Goal: Task Accomplishment & Management: Manage account settings

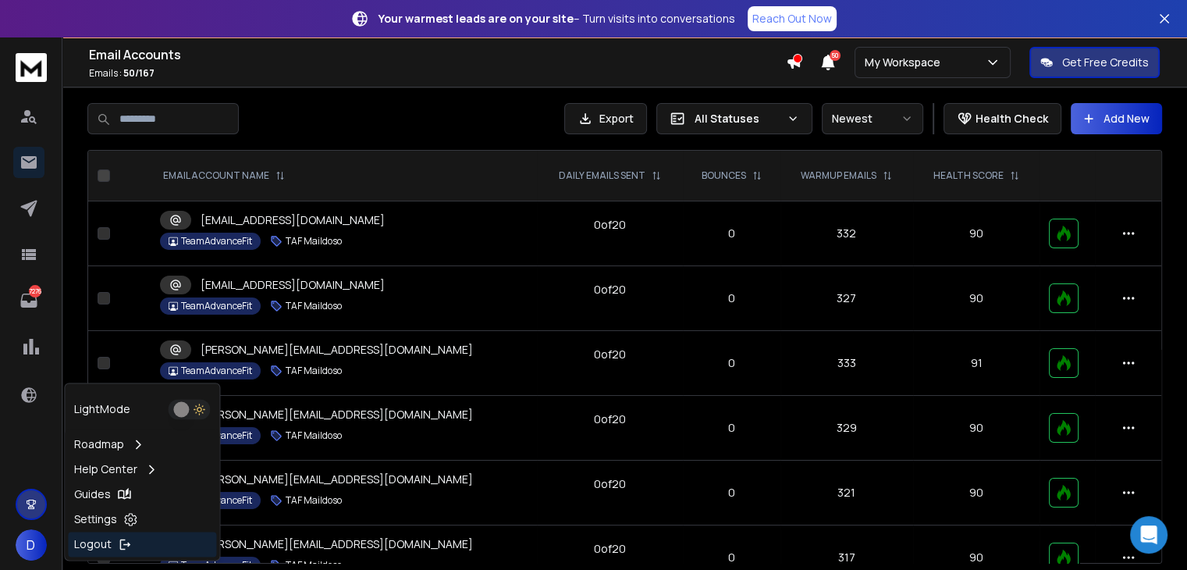
click at [96, 543] on p "Logout" at bounding box center [92, 544] width 37 height 16
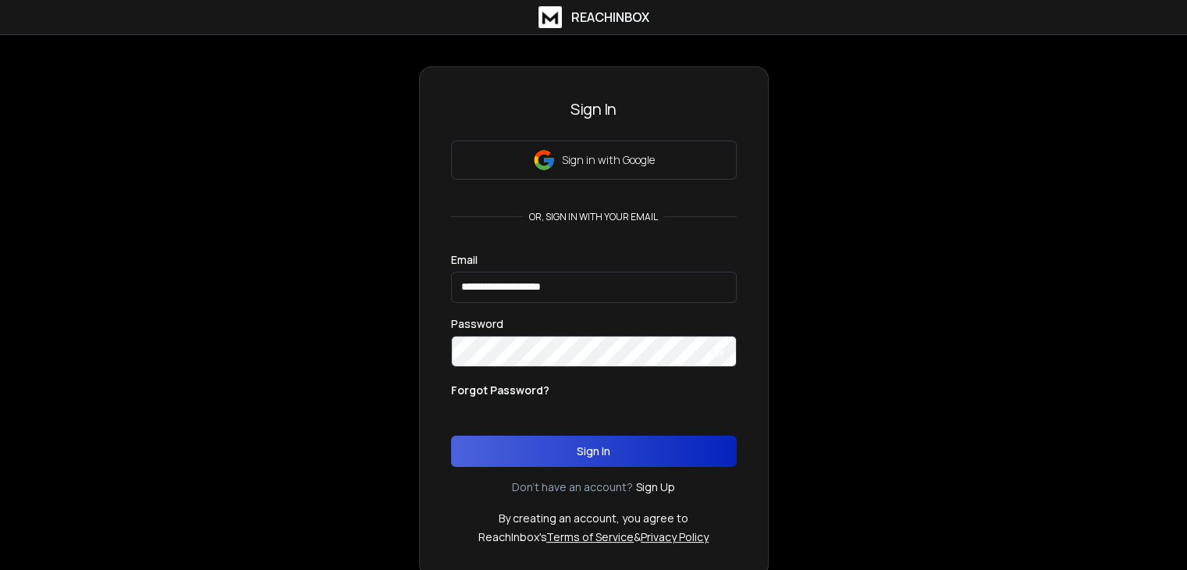
click at [574, 300] on input "**********" at bounding box center [594, 287] width 286 height 31
type input "**********"
click at [588, 448] on button "Sign In" at bounding box center [594, 451] width 286 height 31
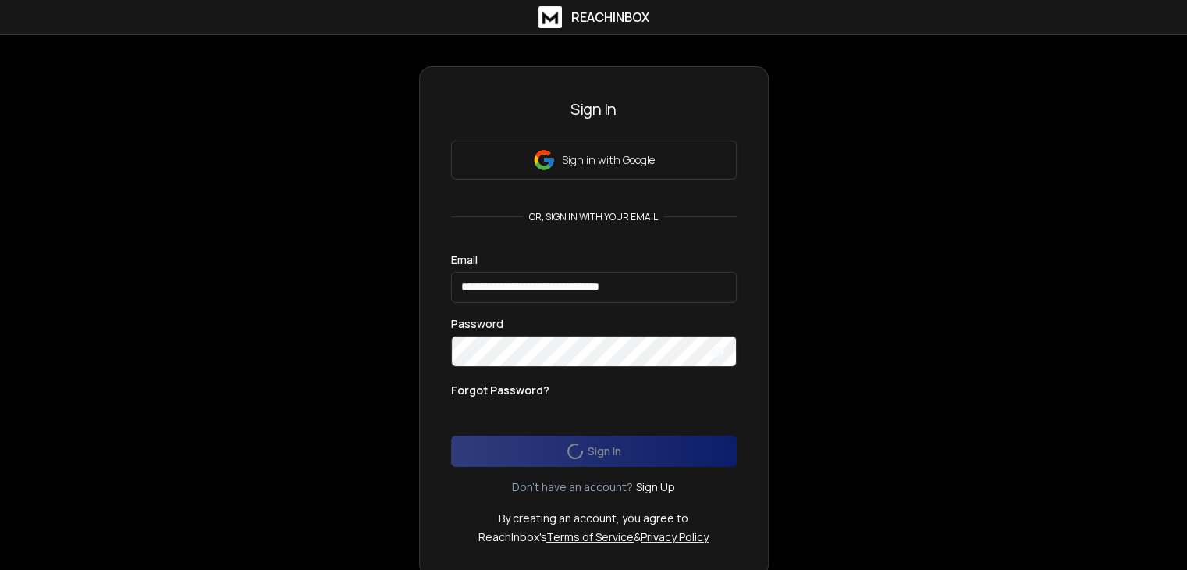
drag, startPoint x: 631, startPoint y: 297, endPoint x: 664, endPoint y: 283, distance: 36.4
click at [631, 297] on input "**********" at bounding box center [594, 287] width 286 height 31
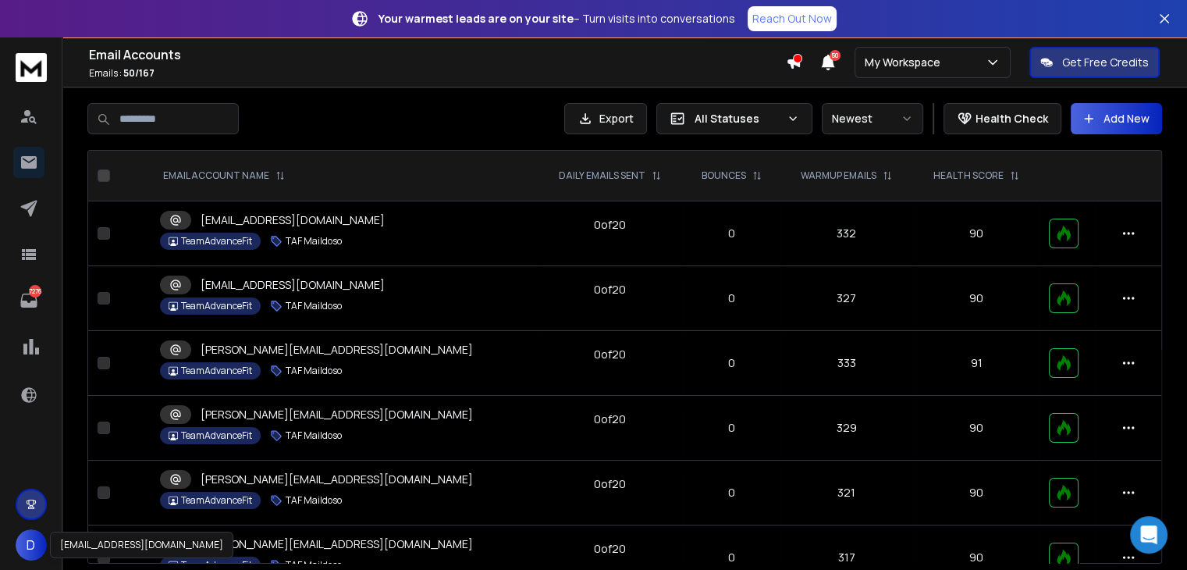
click at [31, 555] on span "D" at bounding box center [31, 544] width 31 height 31
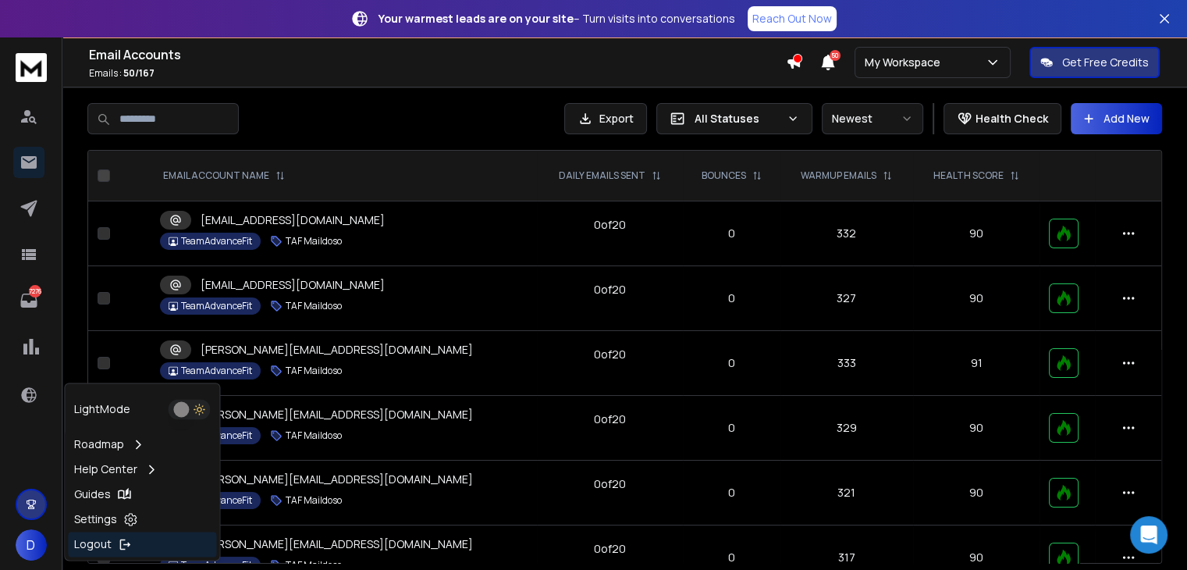
click at [112, 543] on div "Logout" at bounding box center [142, 544] width 148 height 25
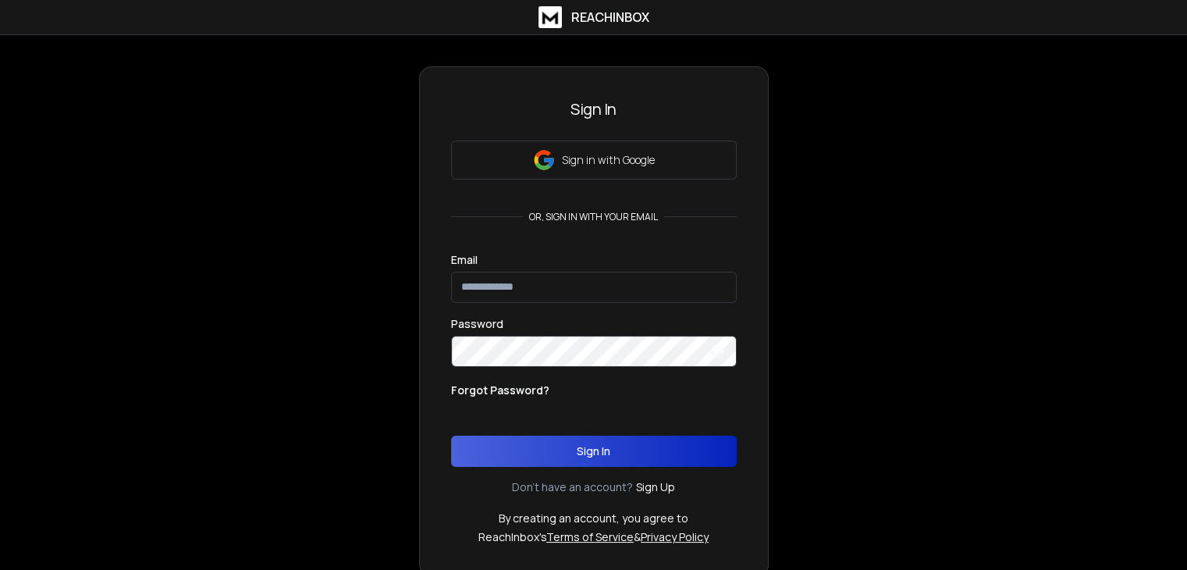
type input "**********"
click at [571, 290] on input "**********" at bounding box center [594, 287] width 286 height 31
click at [588, 455] on button "Sign In" at bounding box center [594, 451] width 286 height 31
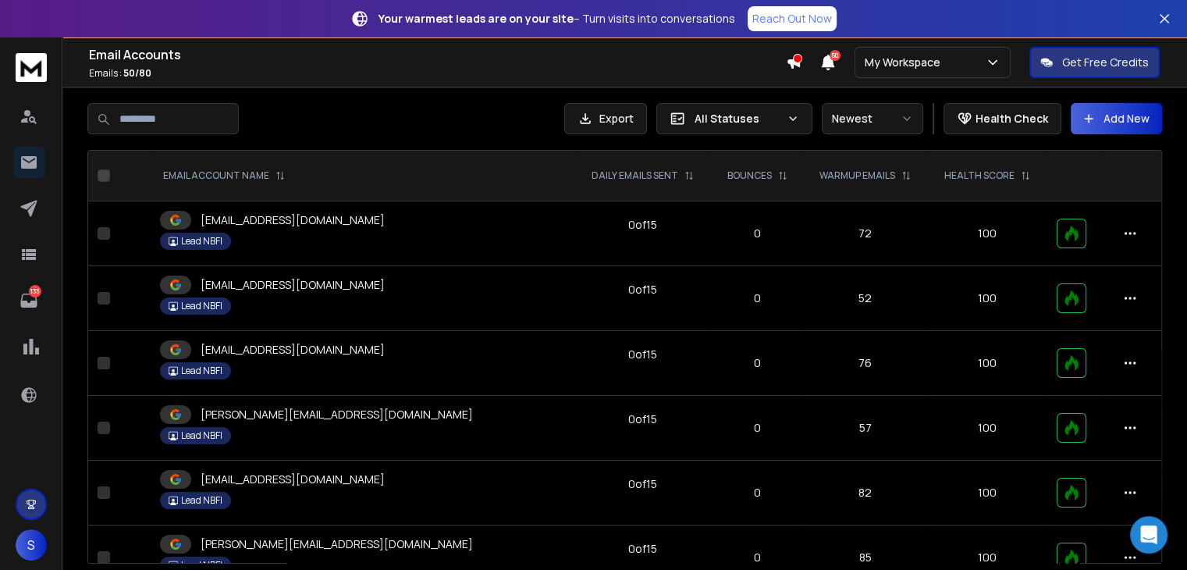
click at [0, 569] on nordpass-portal at bounding box center [0, 570] width 0 height 0
click at [1171, 8] on div "Your warmest leads are on your site – Turn visits into conversations Reach Out …" at bounding box center [593, 18] width 1187 height 37
click at [1163, 12] on icon at bounding box center [1164, 19] width 14 height 14
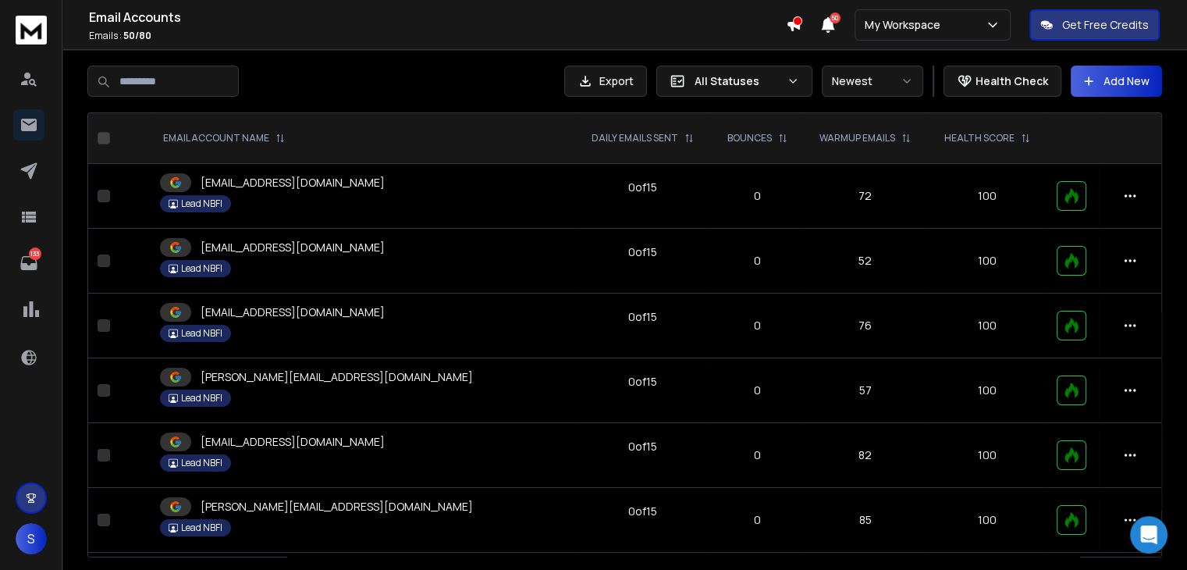
click at [333, 86] on div at bounding box center [321, 81] width 468 height 31
click at [900, 27] on p "My Workspace" at bounding box center [906, 25] width 82 height 16
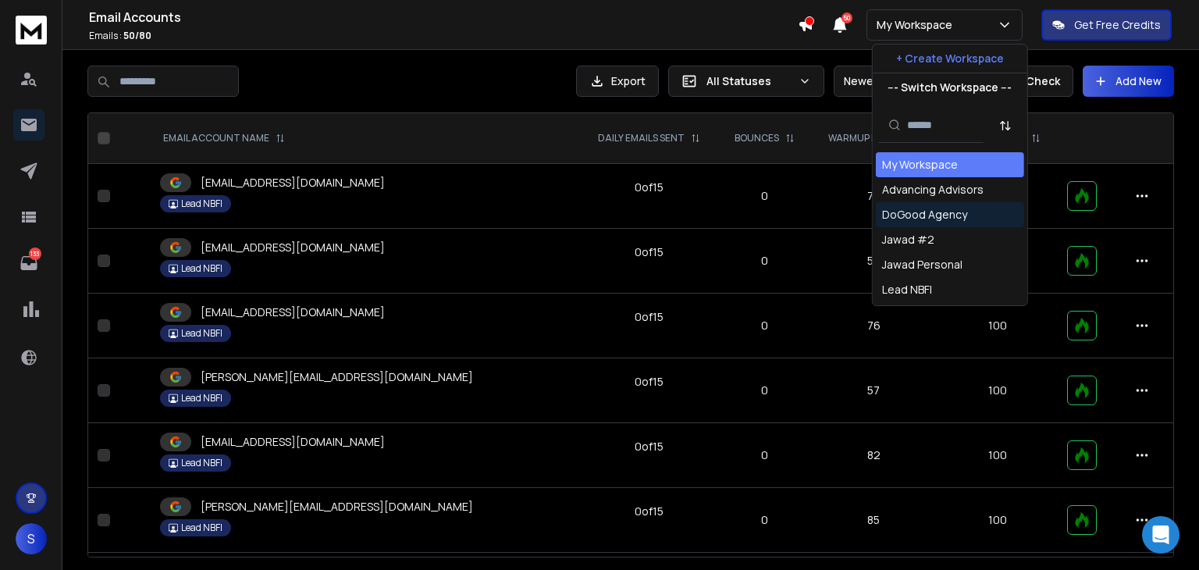
click at [918, 220] on div "DoGood Agency" at bounding box center [924, 215] width 85 height 16
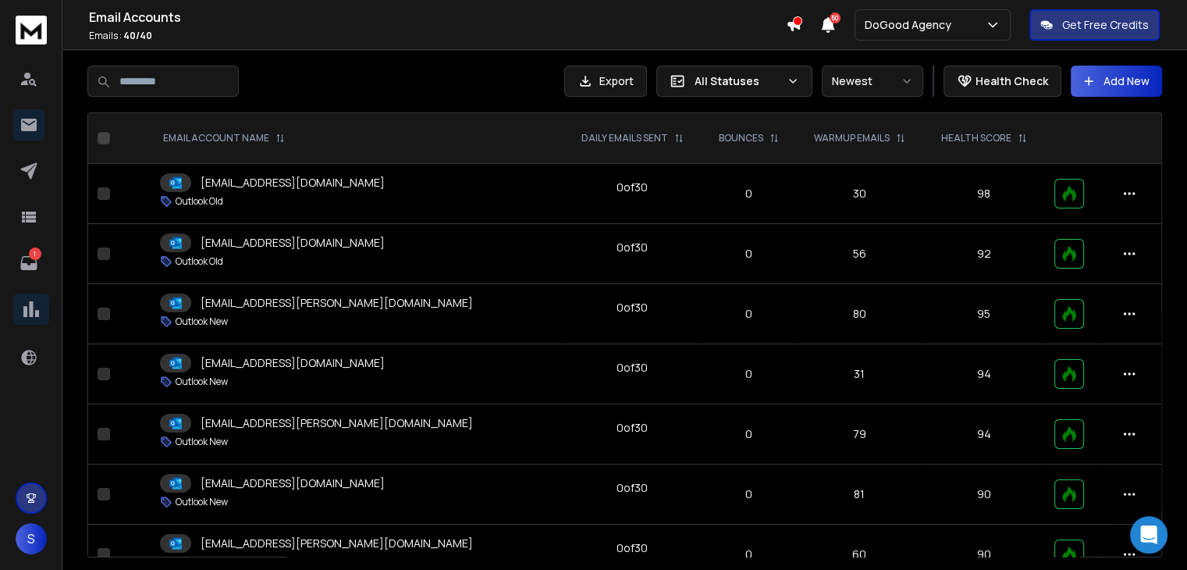
click at [31, 293] on link at bounding box center [31, 309] width 36 height 36
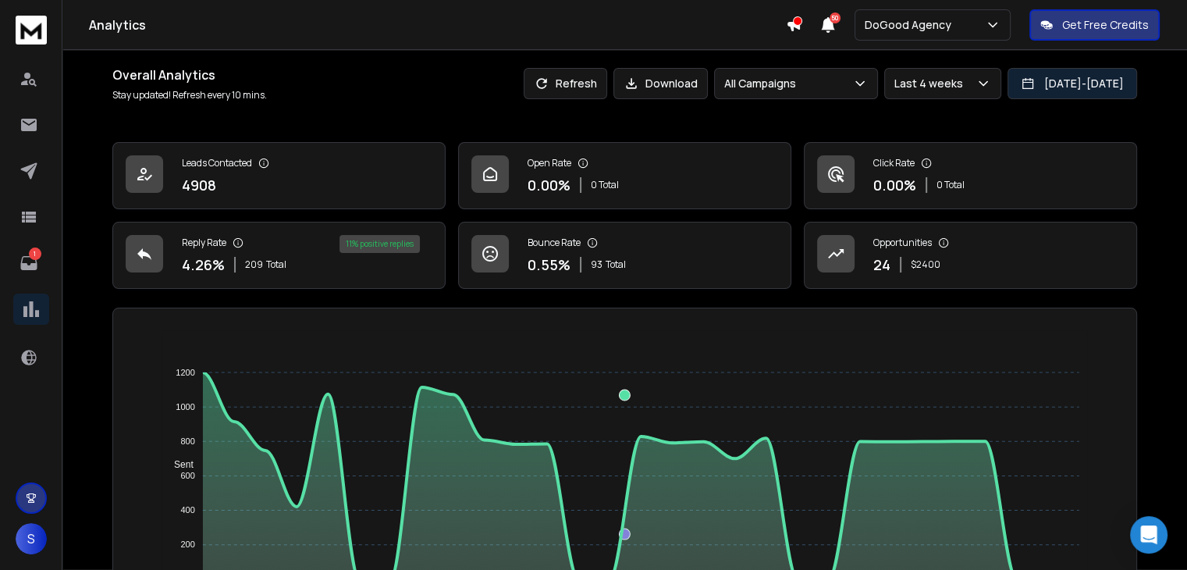
click at [1012, 91] on button "18 Aug 2025 - 15 Sep 2025" at bounding box center [1073, 83] width 130 height 31
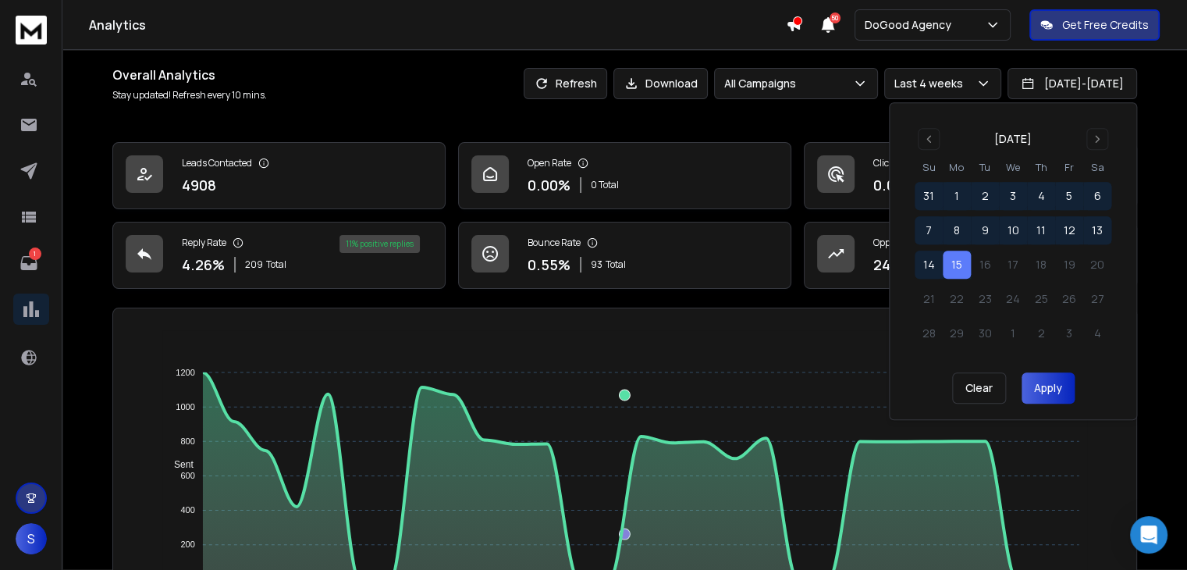
click at [965, 235] on button "8" at bounding box center [957, 230] width 28 height 28
click at [968, 229] on button "8" at bounding box center [957, 230] width 28 height 28
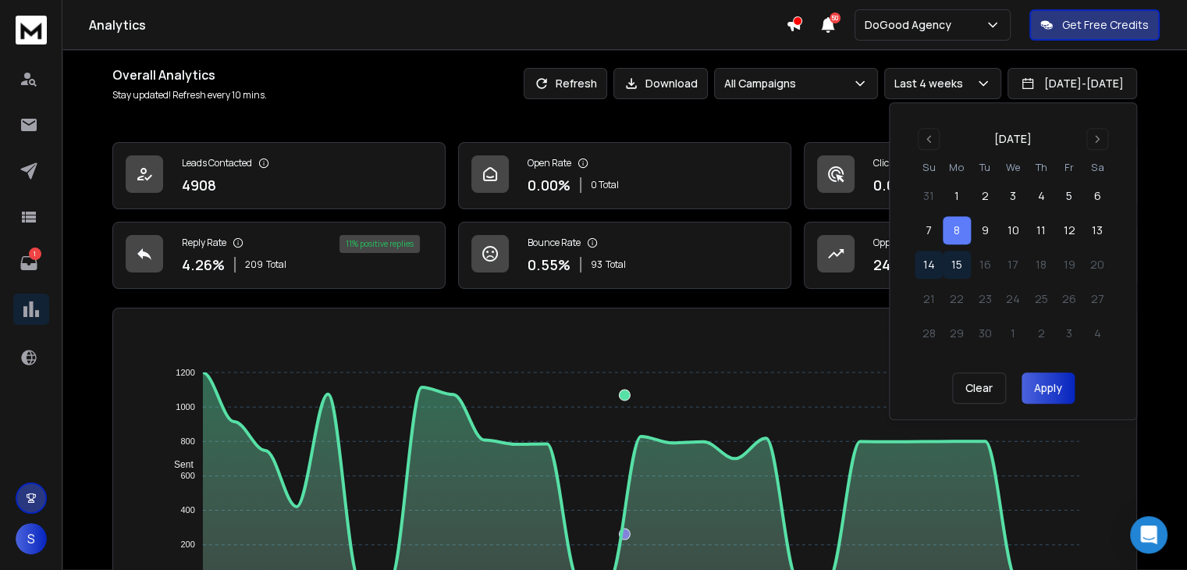
click at [923, 253] on button "14" at bounding box center [929, 265] width 28 height 28
click at [1034, 396] on button "Apply" at bounding box center [1048, 387] width 53 height 31
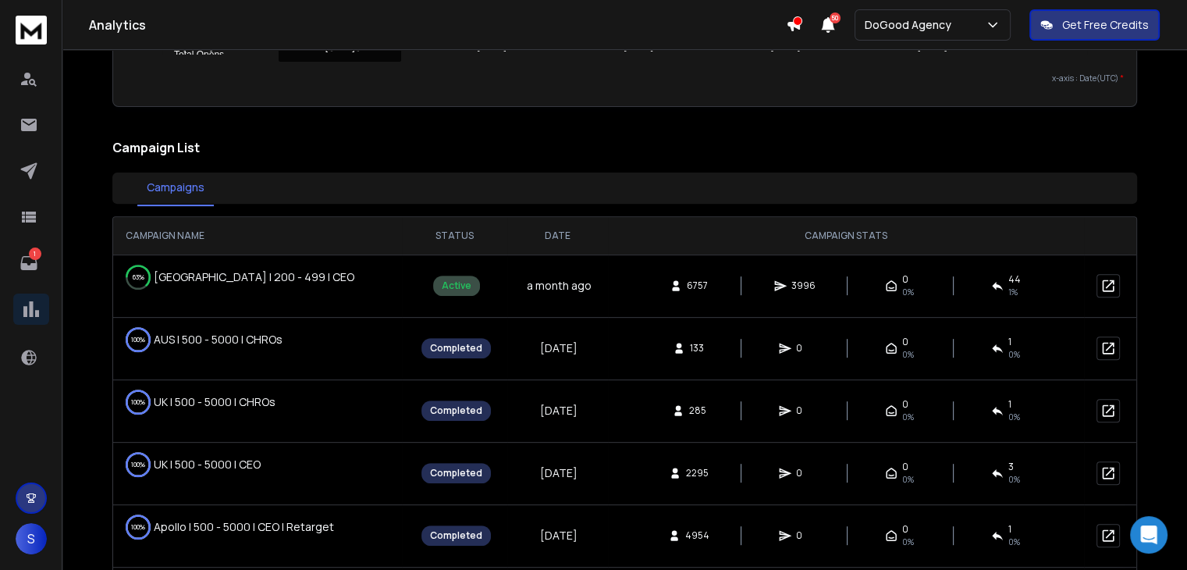
scroll to position [624, 0]
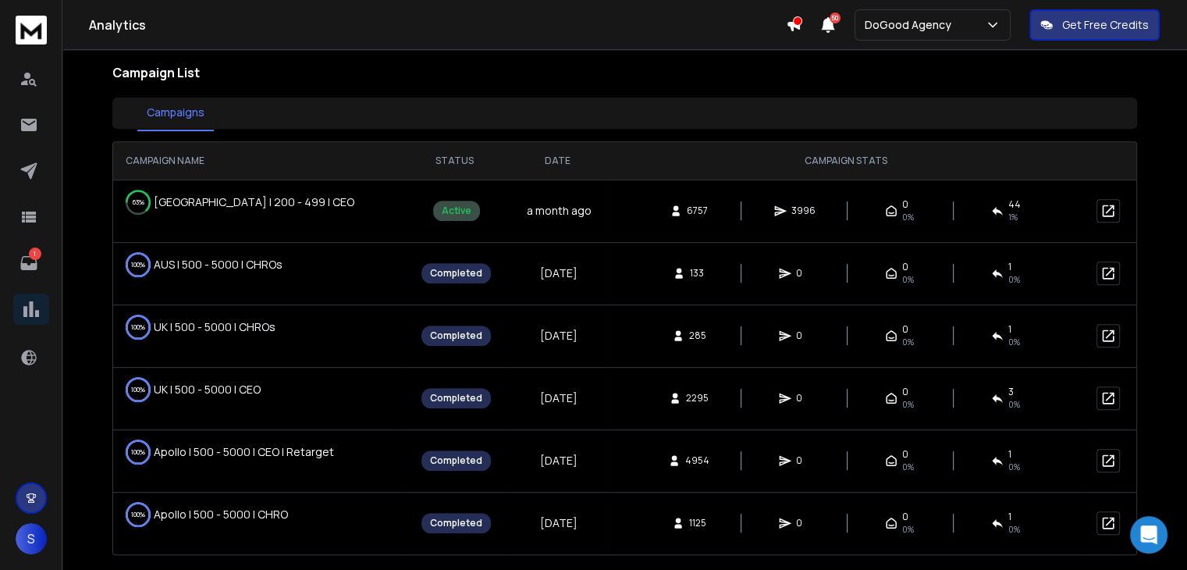
click at [1108, 214] on icon at bounding box center [1108, 211] width 12 height 12
click at [1108, 279] on icon at bounding box center [1108, 273] width 16 height 16
click at [1106, 339] on icon at bounding box center [1108, 336] width 12 height 12
click at [1100, 390] on icon at bounding box center [1108, 398] width 16 height 16
click at [1108, 449] on link at bounding box center [1108, 460] width 23 height 23
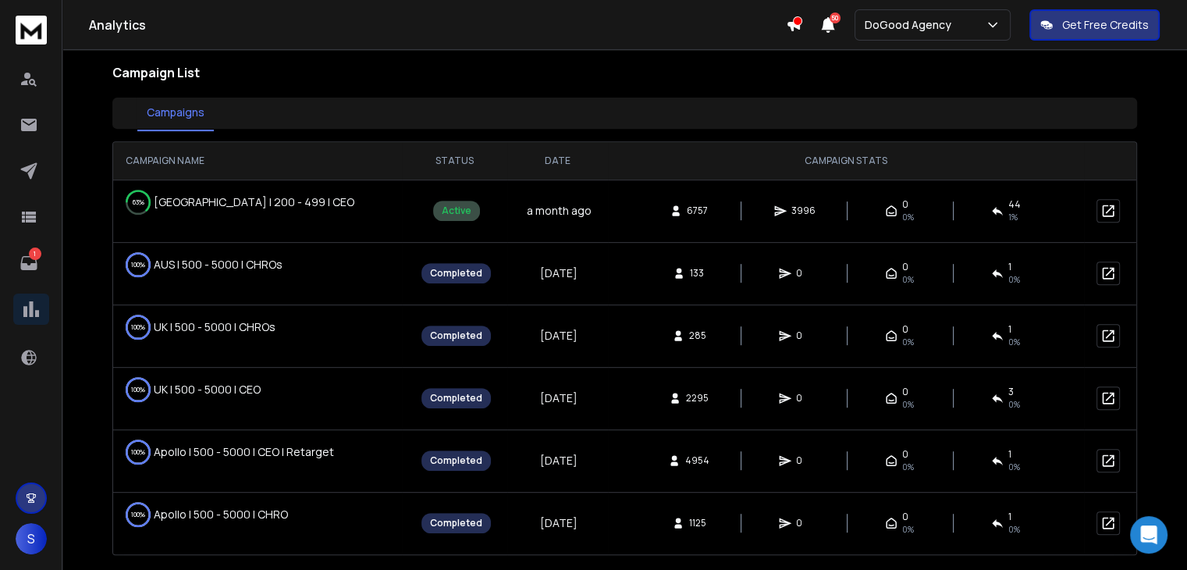
click at [1097, 519] on link at bounding box center [1108, 522] width 23 height 23
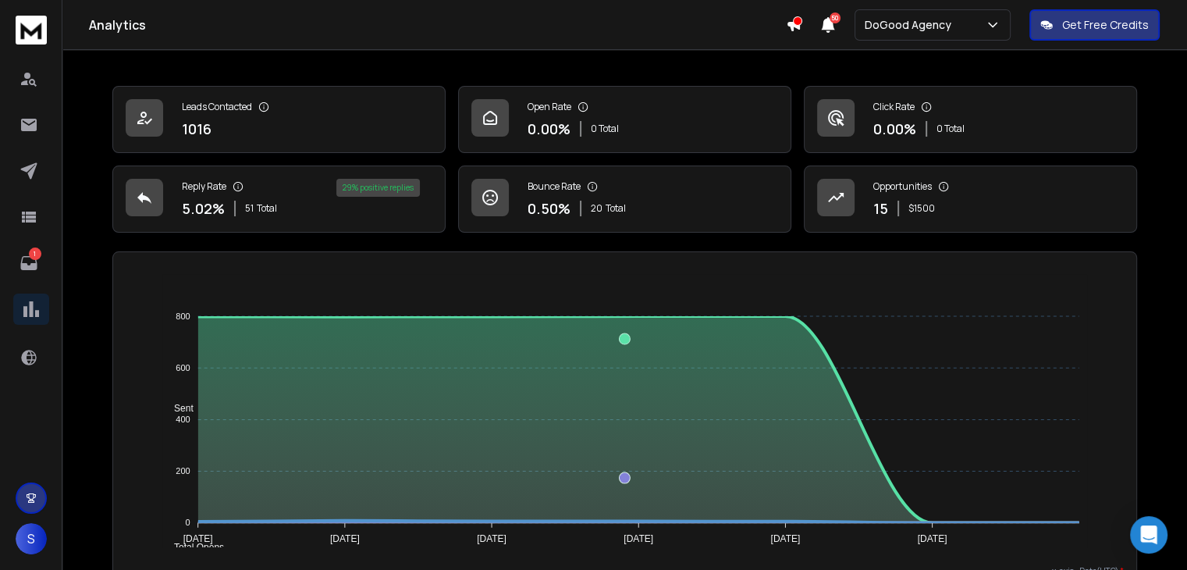
scroll to position [0, 0]
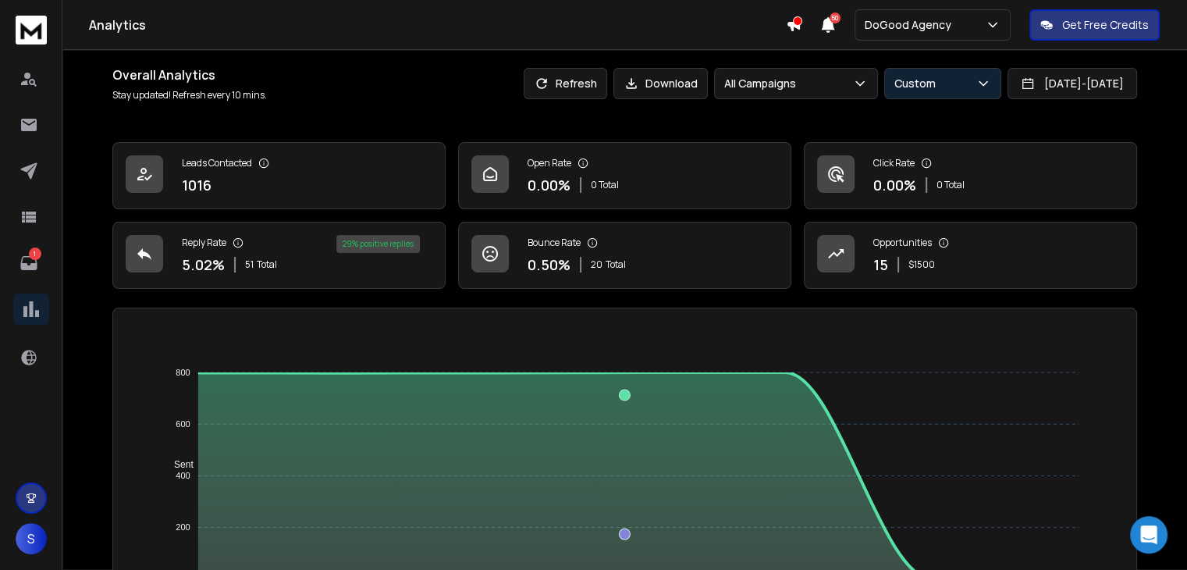
click at [884, 96] on button "Custom" at bounding box center [942, 83] width 117 height 31
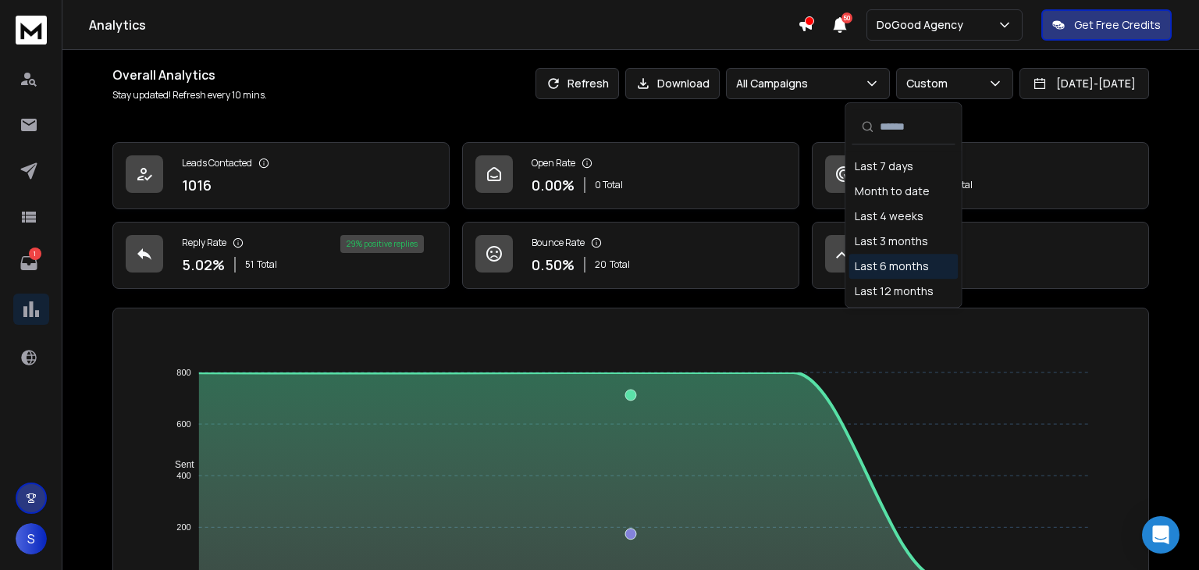
click at [902, 271] on div "Last 6 months" at bounding box center [892, 266] width 74 height 16
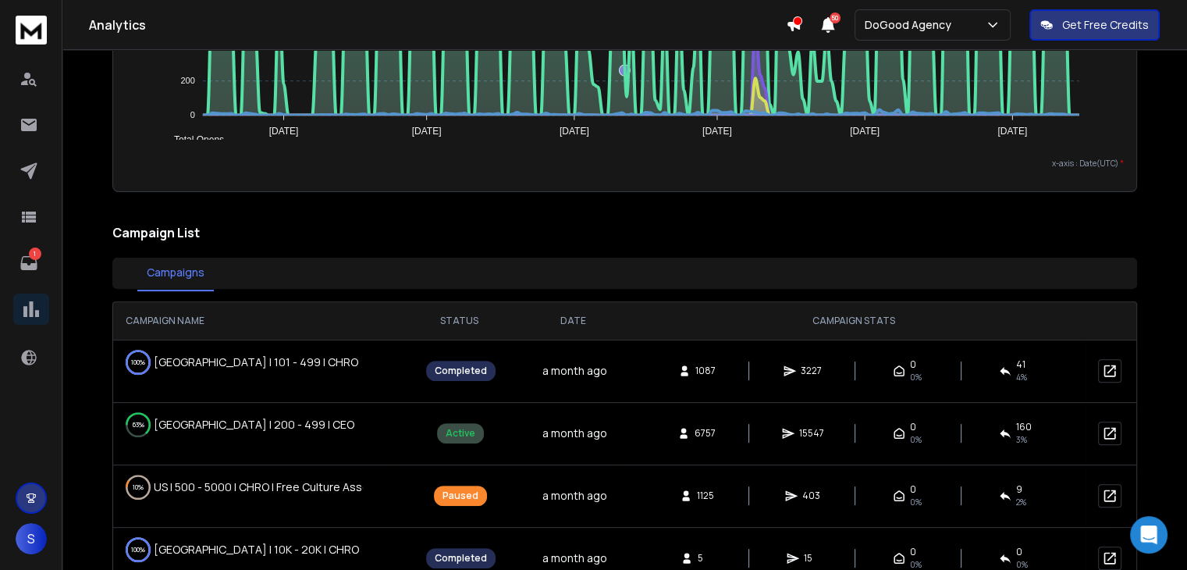
scroll to position [468, 0]
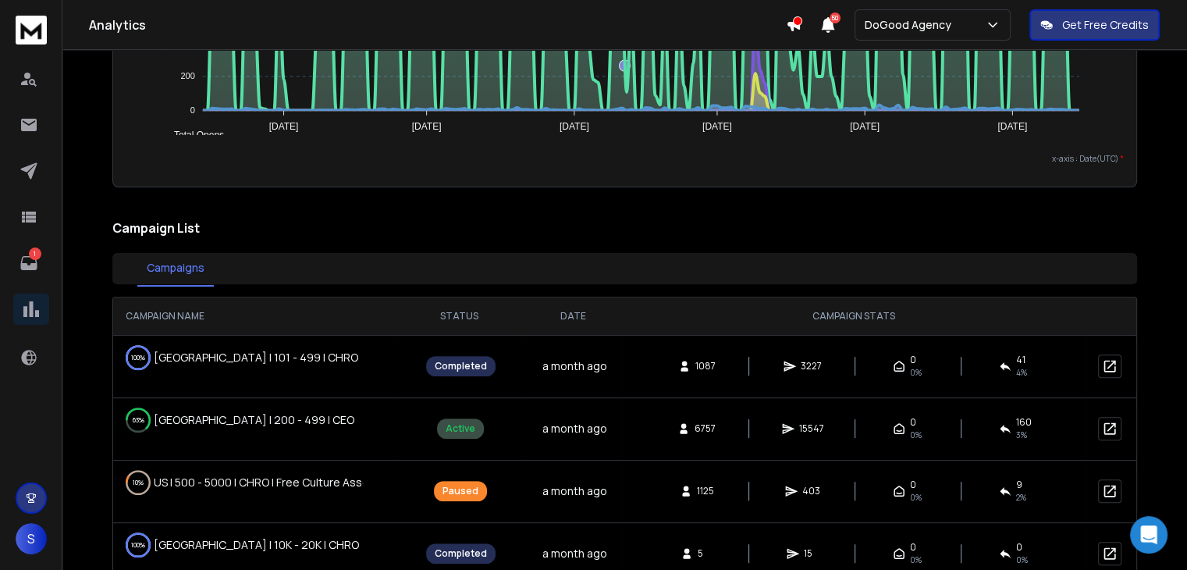
click at [1117, 427] on icon at bounding box center [1110, 429] width 16 height 16
click at [31, 260] on icon at bounding box center [29, 263] width 19 height 19
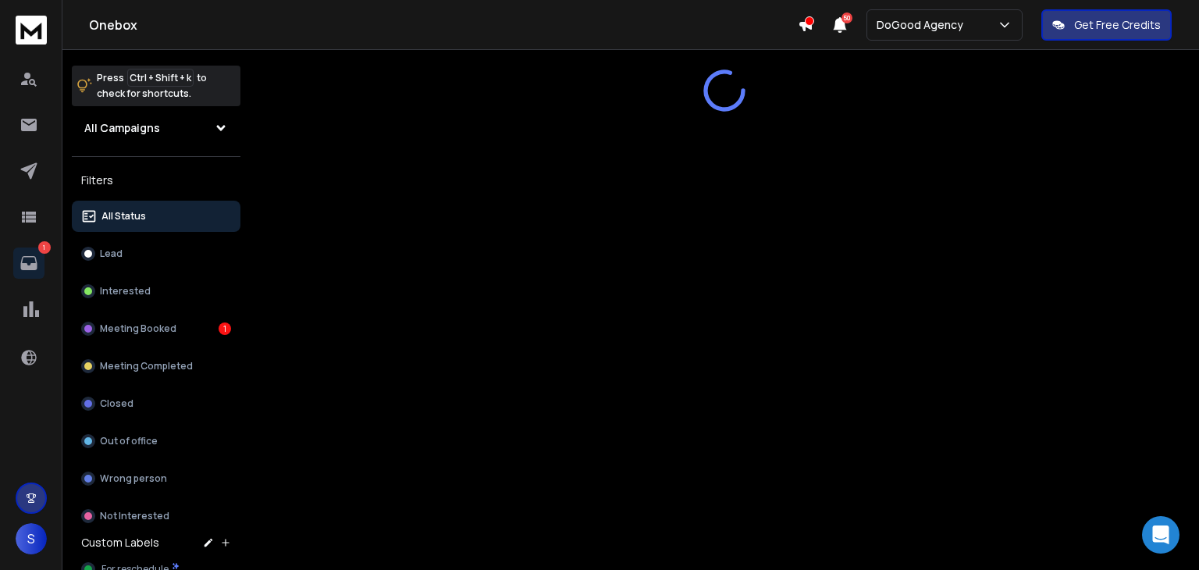
click at [165, 144] on div "Press Ctrl + Shift + k to check for shortcuts. All Campaigns All Campaigns Filt…" at bounding box center [155, 335] width 187 height 570
click at [175, 129] on button "All Campaigns" at bounding box center [156, 127] width 169 height 31
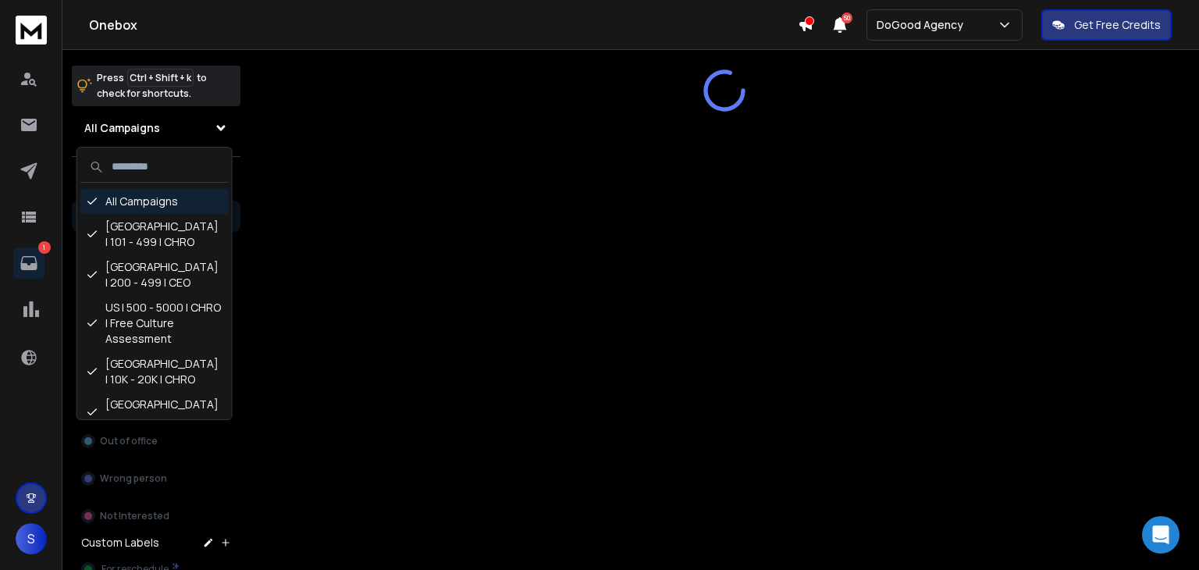
click at [172, 195] on div "All Campaigns" at bounding box center [154, 201] width 148 height 25
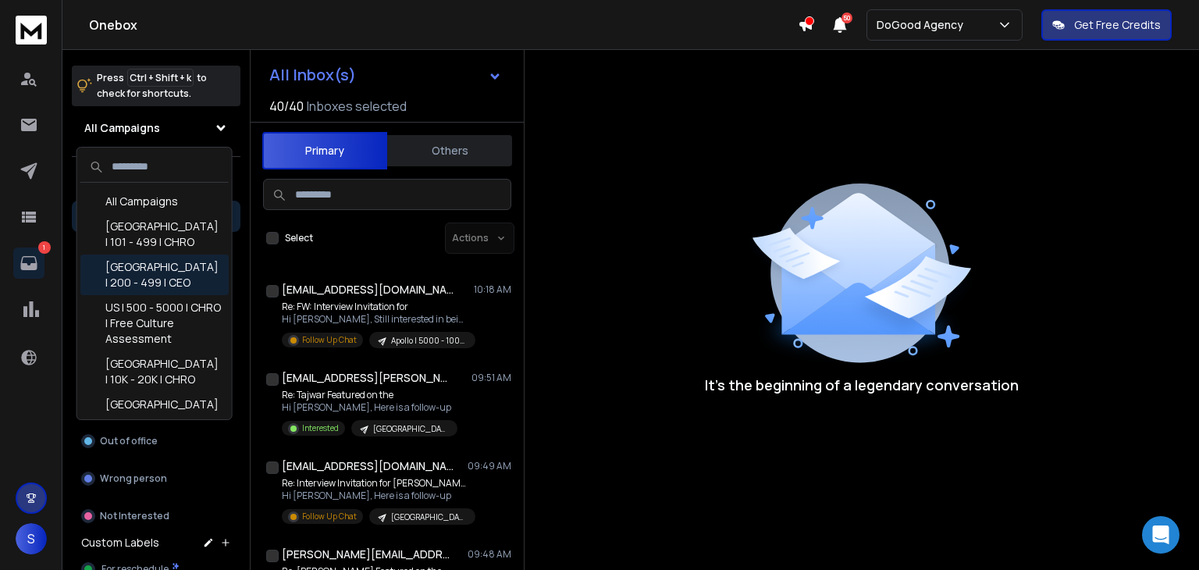
click at [156, 254] on div "USA | 200 - 499 | CEO" at bounding box center [154, 274] width 148 height 41
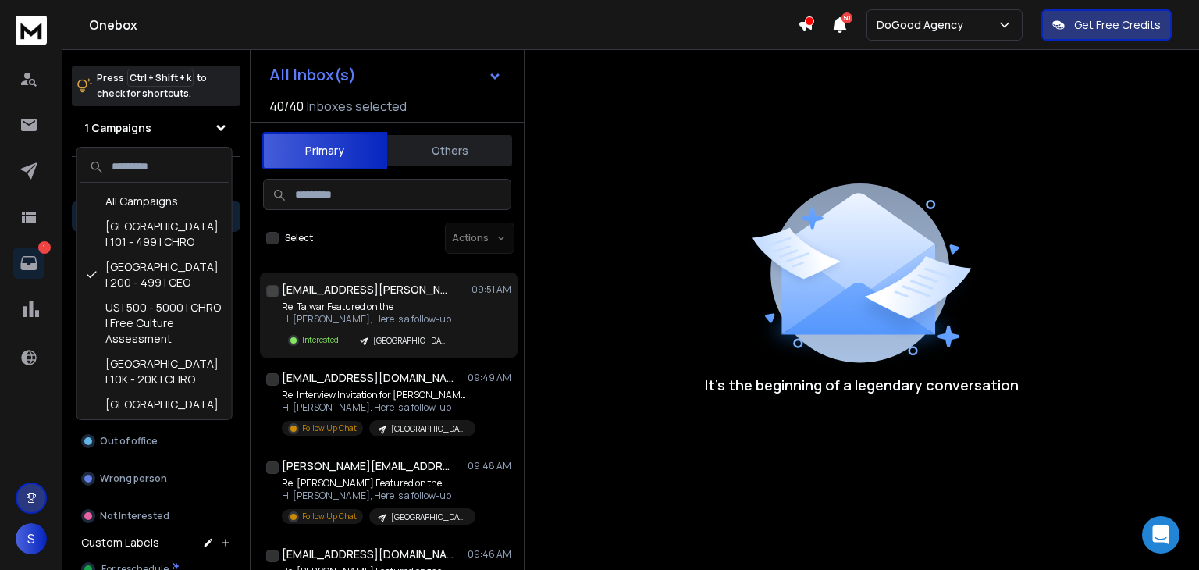
click at [272, 292] on button "button" at bounding box center [272, 291] width 12 height 12
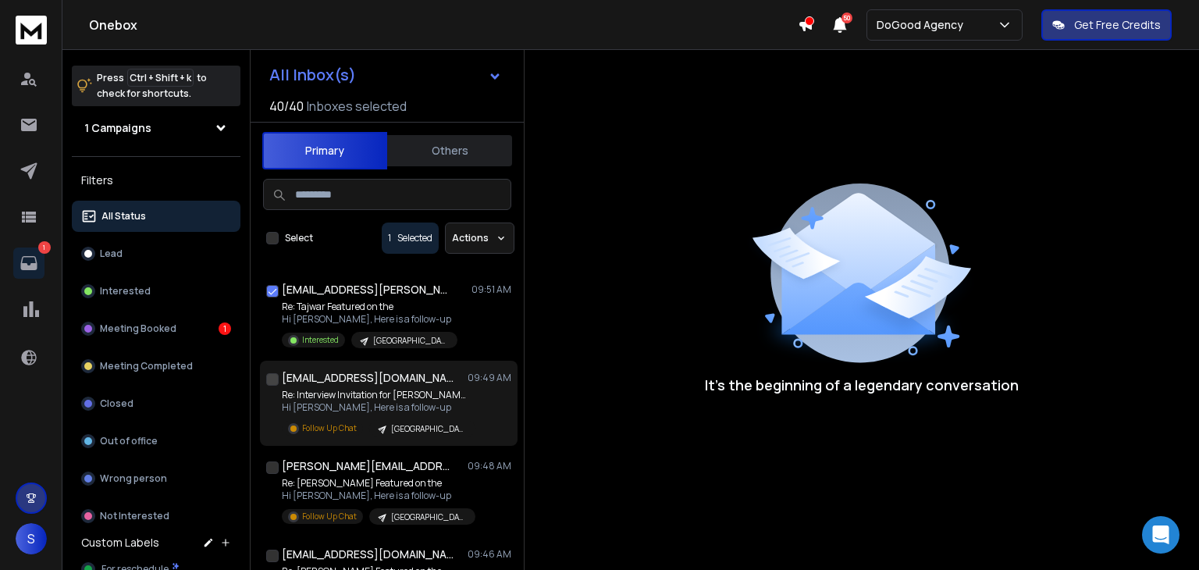
click at [268, 380] on button "button" at bounding box center [272, 379] width 12 height 12
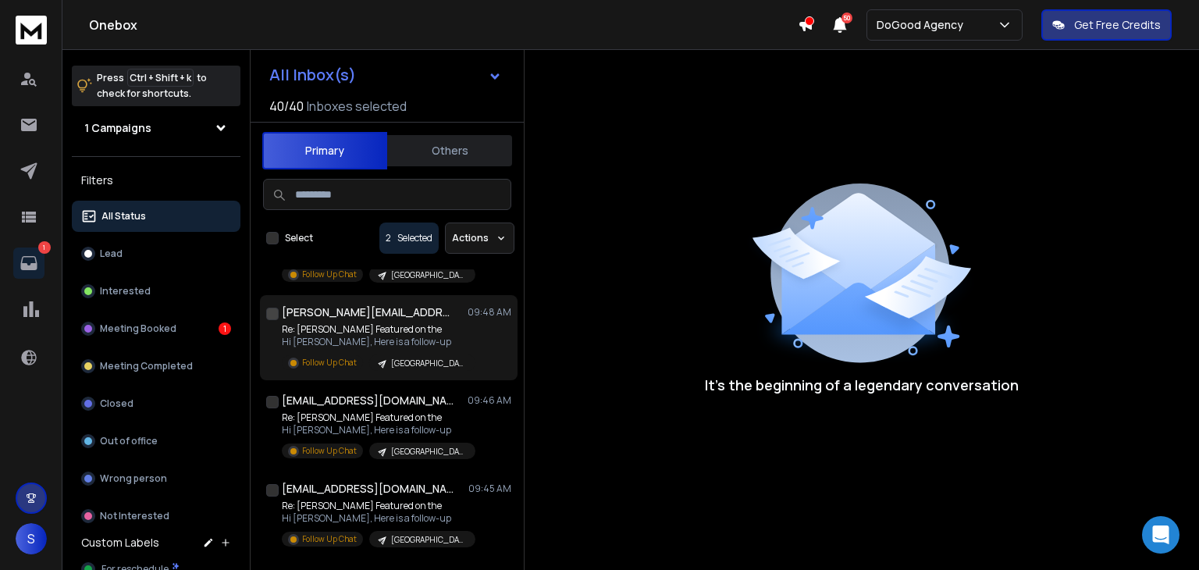
scroll to position [156, 0]
click at [268, 309] on button "button" at bounding box center [272, 311] width 12 height 12
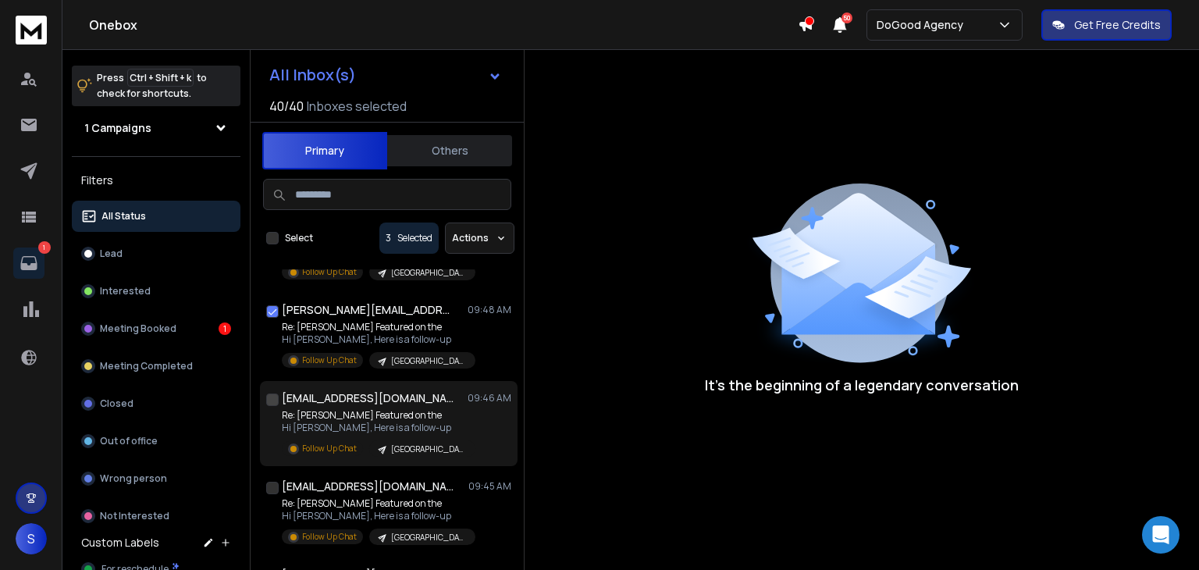
click at [271, 399] on button "button" at bounding box center [272, 399] width 12 height 12
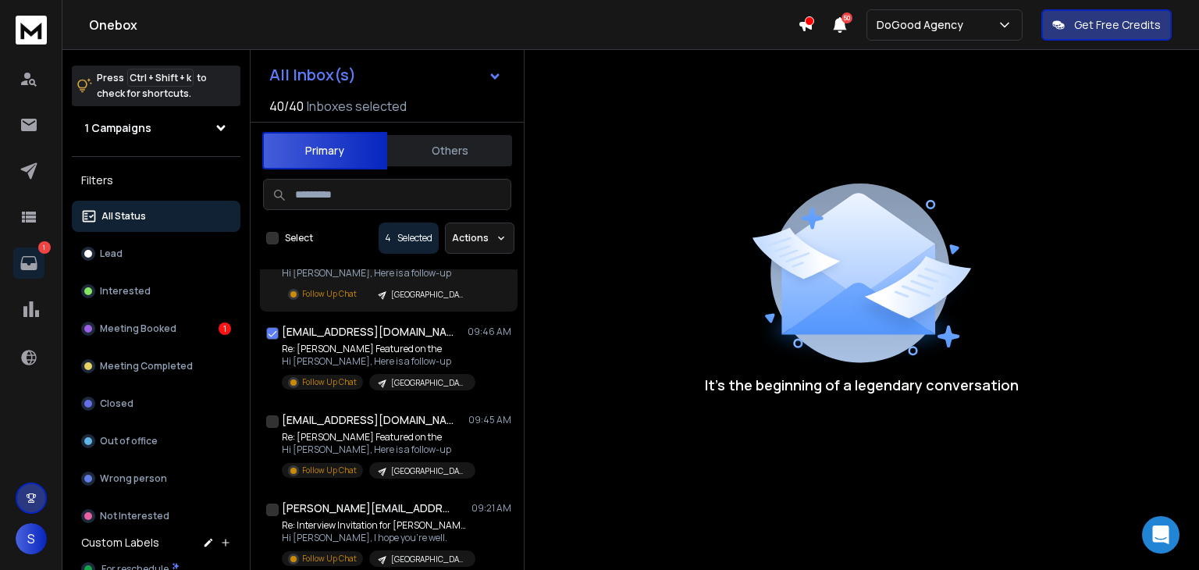
scroll to position [312, 0]
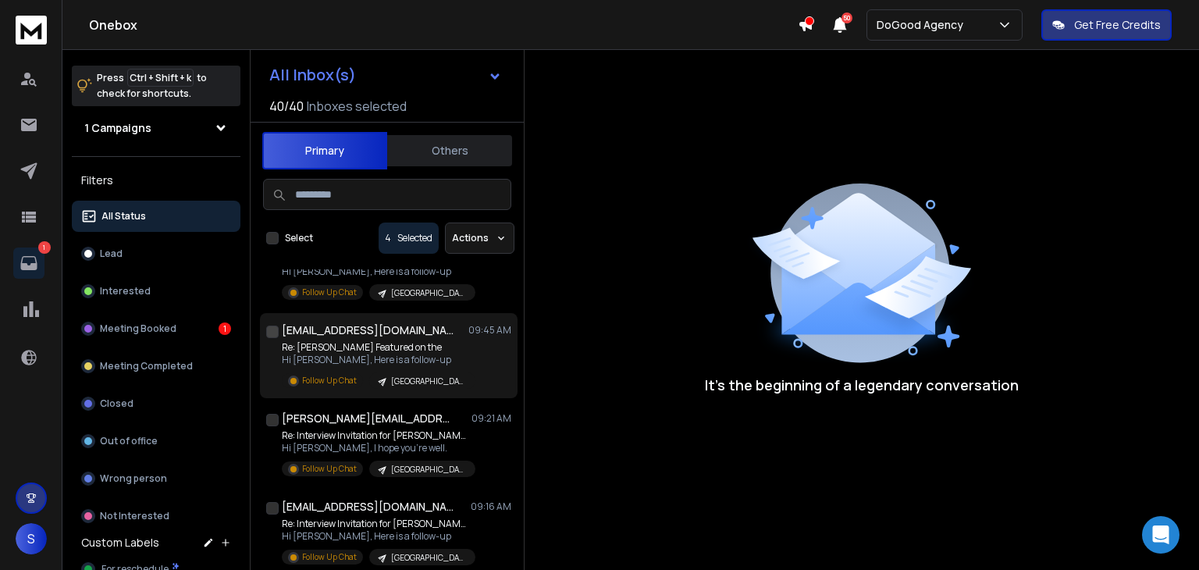
click at [269, 331] on button "button" at bounding box center [272, 331] width 12 height 12
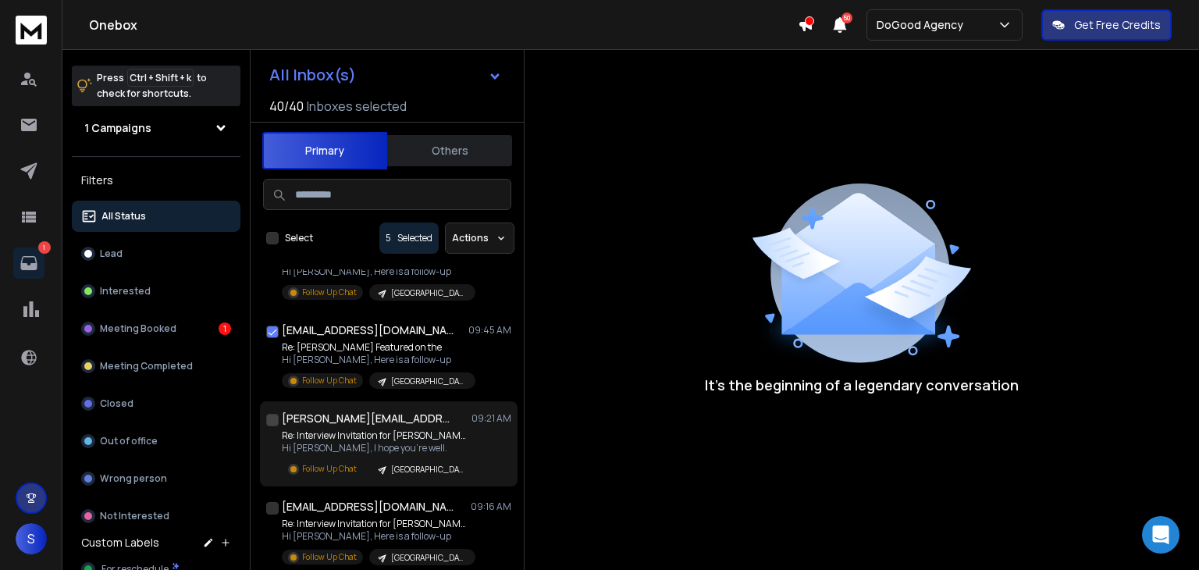
click at [272, 419] on button "button" at bounding box center [272, 420] width 12 height 12
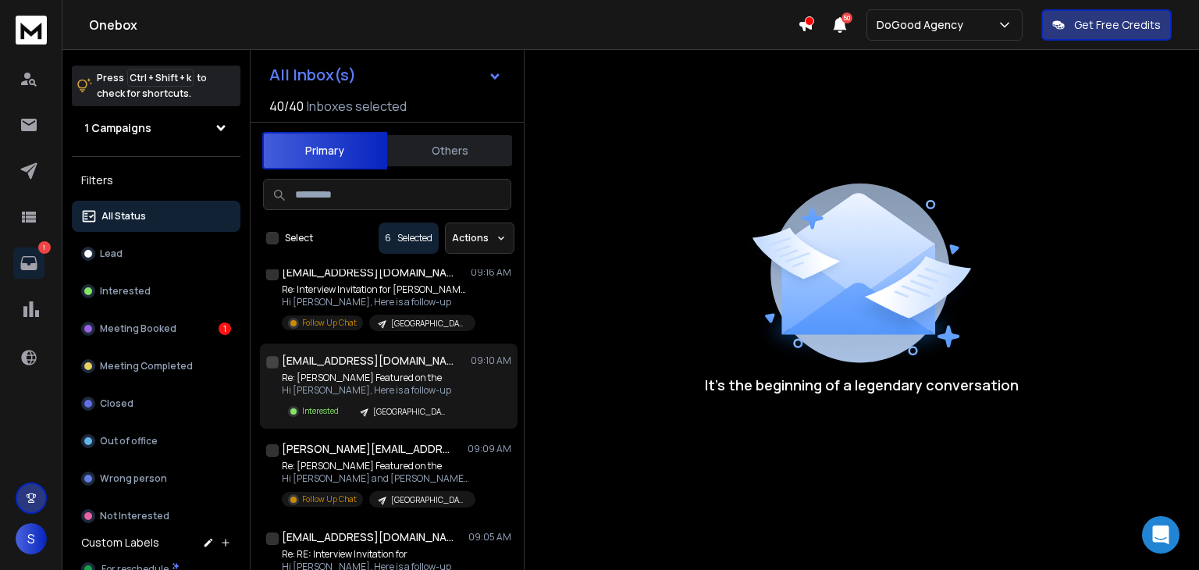
scroll to position [468, 0]
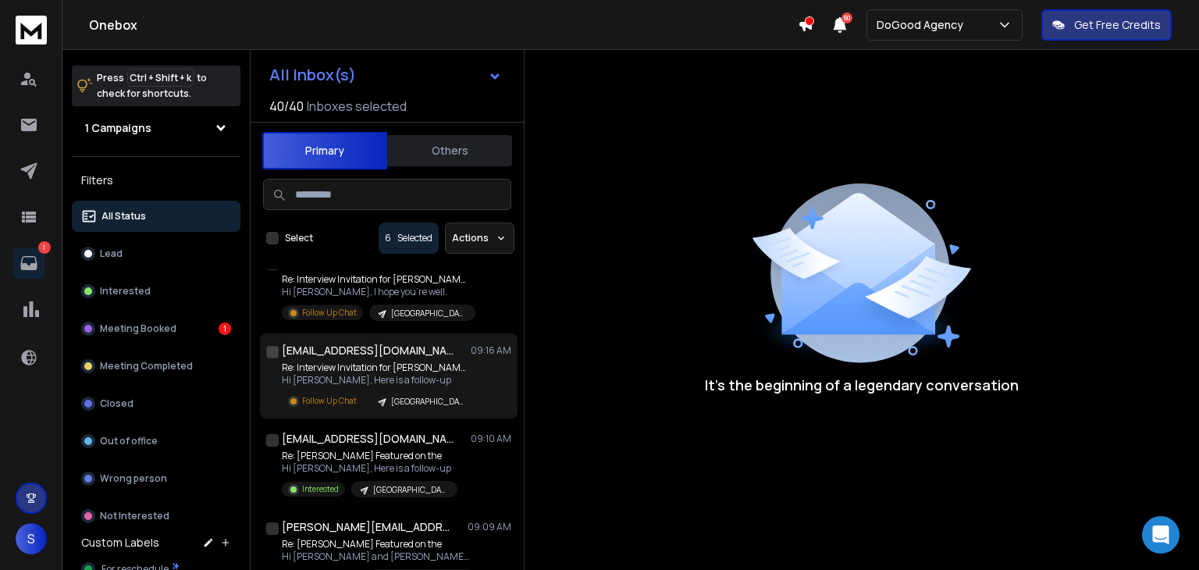
click at [271, 351] on button "button" at bounding box center [272, 352] width 12 height 12
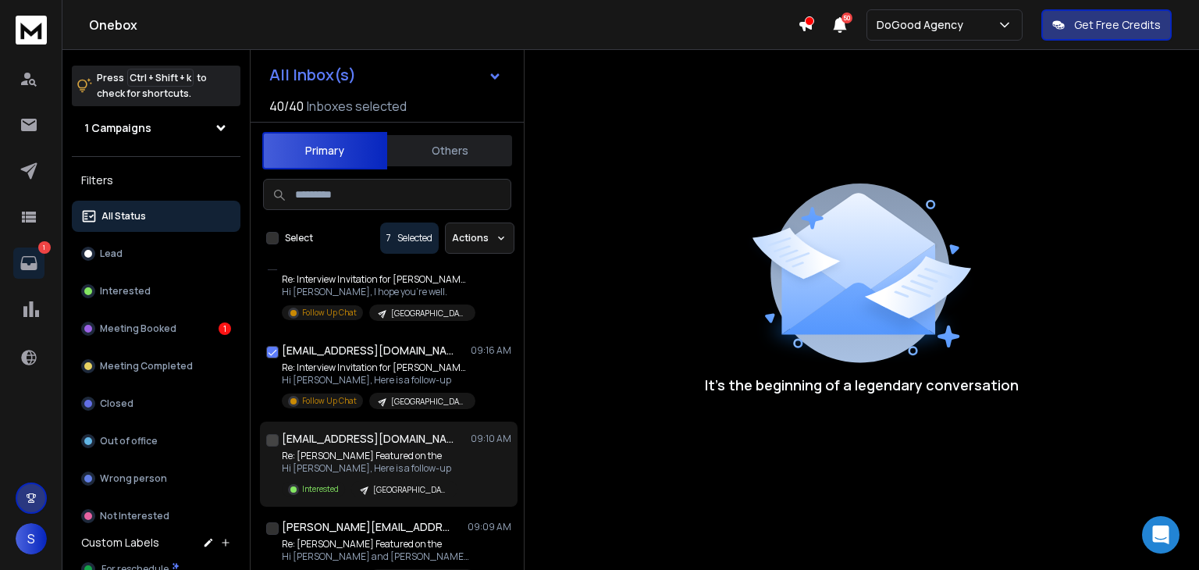
click at [275, 443] on button "button" at bounding box center [272, 440] width 12 height 12
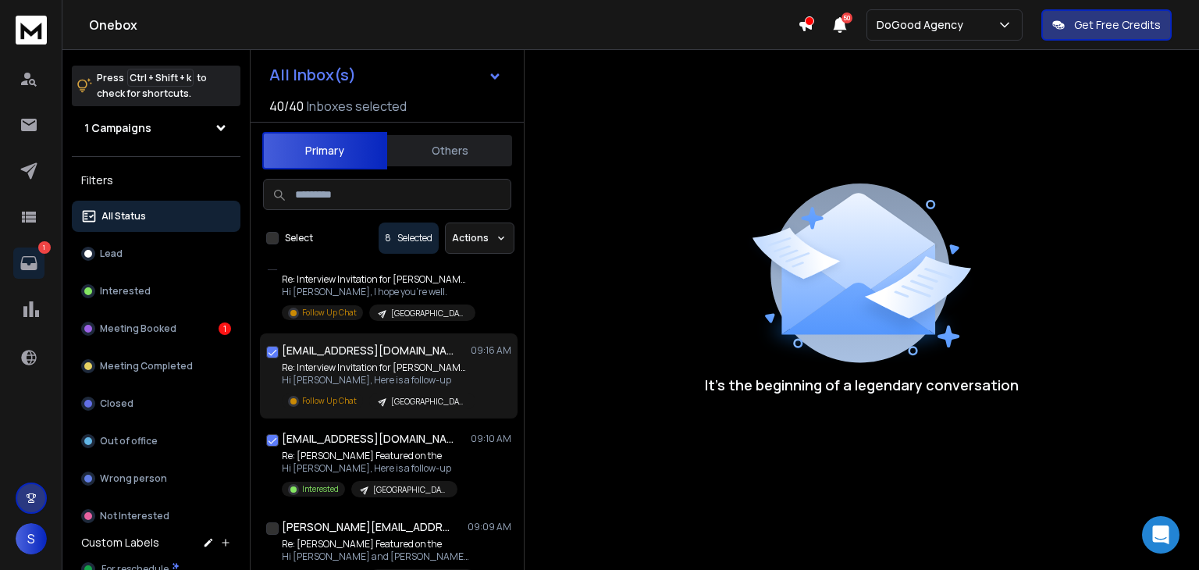
scroll to position [546, 0]
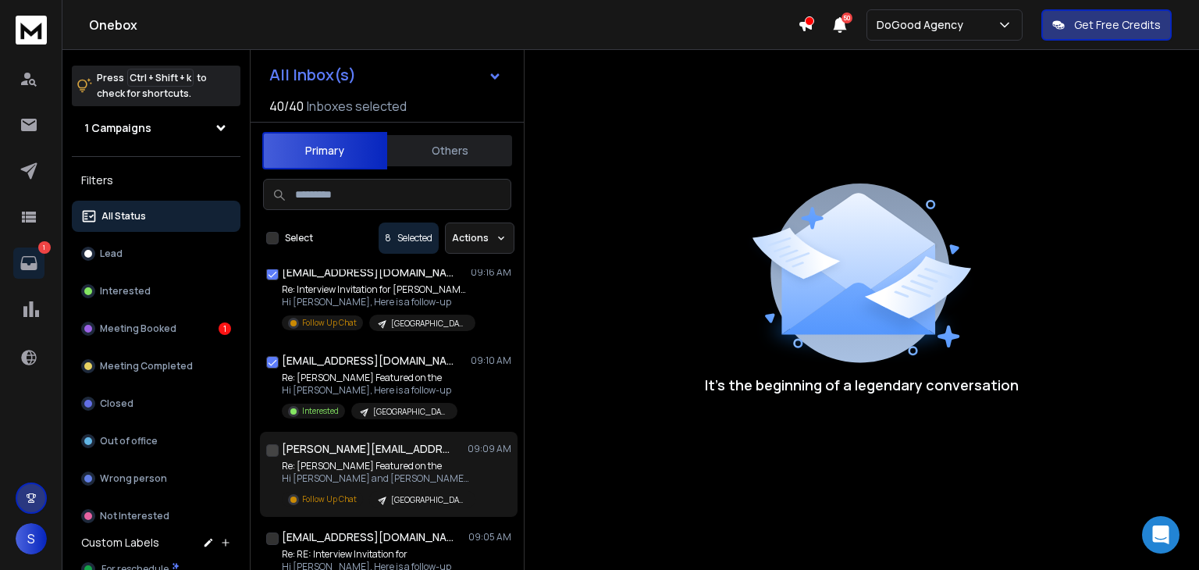
click at [272, 446] on button "button" at bounding box center [272, 450] width 12 height 12
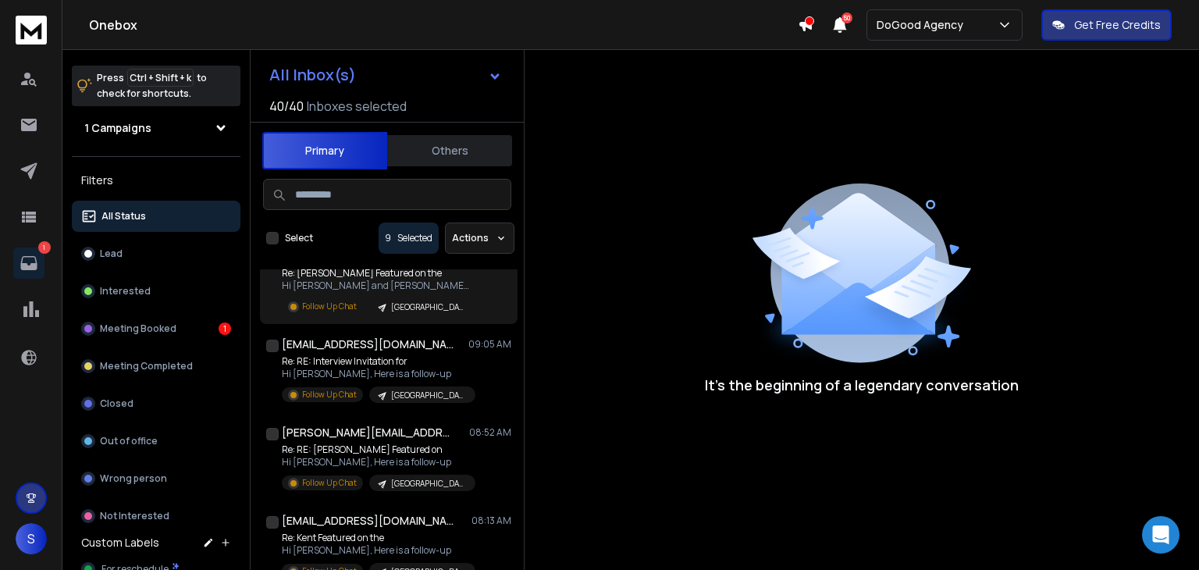
scroll to position [702, 0]
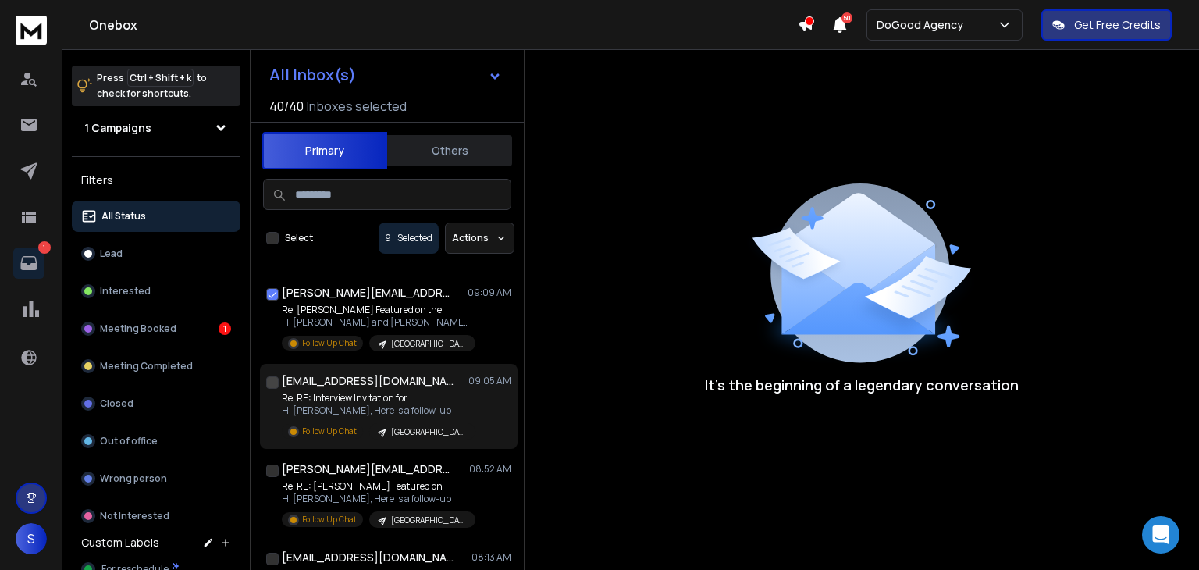
click at [269, 383] on button "button" at bounding box center [272, 382] width 12 height 12
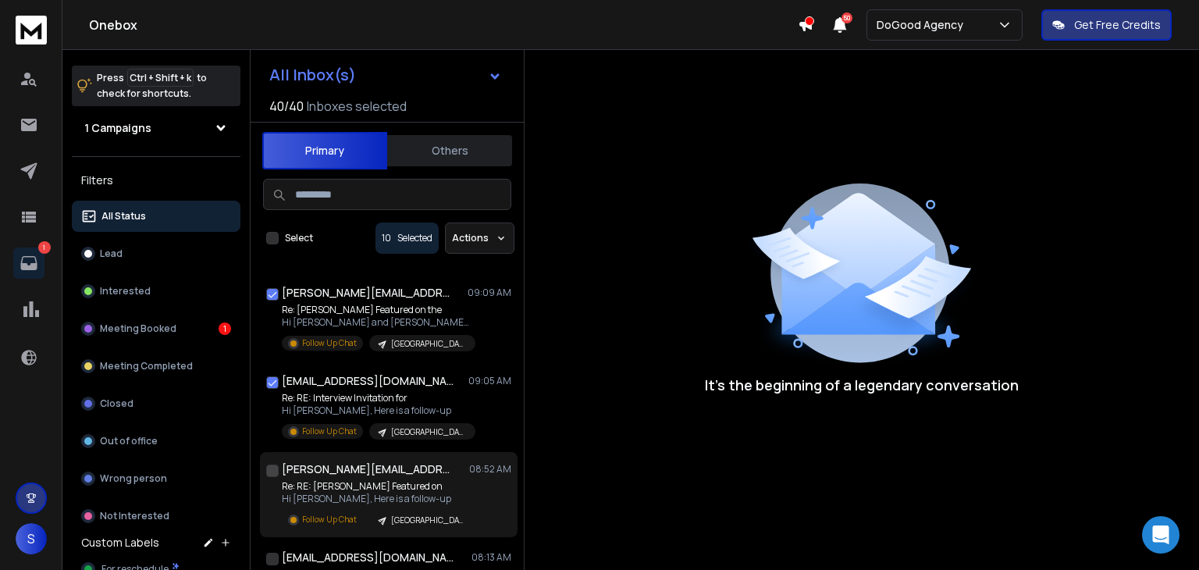
click at [265, 472] on div "Ketan@neilmed.com +1 08:52 AM Re: RE: Ketan Featured on Hi Ketan, Here is a fol…" at bounding box center [389, 494] width 258 height 85
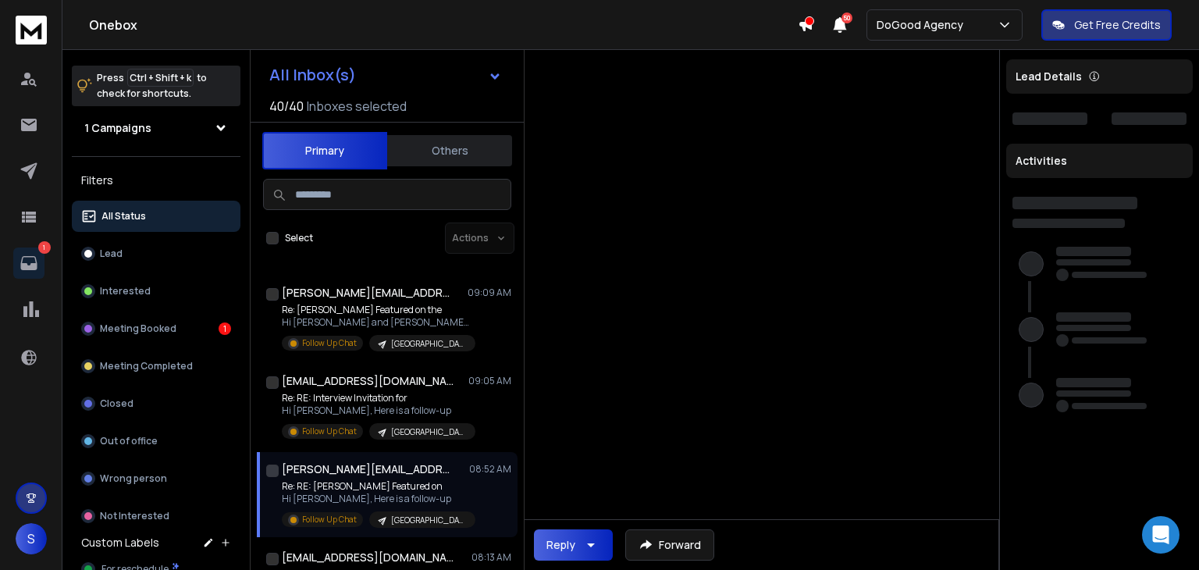
click at [273, 466] on button "button" at bounding box center [272, 470] width 12 height 12
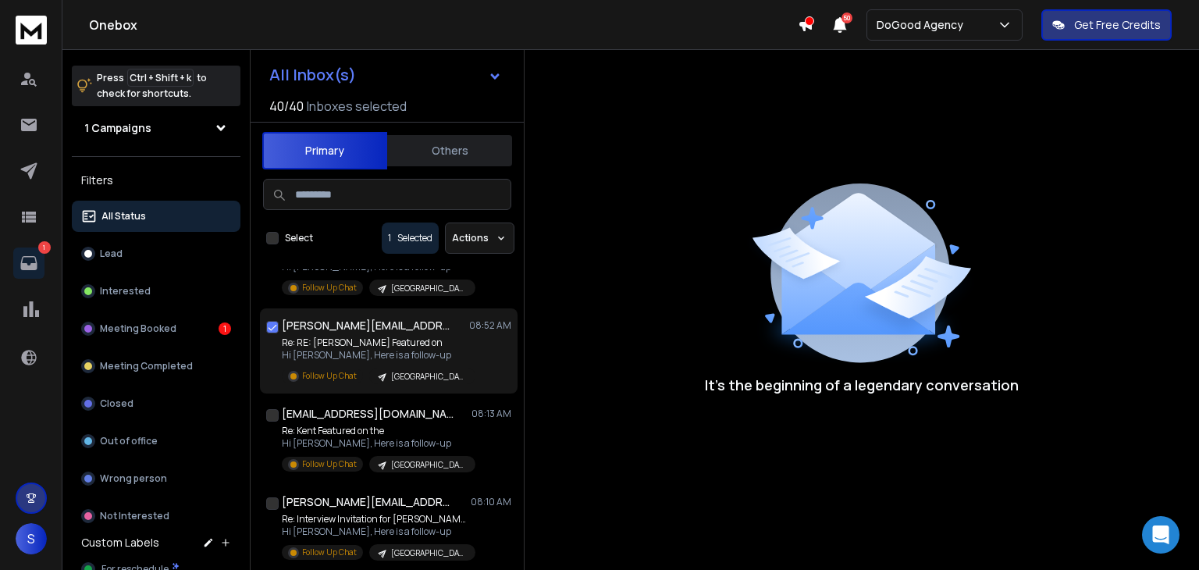
scroll to position [937, 0]
click at [268, 324] on button "button" at bounding box center [272, 324] width 12 height 12
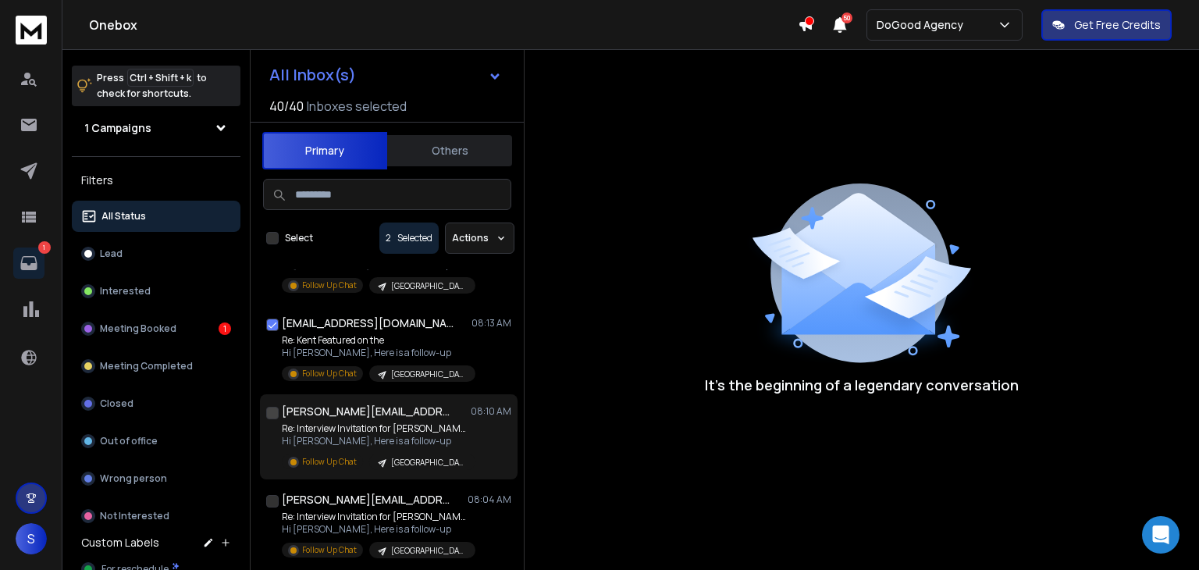
click at [275, 413] on button "button" at bounding box center [272, 413] width 12 height 12
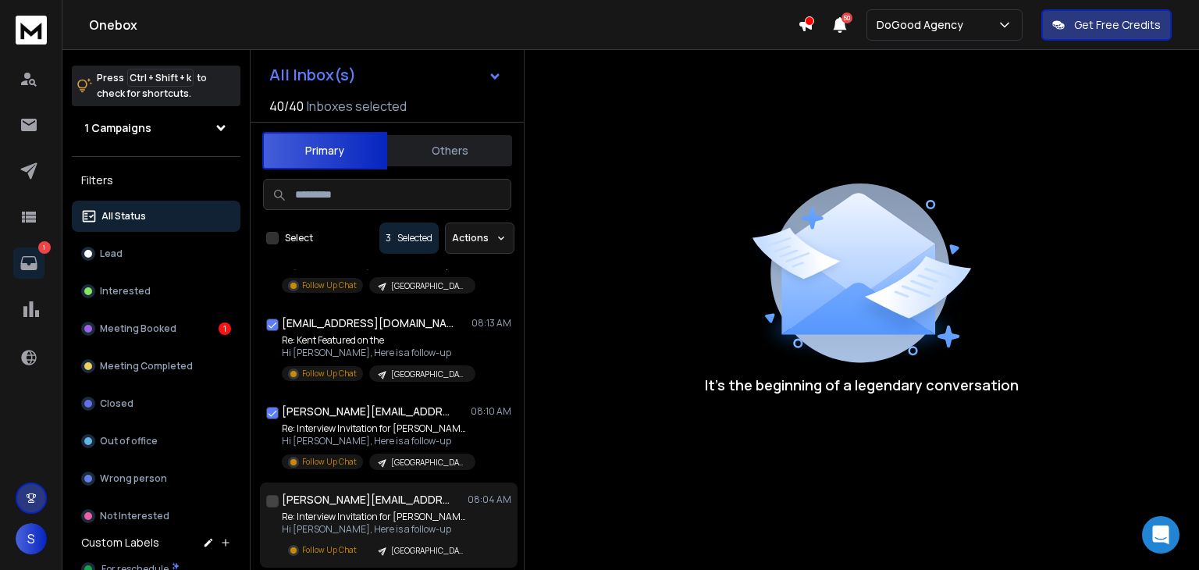
click at [268, 495] on button "button" at bounding box center [272, 501] width 12 height 12
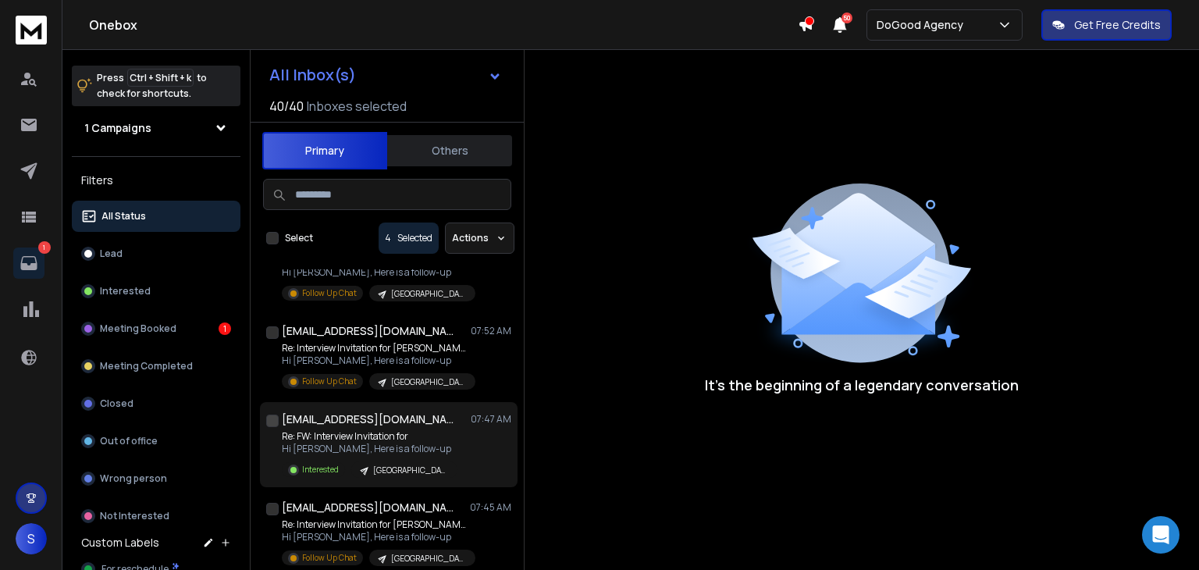
scroll to position [1171, 0]
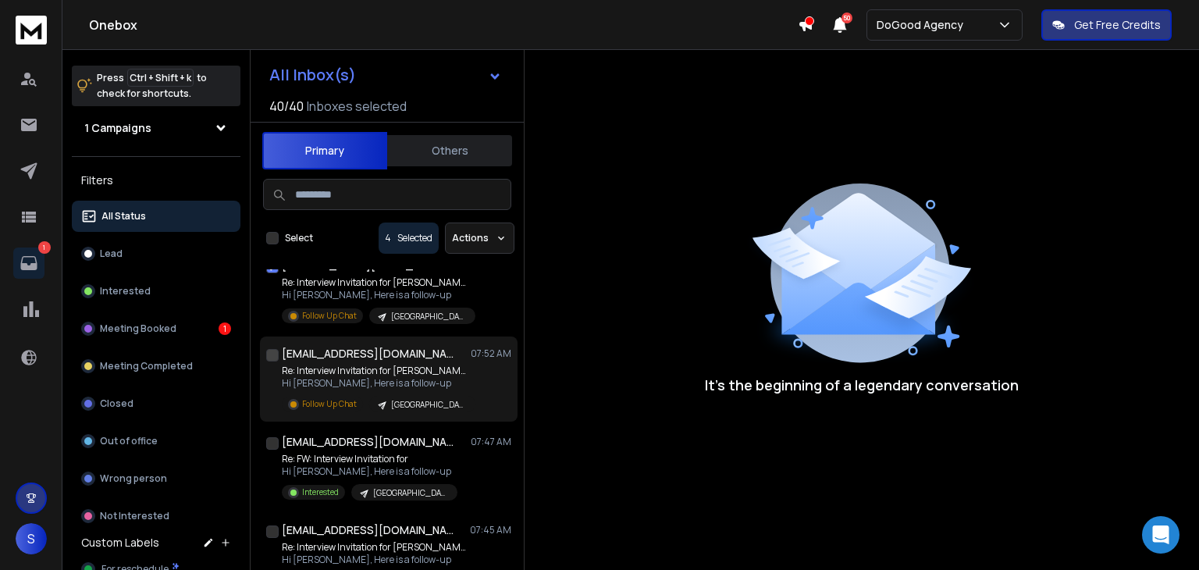
click at [274, 354] on button "button" at bounding box center [272, 355] width 12 height 12
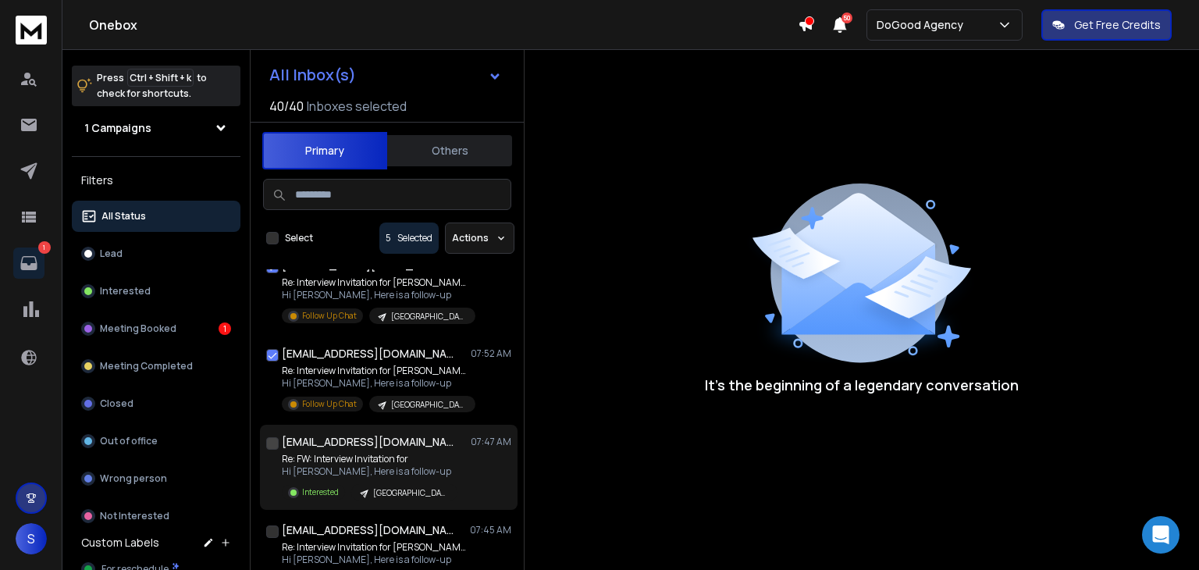
click at [275, 441] on button "button" at bounding box center [272, 443] width 12 height 12
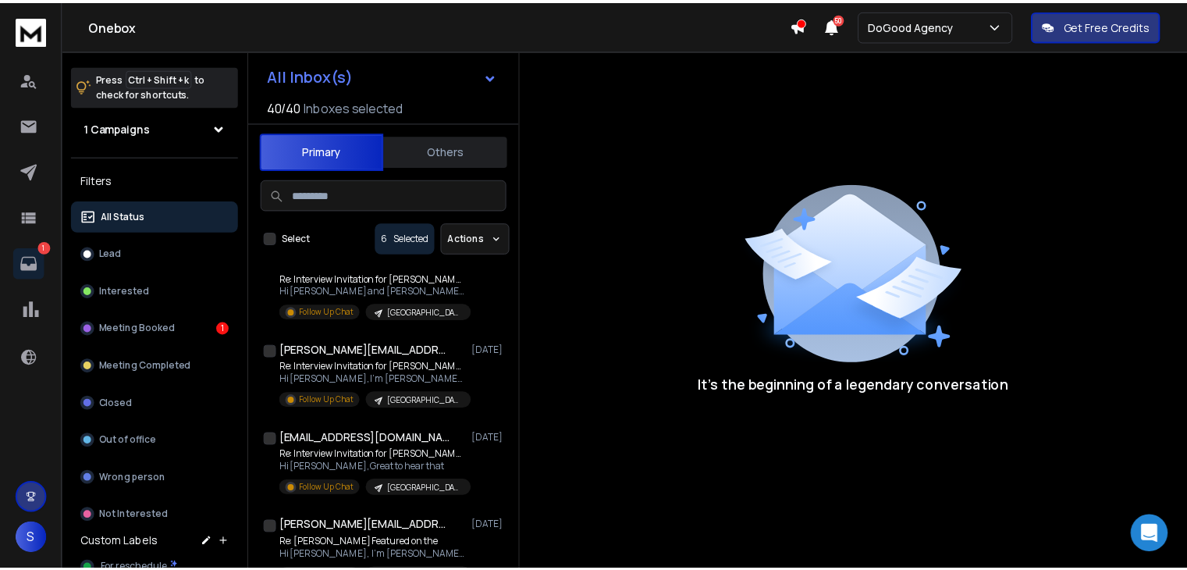
scroll to position [4235, 0]
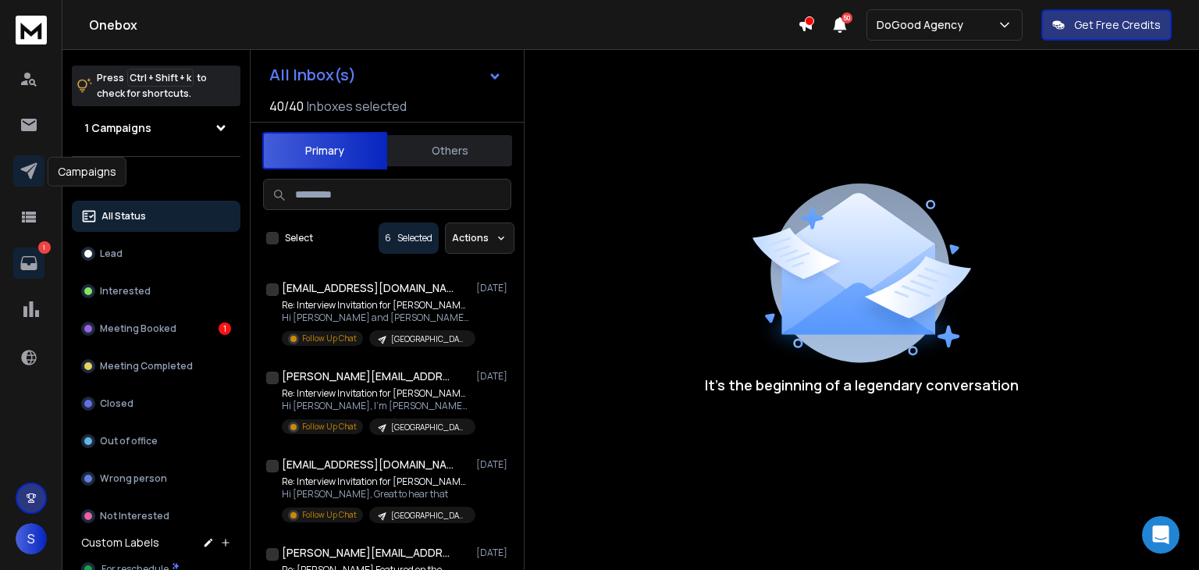
click at [34, 172] on icon at bounding box center [29, 171] width 19 height 19
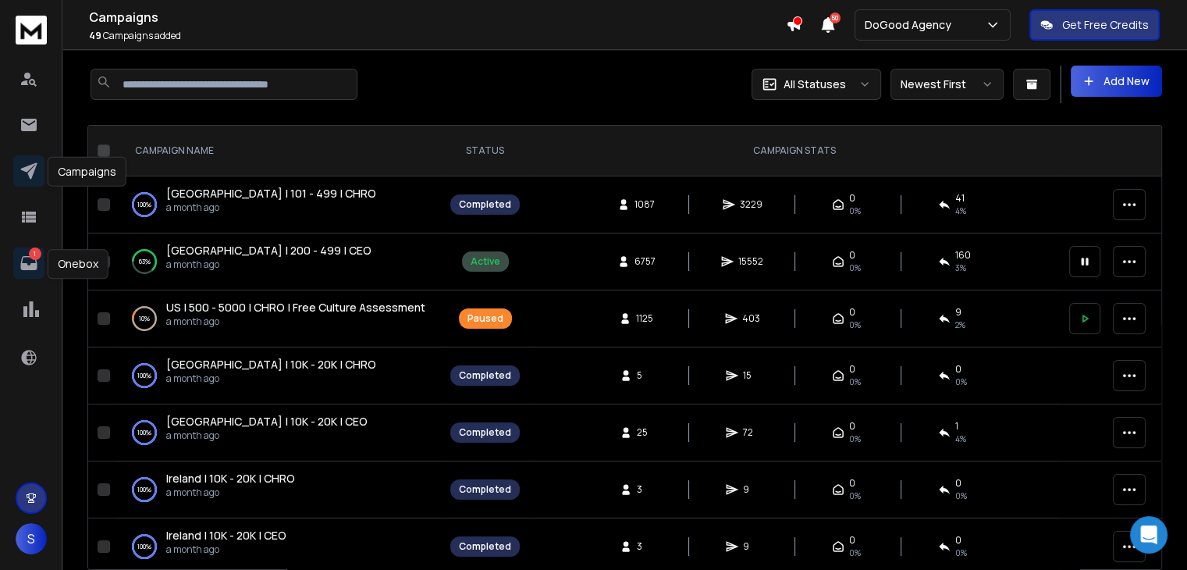
click at [34, 268] on icon at bounding box center [28, 263] width 16 height 14
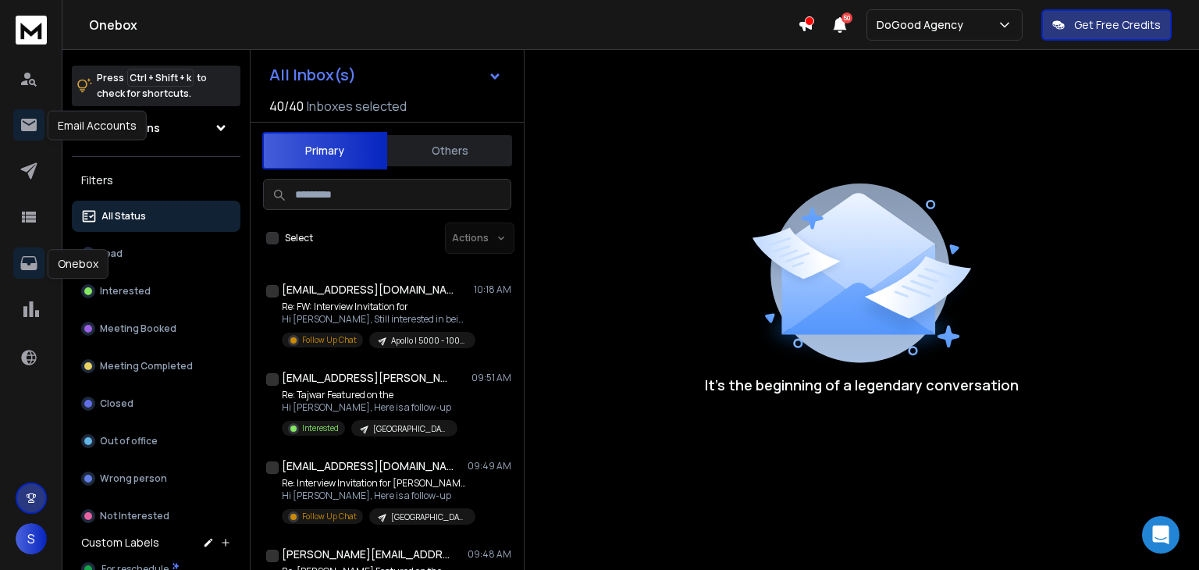
click at [27, 132] on icon at bounding box center [29, 125] width 19 height 19
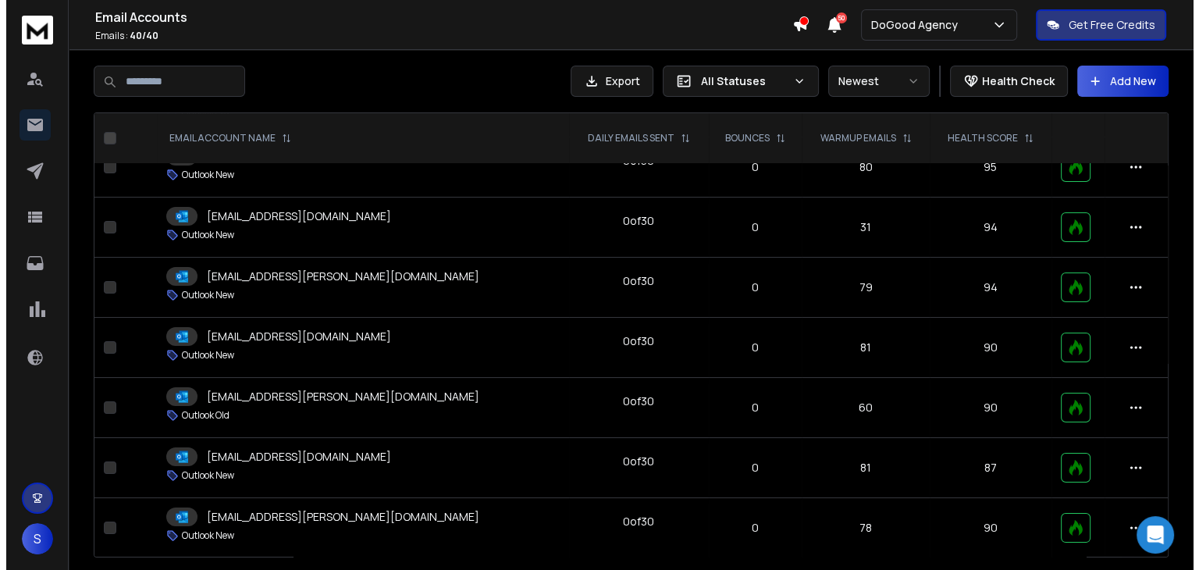
scroll to position [156, 0]
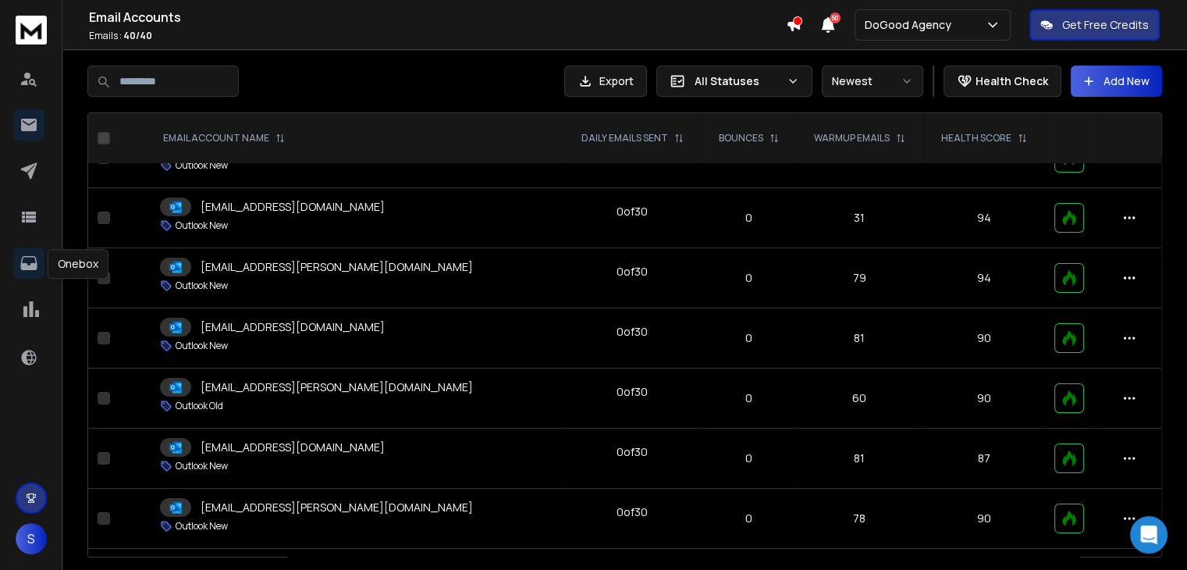
click at [25, 260] on icon at bounding box center [29, 263] width 19 height 19
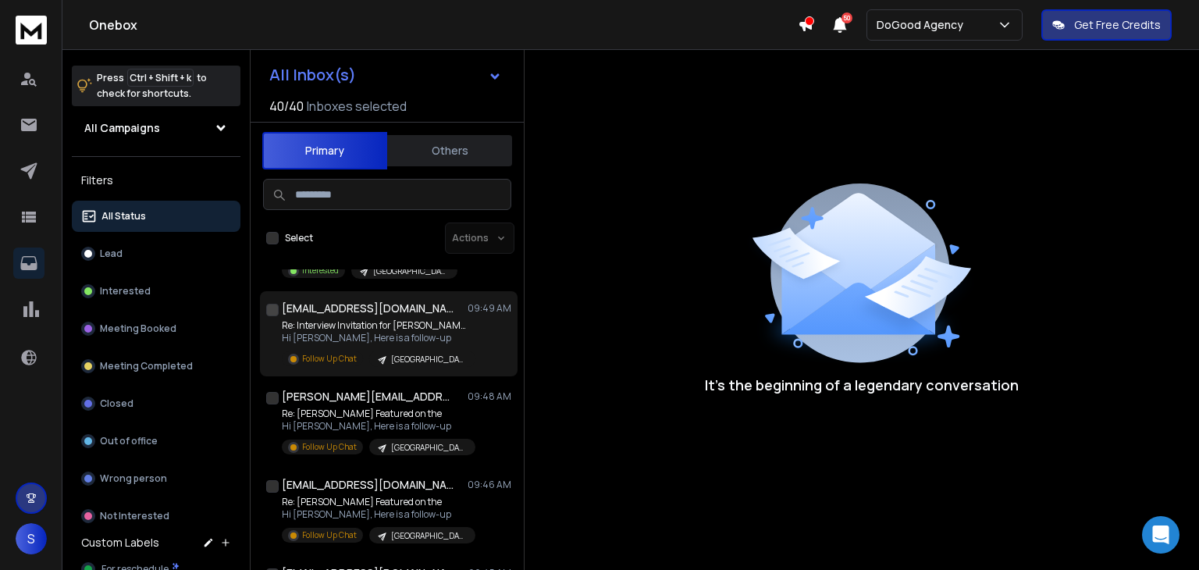
scroll to position [156, 0]
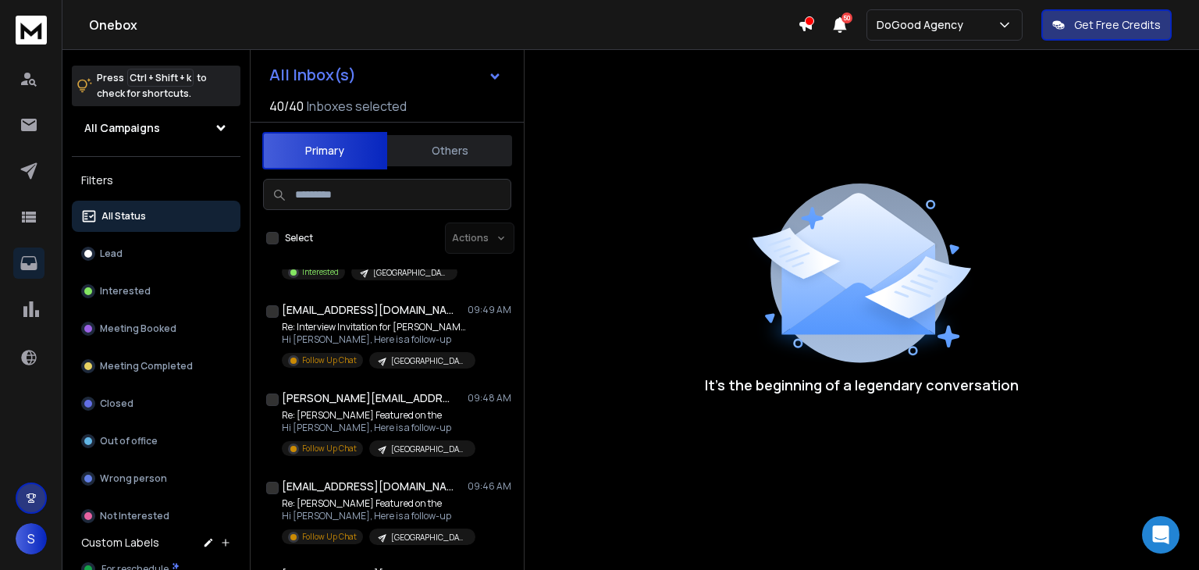
click at [396, 194] on input at bounding box center [387, 194] width 248 height 31
type input "****"
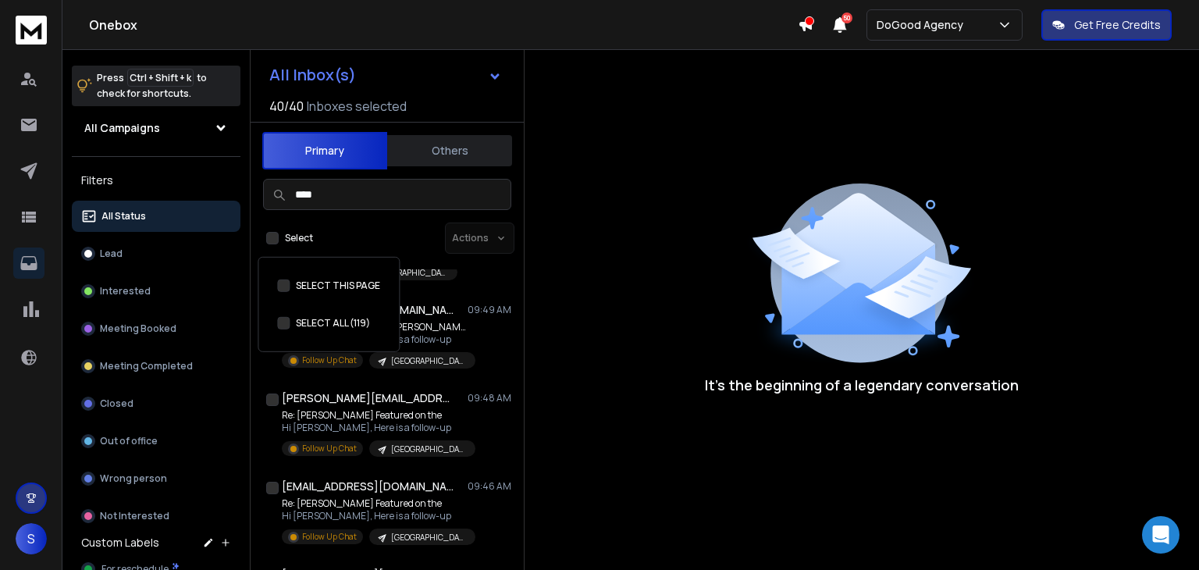
click at [297, 234] on label "Select" at bounding box center [299, 238] width 28 height 12
click at [353, 11] on div "Onebox 50 DoGood Agency Get Free Credits" at bounding box center [599, 25] width 1199 height 50
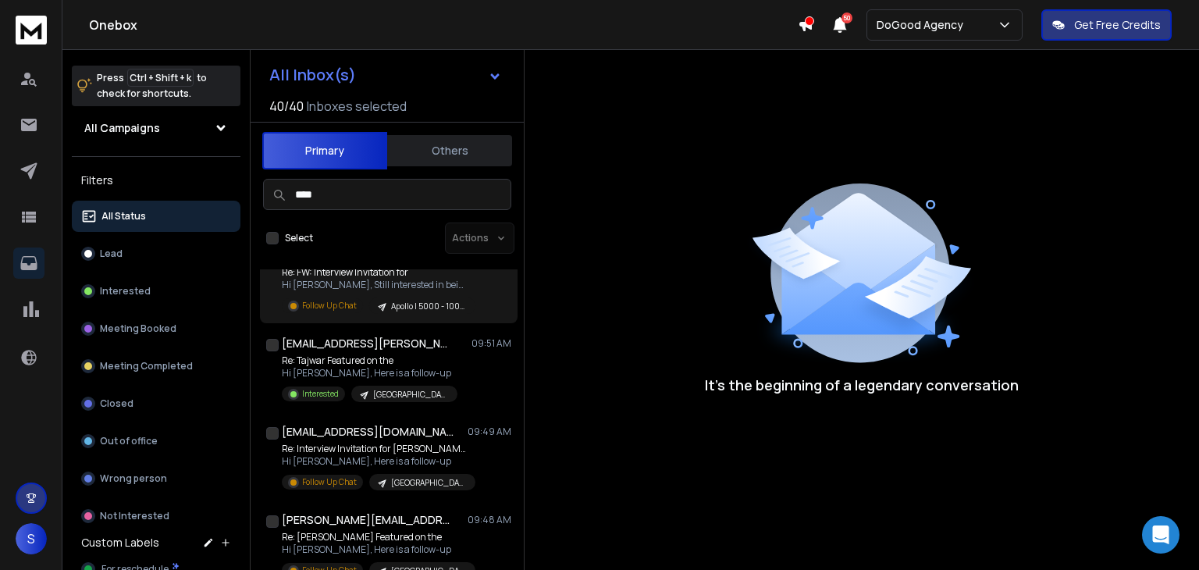
scroll to position [0, 0]
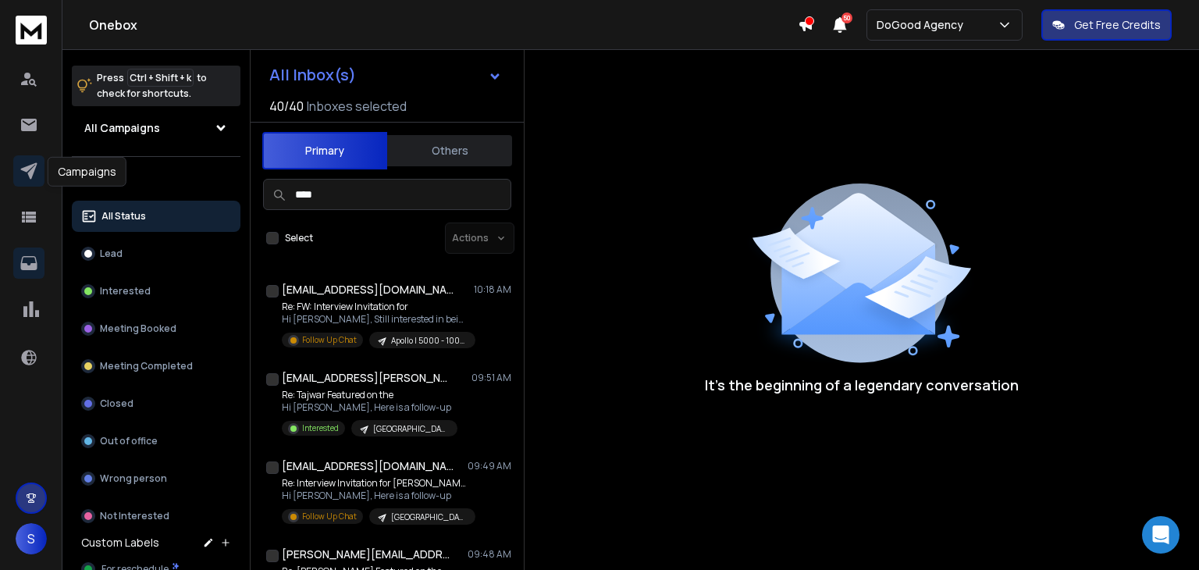
click at [23, 179] on icon at bounding box center [29, 171] width 19 height 19
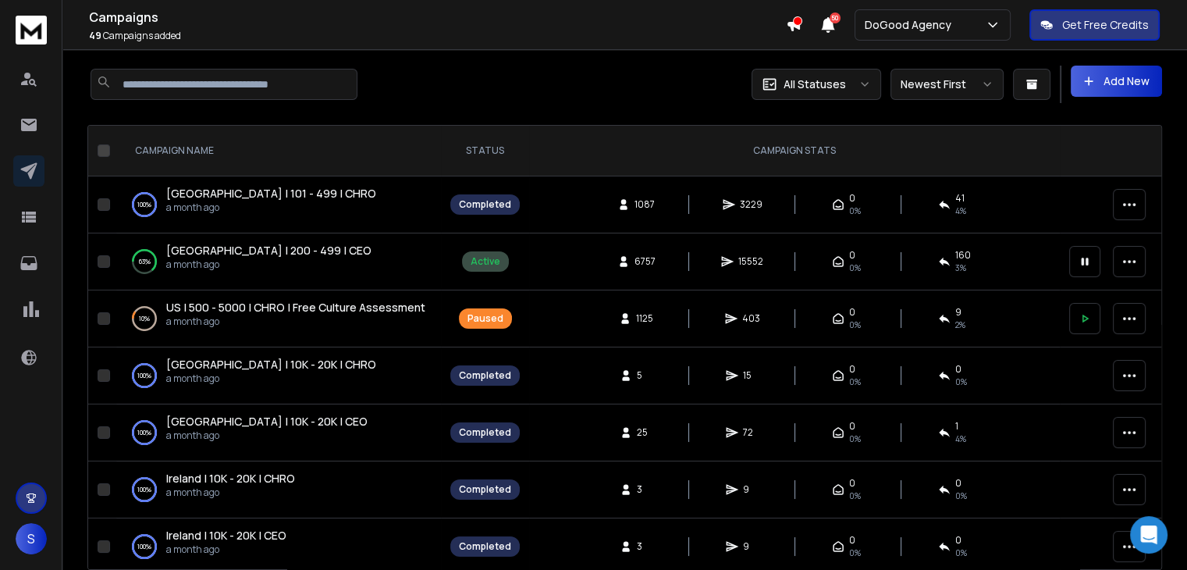
click at [27, 282] on div at bounding box center [31, 265] width 36 height 37
click at [21, 269] on icon at bounding box center [28, 263] width 16 height 14
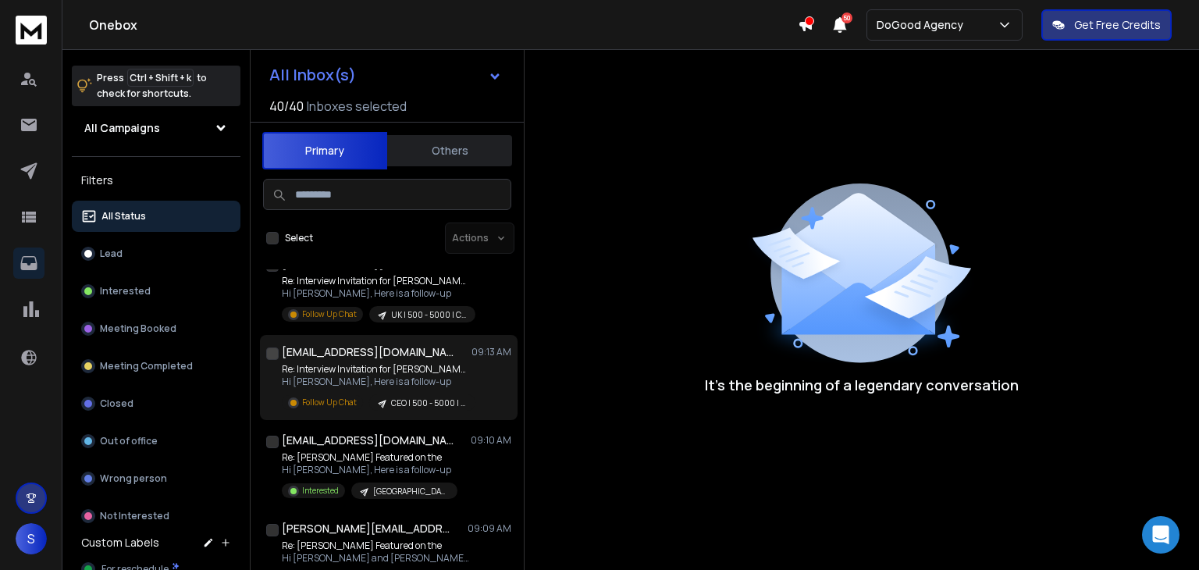
scroll to position [1093, 0]
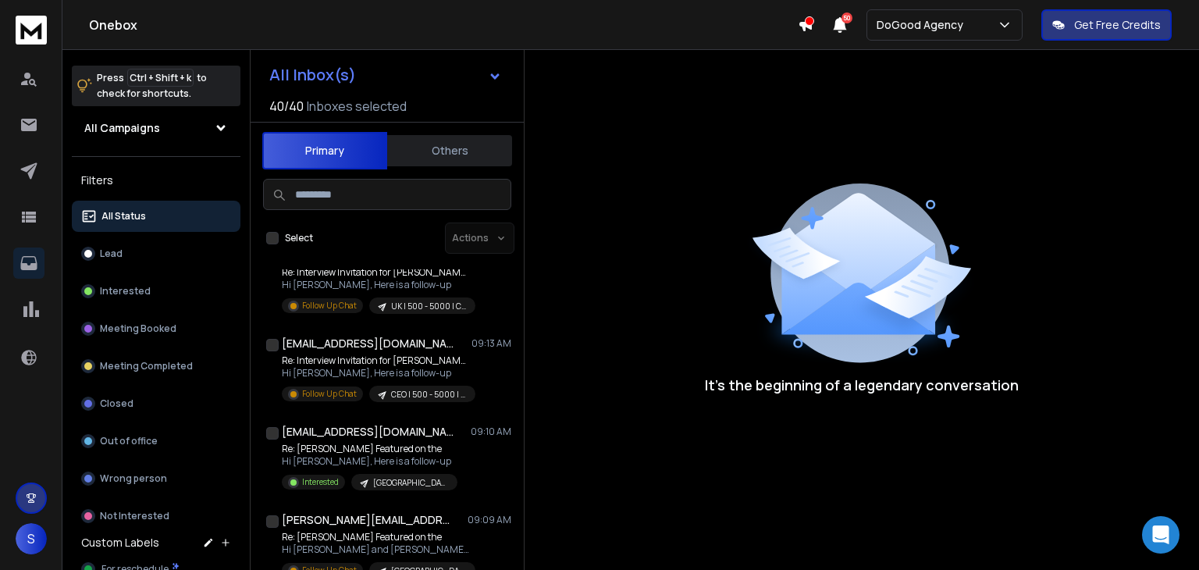
drag, startPoint x: 1099, startPoint y: 119, endPoint x: 1075, endPoint y: 128, distance: 25.7
click at [1099, 119] on div "It’s the beginning of a legendary conversation" at bounding box center [861, 292] width 674 height 485
click at [438, 194] on input at bounding box center [387, 194] width 248 height 31
paste input "**********"
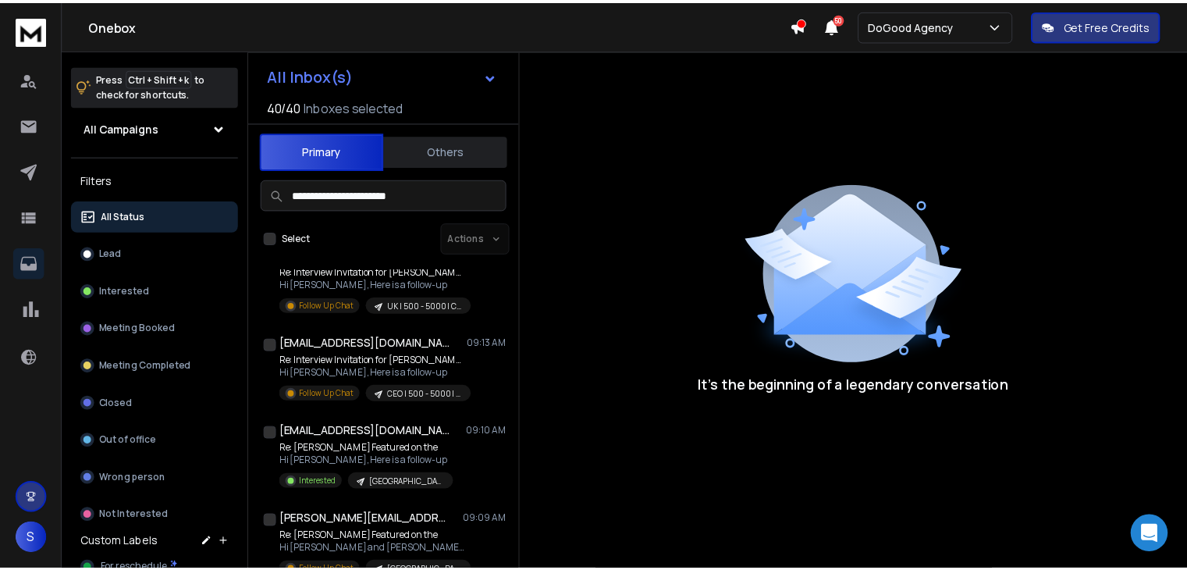
scroll to position [0, 0]
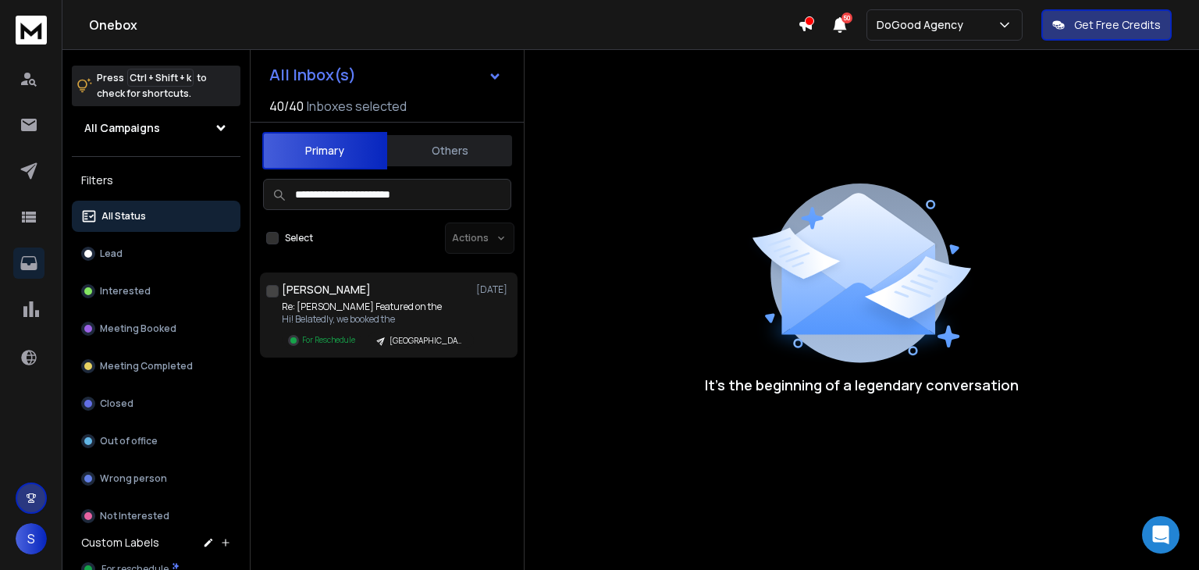
type input "**********"
click at [437, 290] on div "Genevieve Weeks 10 Sep" at bounding box center [396, 290] width 229 height 16
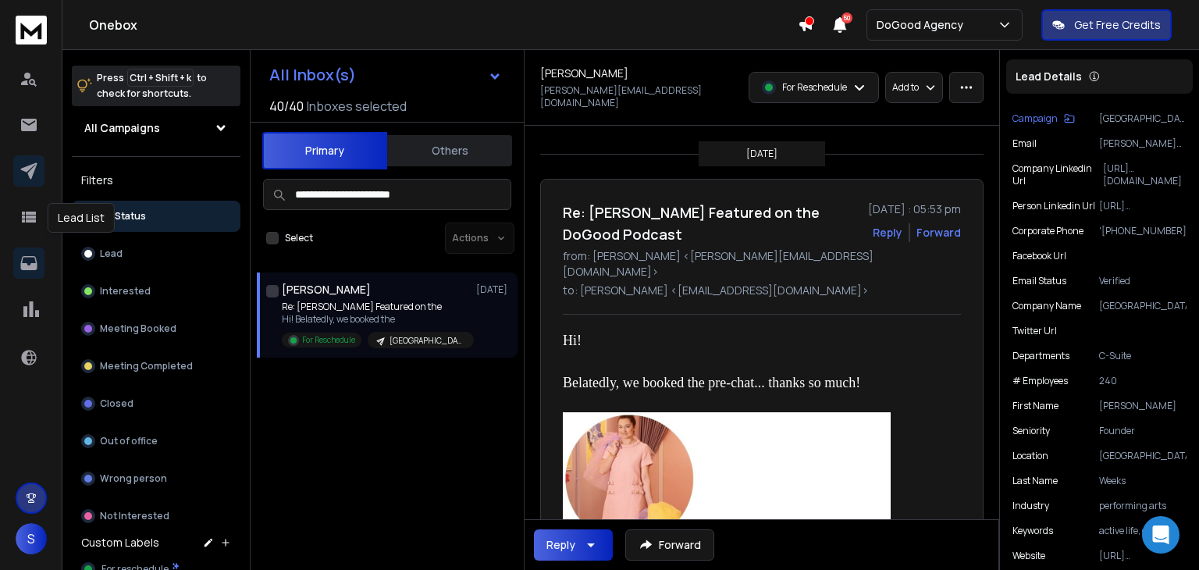
click at [37, 169] on icon at bounding box center [29, 171] width 19 height 19
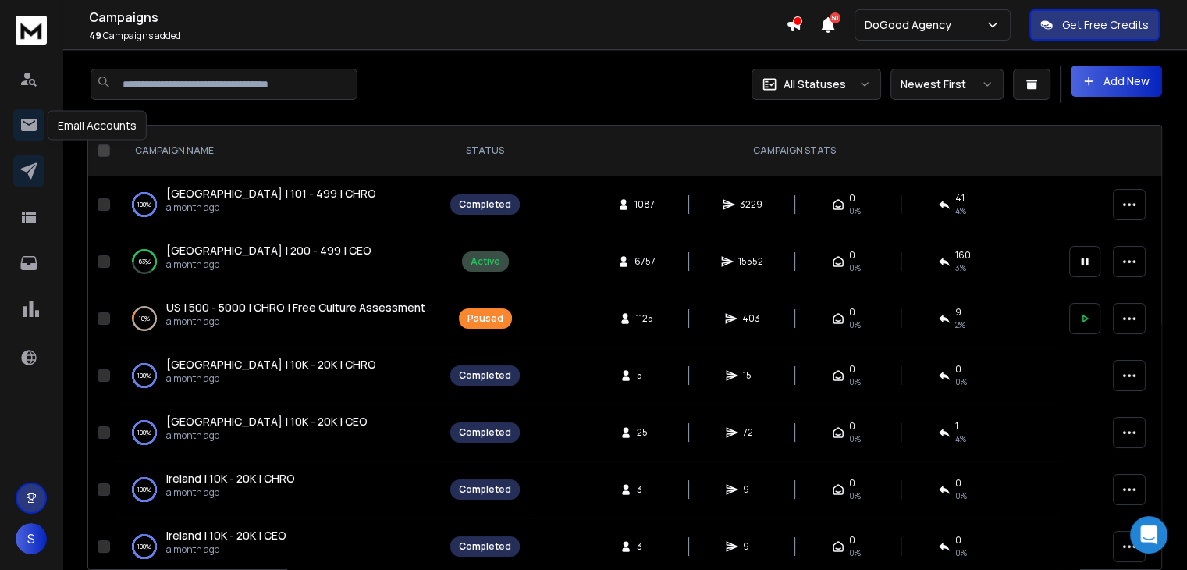
click at [29, 126] on icon at bounding box center [29, 125] width 16 height 12
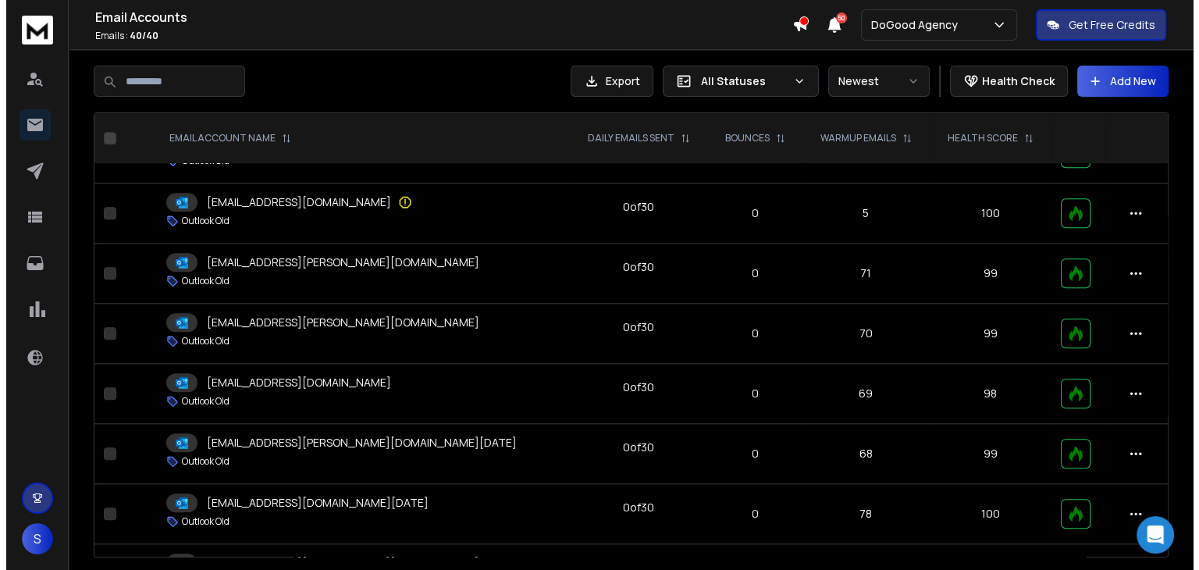
scroll to position [1405, 0]
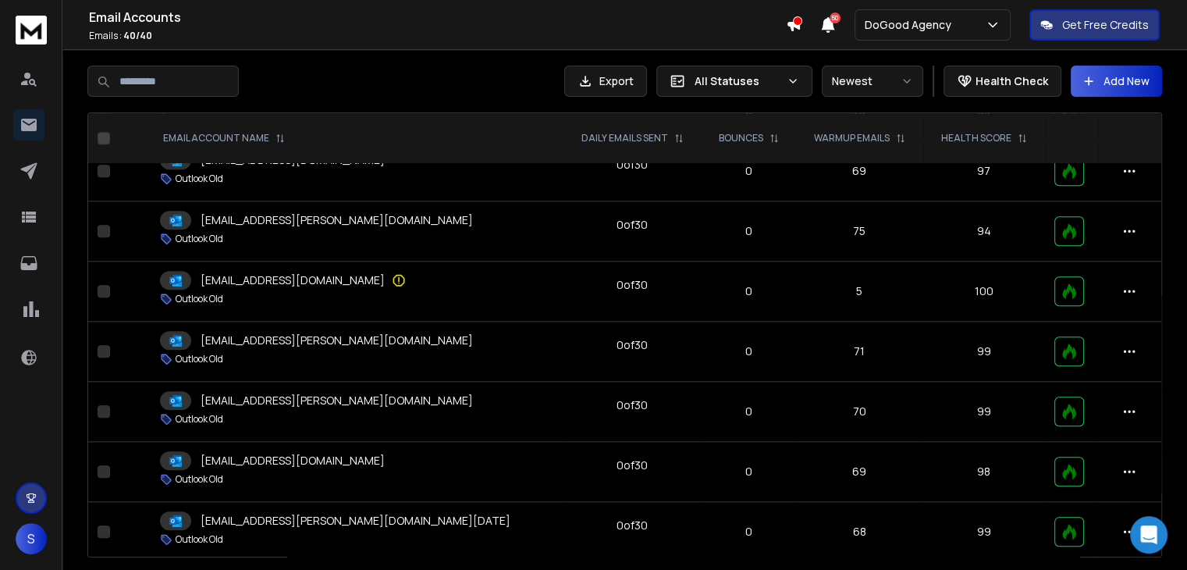
click at [424, 284] on div "seb@getdogoodagency.com" at bounding box center [356, 280] width 393 height 19
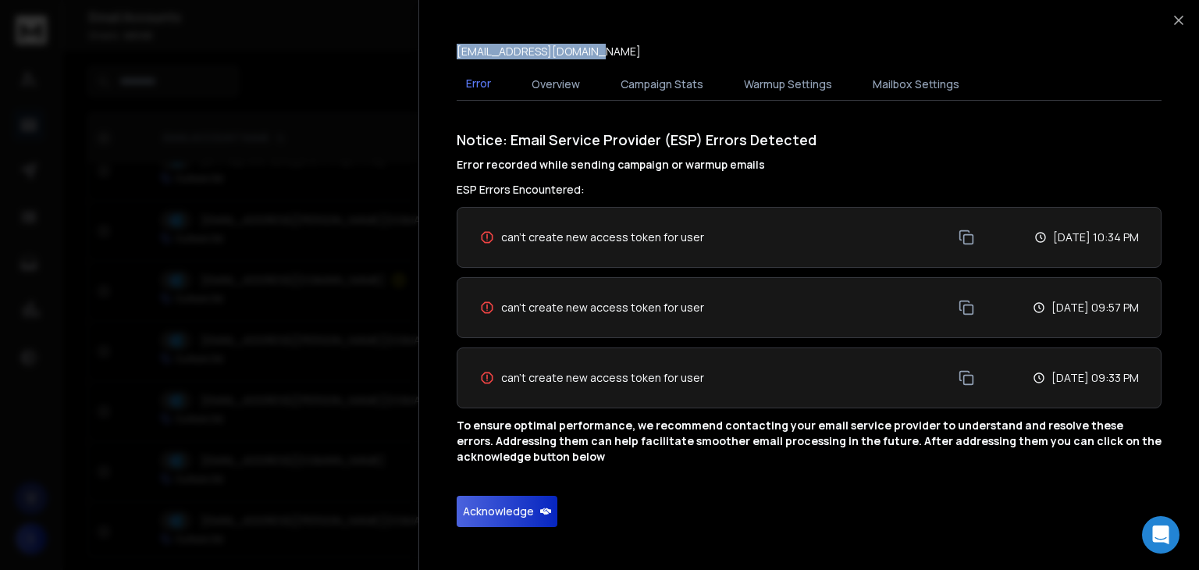
drag, startPoint x: 612, startPoint y: 53, endPoint x: 424, endPoint y: 59, distance: 188.2
click at [446, 40] on div "seb@getdogoodagency.com Error Overview Campaign Stats Warmup Settings Mailbox S…" at bounding box center [809, 285] width 742 height 533
copy p "seb@getdogoodagency.com"
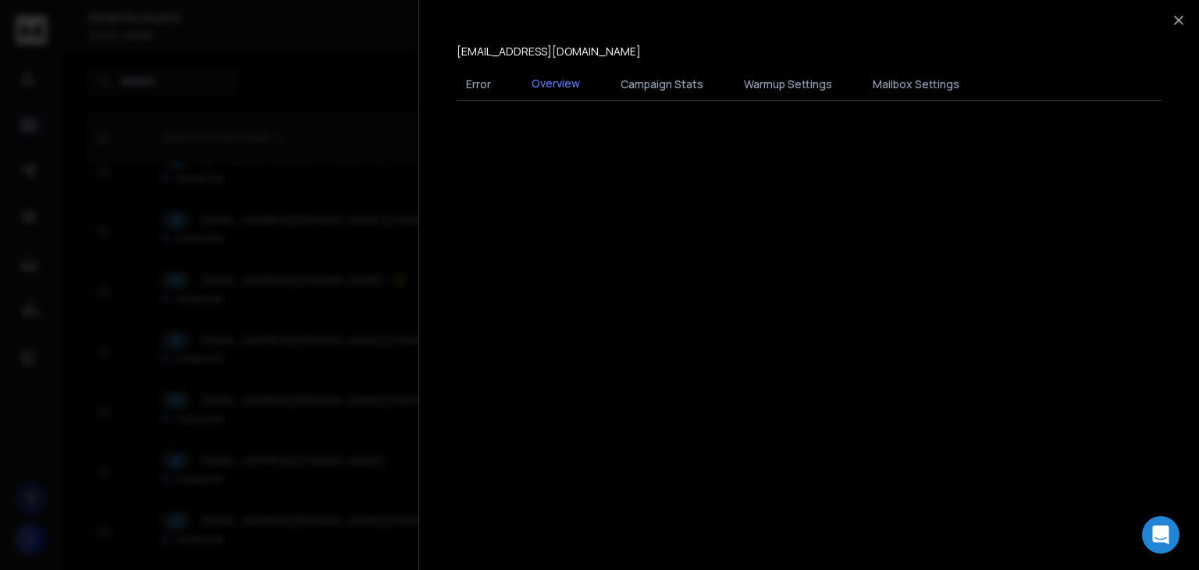
click at [315, 341] on div at bounding box center [599, 285] width 1199 height 570
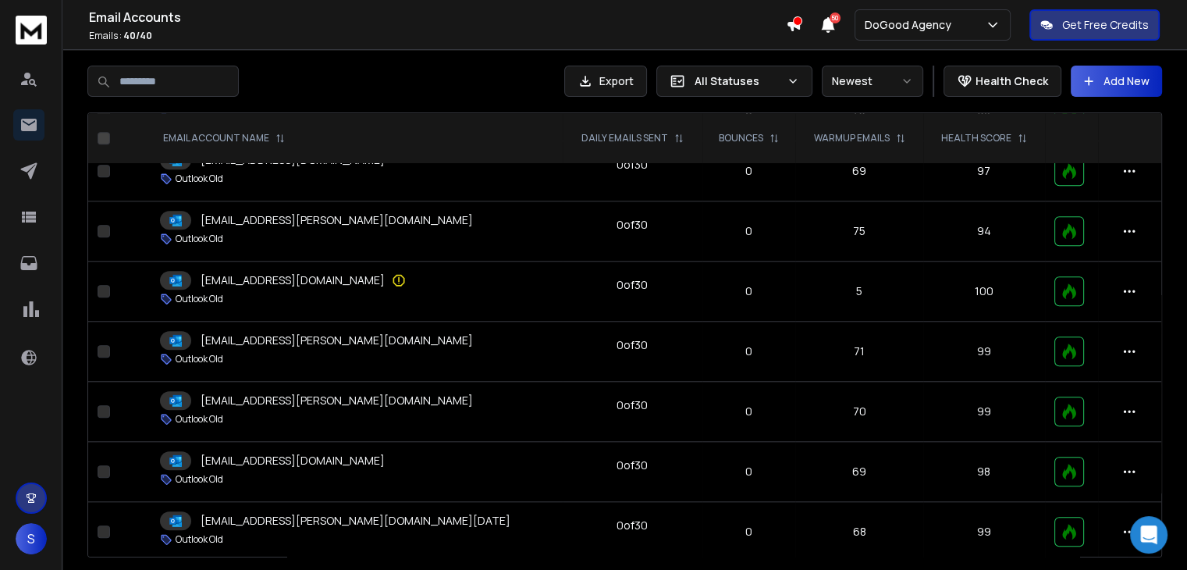
click at [1096, 84] on button "Add New" at bounding box center [1116, 81] width 91 height 31
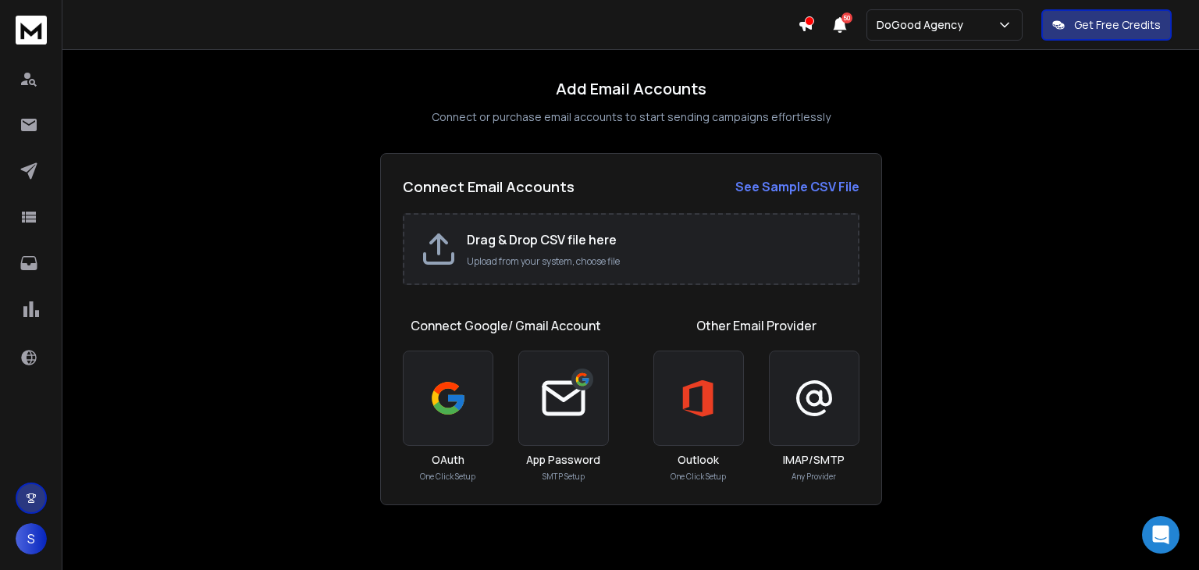
click at [675, 420] on div at bounding box center [698, 397] width 91 height 95
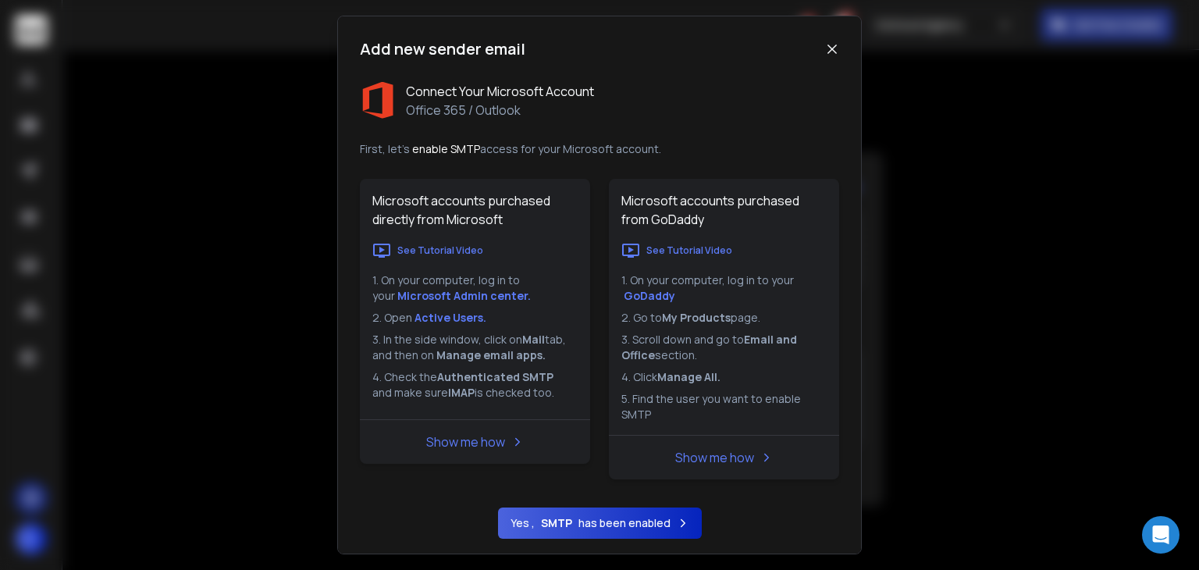
click at [646, 507] on button "Yes , SMTP has been enabled" at bounding box center [600, 522] width 204 height 31
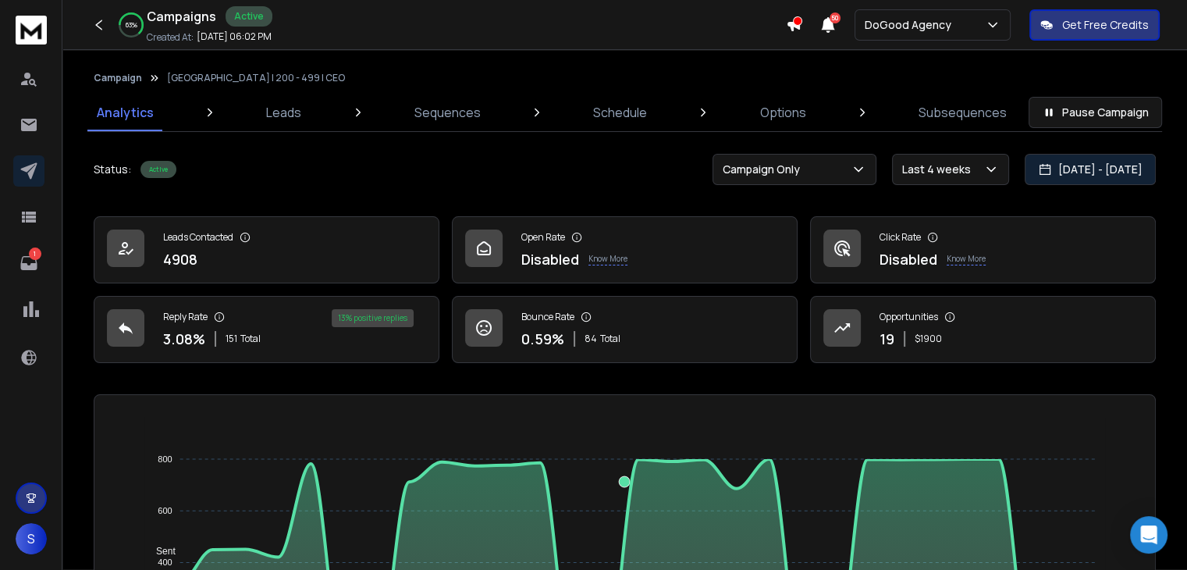
click at [1042, 166] on button "[DATE] - [DATE]" at bounding box center [1090, 169] width 131 height 31
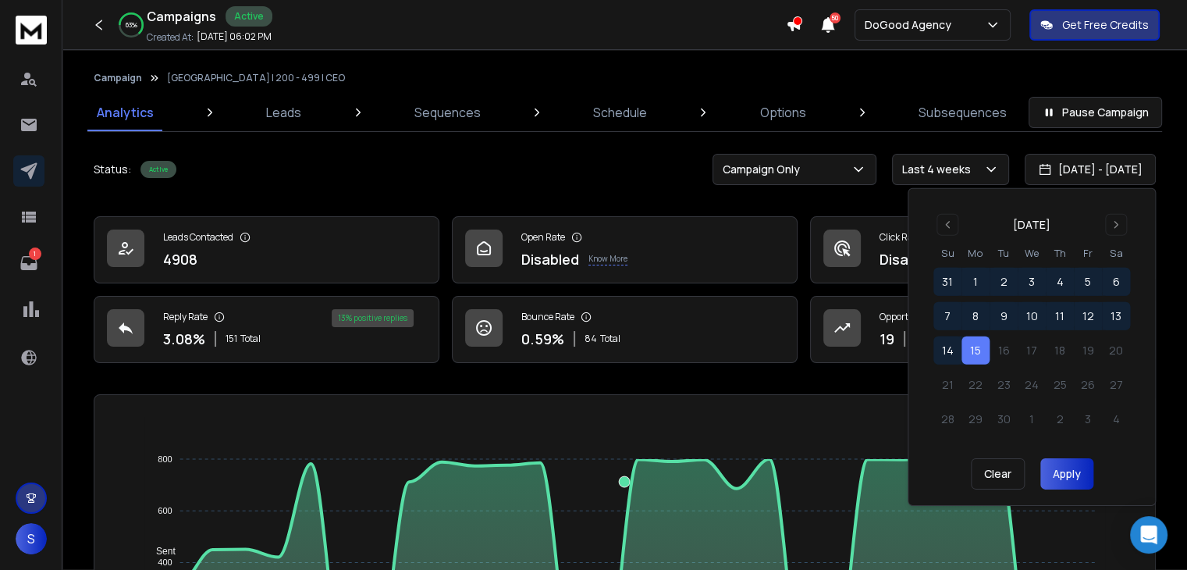
click at [983, 313] on button "8" at bounding box center [976, 316] width 28 height 28
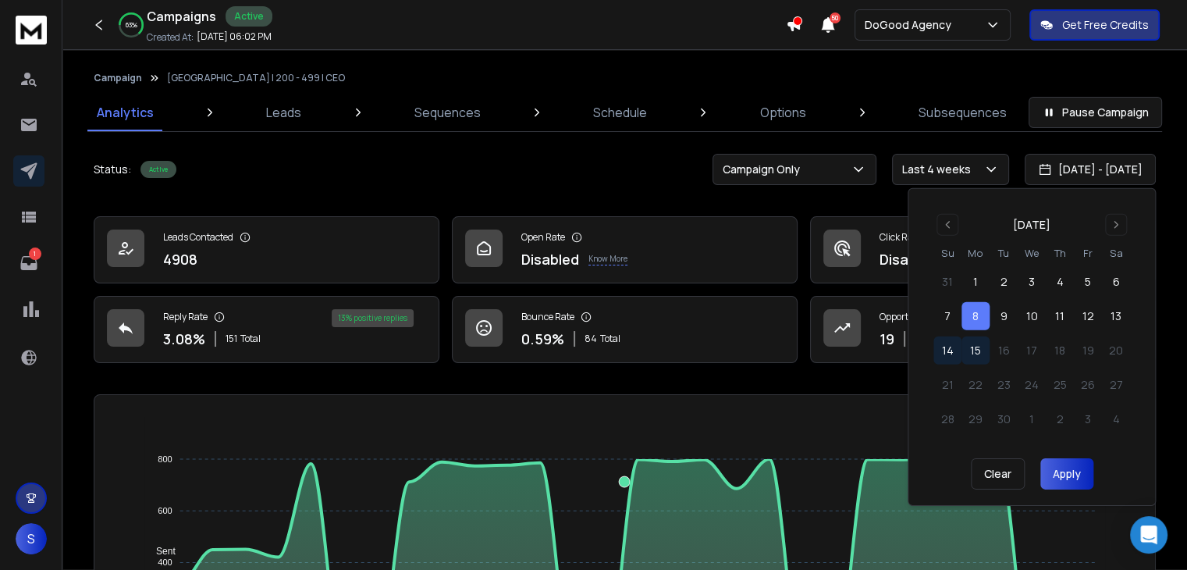
click at [952, 350] on button "14" at bounding box center [947, 350] width 28 height 28
click at [1054, 474] on button "Apply" at bounding box center [1066, 473] width 53 height 31
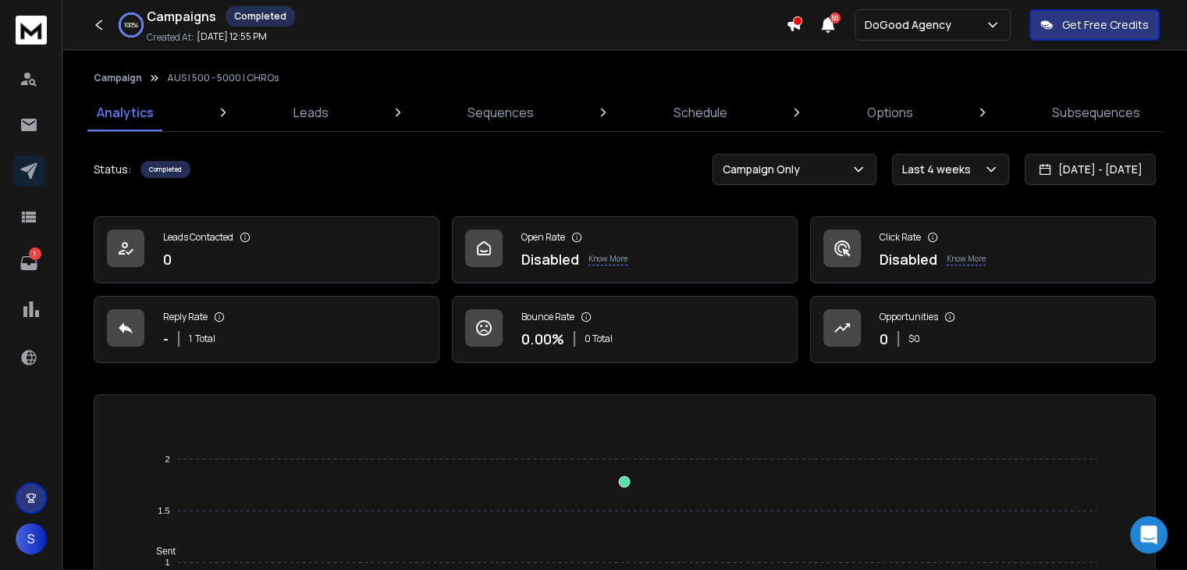
click at [1090, 185] on div "Status: Completed Campaign Only Last 4 weeks [DATE] - [DATE] Leads Contacted 0 …" at bounding box center [625, 538] width 1062 height 768
click at [1071, 189] on div "Status: Completed Campaign Only Last 4 weeks [DATE] - [DATE] Leads Contacted 0 …" at bounding box center [625, 538] width 1062 height 768
click at [1065, 169] on button "[DATE] - [DATE]" at bounding box center [1090, 169] width 131 height 31
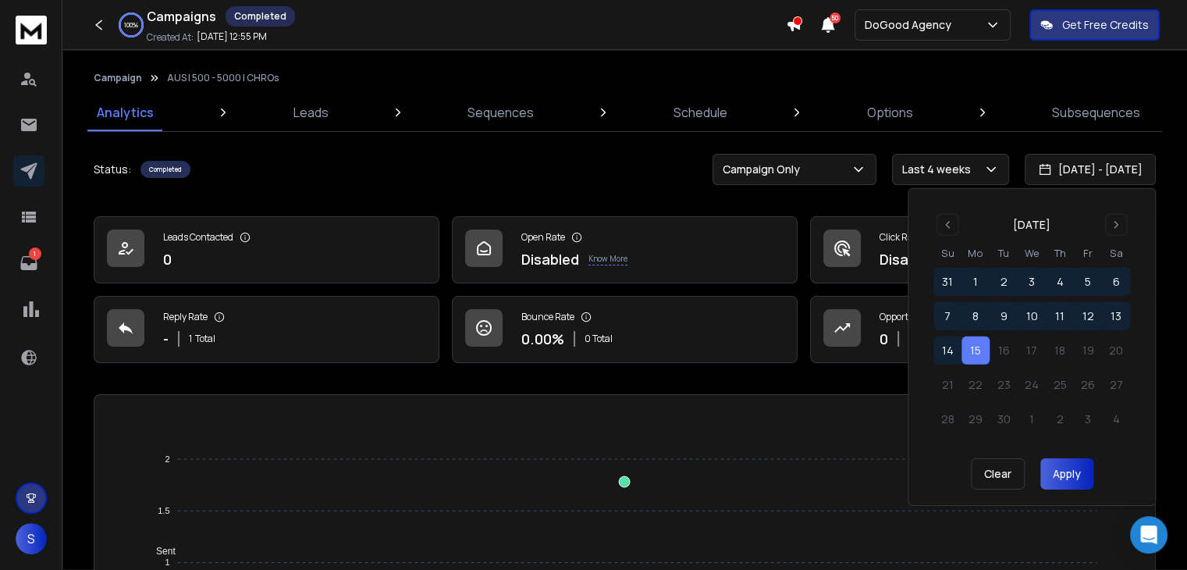
click at [971, 313] on button "8" at bounding box center [976, 316] width 28 height 28
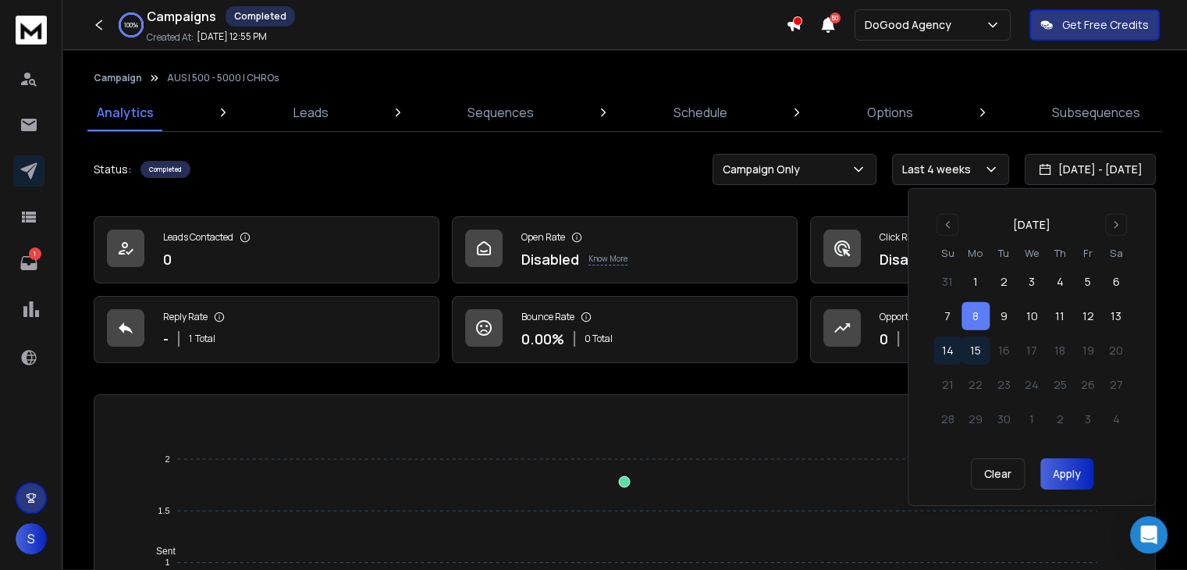
click at [943, 340] on button "14" at bounding box center [947, 350] width 28 height 28
click at [1071, 482] on button "Apply" at bounding box center [1066, 473] width 53 height 31
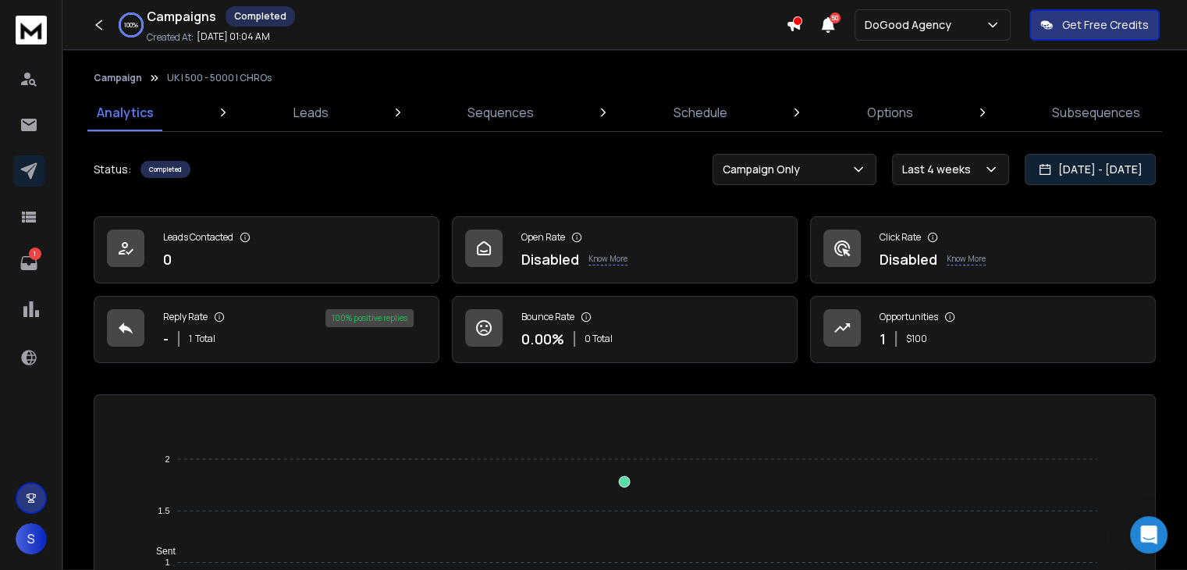
click at [1064, 165] on button "[DATE] - [DATE]" at bounding box center [1090, 169] width 131 height 31
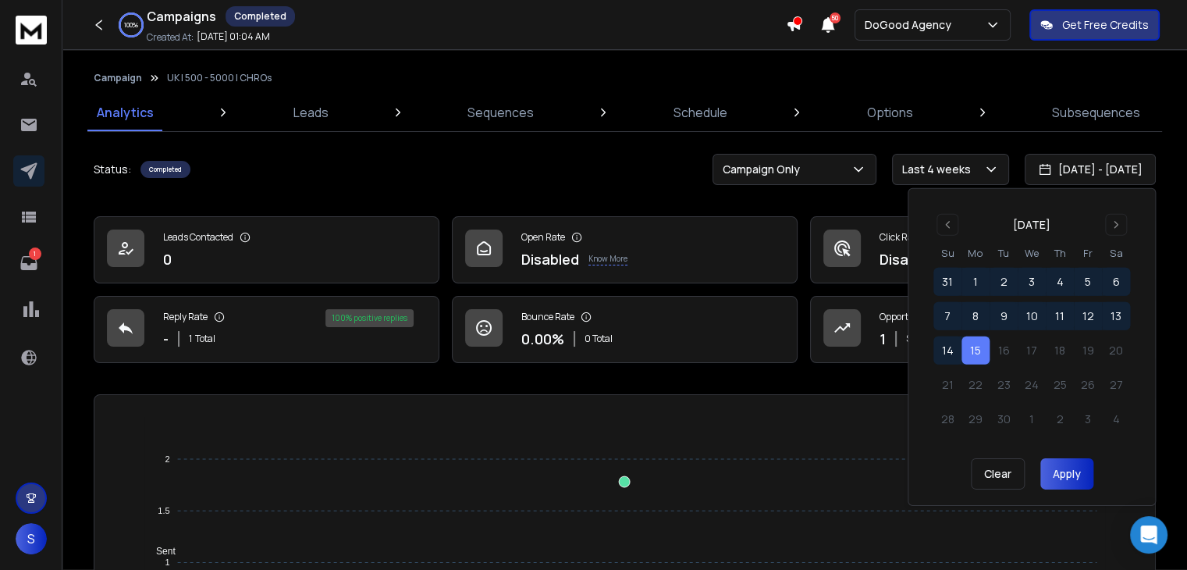
click at [965, 318] on button "8" at bounding box center [976, 316] width 28 height 28
click at [980, 311] on button "8" at bounding box center [976, 316] width 28 height 28
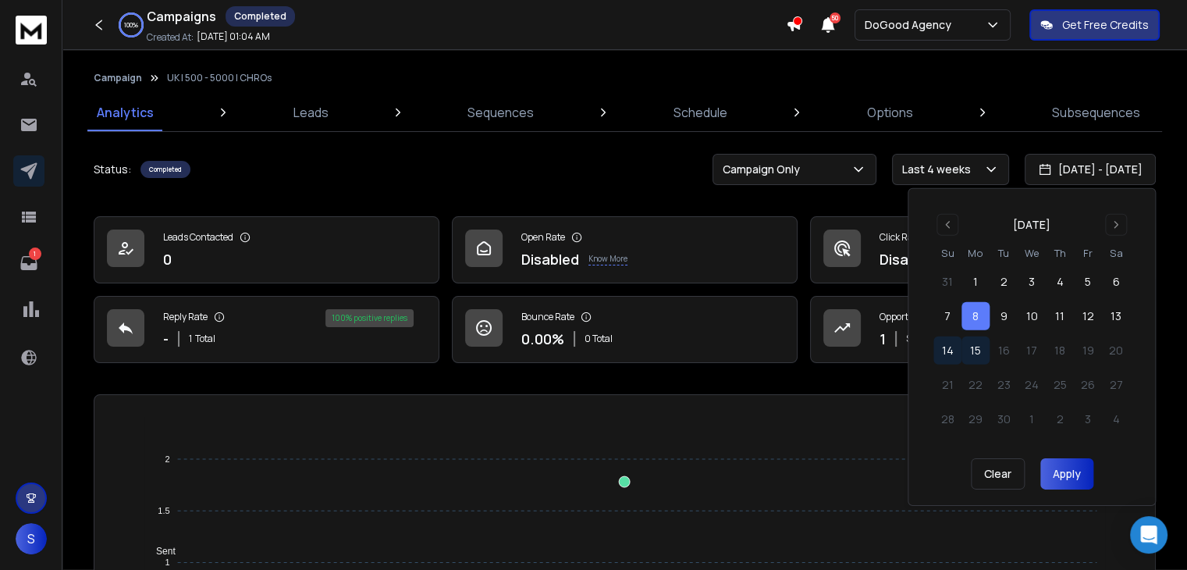
click at [943, 350] on button "14" at bounding box center [947, 350] width 28 height 28
click at [1083, 469] on button "Apply" at bounding box center [1066, 473] width 53 height 31
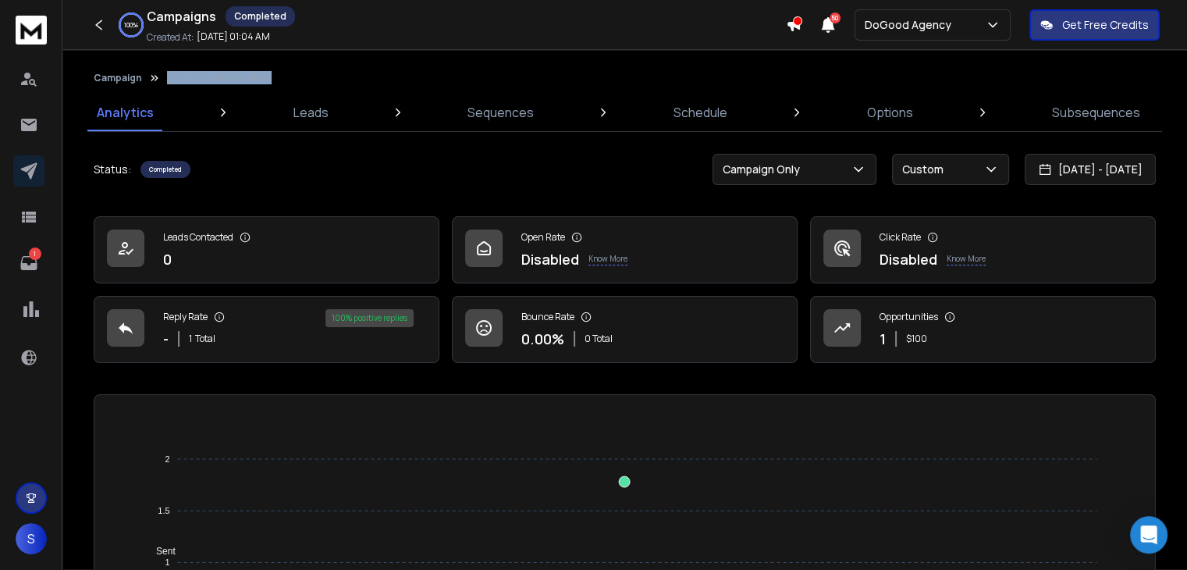
drag, startPoint x: 162, startPoint y: 76, endPoint x: 271, endPoint y: 82, distance: 108.6
click at [271, 82] on div "Campaign UK | 500 - 5000 | CHROs" at bounding box center [625, 78] width 1062 height 12
copy p "UK | 500 - 5000 | CHROs"
click at [1086, 191] on div "Status: Completed Campaign Only Last 4 weeks [DATE] - [DATE] Leads Contacted 0 …" at bounding box center [625, 573] width 1062 height 839
click at [1086, 186] on div "Status: Completed Campaign Only Last 4 weeks [DATE] - [DATE] Leads Contacted 0 …" at bounding box center [625, 573] width 1062 height 839
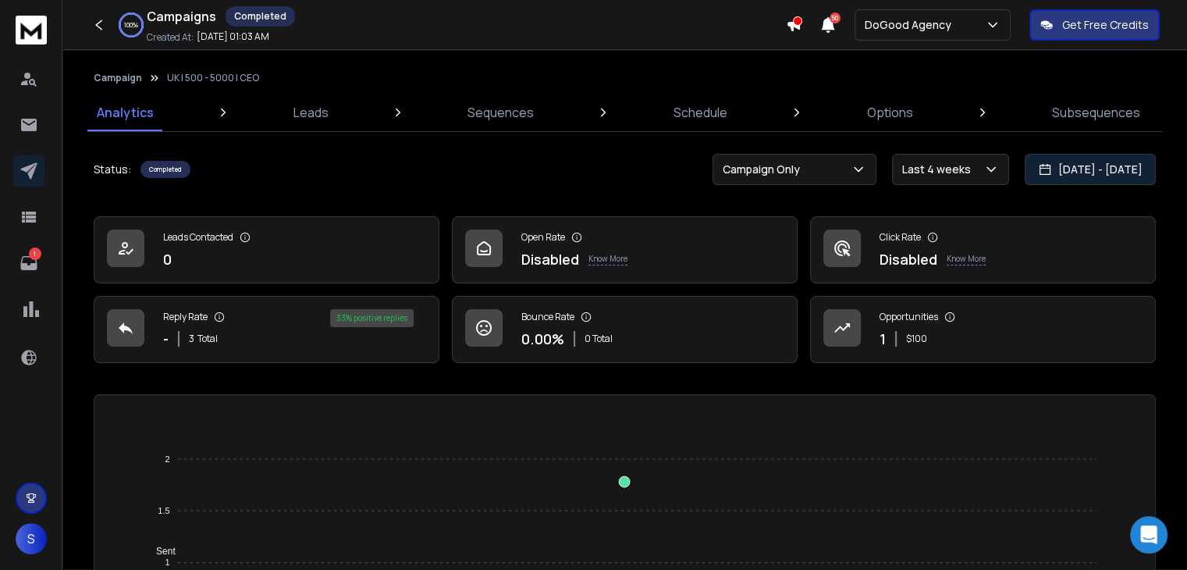
click at [1086, 180] on button "[DATE] - [DATE]" at bounding box center [1090, 169] width 131 height 31
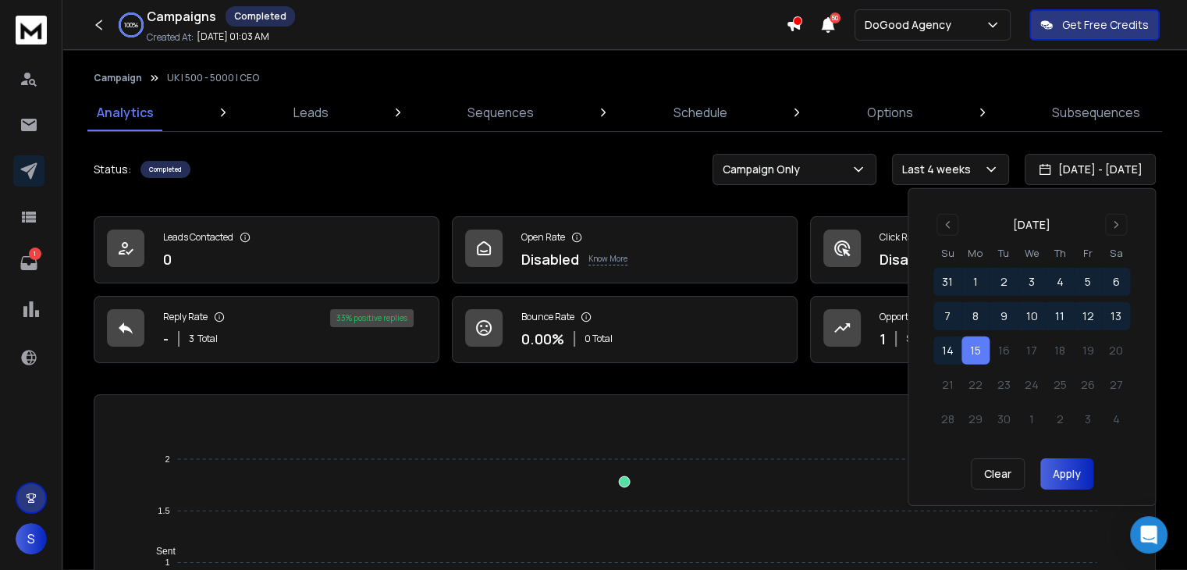
click at [972, 322] on button "8" at bounding box center [976, 316] width 28 height 28
click at [971, 320] on button "8" at bounding box center [976, 316] width 28 height 28
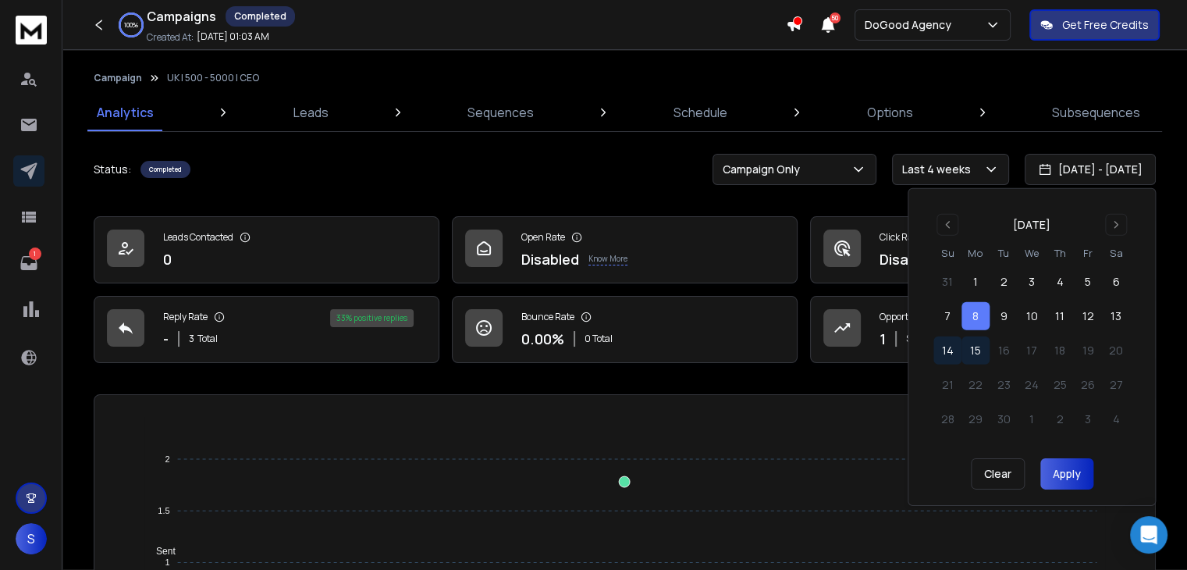
click at [955, 347] on button "14" at bounding box center [947, 350] width 28 height 28
click at [1033, 469] on div "Clear Apply" at bounding box center [1031, 473] width 215 height 31
click at [1061, 479] on button "Apply" at bounding box center [1066, 473] width 53 height 31
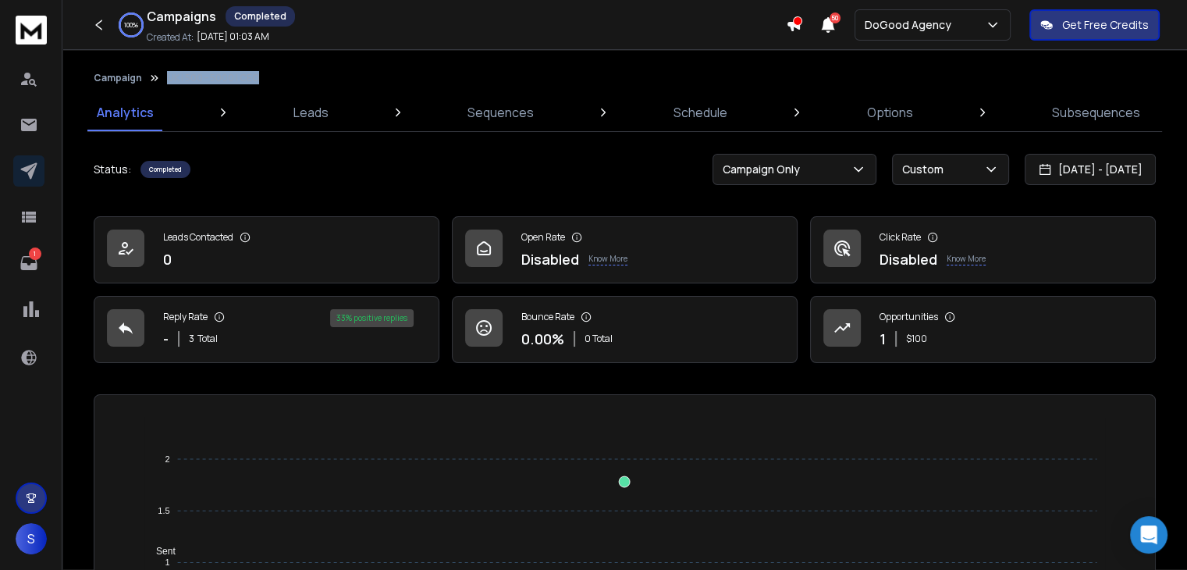
copy p "UK | 500 - 5000 | CEO"
drag, startPoint x: 161, startPoint y: 73, endPoint x: 261, endPoint y: 74, distance: 100.7
click at [261, 74] on div "Campaign UK | 500 - 5000 | CEO" at bounding box center [625, 78] width 1062 height 12
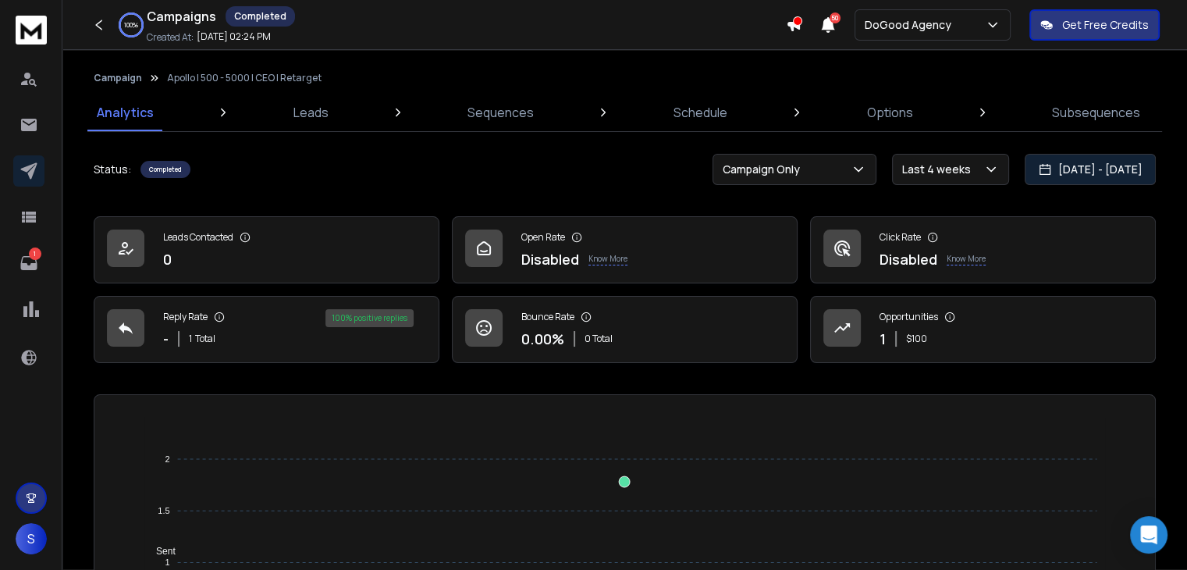
click at [1067, 171] on button "[DATE] - [DATE]" at bounding box center [1090, 169] width 131 height 31
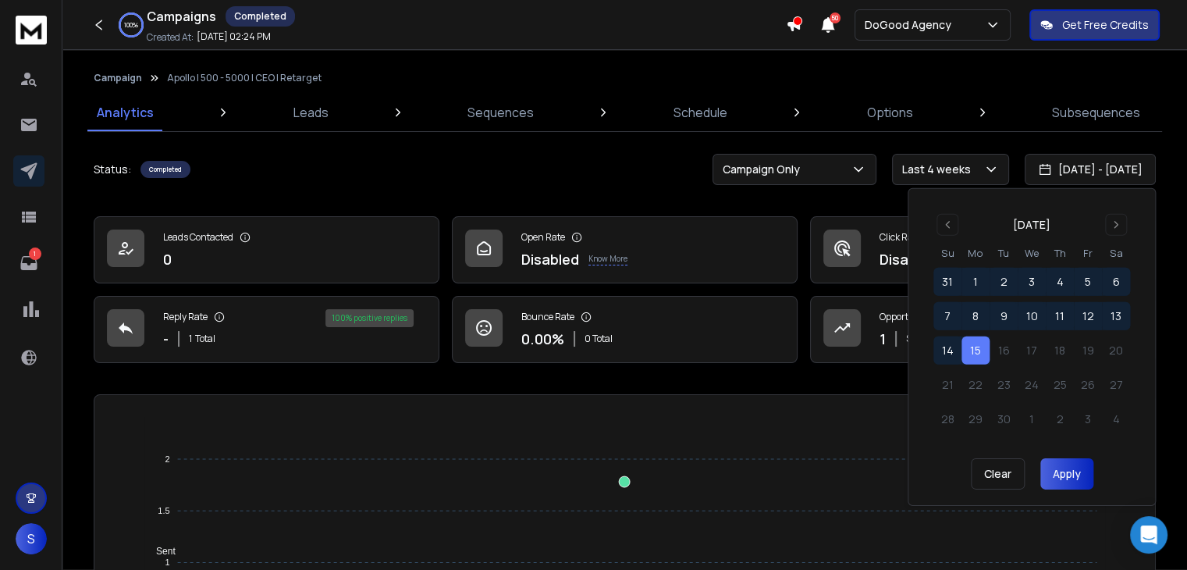
click at [968, 311] on button "8" at bounding box center [976, 316] width 28 height 28
click at [968, 310] on button "8" at bounding box center [976, 316] width 28 height 28
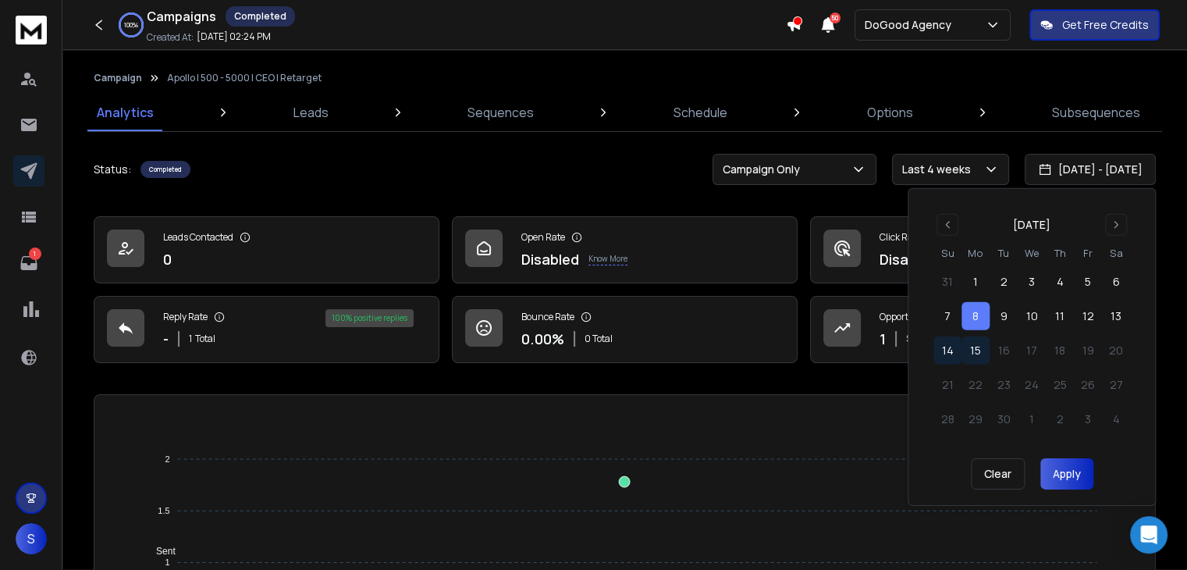
click at [952, 344] on button "14" at bounding box center [947, 350] width 28 height 28
click at [1054, 467] on button "Apply" at bounding box center [1066, 473] width 53 height 31
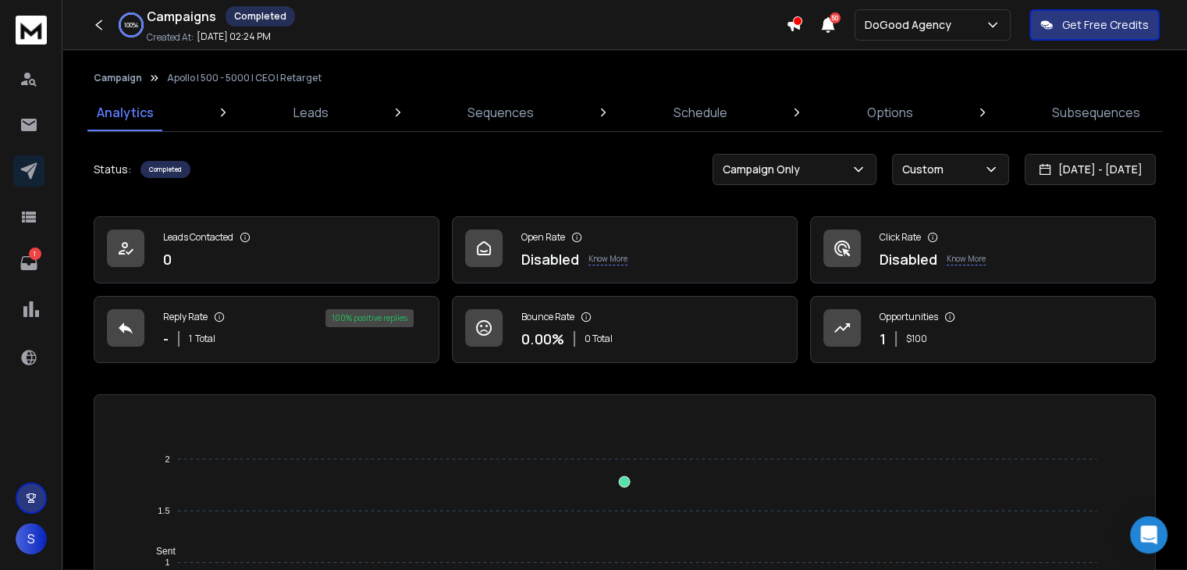
click at [493, 144] on div "Campaign Apollo | 500 - 5000 | CEO | Retarget Analytics Leads Sequences Schedul…" at bounding box center [624, 497] width 1075 height 862
copy p "Apollo | 500 - 5000 | CEO | Retarget"
drag, startPoint x: 320, startPoint y: 69, endPoint x: 162, endPoint y: 76, distance: 157.8
click at [163, 76] on div "Campaign Apollo | 500 - 5000 | CEO | Retarget" at bounding box center [624, 78] width 1075 height 25
click at [1058, 172] on button "[DATE] - [DATE]" at bounding box center [1090, 169] width 131 height 31
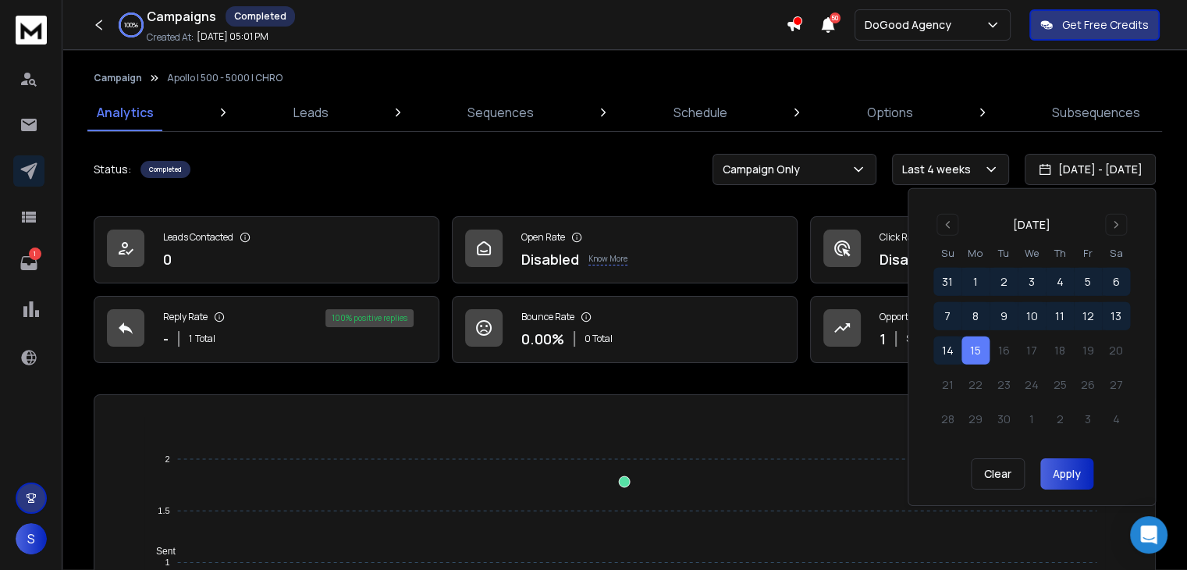
click at [980, 311] on button "8" at bounding box center [976, 316] width 28 height 28
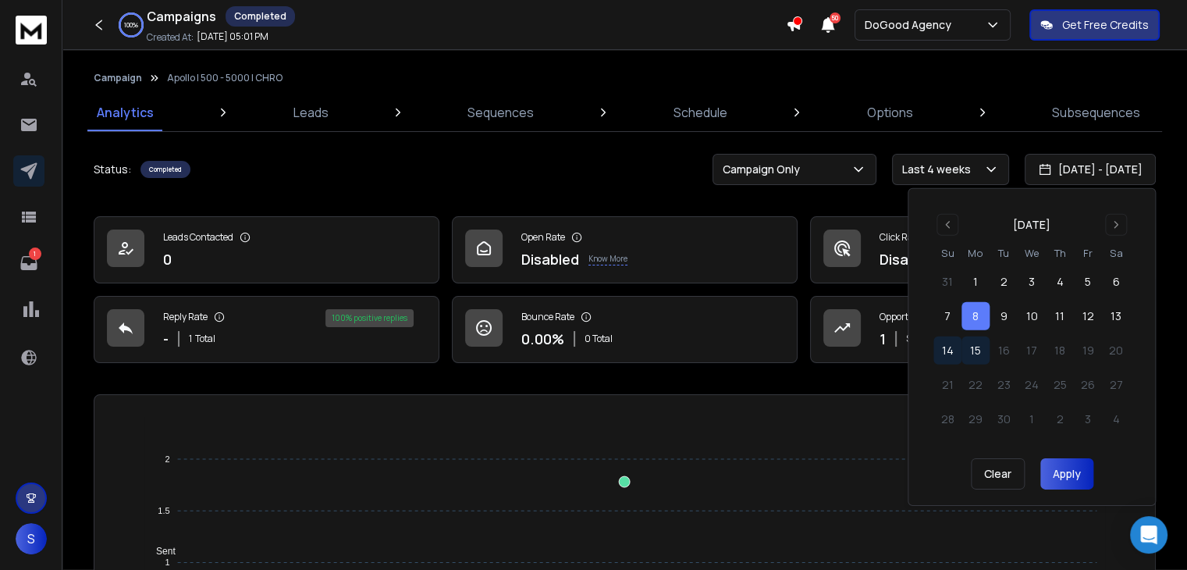
click at [949, 341] on button "14" at bounding box center [947, 350] width 28 height 28
click at [1063, 474] on button "Apply" at bounding box center [1066, 473] width 53 height 31
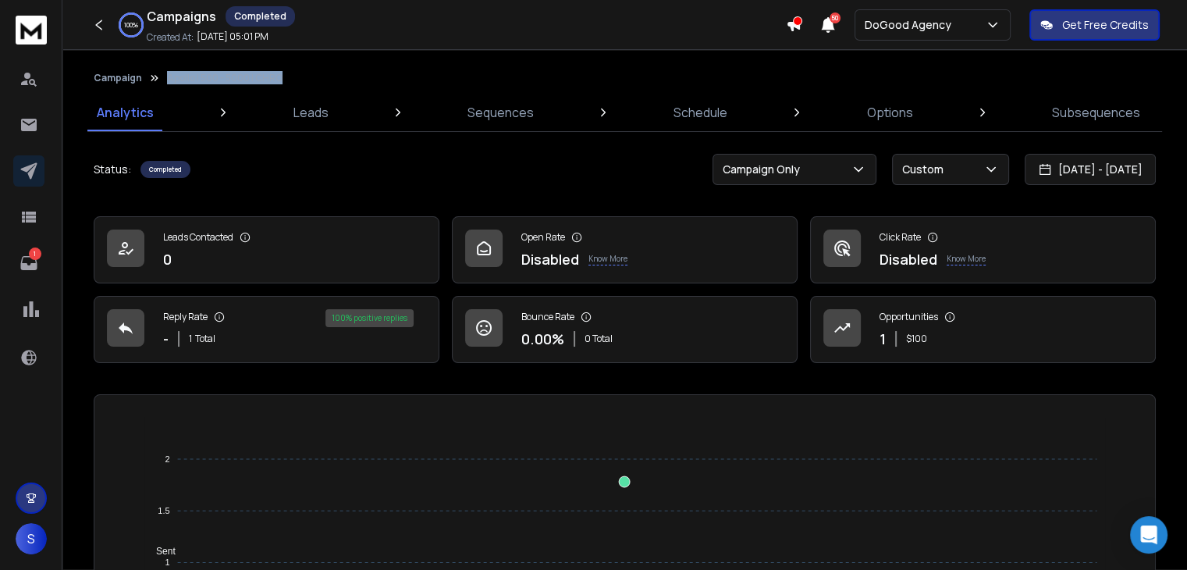
drag, startPoint x: 286, startPoint y: 79, endPoint x: 161, endPoint y: 89, distance: 125.3
click at [162, 91] on div "Campaign Apollo | 500 - 5000 | CHRO Analytics Leads Sequences Schedule Options …" at bounding box center [624, 99] width 1075 height 66
copy p "Apollo | 500 - 5000 | CHRO"
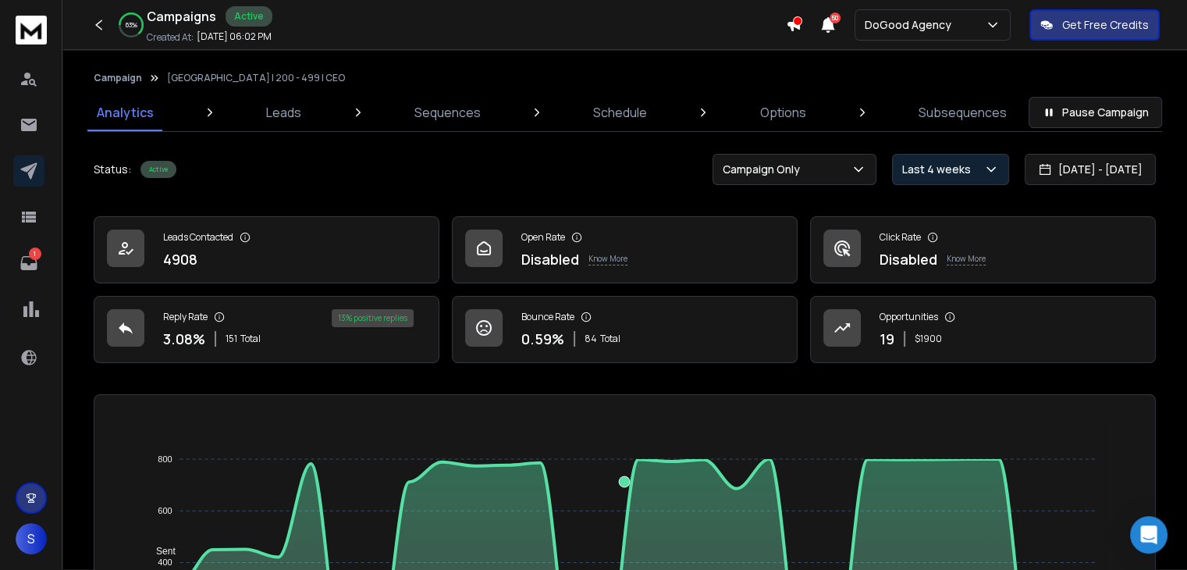
click at [949, 160] on button "Last 4 weeks" at bounding box center [950, 169] width 117 height 31
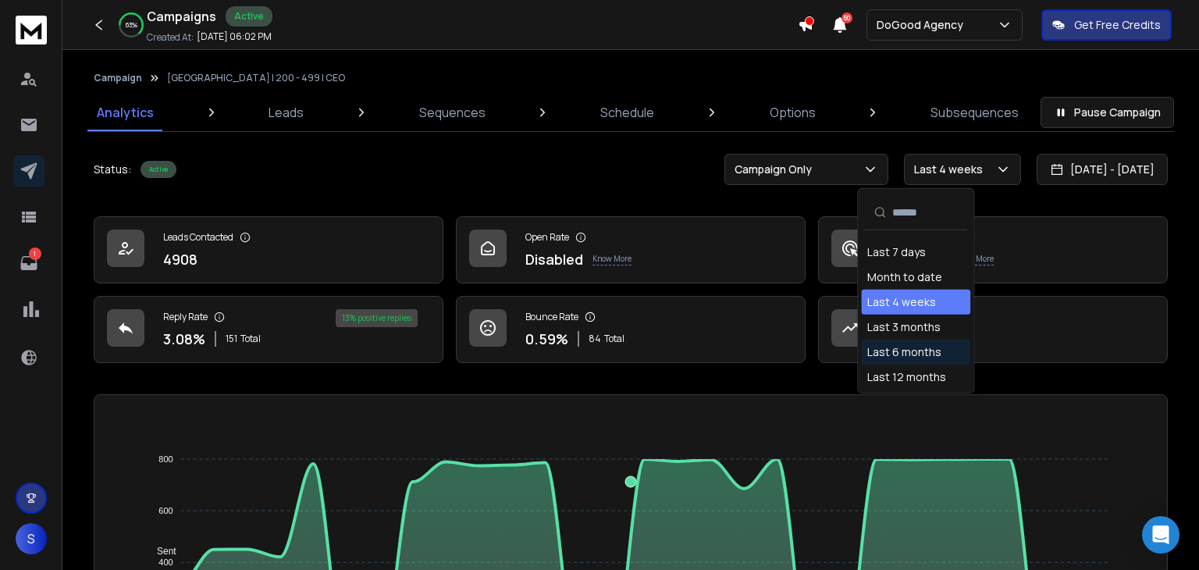
click at [918, 341] on div "Last 6 months" at bounding box center [915, 352] width 109 height 25
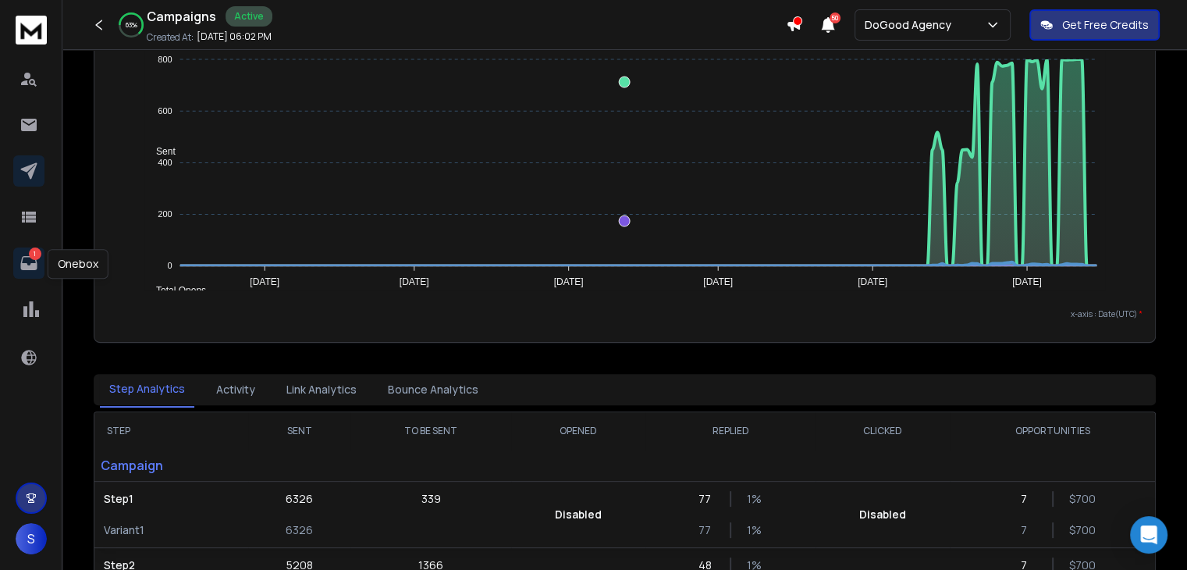
scroll to position [225, 0]
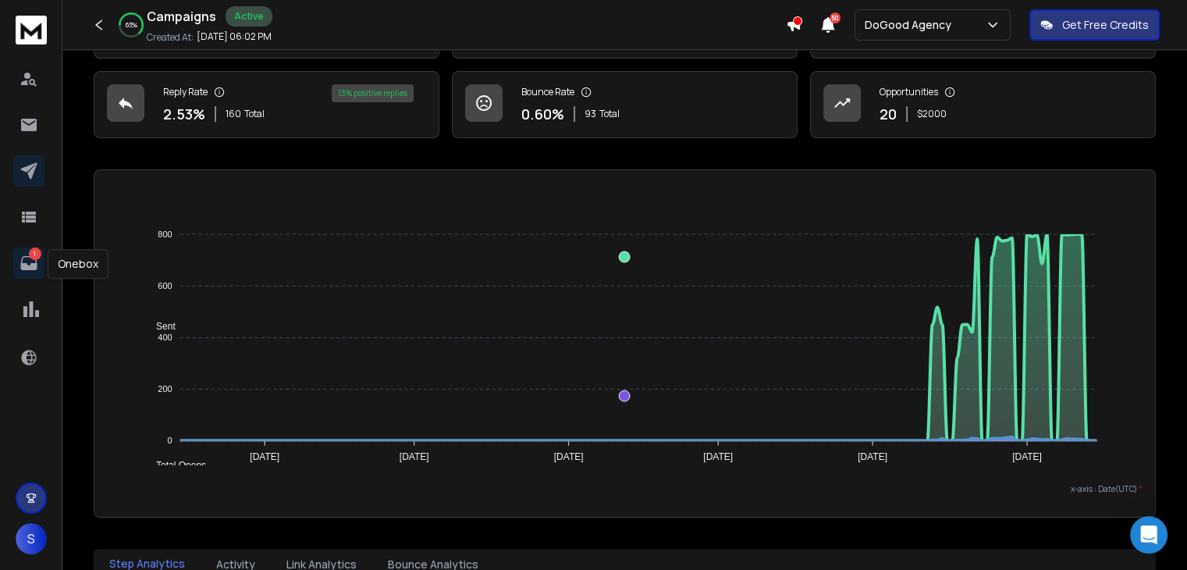
click at [34, 258] on p "1" at bounding box center [35, 253] width 12 height 12
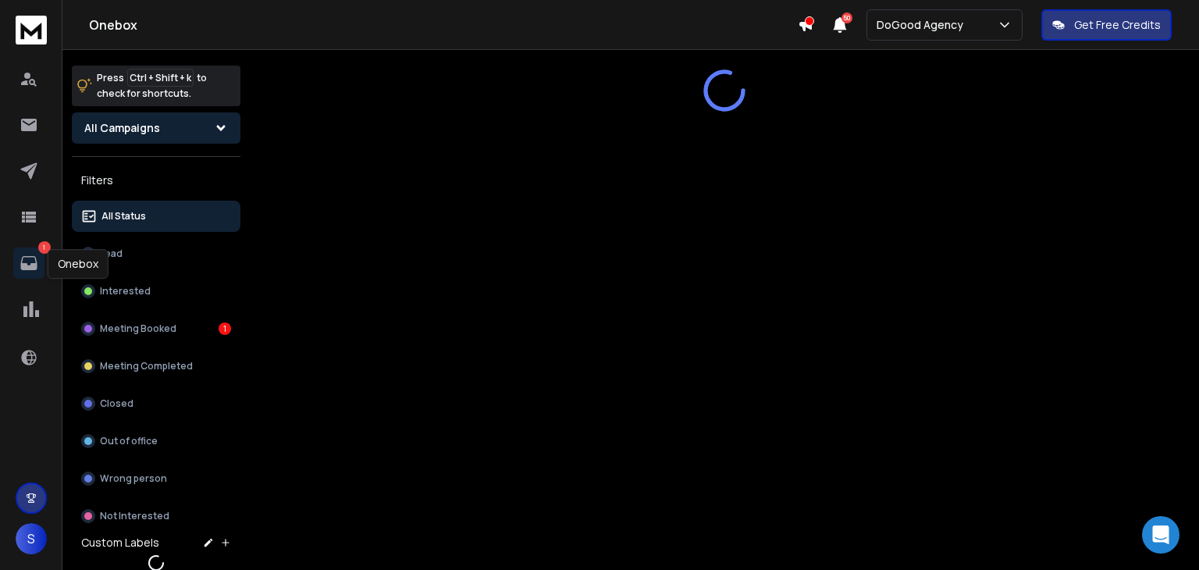
click at [153, 126] on h1 "All Campaigns" at bounding box center [122, 128] width 76 height 16
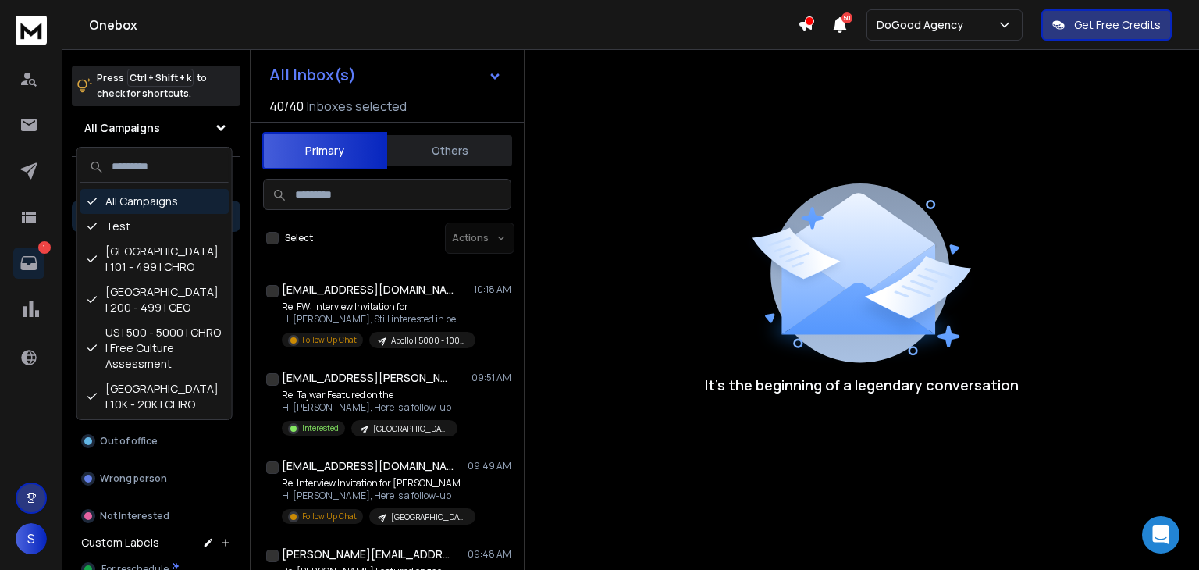
click at [175, 191] on div "All Campaigns" at bounding box center [154, 201] width 148 height 25
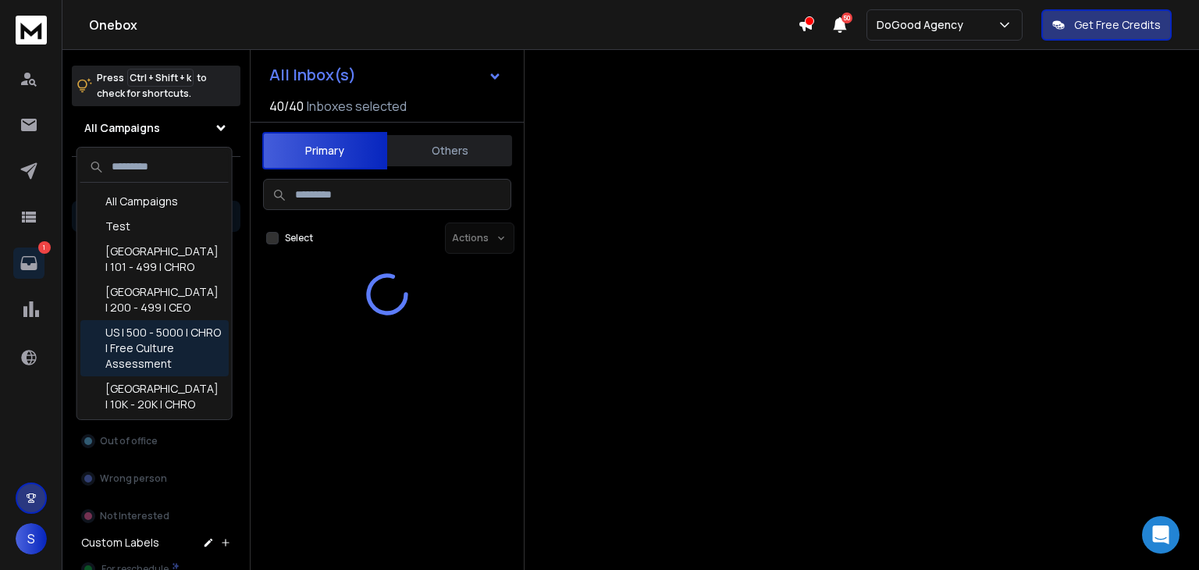
click at [160, 320] on div "US | 500 - 5000 | CHRO | Free Culture Assessment" at bounding box center [154, 348] width 148 height 56
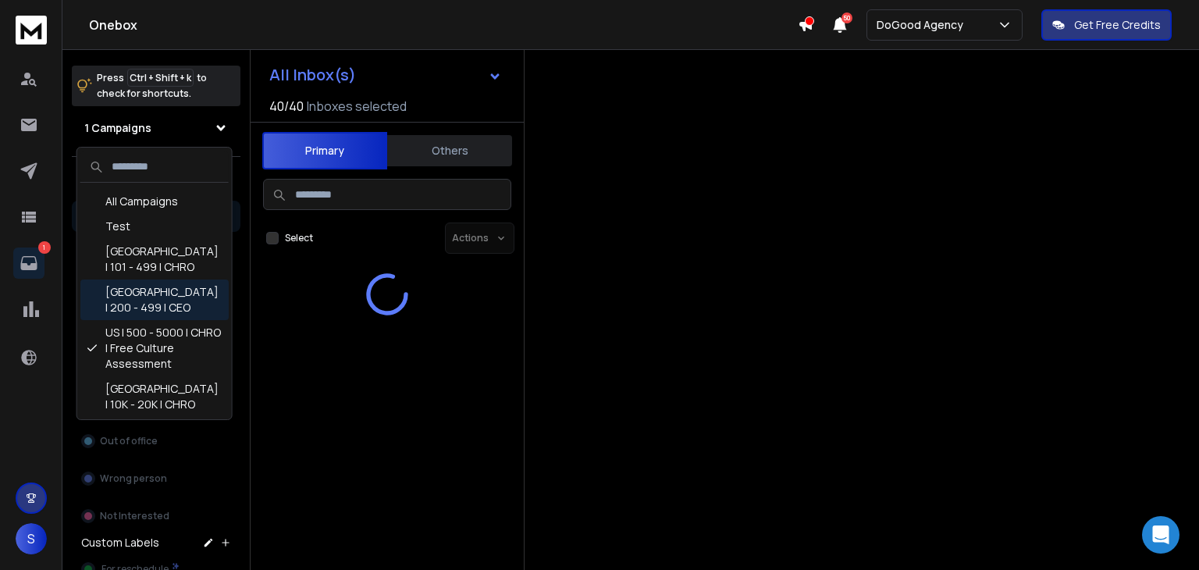
click at [162, 282] on div "USA | 200 - 499 | CEO" at bounding box center [154, 299] width 148 height 41
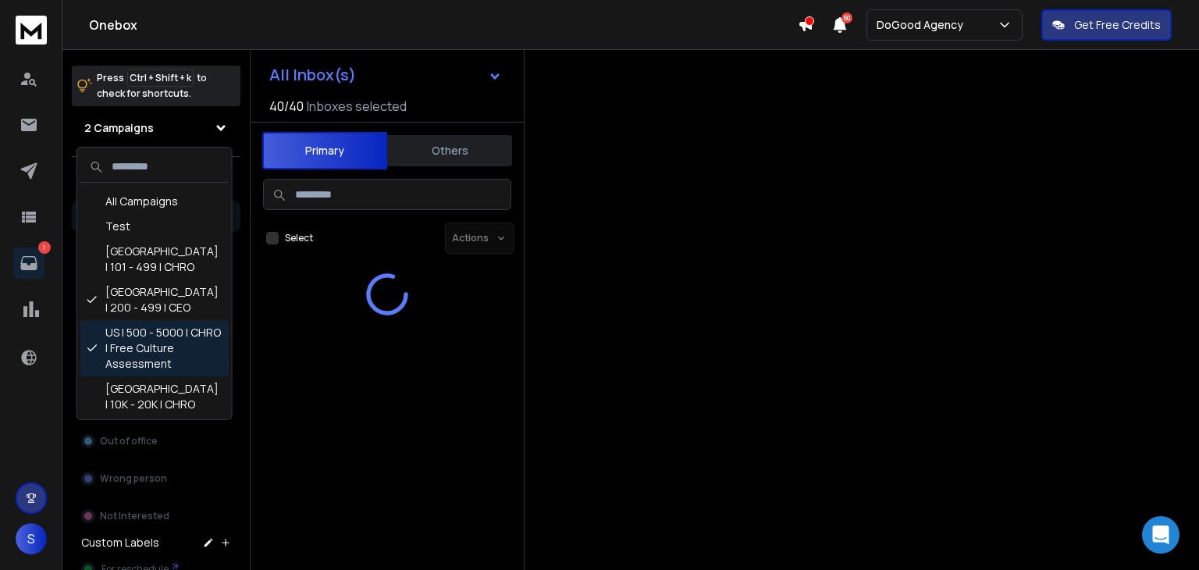
click at [156, 320] on div "US | 500 - 5000 | CHRO | Free Culture Assessment" at bounding box center [154, 348] width 148 height 56
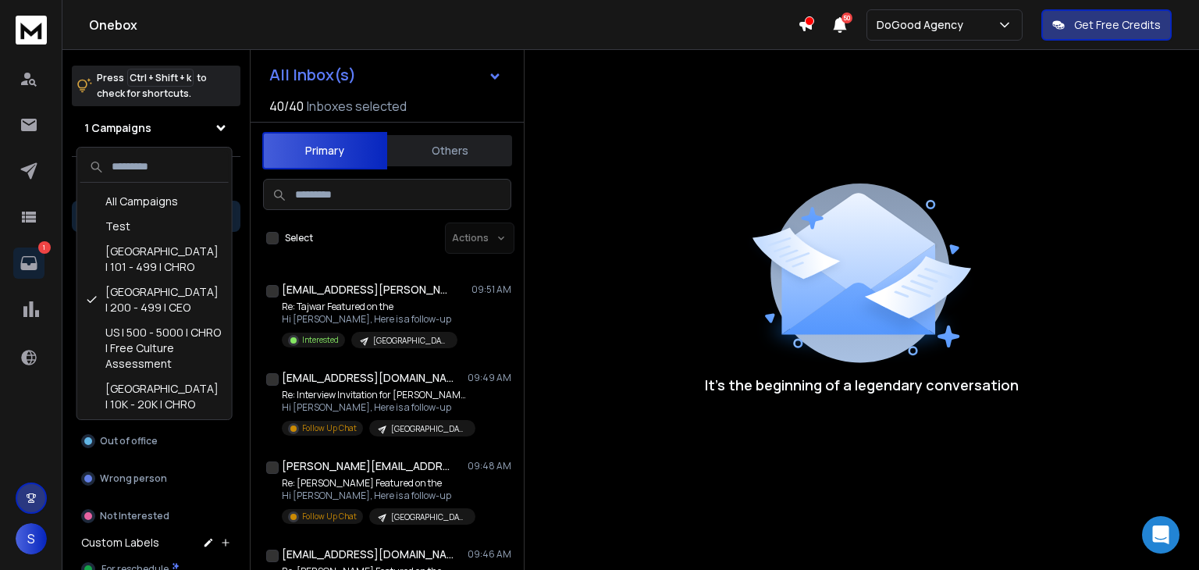
click at [543, 151] on div "It’s the beginning of a legendary conversation" at bounding box center [861, 292] width 674 height 485
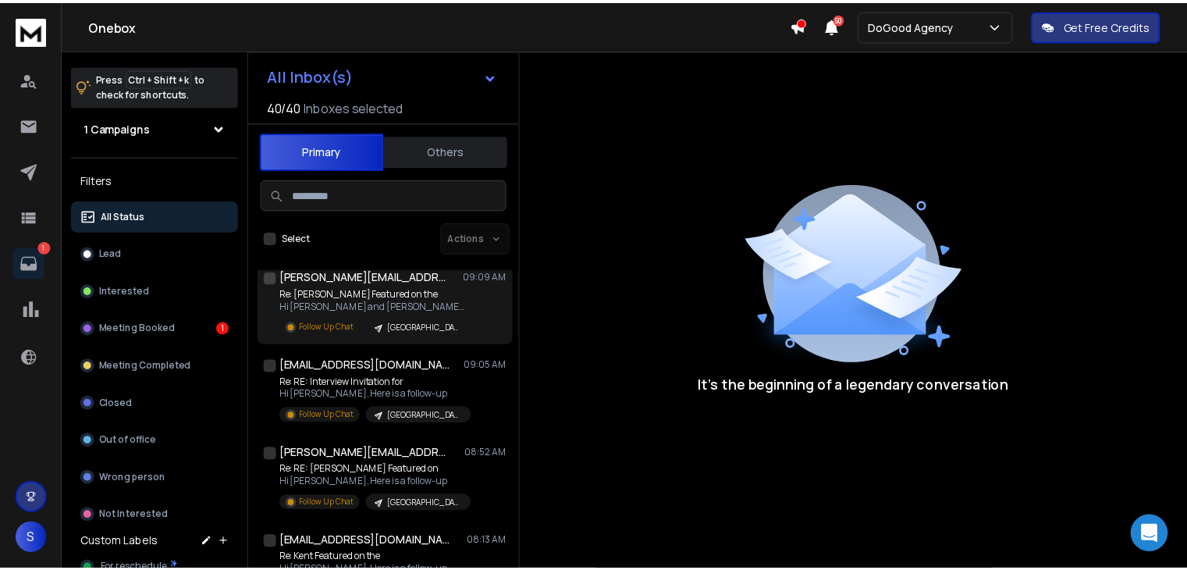
scroll to position [780, 0]
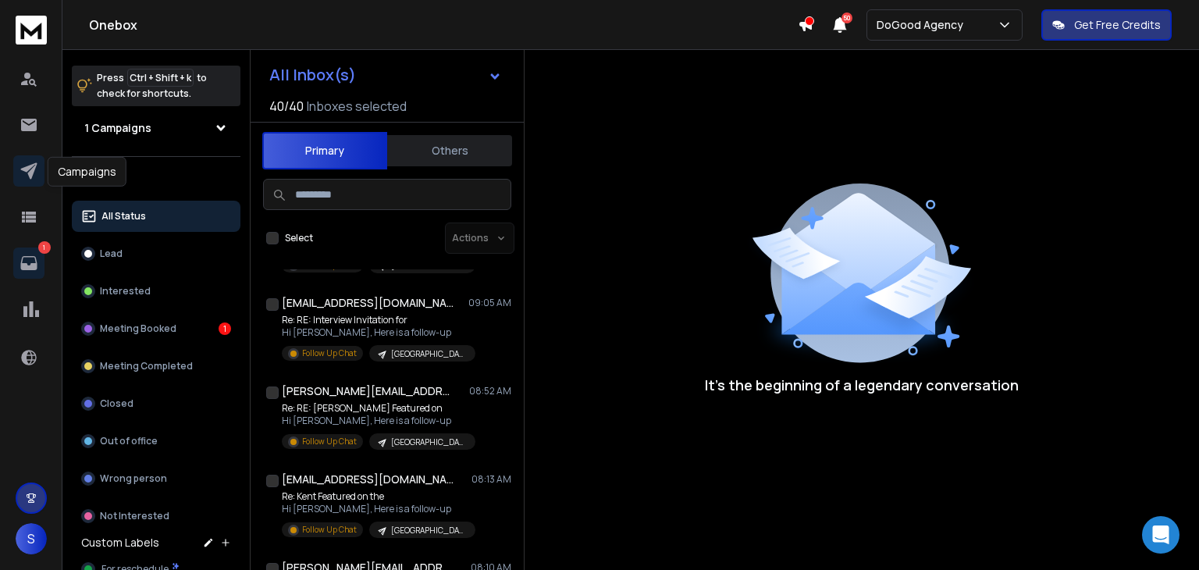
click at [30, 157] on link at bounding box center [28, 170] width 31 height 31
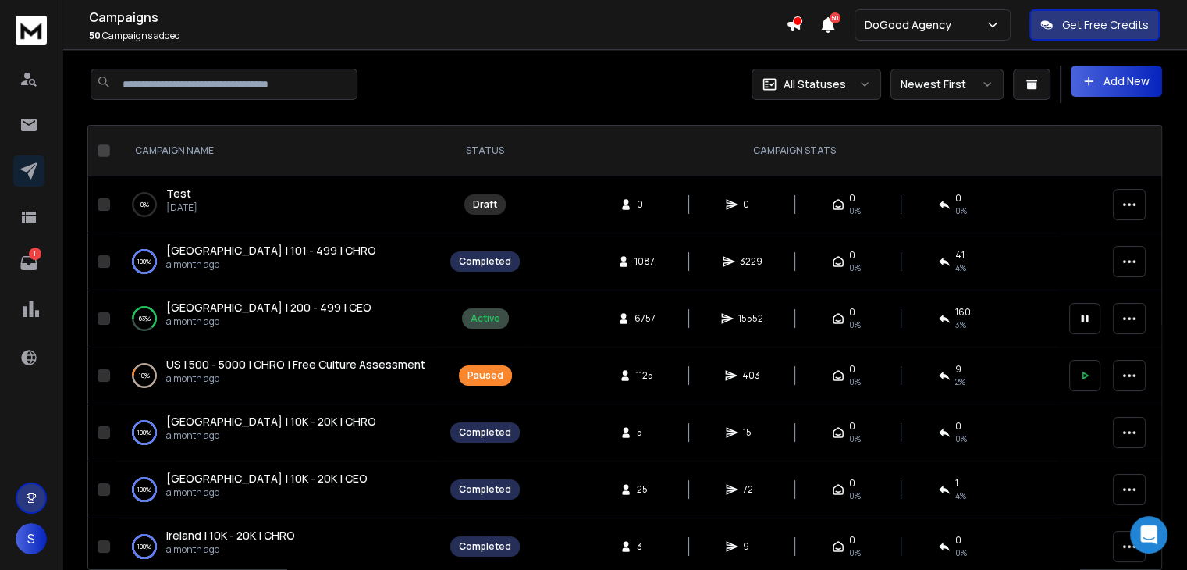
click at [1124, 204] on icon "button" at bounding box center [1130, 205] width 16 height 16
click at [607, 107] on div "Campaigns 50 Campaigns Added All Statuses Newest First Add New CAMPAIGN NAME ST…" at bounding box center [624, 351] width 1075 height 570
click at [1125, 202] on icon "button" at bounding box center [1130, 205] width 16 height 16
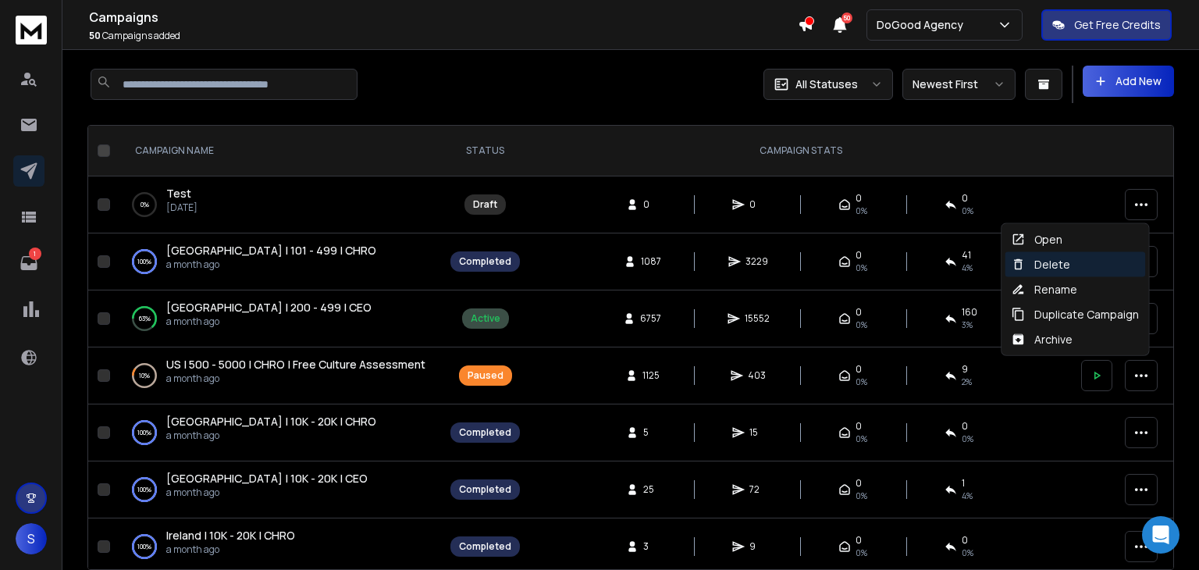
click at [1041, 266] on div "Delete" at bounding box center [1040, 265] width 59 height 16
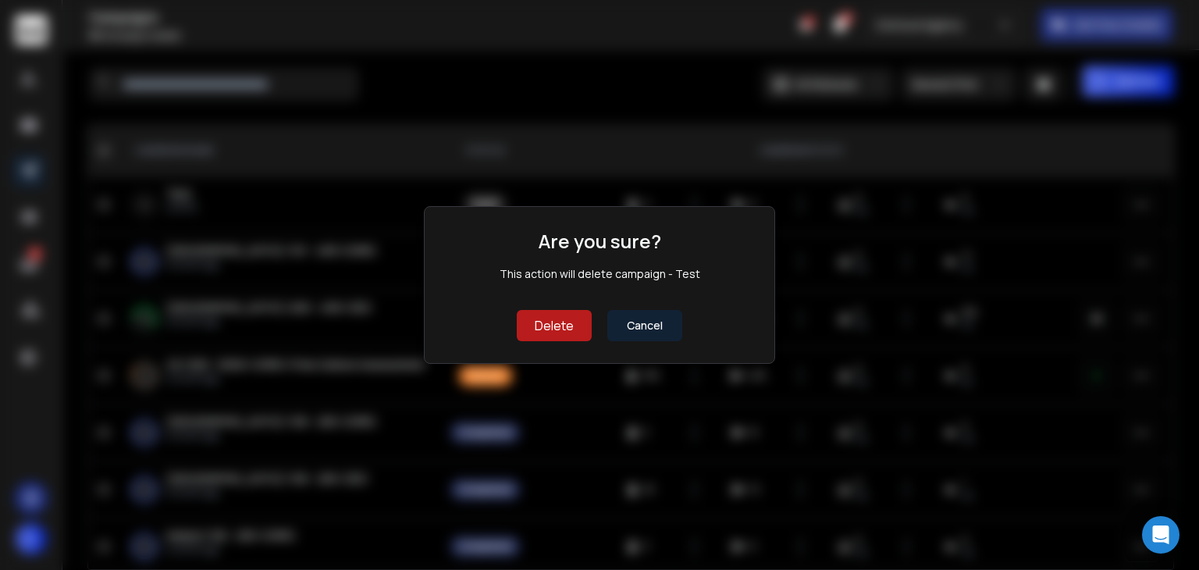
click at [568, 315] on button "Delete" at bounding box center [554, 325] width 75 height 31
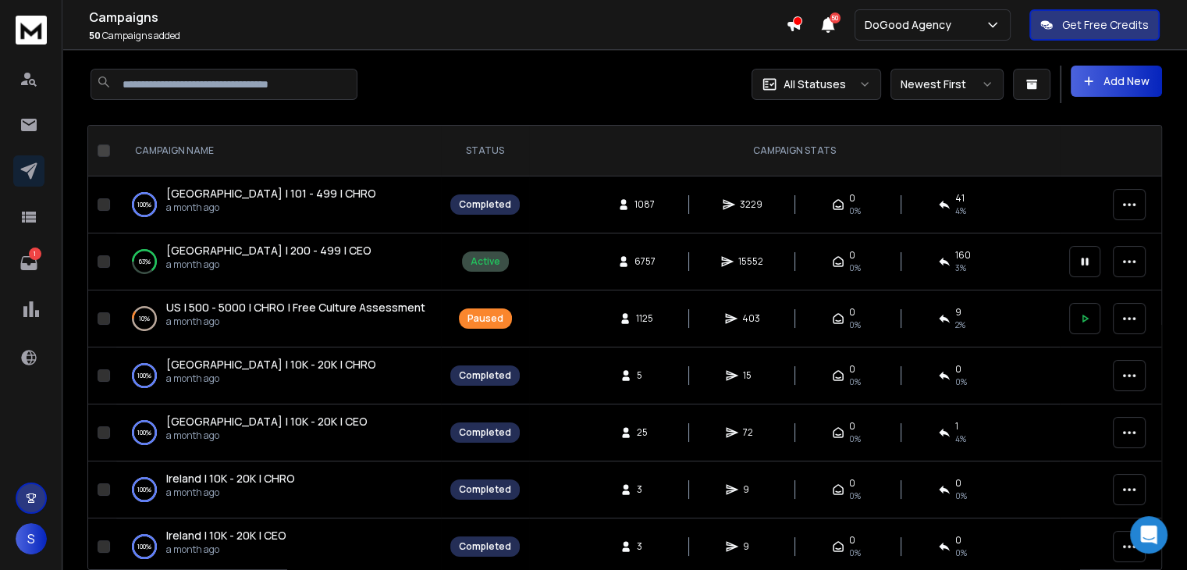
click at [228, 258] on p "a month ago" at bounding box center [268, 264] width 205 height 12
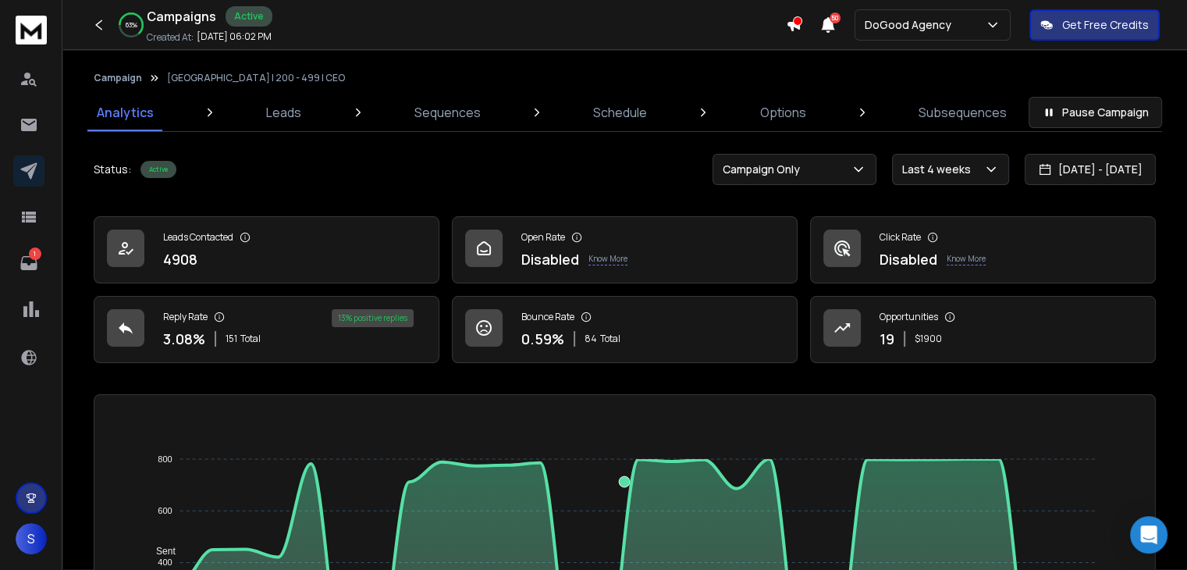
click at [1025, 169] on button "18 Aug 2025 - 15 Sep 2025" at bounding box center [1090, 169] width 131 height 31
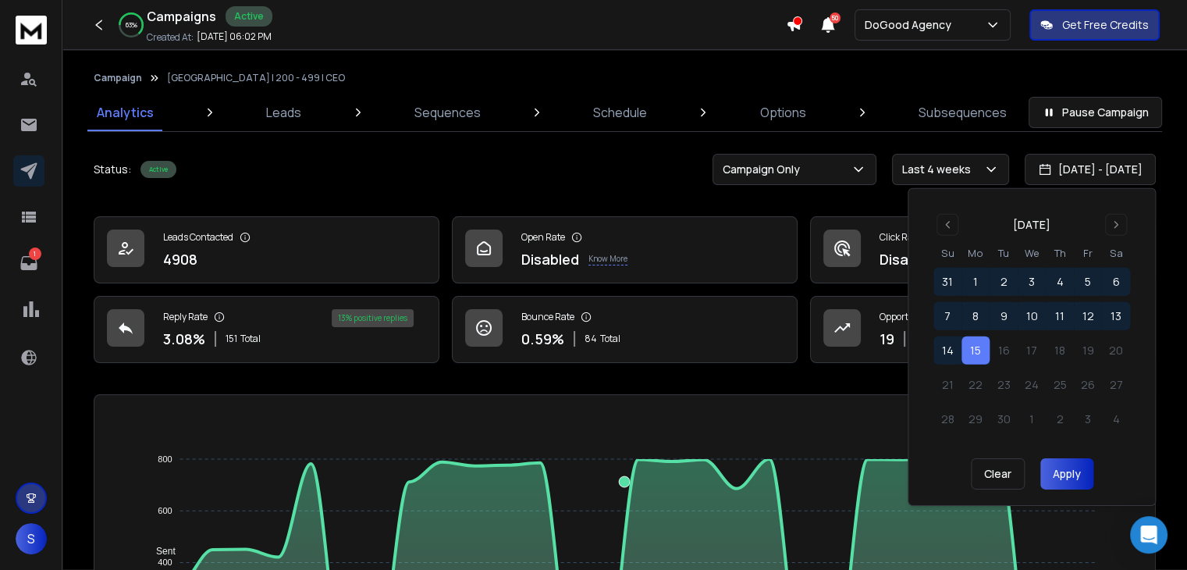
click at [968, 313] on button "8" at bounding box center [976, 316] width 28 height 28
click at [970, 311] on button "8" at bounding box center [976, 316] width 28 height 28
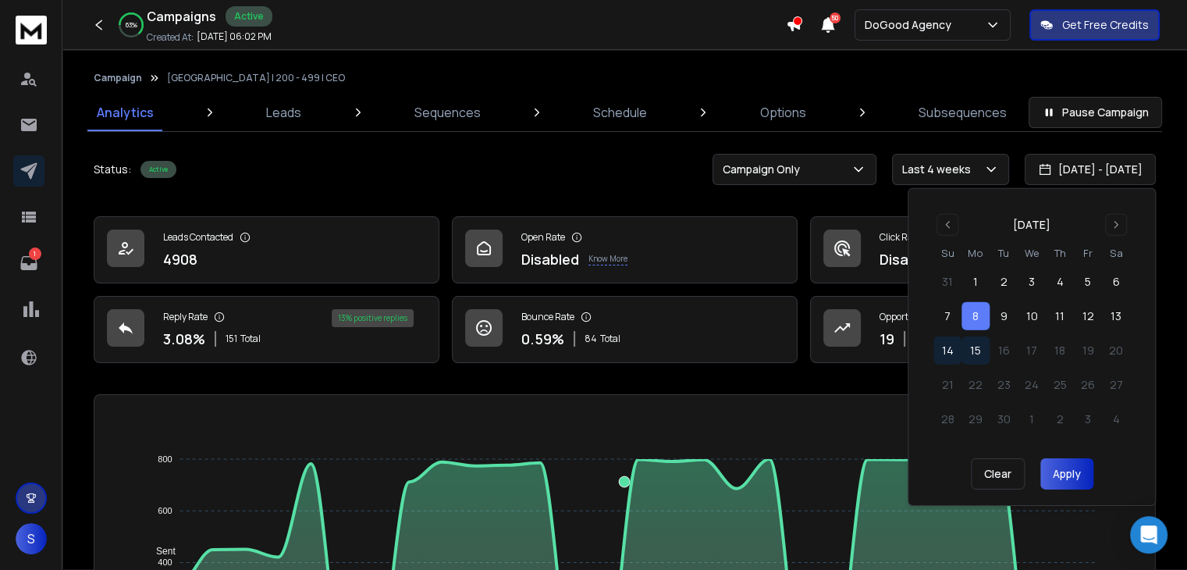
click at [953, 339] on button "14" at bounding box center [947, 350] width 28 height 28
click at [1067, 476] on button "Apply" at bounding box center [1066, 473] width 53 height 31
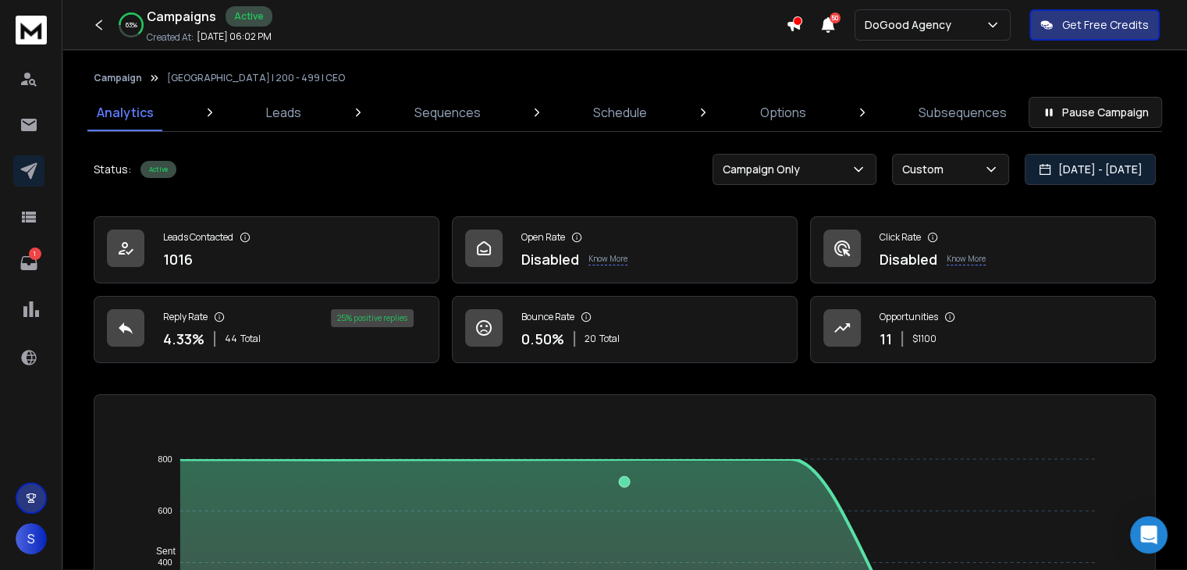
click at [1038, 166] on icon "button" at bounding box center [1045, 169] width 14 height 14
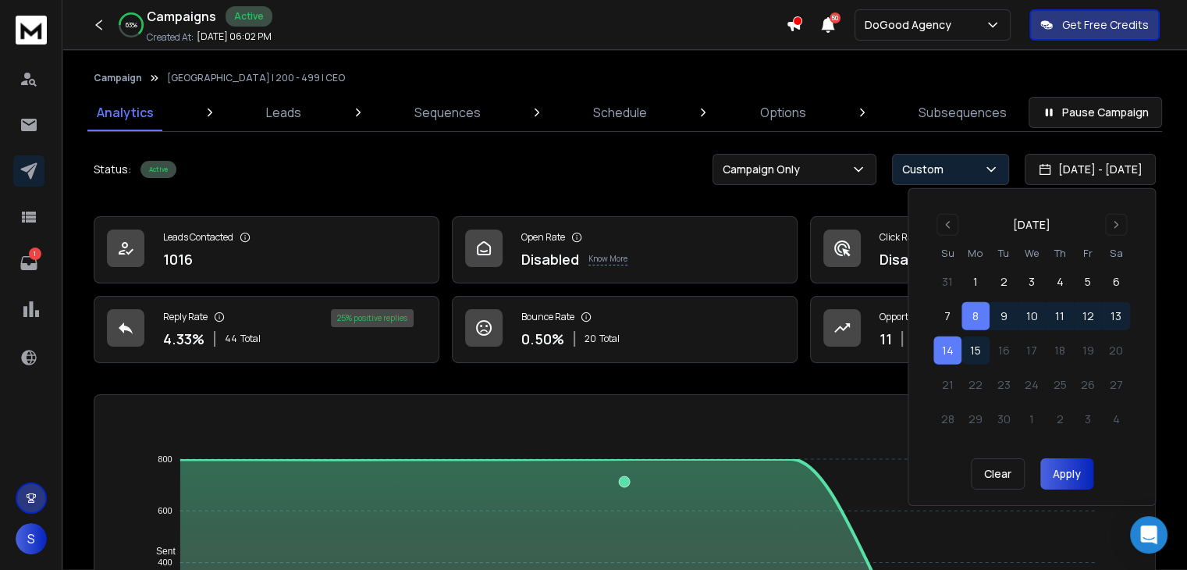
click at [912, 166] on div "Custom" at bounding box center [950, 170] width 97 height 16
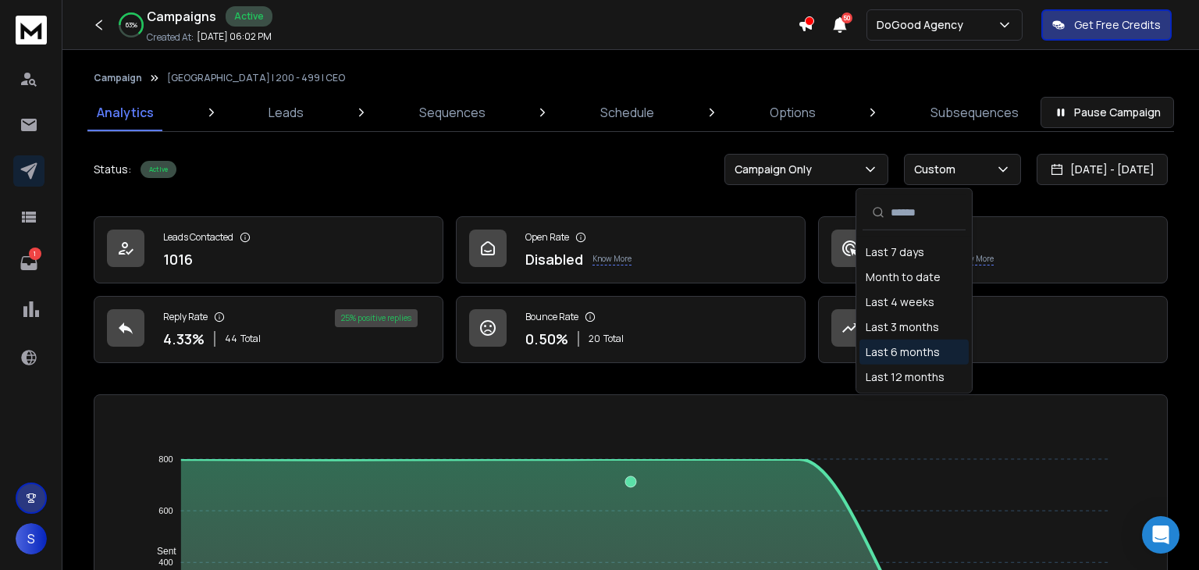
click at [891, 354] on div "Last 6 months" at bounding box center [903, 352] width 74 height 16
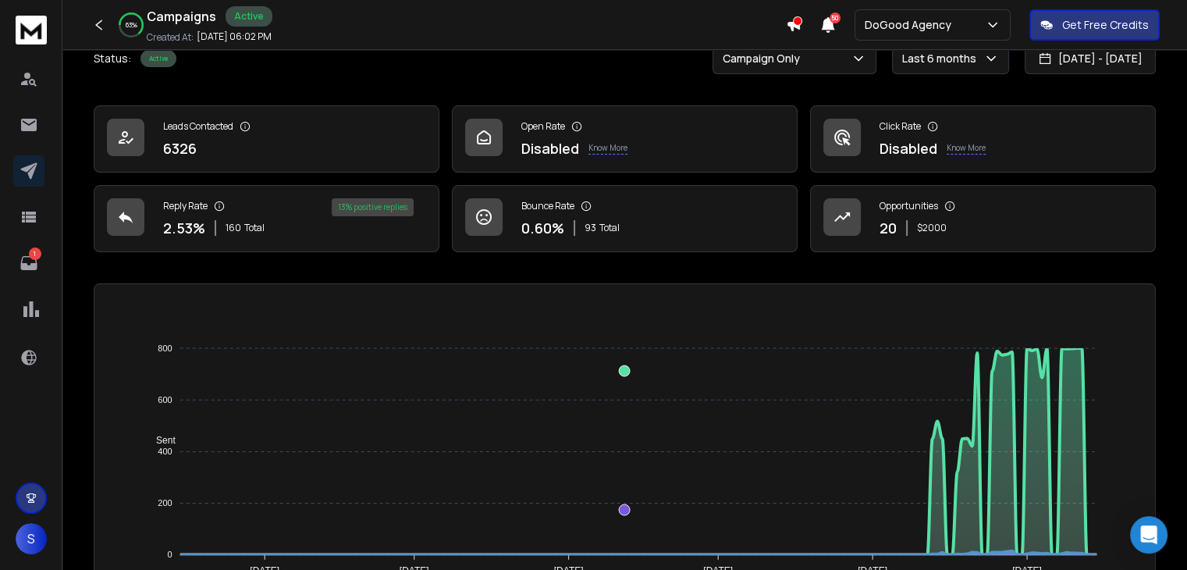
scroll to position [156, 0]
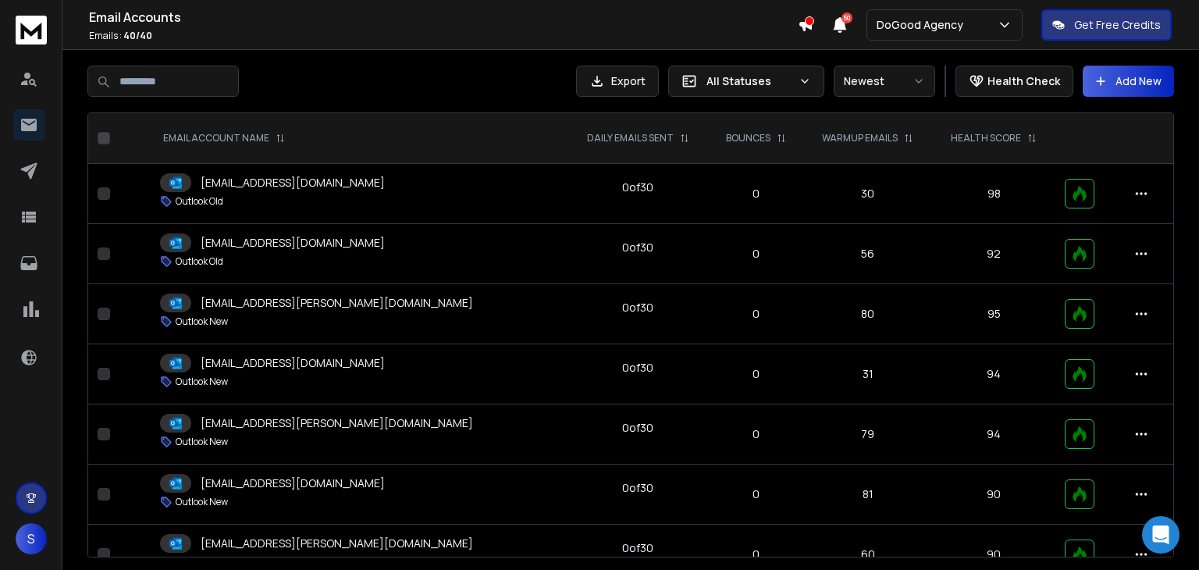
click at [709, 265] on td "0" at bounding box center [756, 254] width 94 height 60
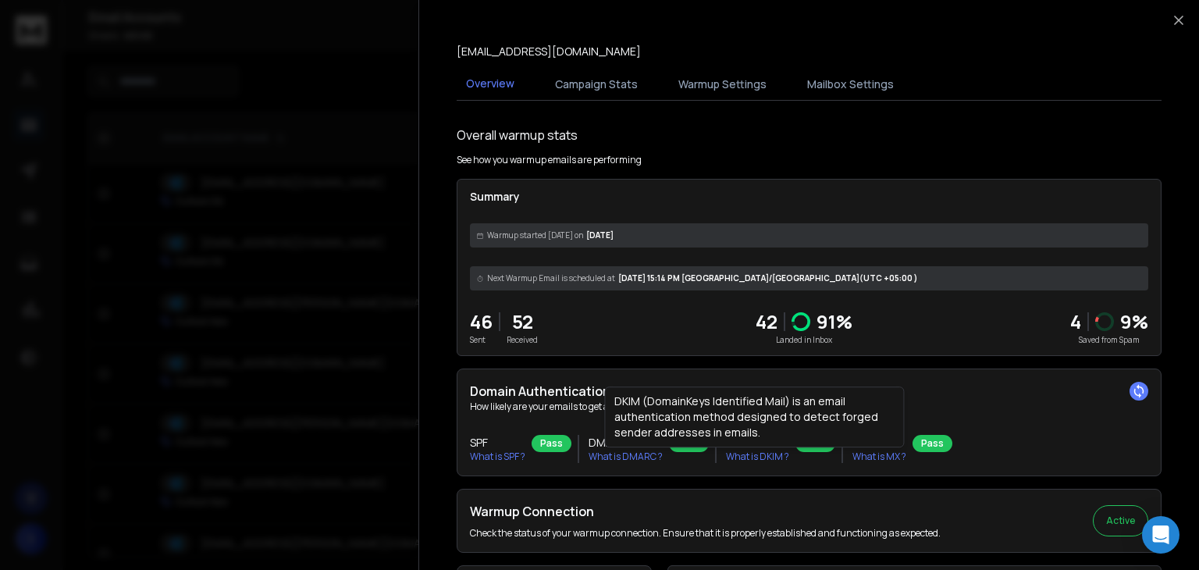
click at [416, 343] on div at bounding box center [599, 285] width 1199 height 570
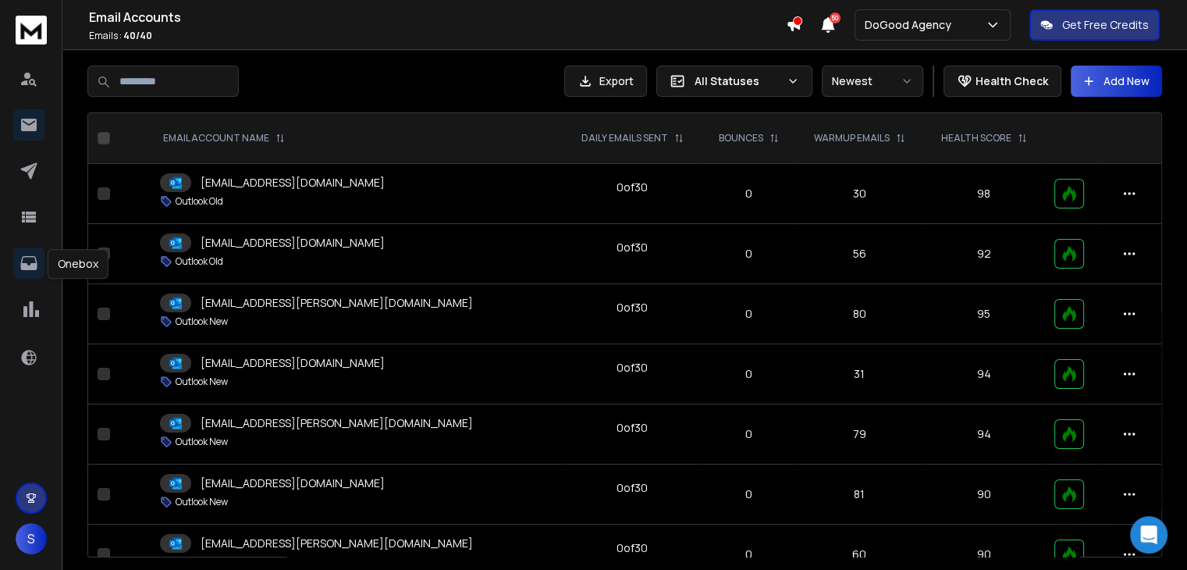
click at [37, 257] on link at bounding box center [28, 262] width 31 height 31
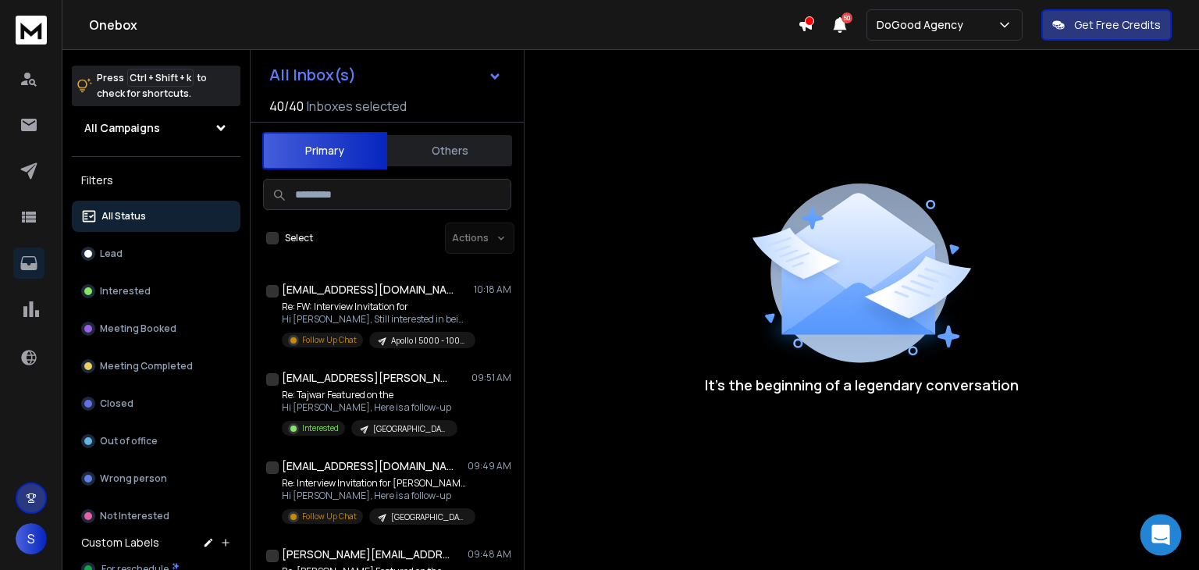
click at [1161, 535] on icon "Open Intercom Messenger" at bounding box center [1160, 534] width 18 height 20
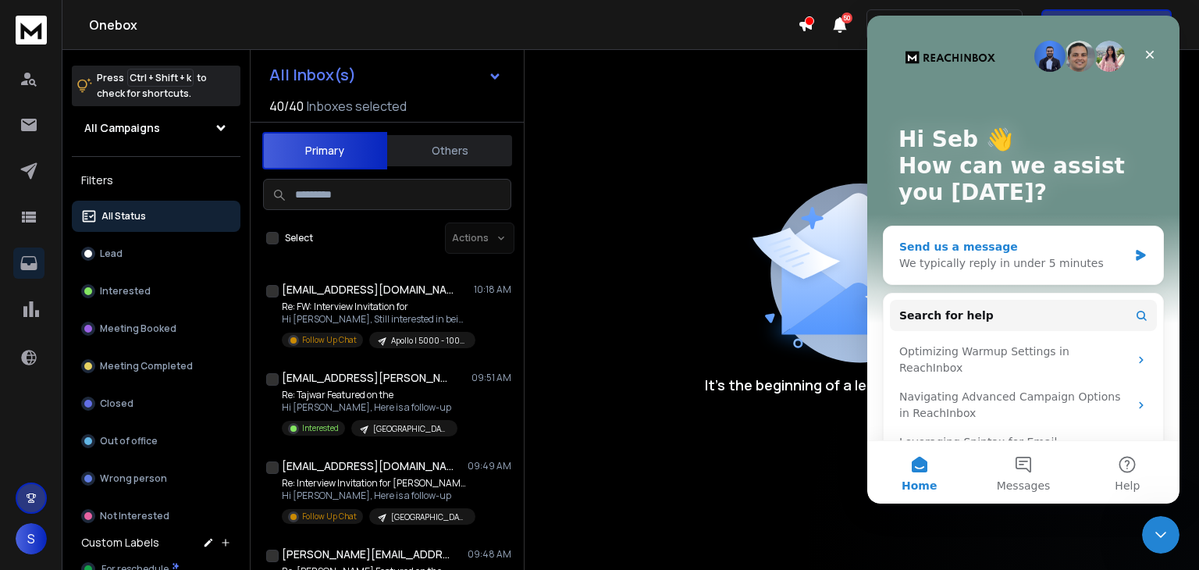
click at [962, 251] on div "Send us a message" at bounding box center [1013, 247] width 229 height 16
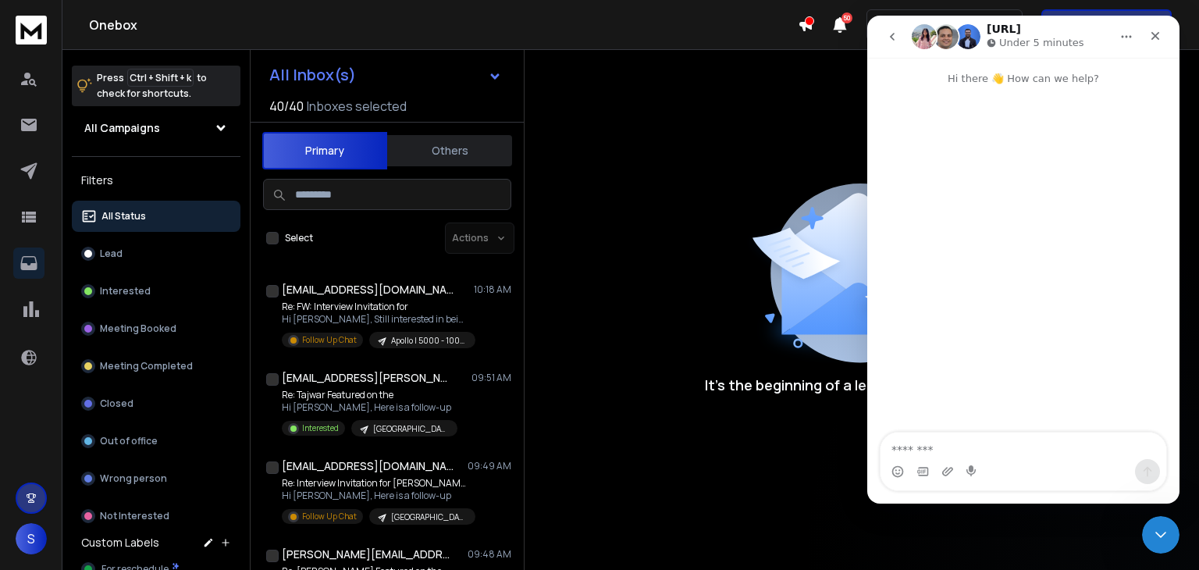
click at [903, 32] on button "go back" at bounding box center [892, 37] width 30 height 30
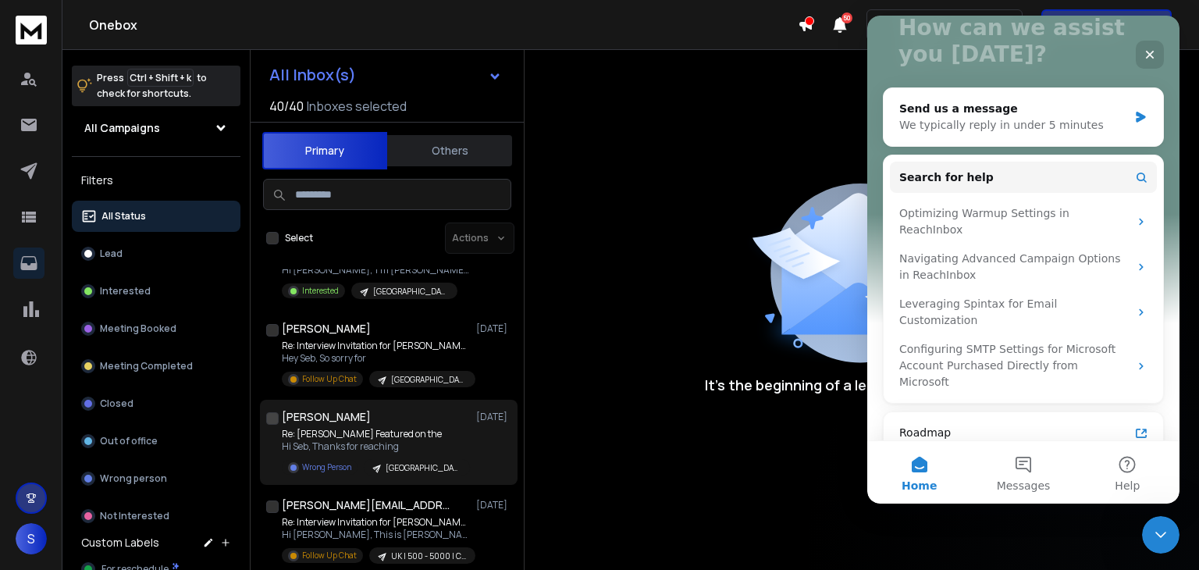
scroll to position [4107, 0]
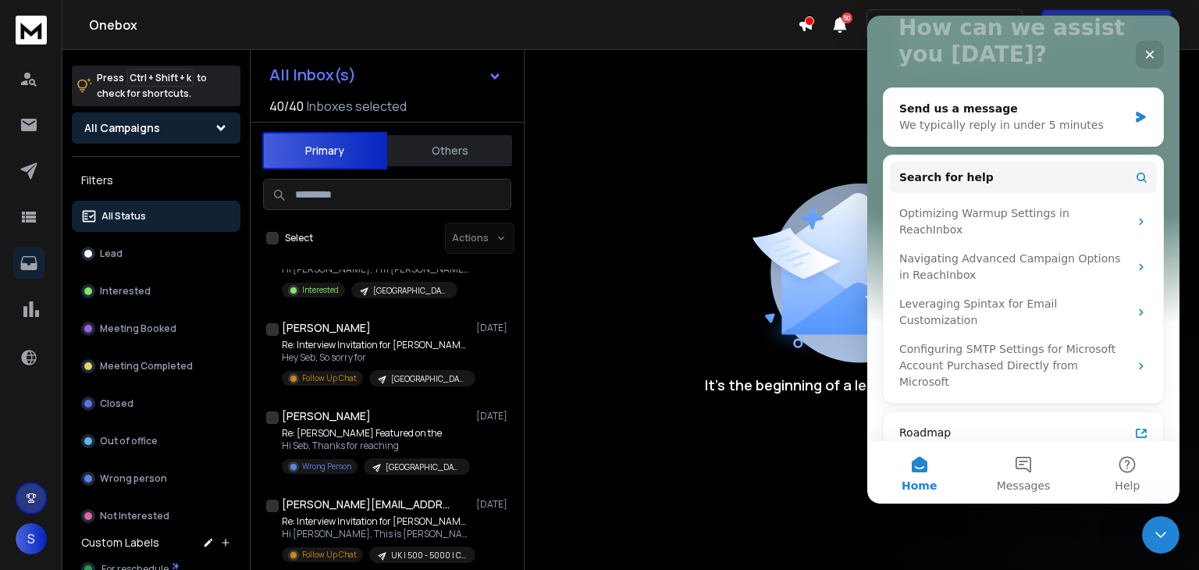
click at [180, 123] on button "All Campaigns" at bounding box center [156, 127] width 169 height 31
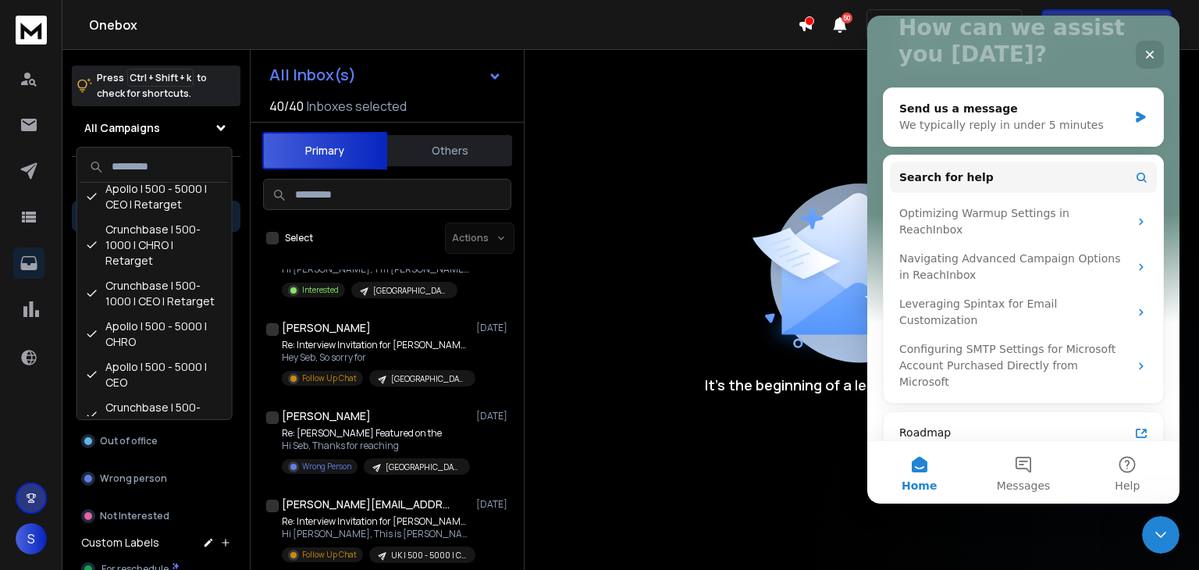
scroll to position [1645, 0]
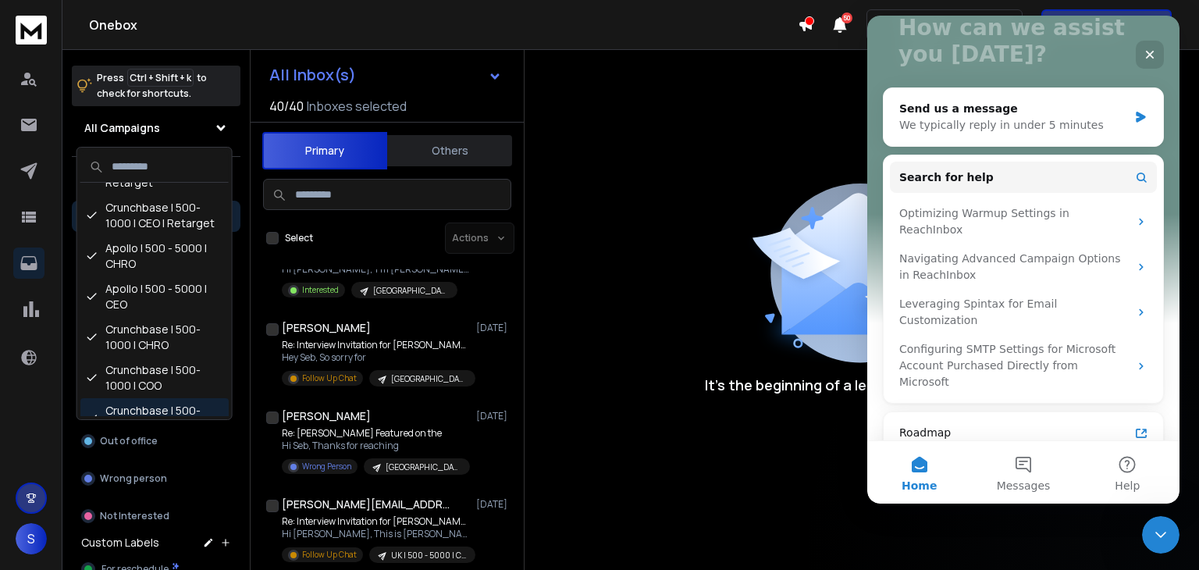
click at [165, 398] on div "Crunchbase | 500-1000 | CEO" at bounding box center [154, 418] width 148 height 41
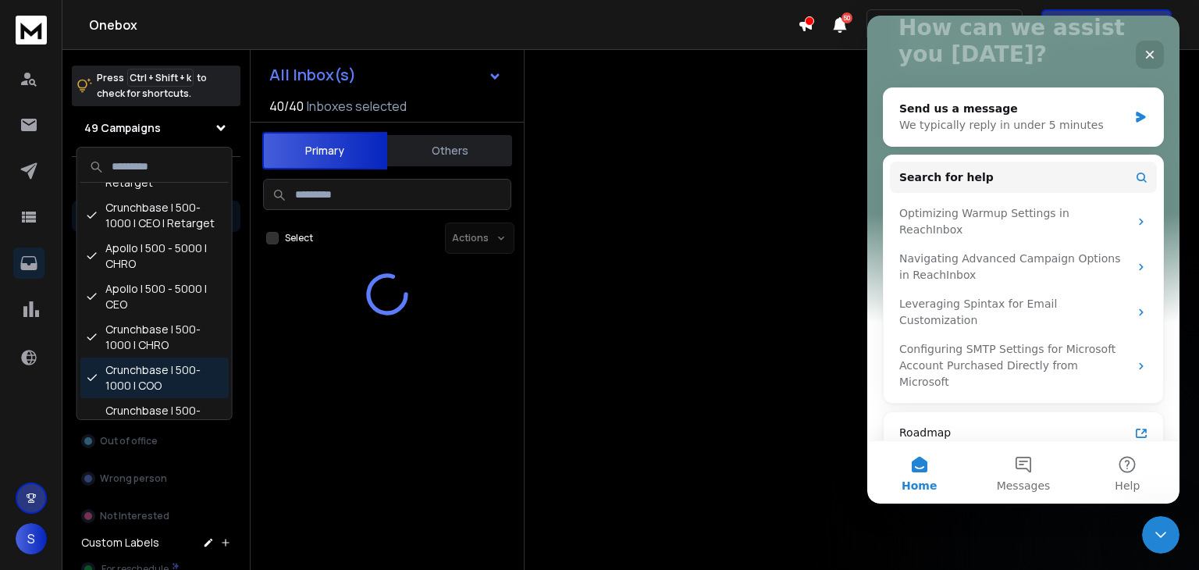
scroll to position [0, 0]
click at [172, 357] on div "Crunchbase | 500-1000 | COO" at bounding box center [154, 377] width 148 height 41
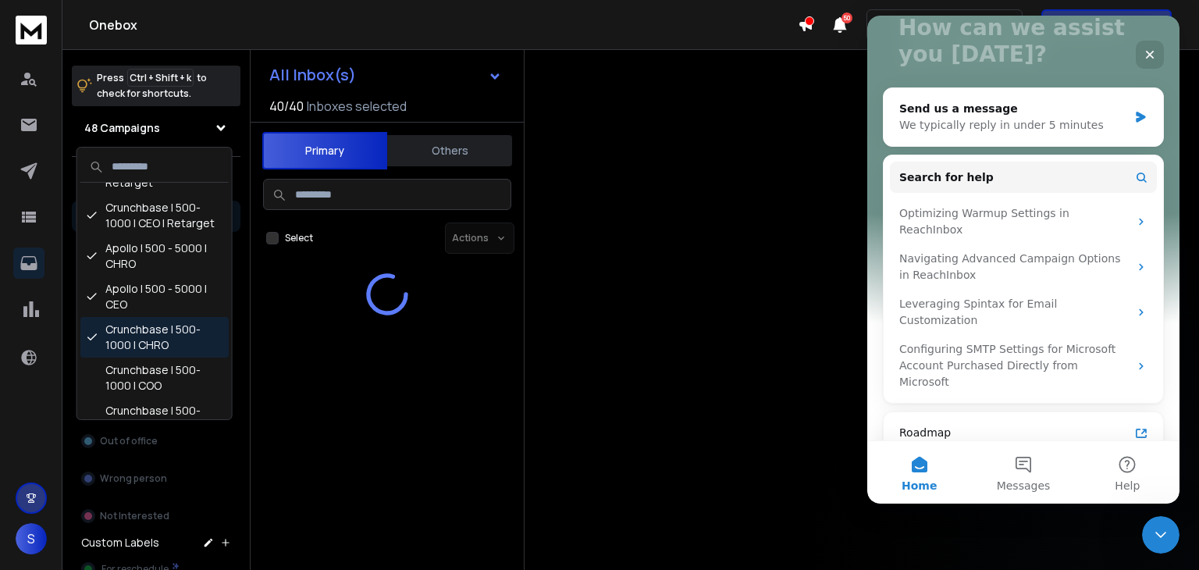
click at [172, 317] on div "Crunchbase | 500-1000 | CHRO" at bounding box center [154, 337] width 148 height 41
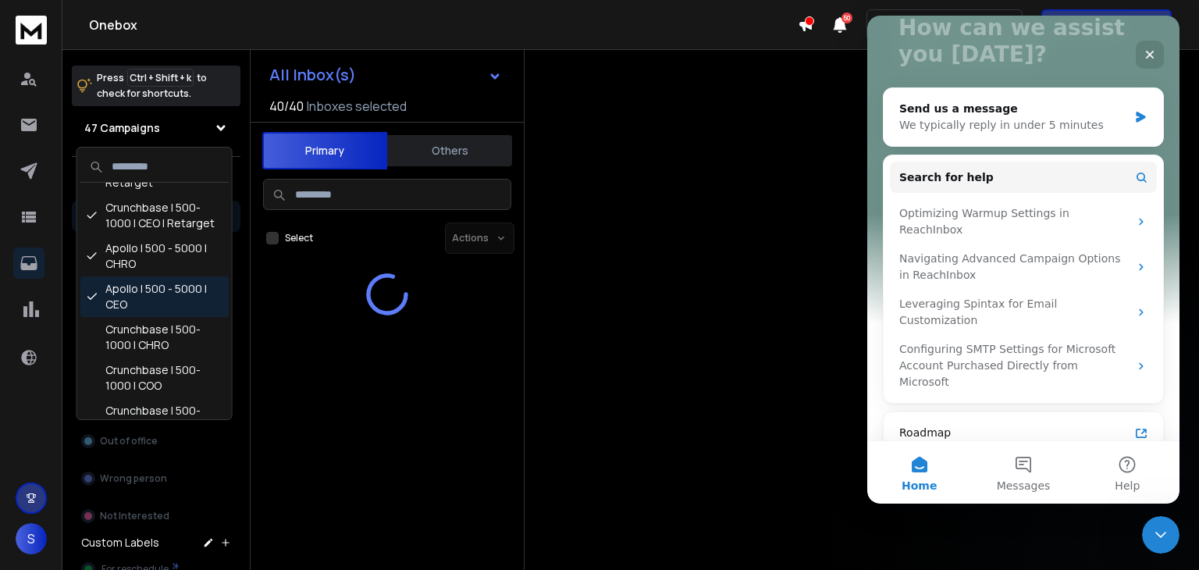
click at [170, 276] on div "Apollo | 500 - 5000 | CEO" at bounding box center [154, 296] width 148 height 41
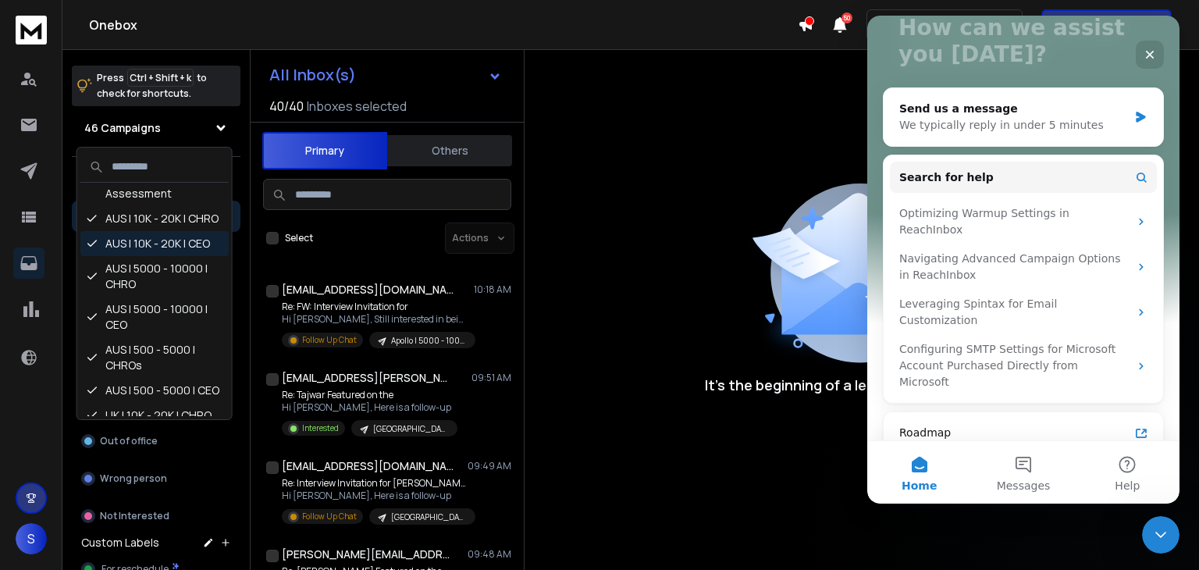
scroll to position [631, 0]
click at [140, 233] on div "AUS | 10K - 20K | CEO" at bounding box center [154, 245] width 148 height 25
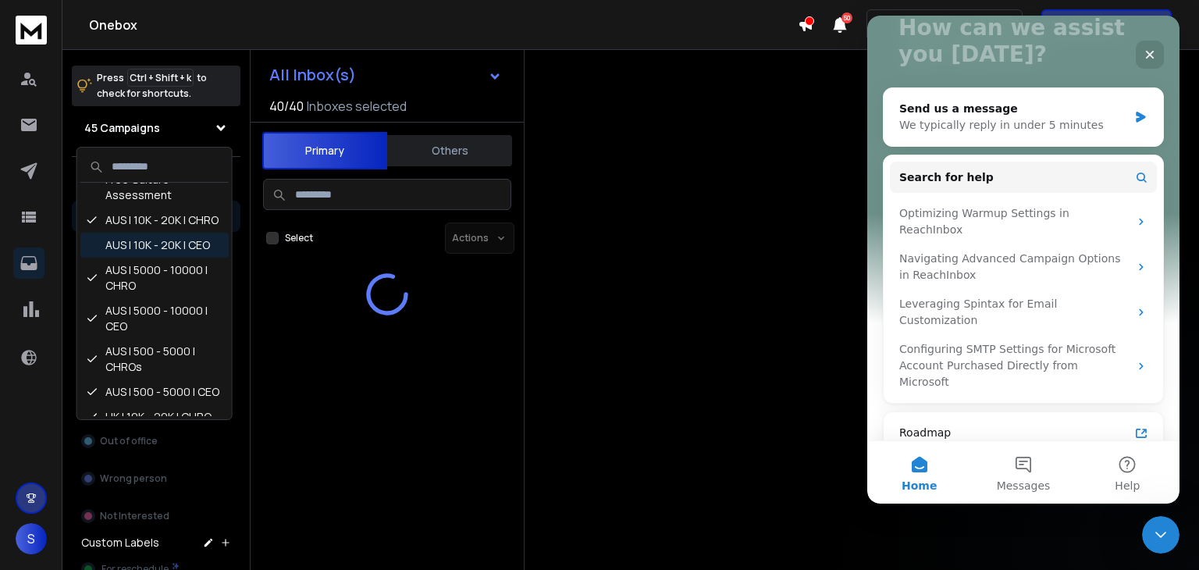
click at [140, 233] on div "AUS | 10K - 20K | CEO" at bounding box center [154, 245] width 148 height 25
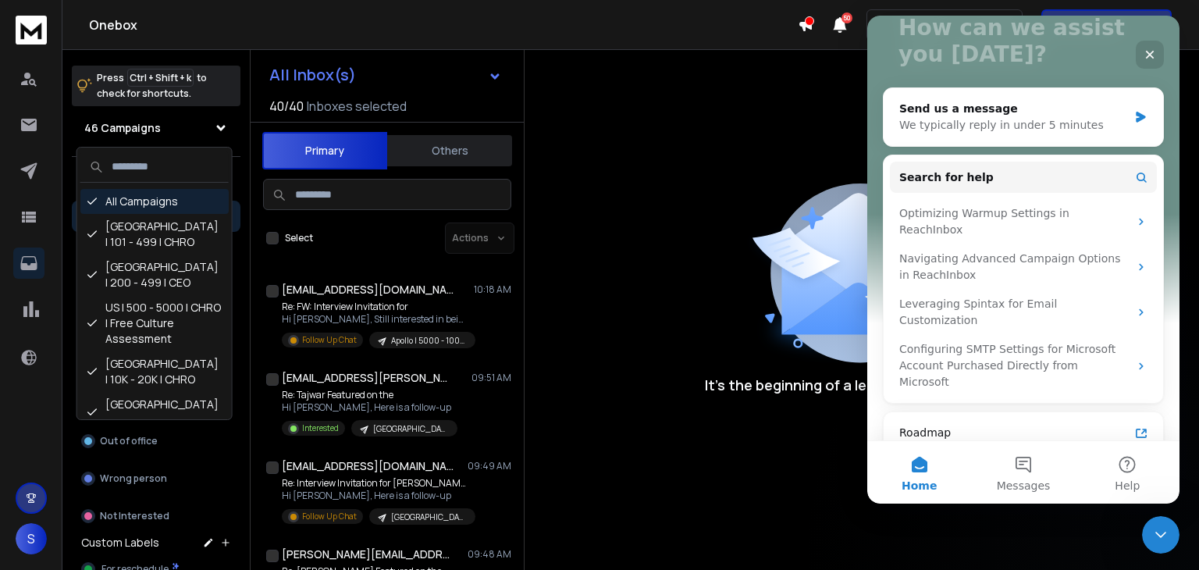
scroll to position [0, 0]
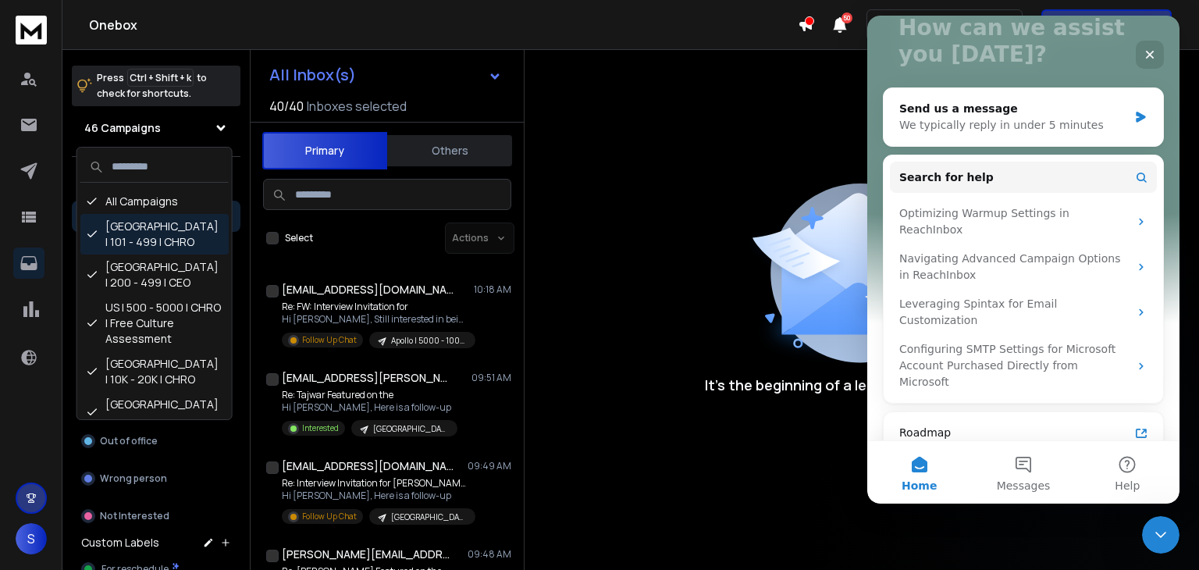
click at [145, 222] on div "USA | 101 - 499 | CHRO" at bounding box center [154, 234] width 148 height 41
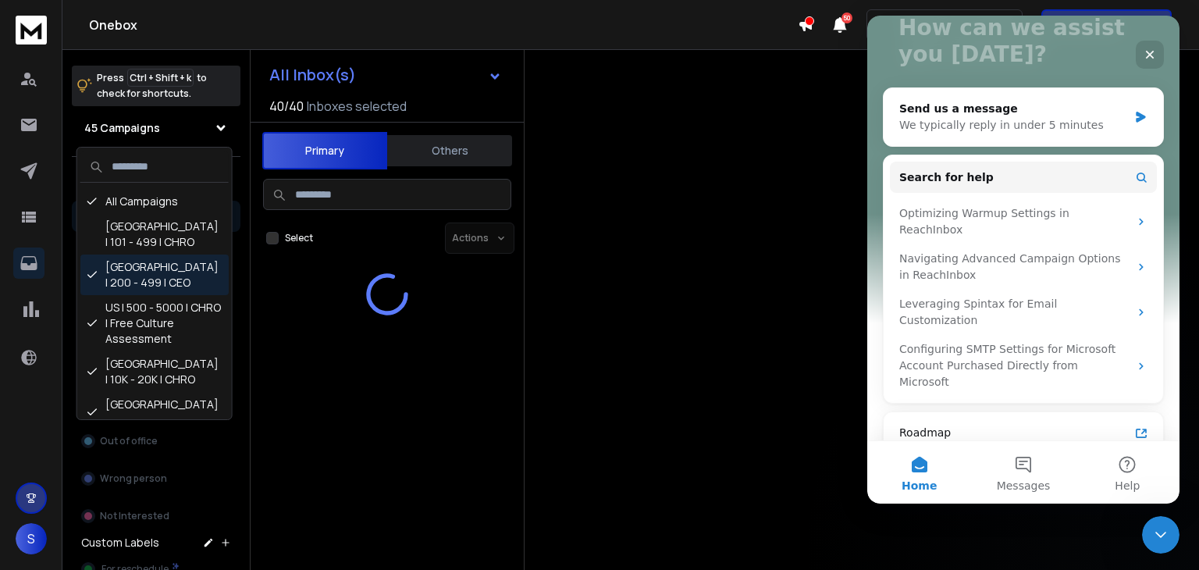
click at [135, 254] on div "USA | 200 - 499 | CEO" at bounding box center [154, 274] width 148 height 41
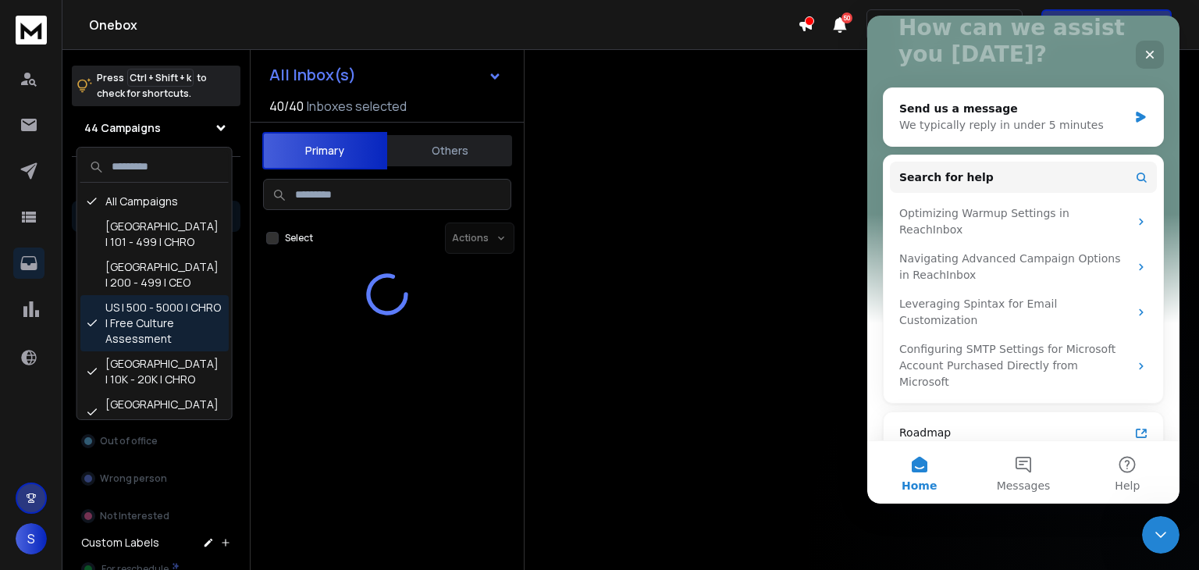
click at [138, 295] on div "US | 500 - 5000 | CHRO | Free Culture Assessment" at bounding box center [154, 323] width 148 height 56
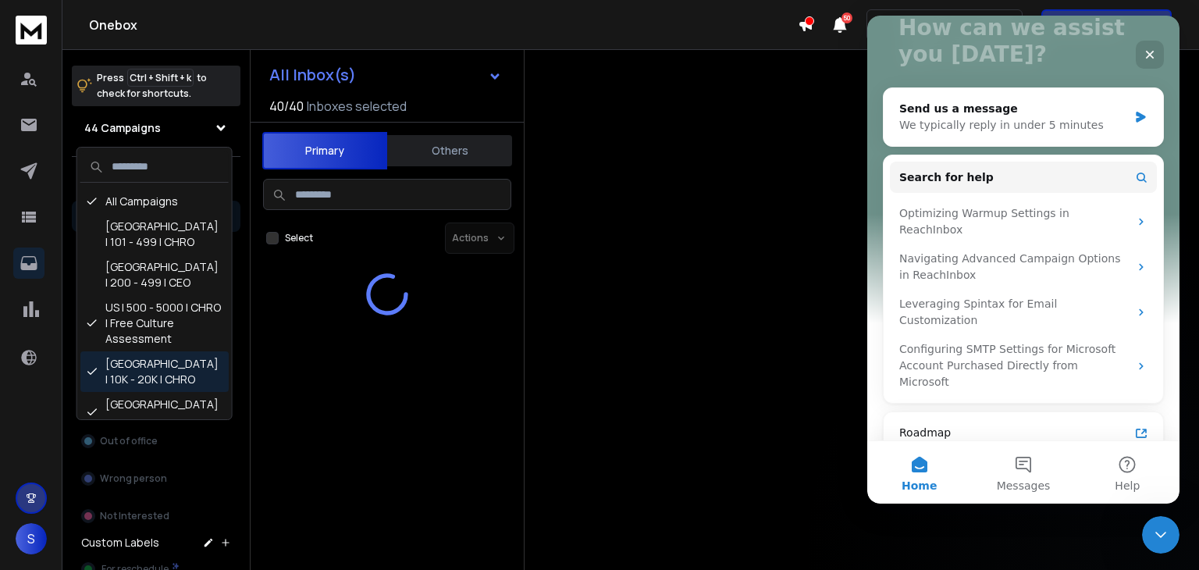
click at [142, 351] on div "Singapore | 10K - 20K | CHRO" at bounding box center [154, 371] width 148 height 41
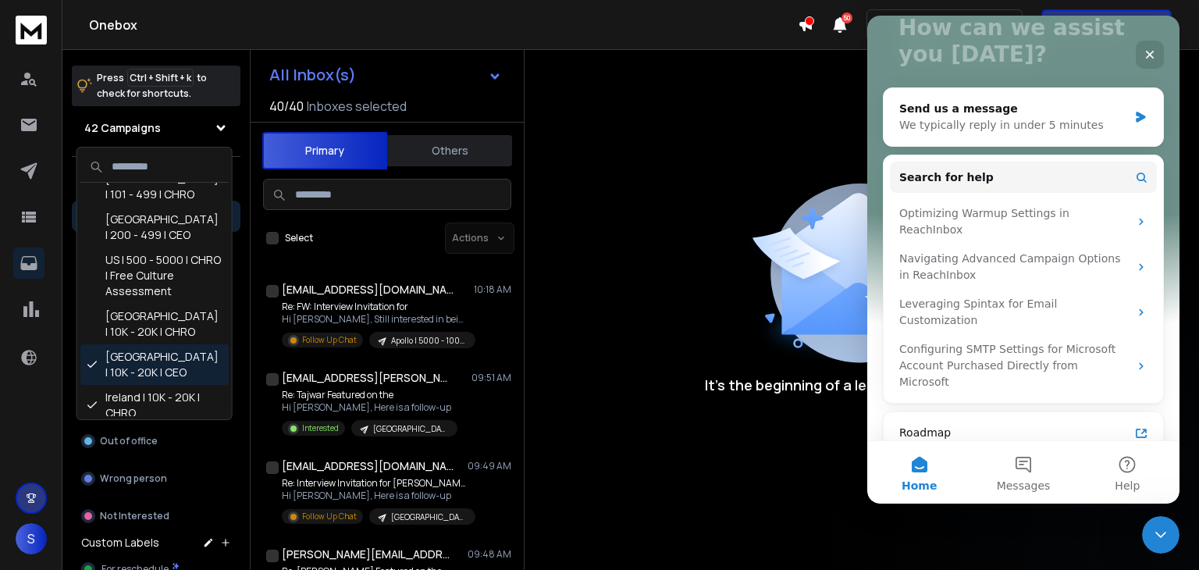
scroll to position [78, 0]
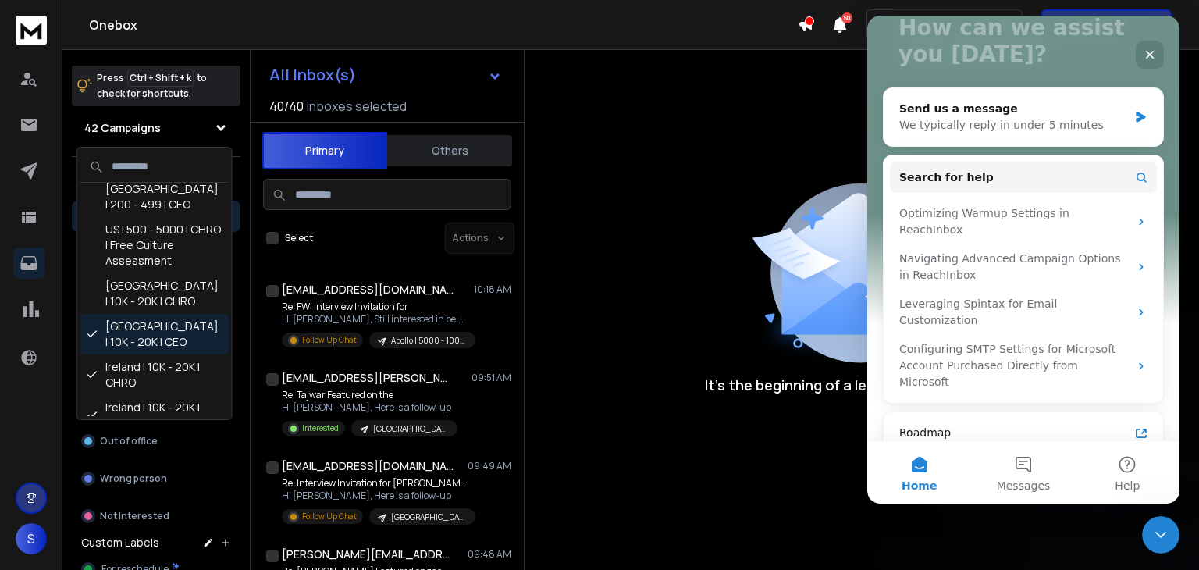
click at [148, 314] on div "Singapore | 10K - 20K | CEO" at bounding box center [154, 334] width 148 height 41
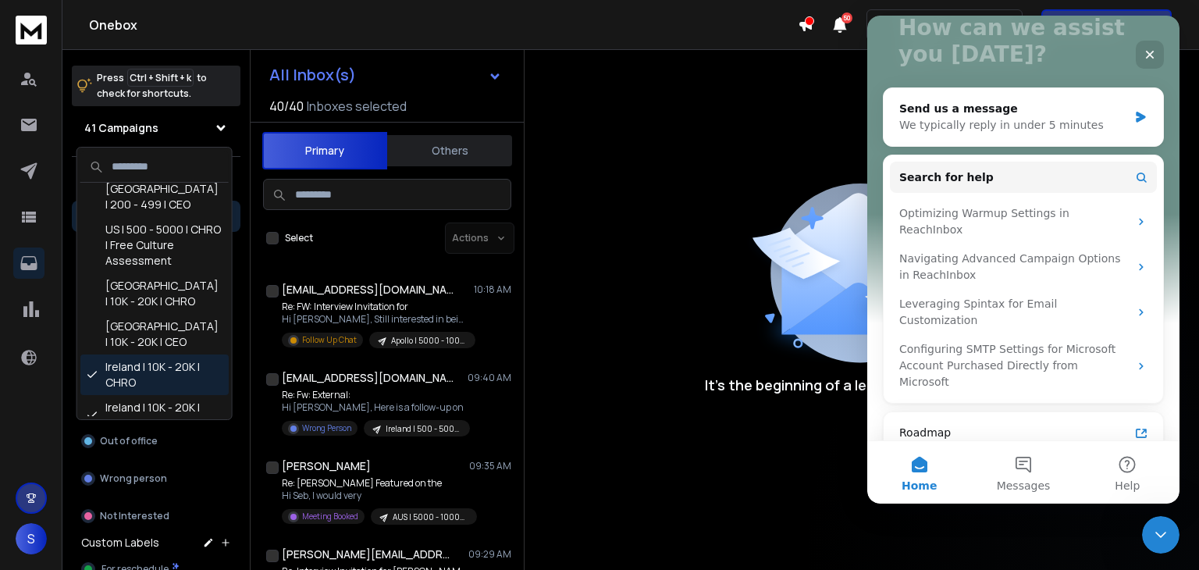
click at [150, 354] on div "Ireland | 10K - 20K | CHRO" at bounding box center [154, 374] width 148 height 41
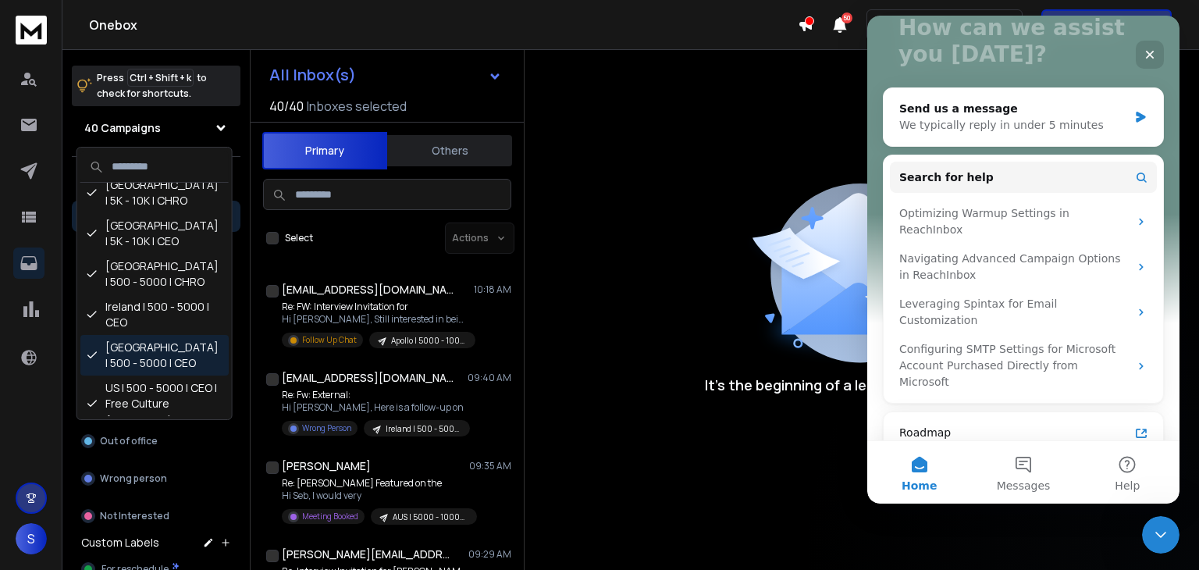
scroll to position [390, 0]
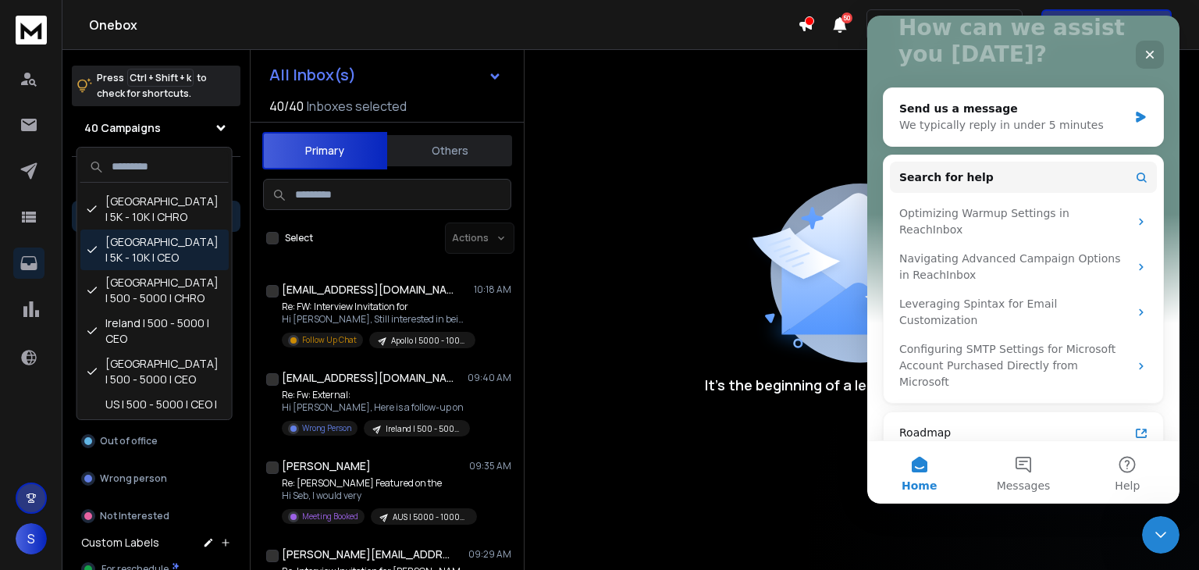
click at [137, 229] on div "Singapore | 5K - 10K | CEO" at bounding box center [154, 249] width 148 height 41
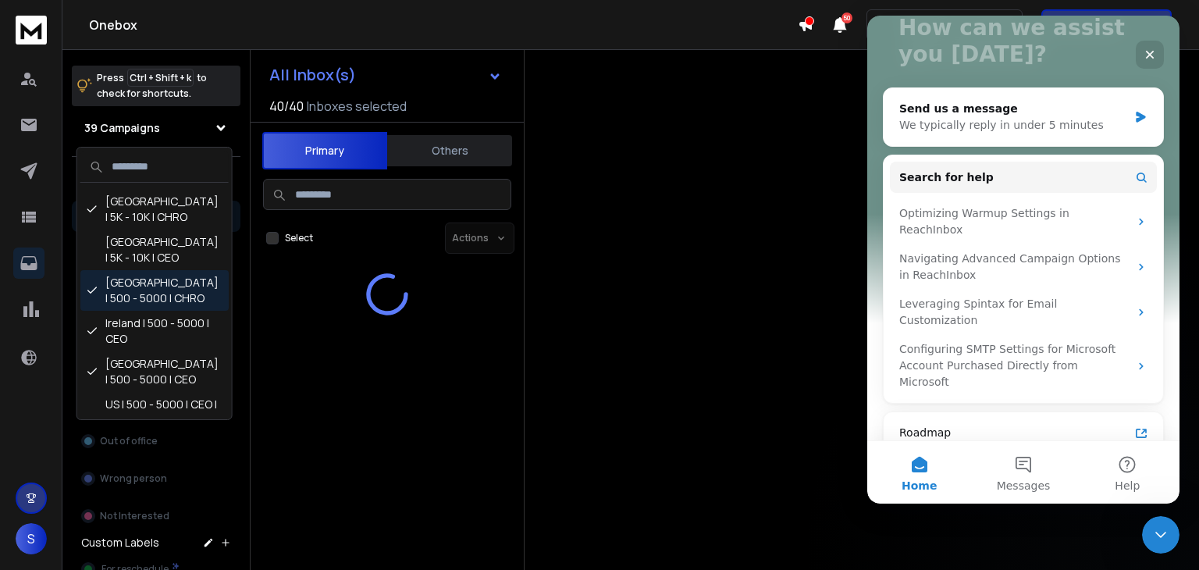
click at [138, 270] on div "Singapore | 500 - 5000 | CHRO" at bounding box center [154, 290] width 148 height 41
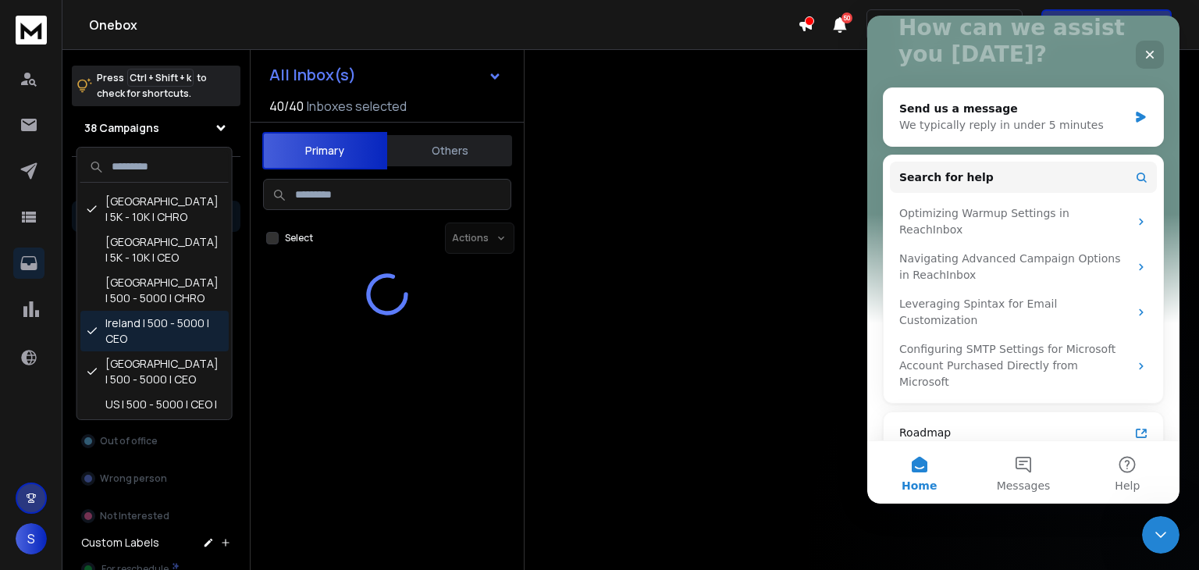
click at [141, 311] on div "Ireland | 500 - 5000 | CEO" at bounding box center [154, 331] width 148 height 41
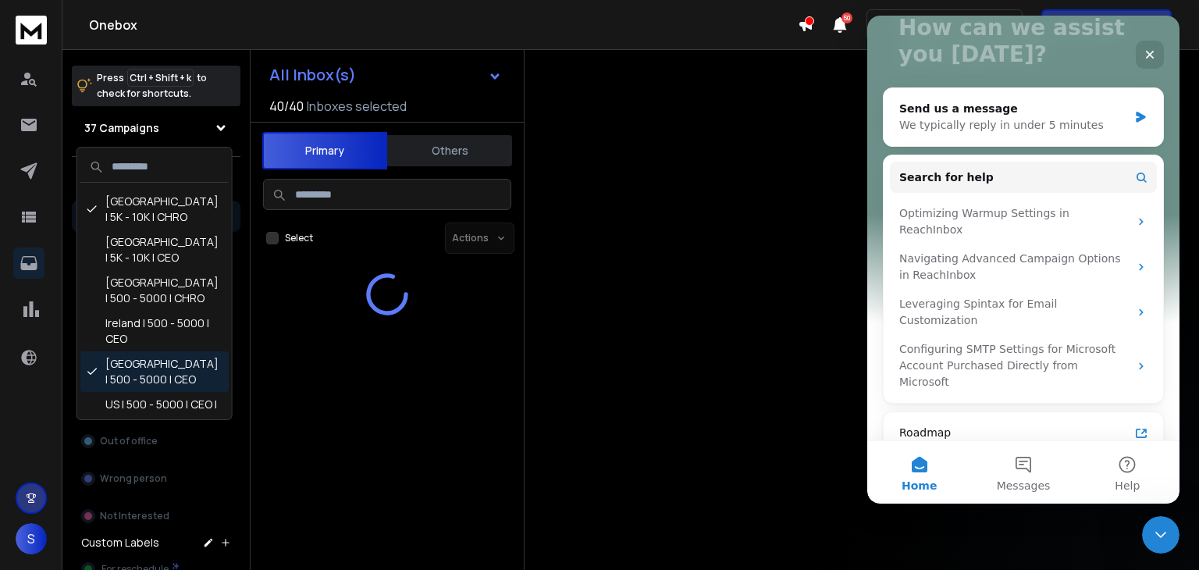
click at [144, 351] on div "Singapore | 500 - 5000 | CEO" at bounding box center [154, 371] width 148 height 41
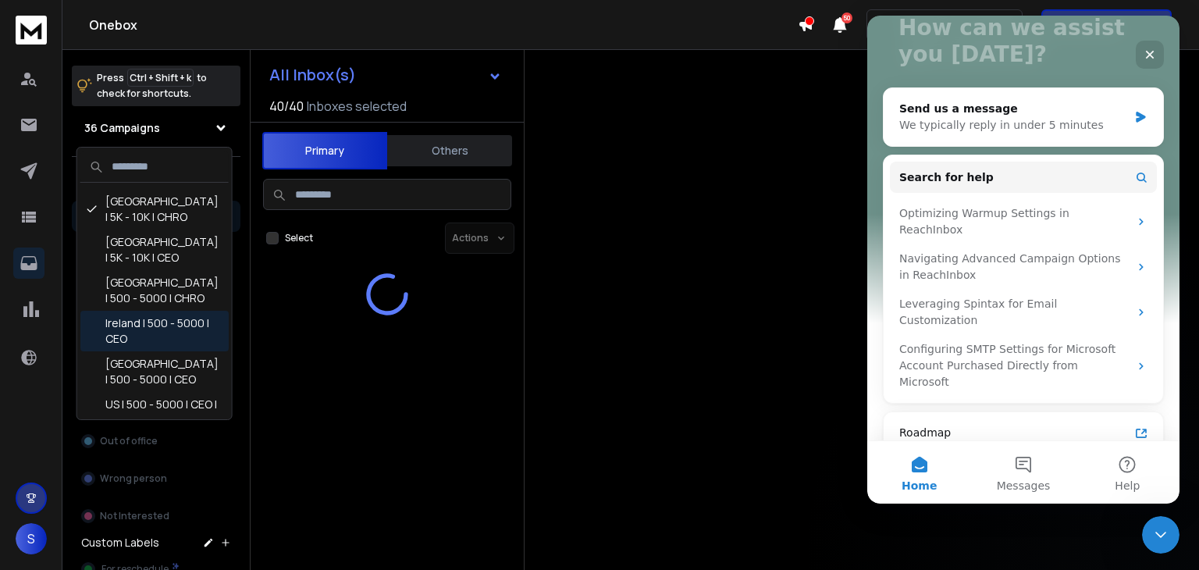
scroll to position [546, 0]
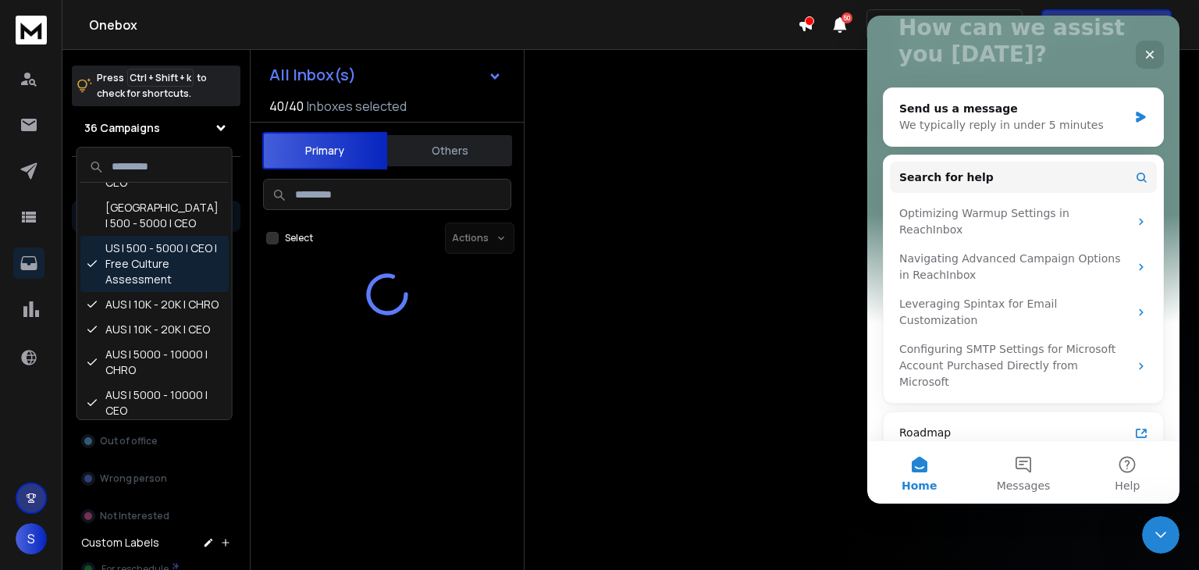
click at [135, 236] on div "US | 500 - 5000 | CEO | Free Culture Assessment" at bounding box center [154, 264] width 148 height 56
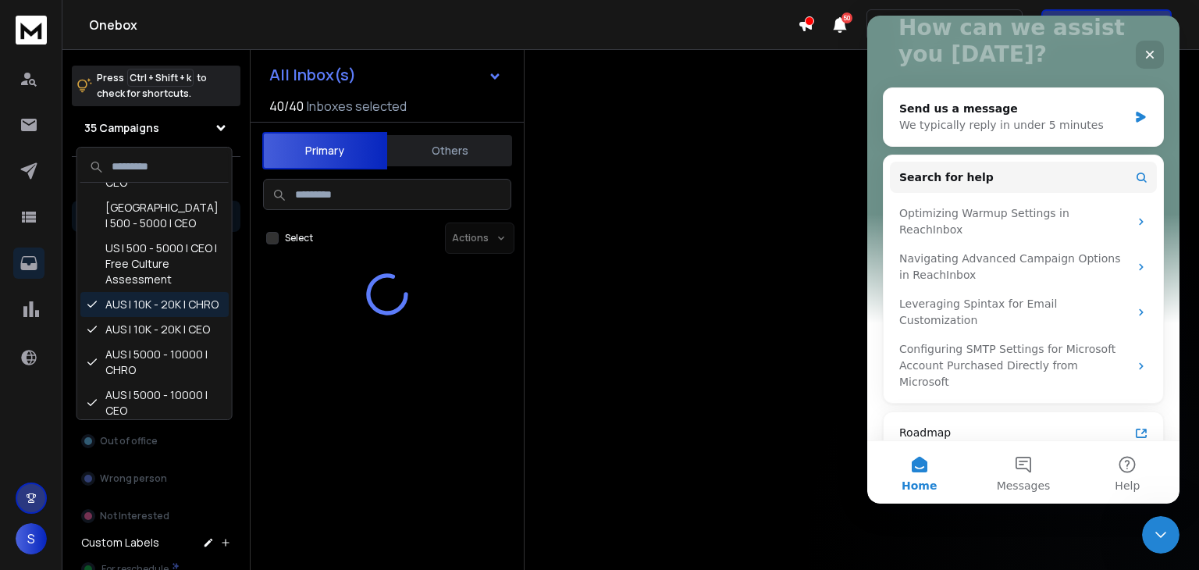
click at [130, 292] on div "AUS | 10K - 20K | CHRO" at bounding box center [154, 304] width 148 height 25
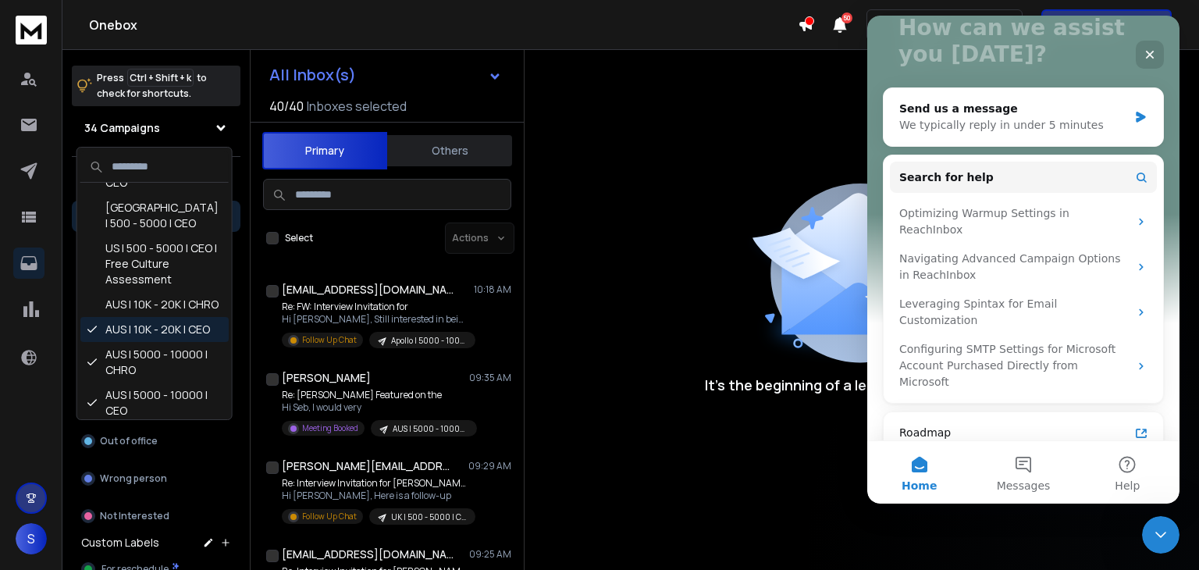
click at [134, 317] on div "AUS | 10K - 20K | CEO" at bounding box center [154, 329] width 148 height 25
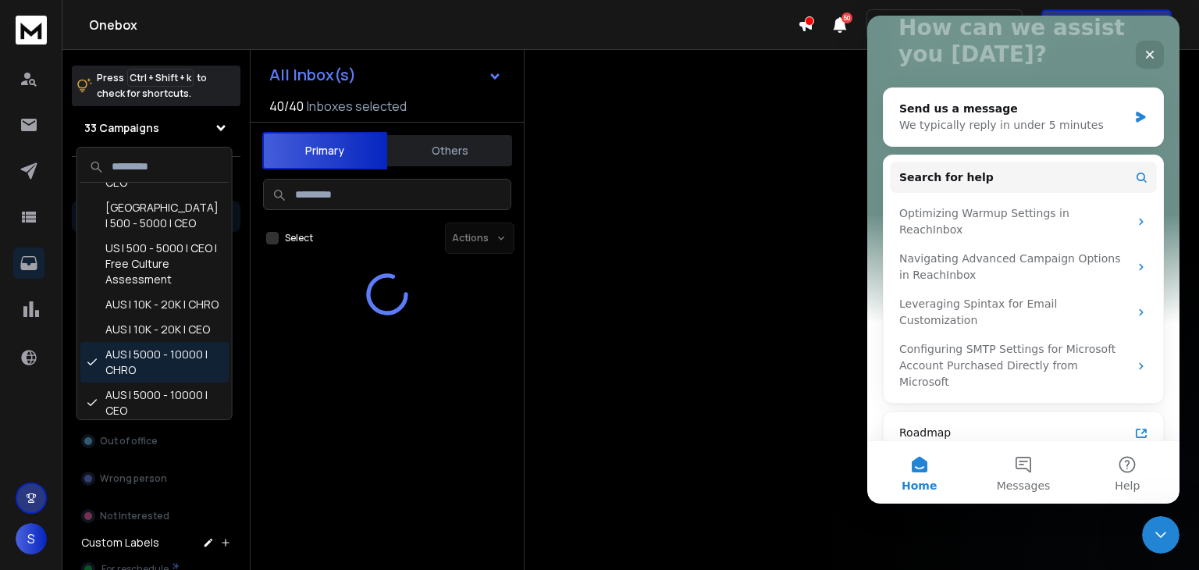
click at [137, 342] on div "AUS | 5000 - 10000 | CHRO" at bounding box center [154, 362] width 148 height 41
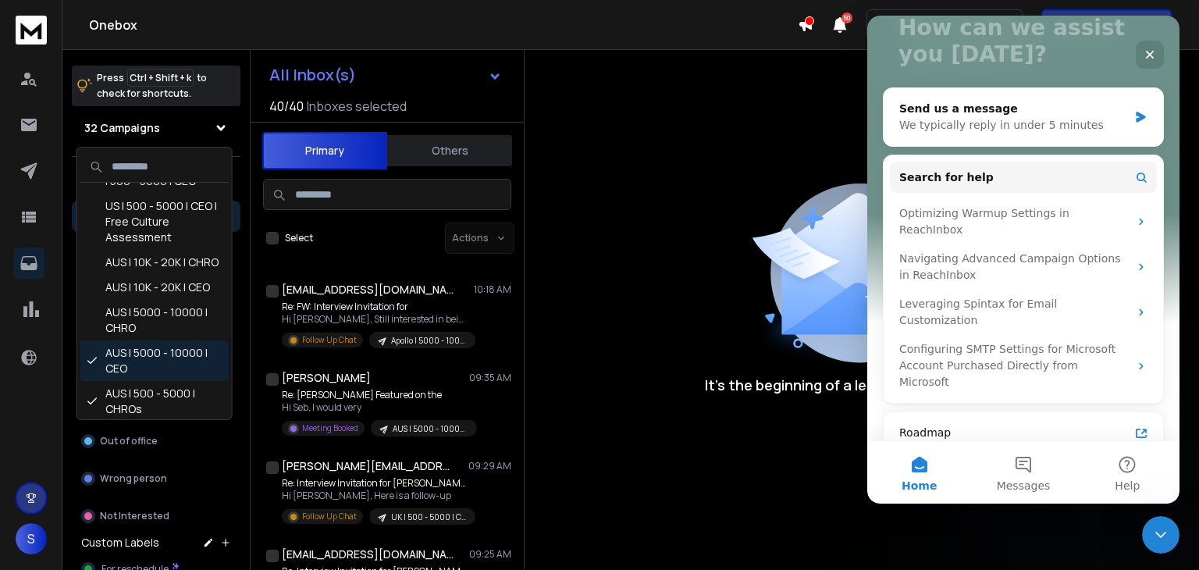
scroll to position [624, 0]
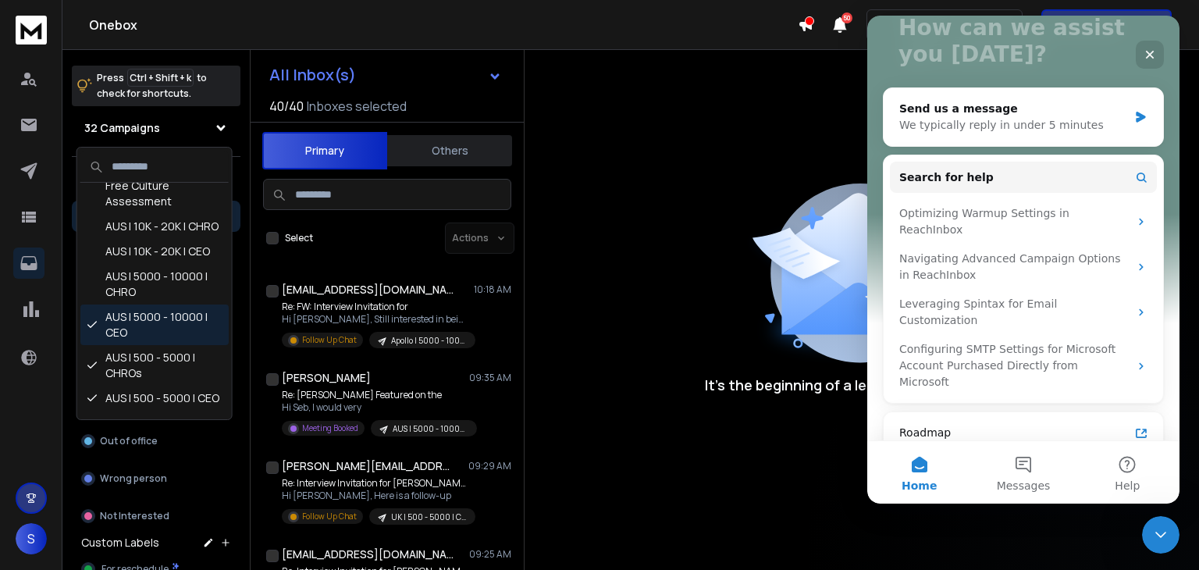
click at [136, 304] on div "AUS | 5000 - 10000 | CEO" at bounding box center [154, 324] width 148 height 41
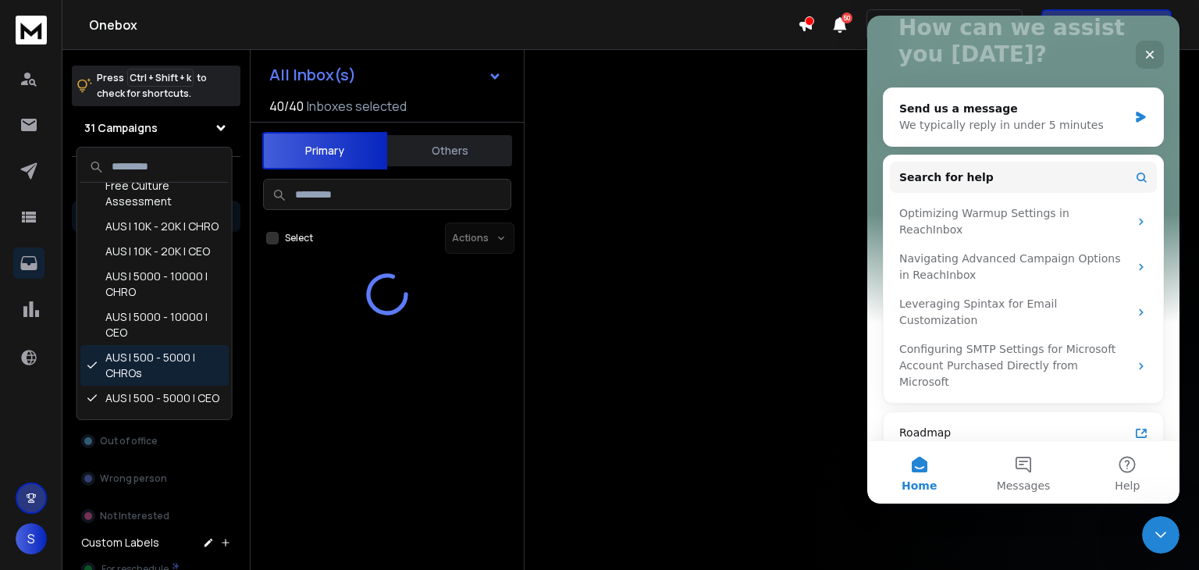
click at [153, 345] on div "AUS | 500 - 5000 | CHROs" at bounding box center [154, 365] width 148 height 41
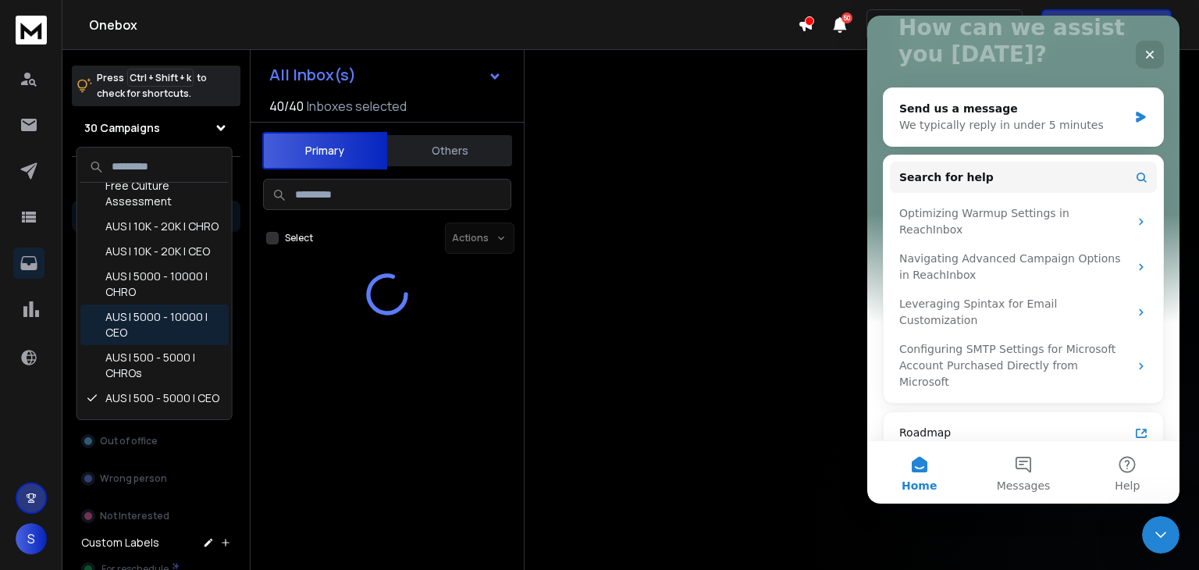
scroll to position [780, 0]
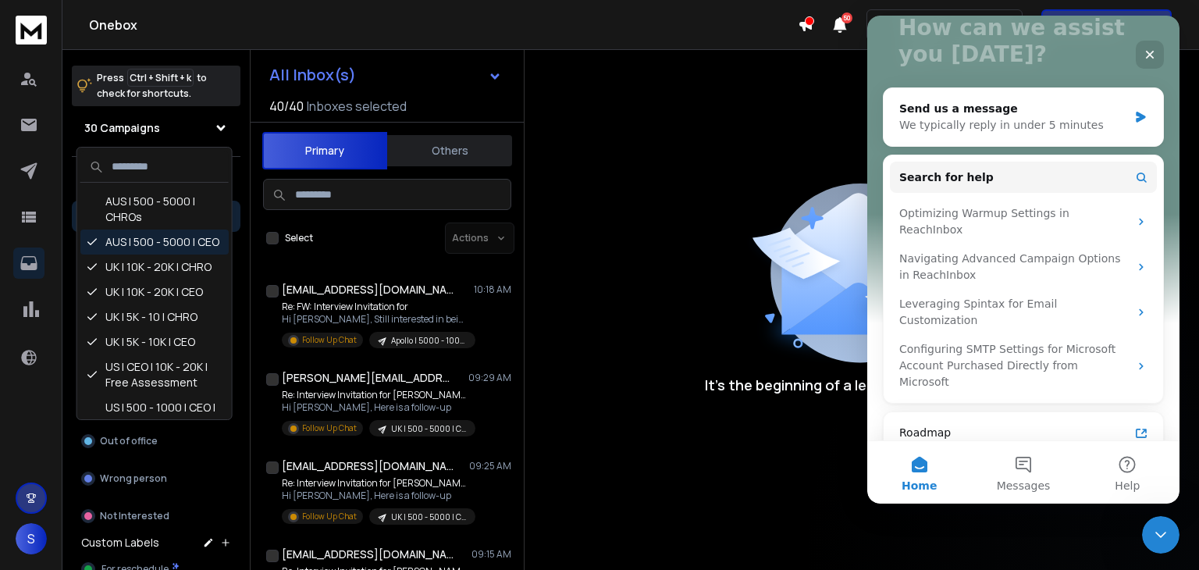
click at [129, 229] on div "AUS | 500 - 5000 | CEO" at bounding box center [154, 241] width 148 height 25
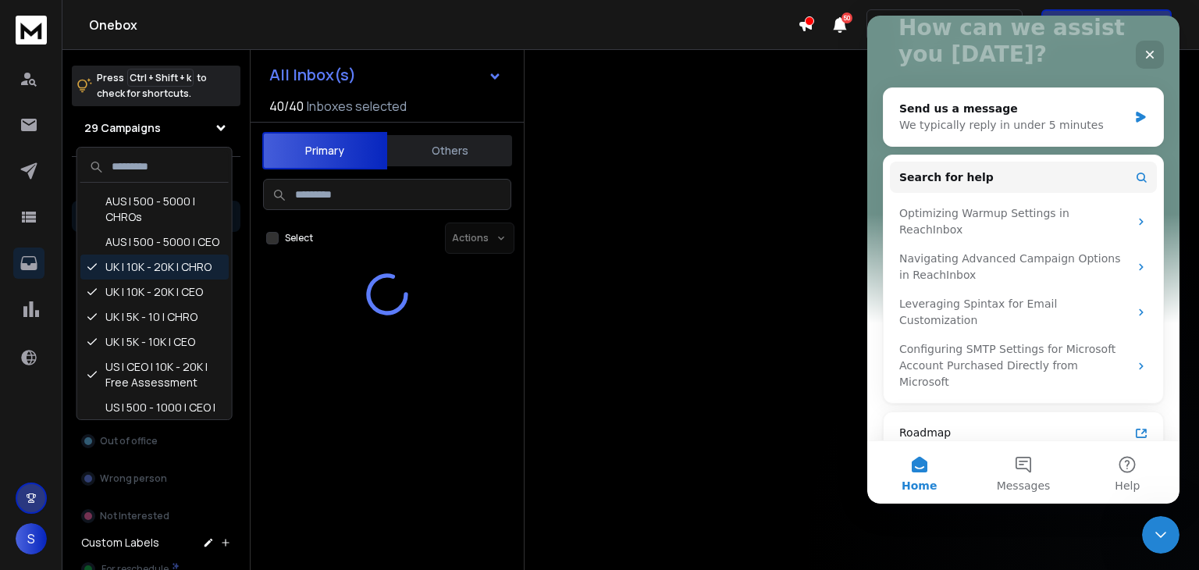
click at [137, 254] on div "UK | 10K - 20K | CHRO" at bounding box center [154, 266] width 148 height 25
click at [140, 279] on div "UK | 10K - 20K | CEO" at bounding box center [154, 291] width 148 height 25
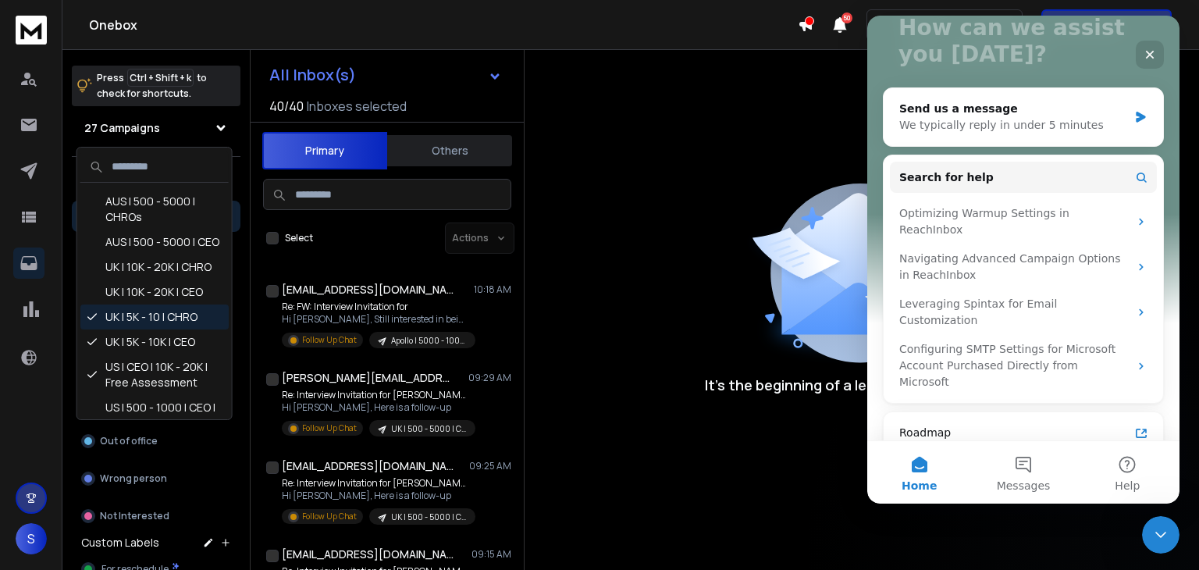
click at [133, 304] on div "UK | 5K - 10 | CHRO" at bounding box center [154, 316] width 148 height 25
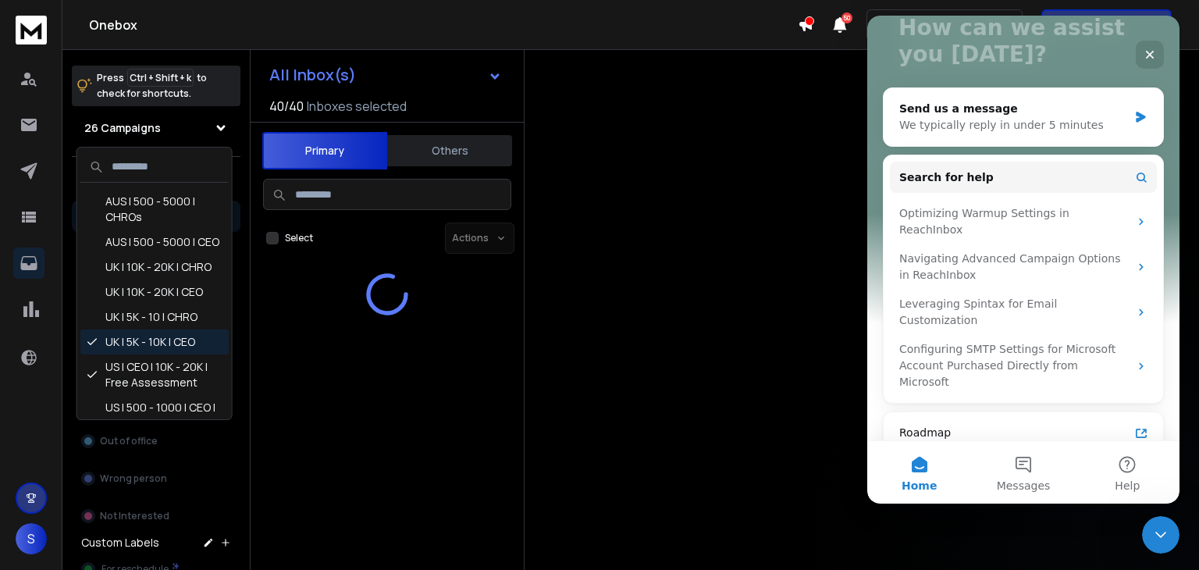
click at [147, 329] on div "UK | 5K - 10K | CEO" at bounding box center [154, 341] width 148 height 25
click at [145, 354] on div "US | CEO | 10K - 20K | Free Assessment" at bounding box center [154, 374] width 148 height 41
click at [143, 395] on div "US | 500 - 1000 | CEO | Free Culture Assessment" at bounding box center [154, 423] width 148 height 56
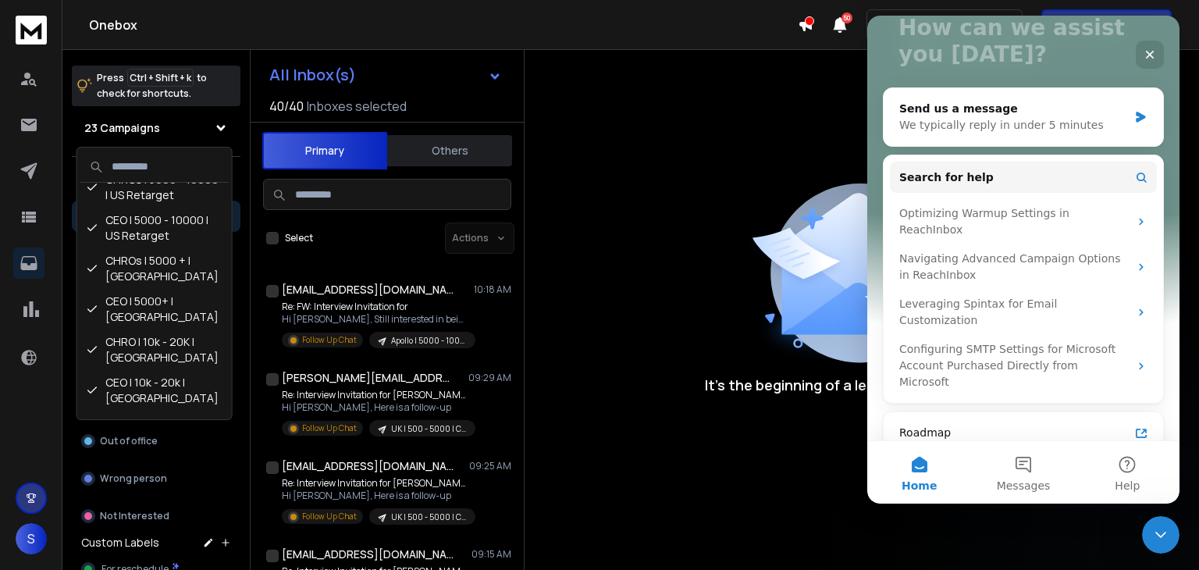
scroll to position [1171, 0]
click at [146, 208] on div "CHROs | 5000 + | Canada" at bounding box center [154, 228] width 148 height 41
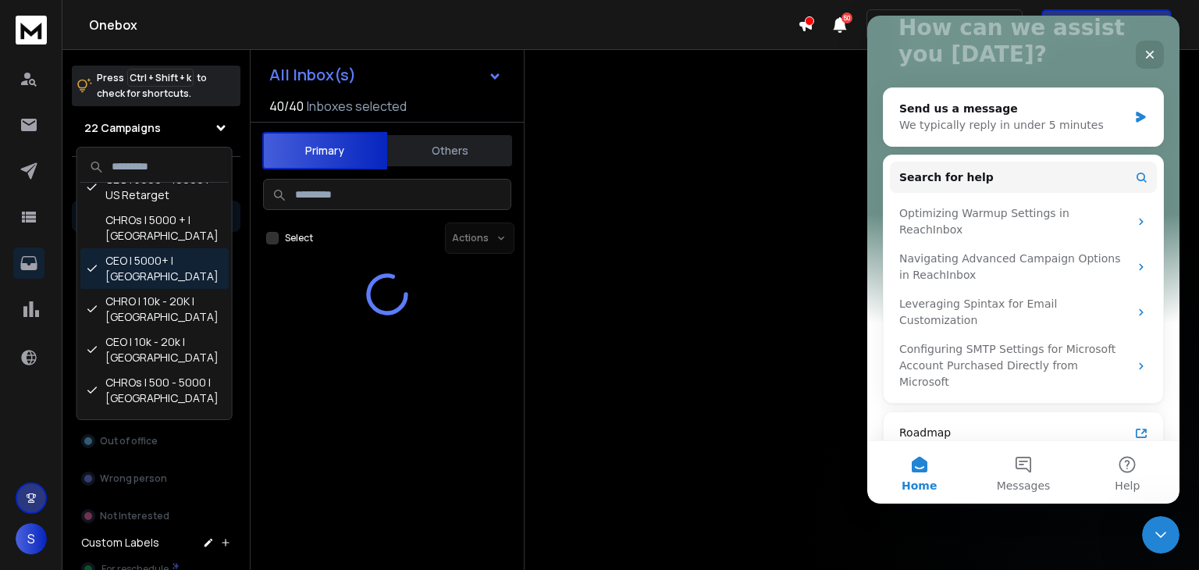
click at [144, 248] on div "CEO | 5000+ | Canada" at bounding box center [154, 268] width 148 height 41
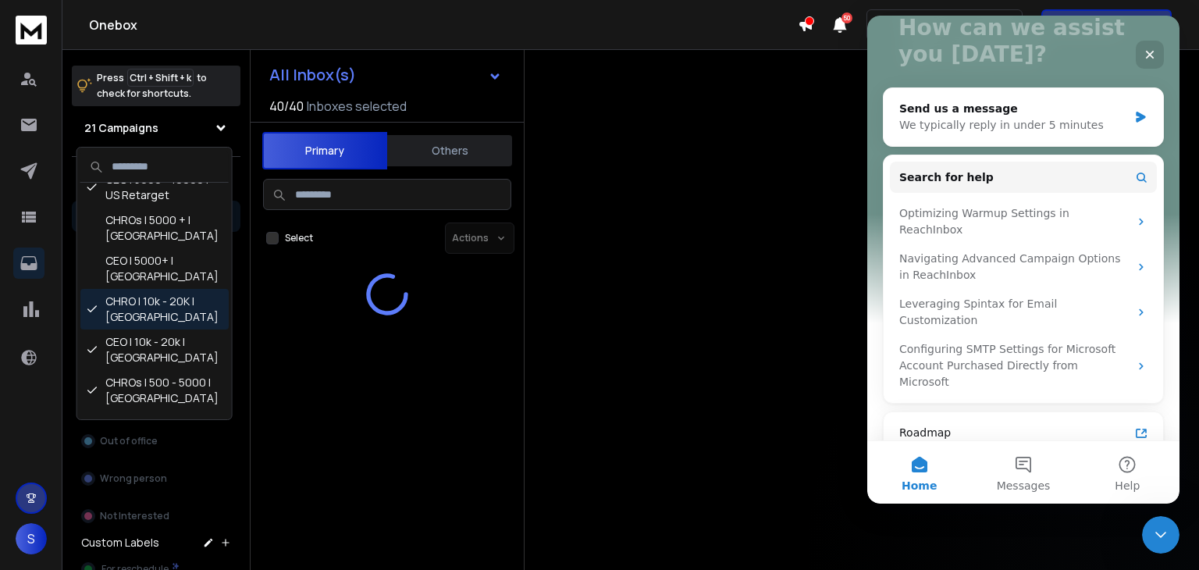
click at [140, 289] on div "CHRO | 10k - 20K | USA" at bounding box center [154, 309] width 148 height 41
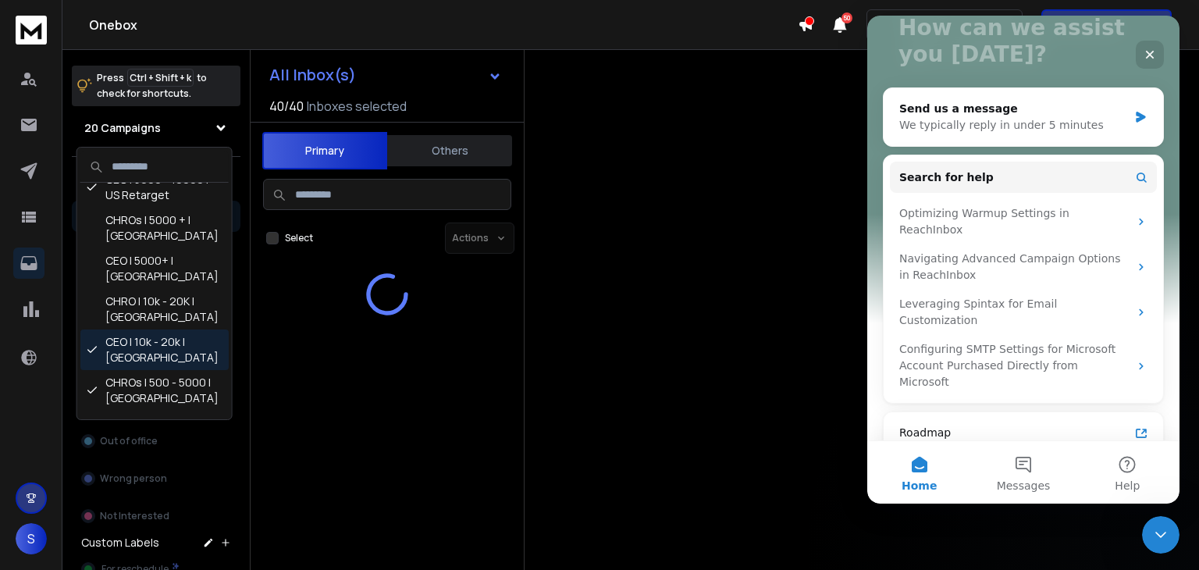
click at [139, 329] on div "CEO | 10k - 20k | USA" at bounding box center [154, 349] width 148 height 41
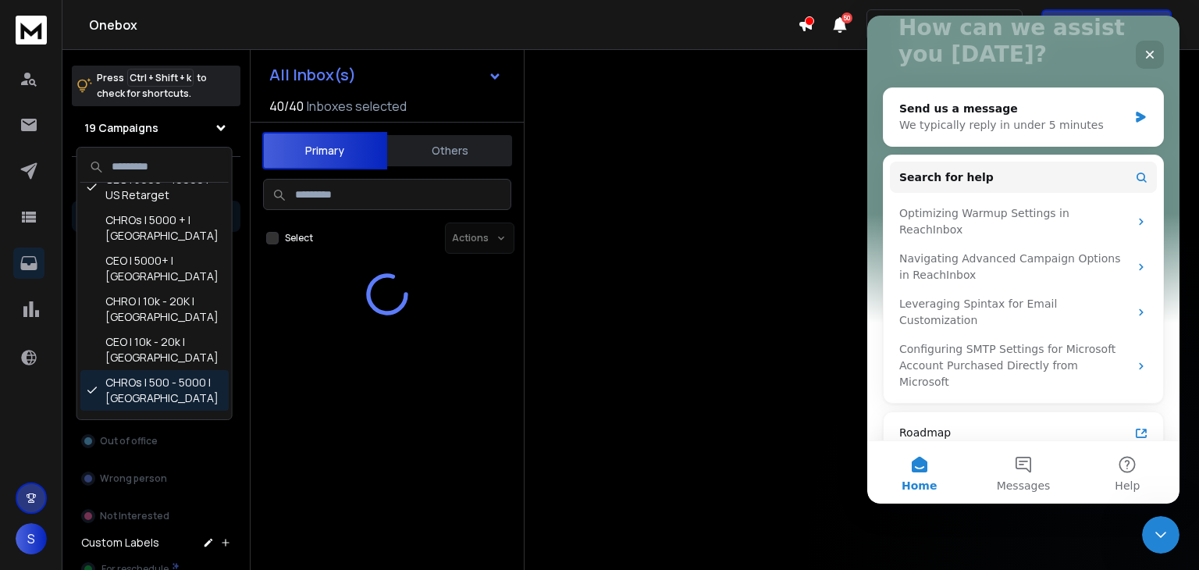
click at [136, 370] on div "CHROs | 500 - 5000 | Canada" at bounding box center [154, 390] width 148 height 41
click at [140, 411] on div "CEO | 500 - 5000 | Canada" at bounding box center [154, 431] width 148 height 41
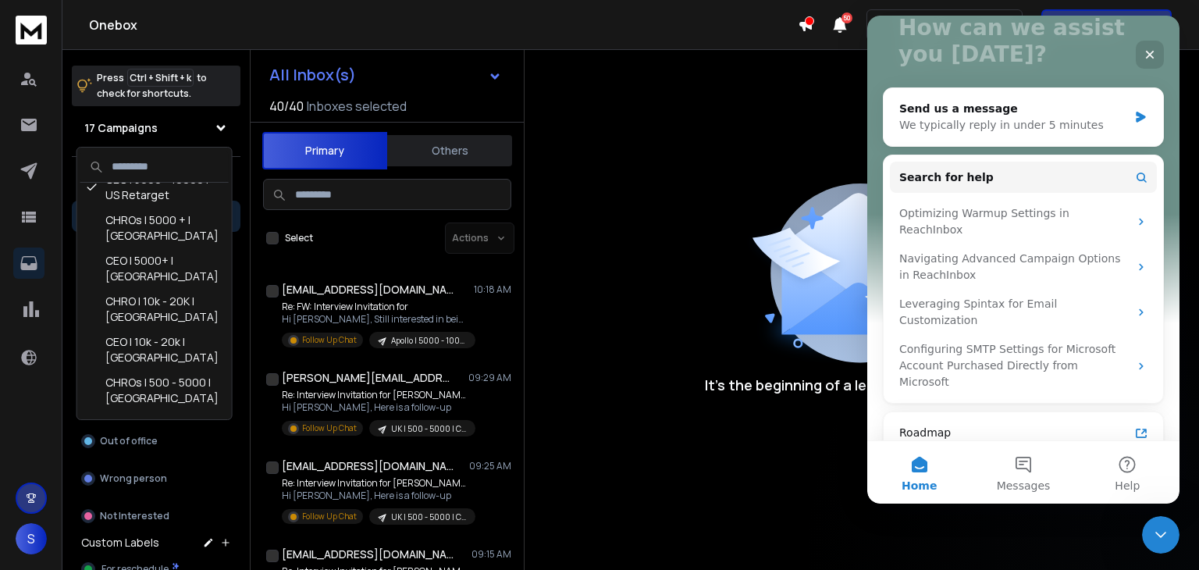
click at [144, 451] on div "Apollo | 5000 - 10000 | CHROs" at bounding box center [154, 471] width 148 height 41
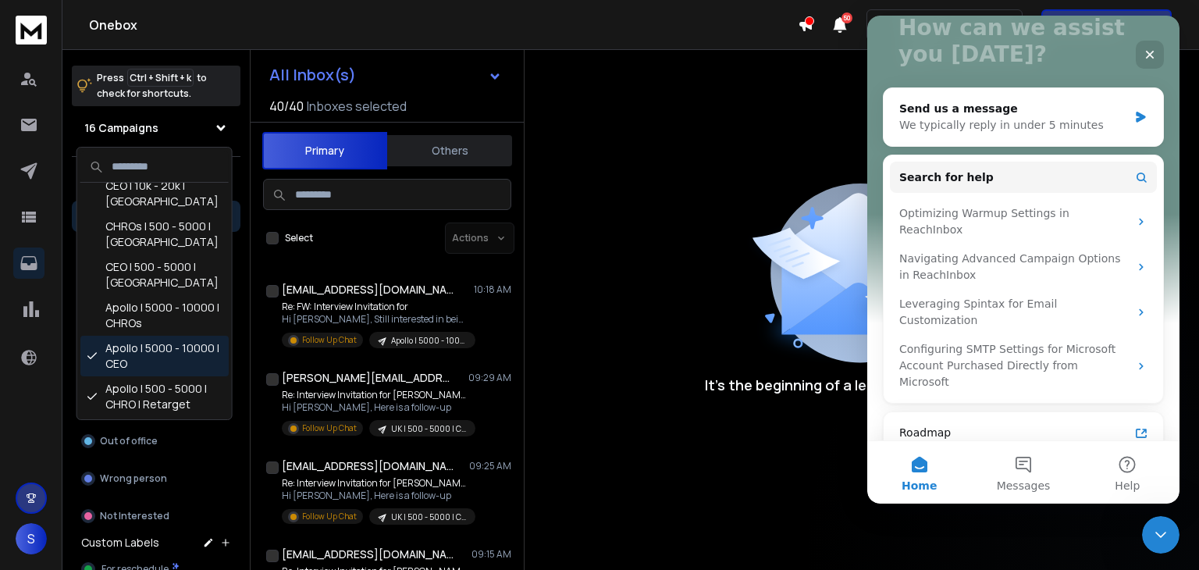
click at [162, 336] on div "Apollo | 5000 - 10000 | CEO" at bounding box center [154, 356] width 148 height 41
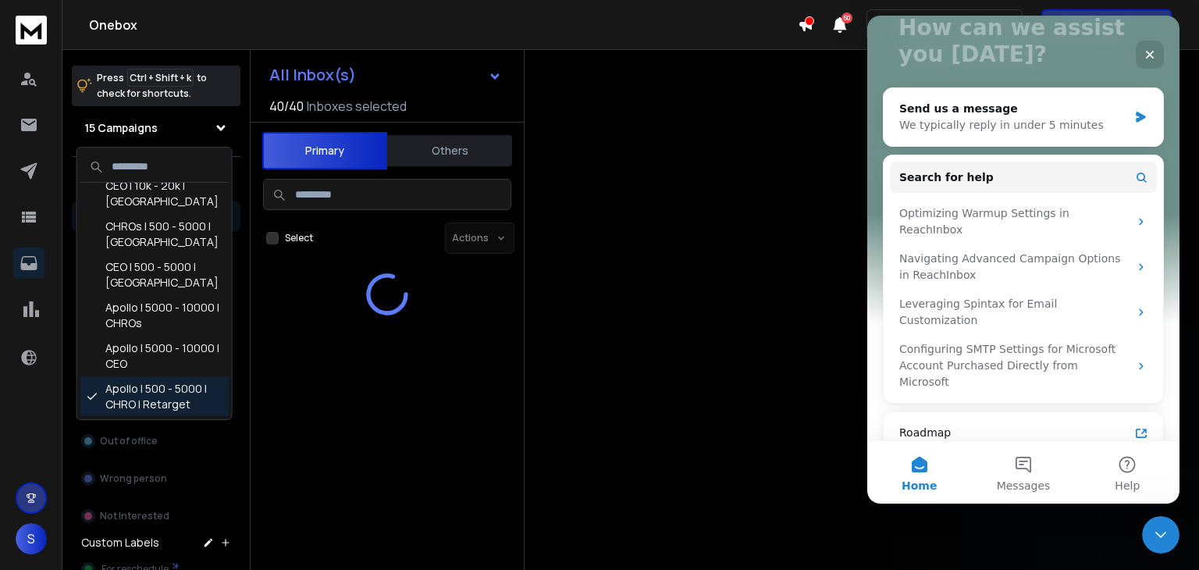
click at [159, 376] on div "Apollo | 500 - 5000 | CHRO | Retarget" at bounding box center [154, 396] width 148 height 41
click at [165, 417] on div "Apollo | 500 - 5000 | CEO | Retarget" at bounding box center [154, 437] width 148 height 41
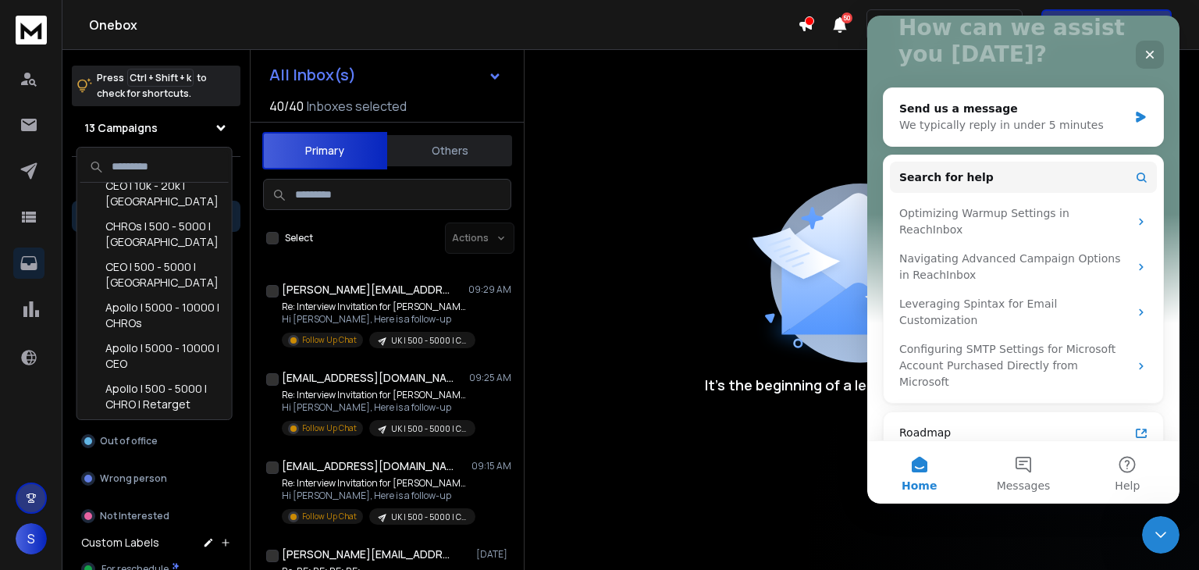
click at [162, 457] on div "Crunchbase | 500-1000 | CHRO | Retarget" at bounding box center [154, 485] width 148 height 56
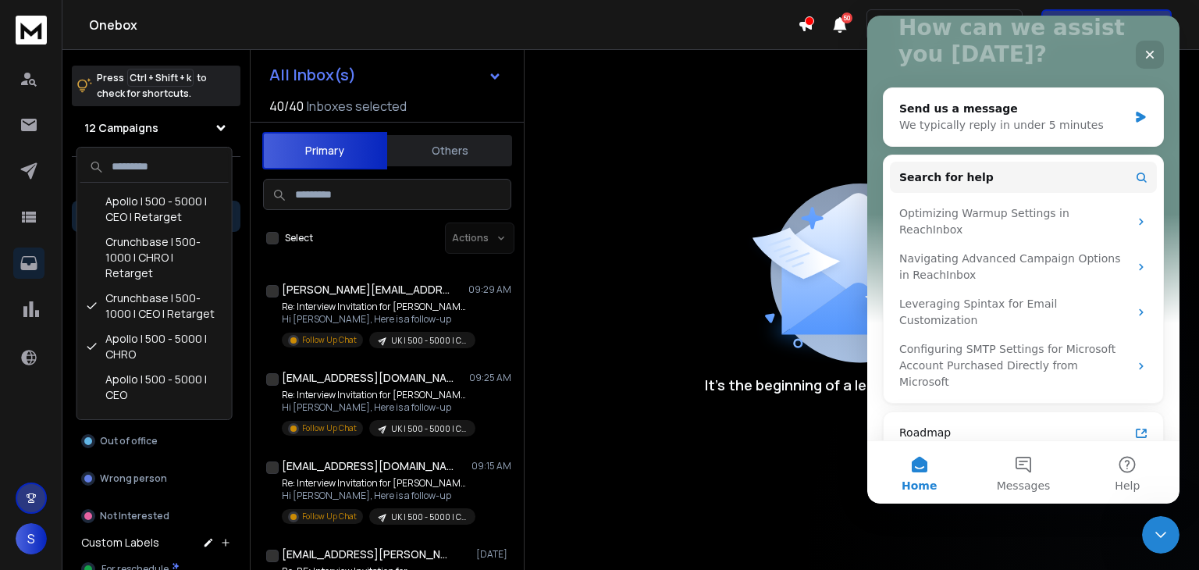
scroll to position [1489, 0]
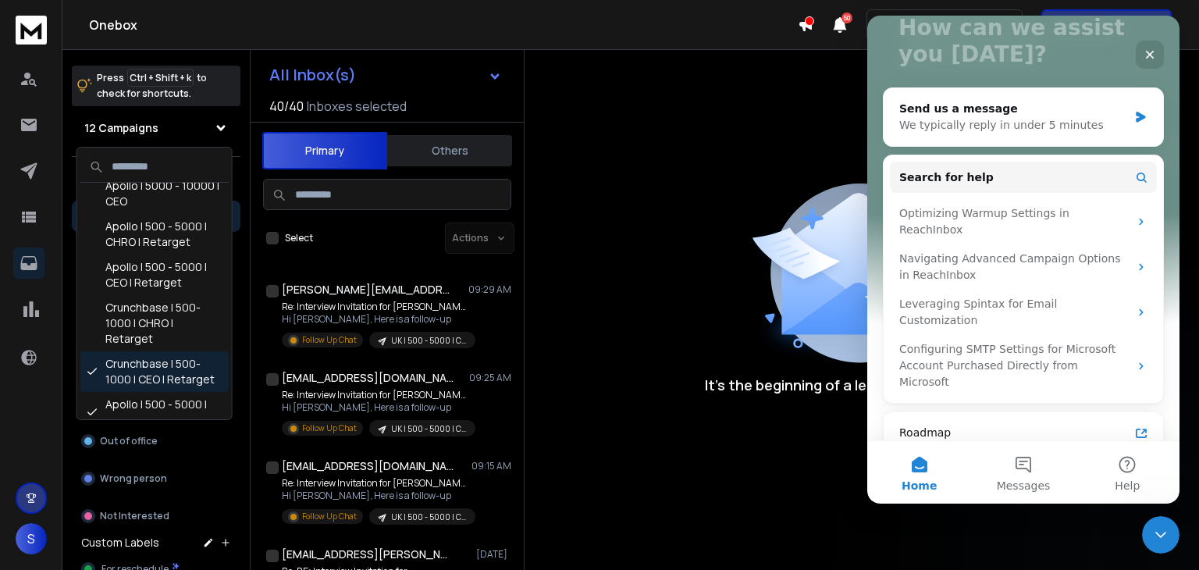
click at [150, 351] on div "Crunchbase | 500-1000 | CEO | Retarget" at bounding box center [154, 371] width 148 height 41
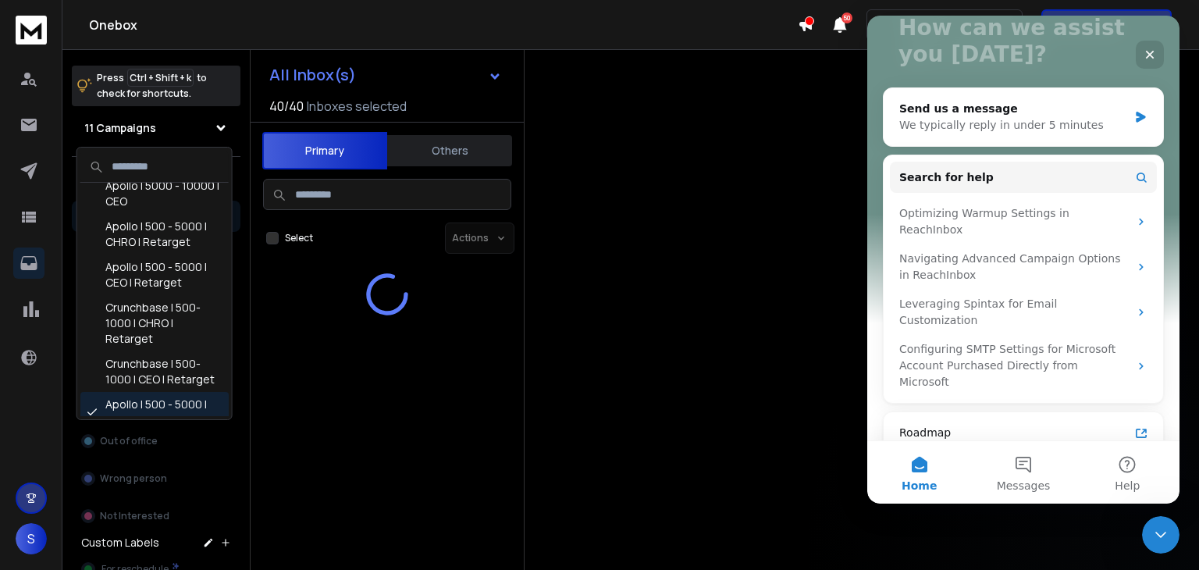
click at [140, 392] on div "Apollo | 500 - 5000 | CHRO" at bounding box center [154, 412] width 148 height 41
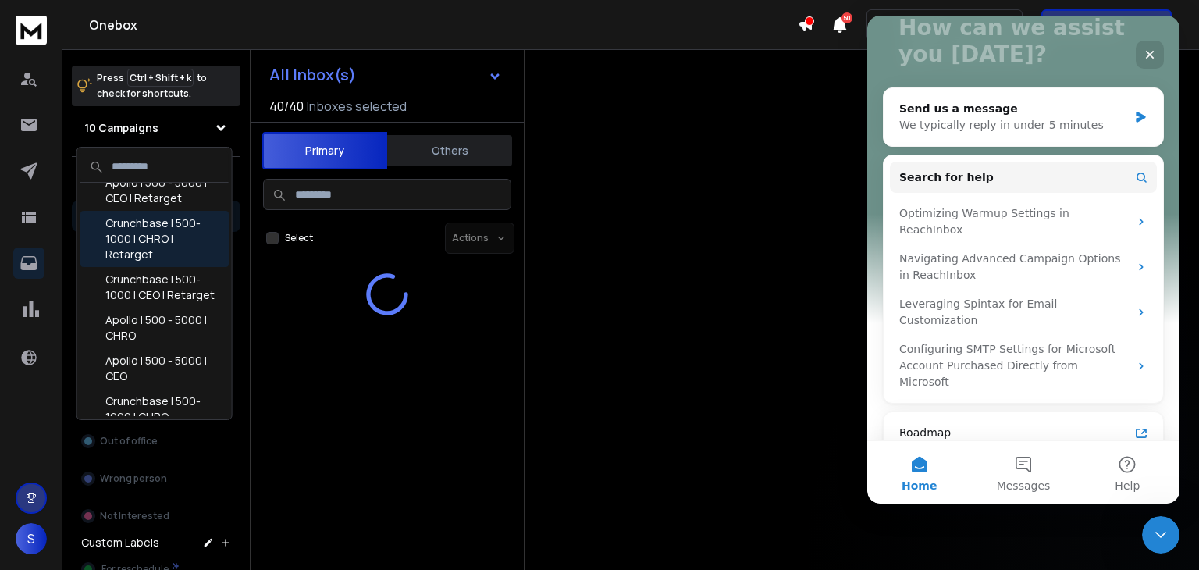
scroll to position [1645, 0]
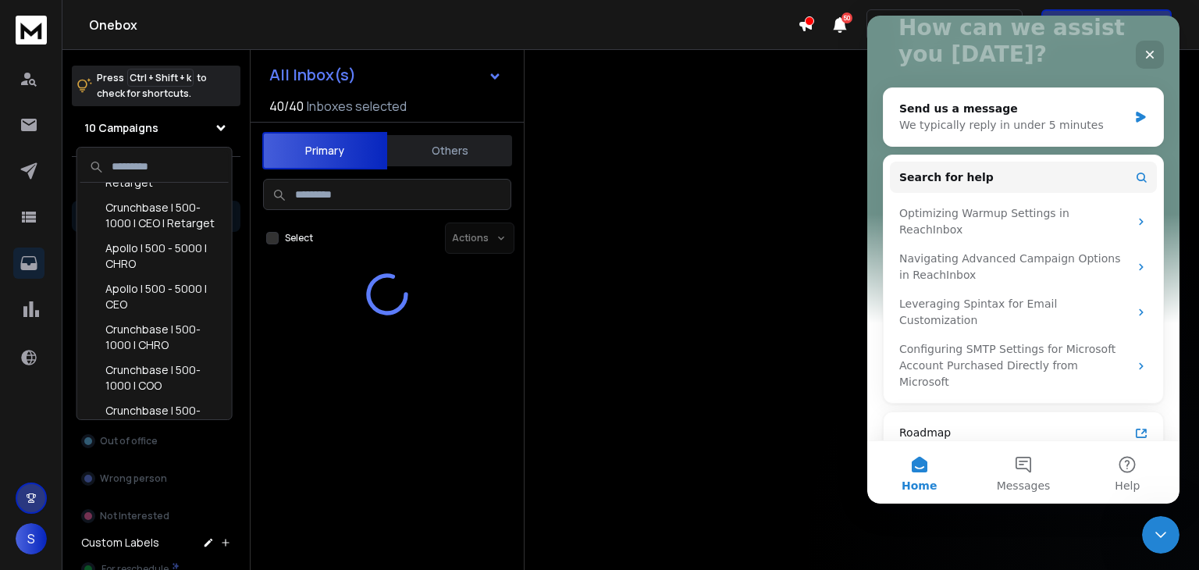
click at [164, 439] on div "Crunchbase | 11-100 | US Funded 1/1/2022-12/1/2024" at bounding box center [154, 467] width 148 height 56
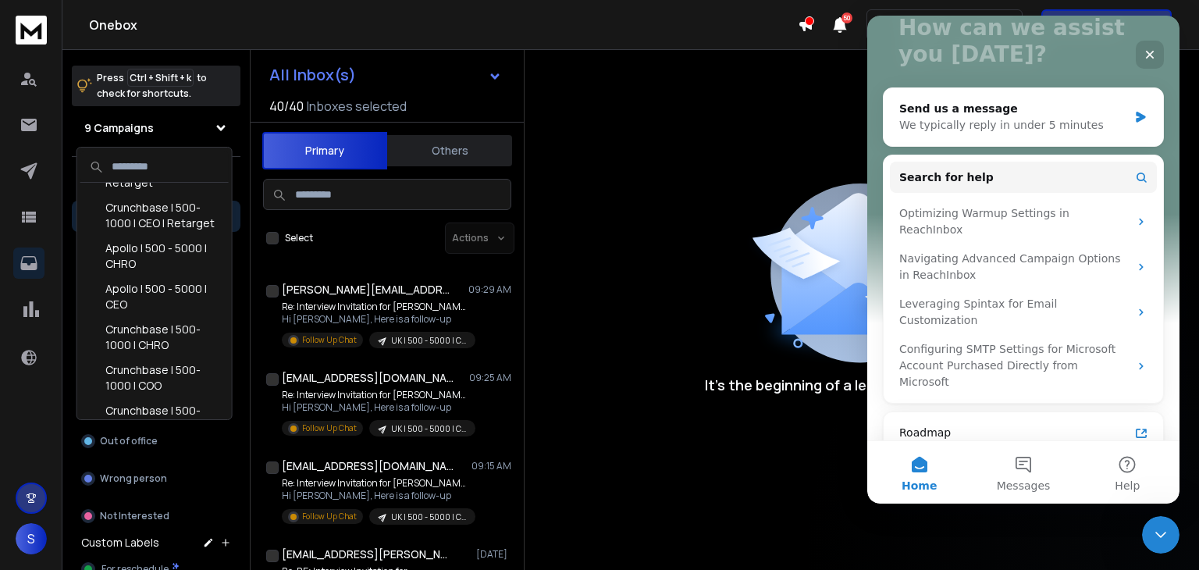
click at [147, 439] on div "Crunchbase | 11-100 | US Funded 1/1/2022-12/1/2024" at bounding box center [154, 467] width 148 height 56
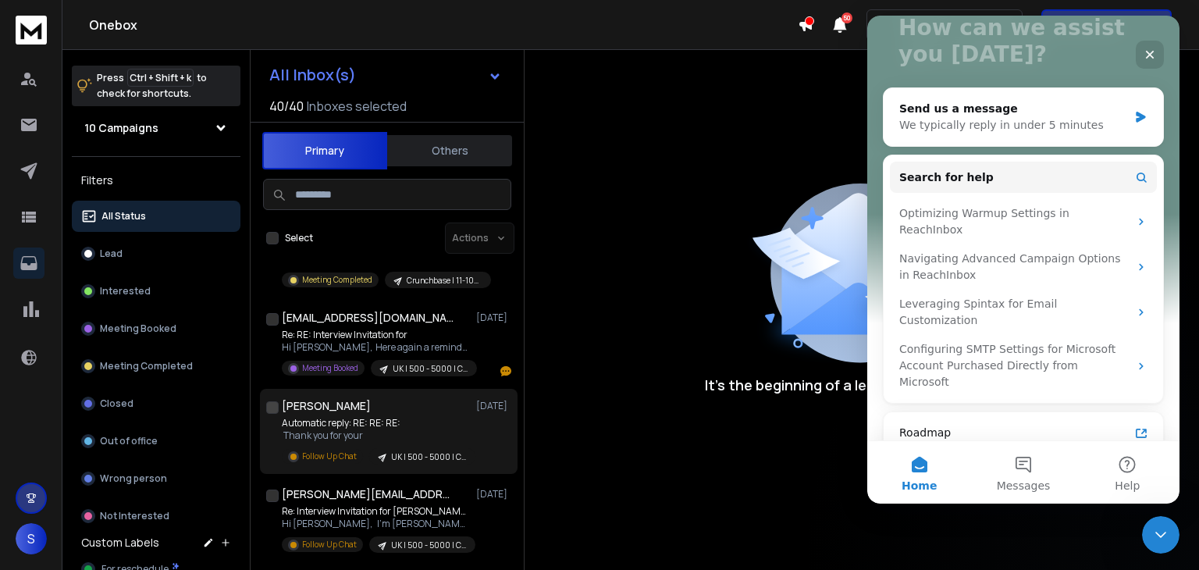
scroll to position [1285, 0]
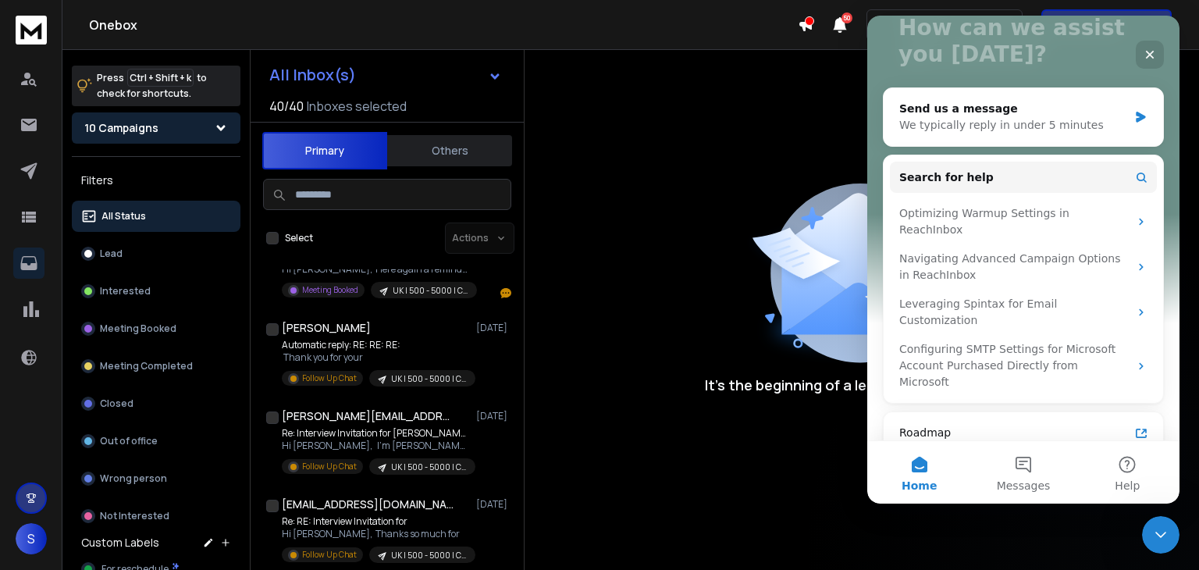
click at [190, 130] on button "10 Campaigns" at bounding box center [156, 127] width 169 height 31
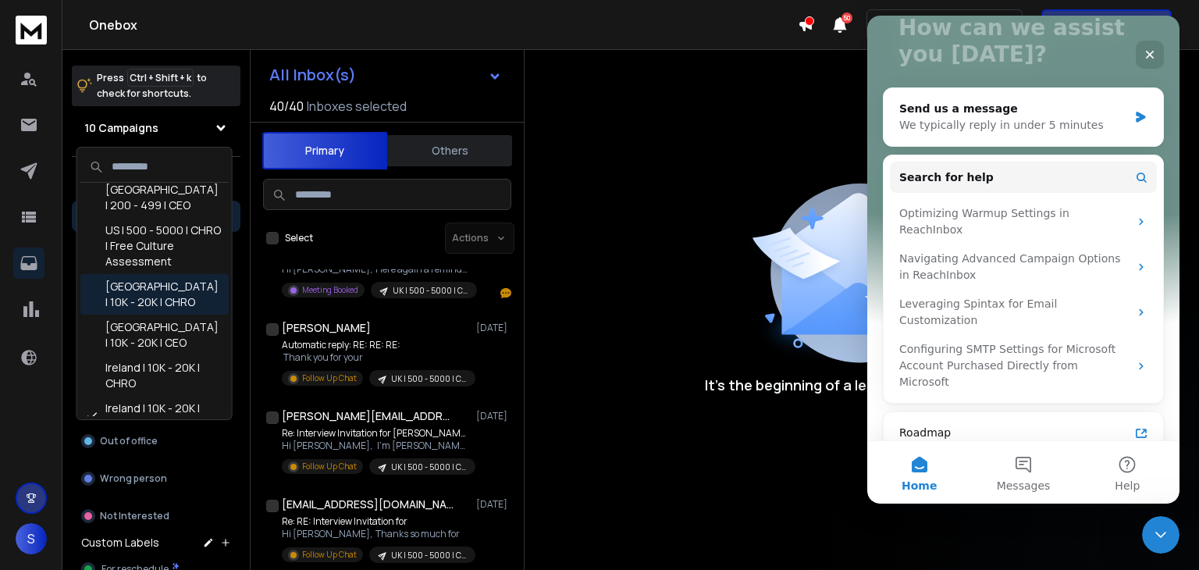
scroll to position [78, 0]
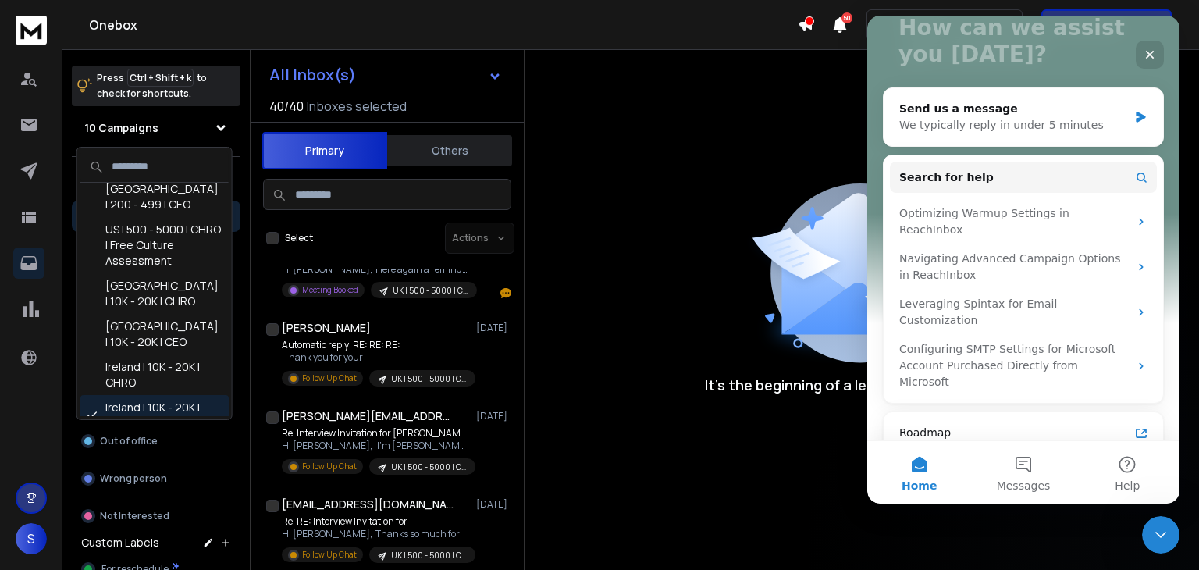
click at [145, 395] on div "Ireland | 10K - 20K | CEO" at bounding box center [154, 415] width 148 height 41
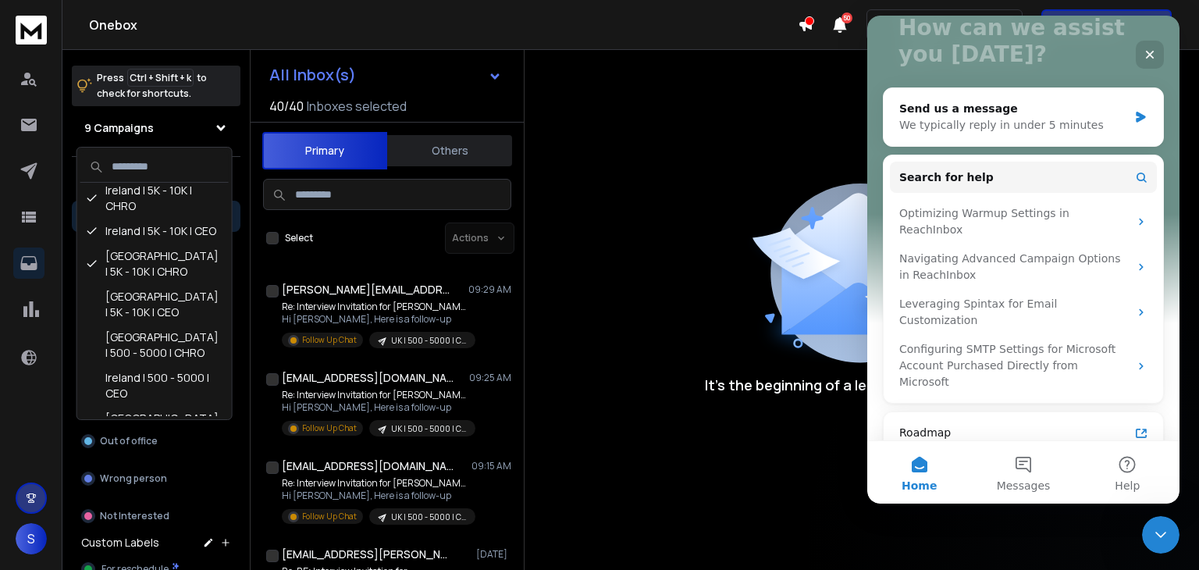
scroll to position [281, 0]
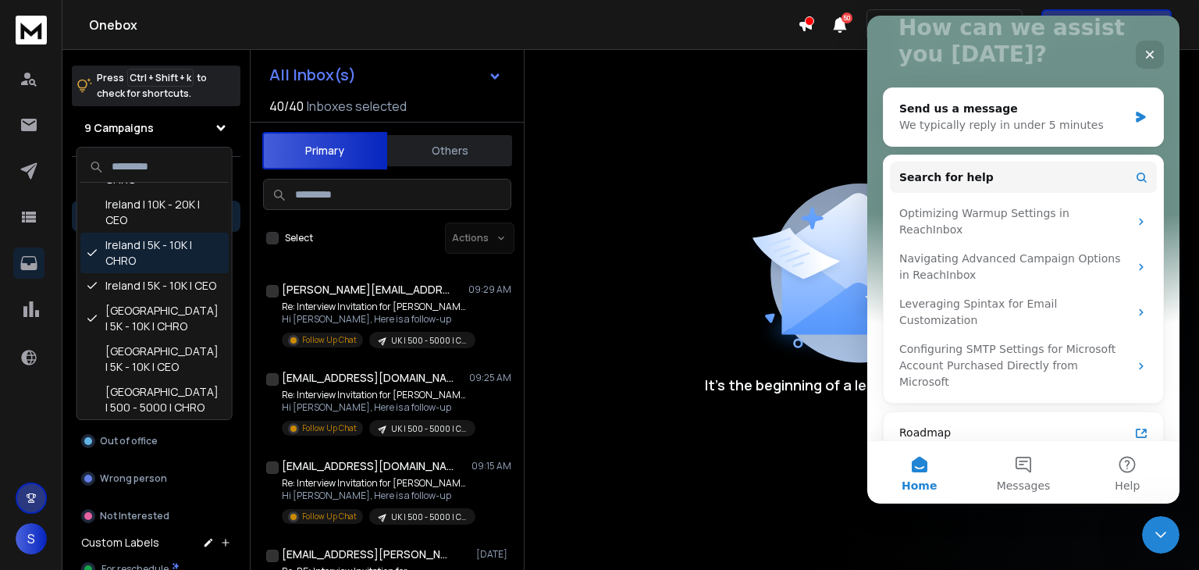
click at [176, 233] on div "Ireland | 5K - 10K | CHRO" at bounding box center [154, 253] width 148 height 41
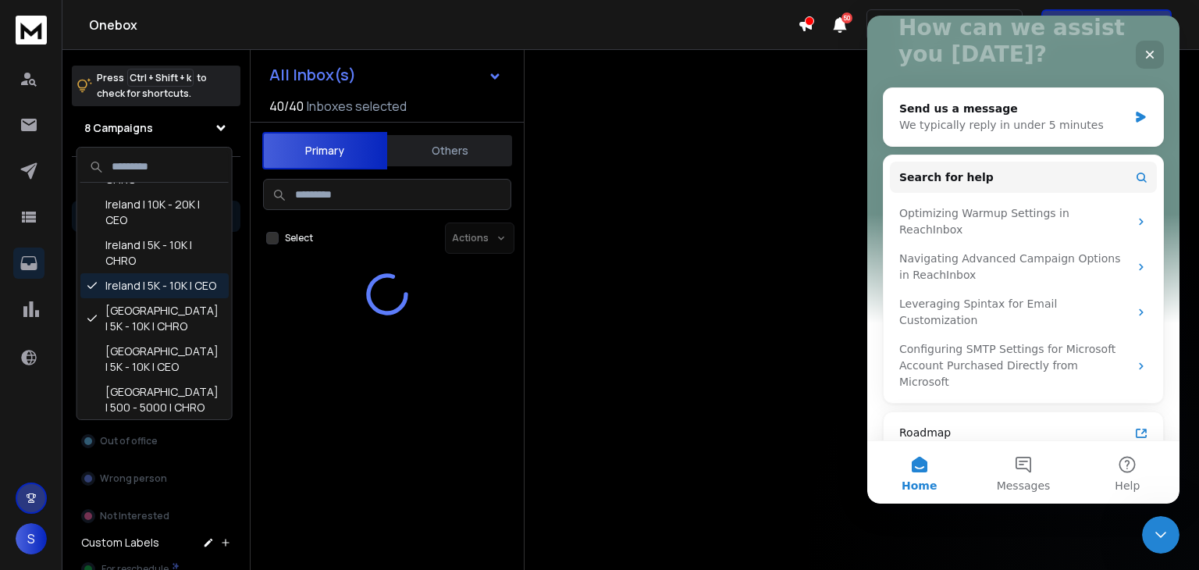
click at [176, 273] on div "Ireland | 5K - 10K | CEO" at bounding box center [154, 285] width 148 height 25
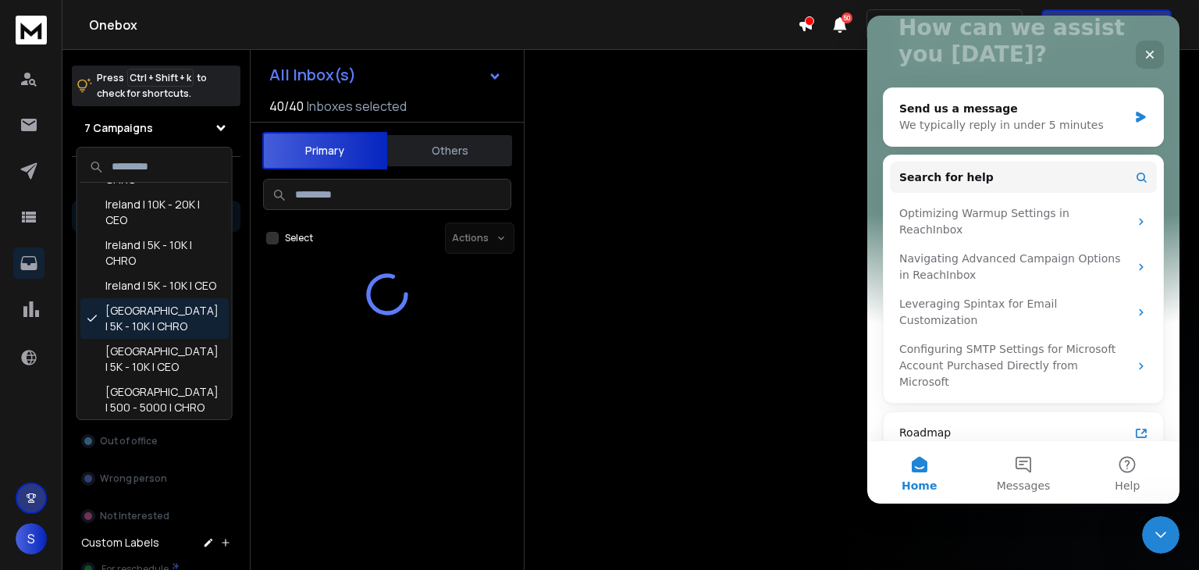
click at [172, 298] on div "Singapore | 5K - 10K | CHRO" at bounding box center [154, 318] width 148 height 41
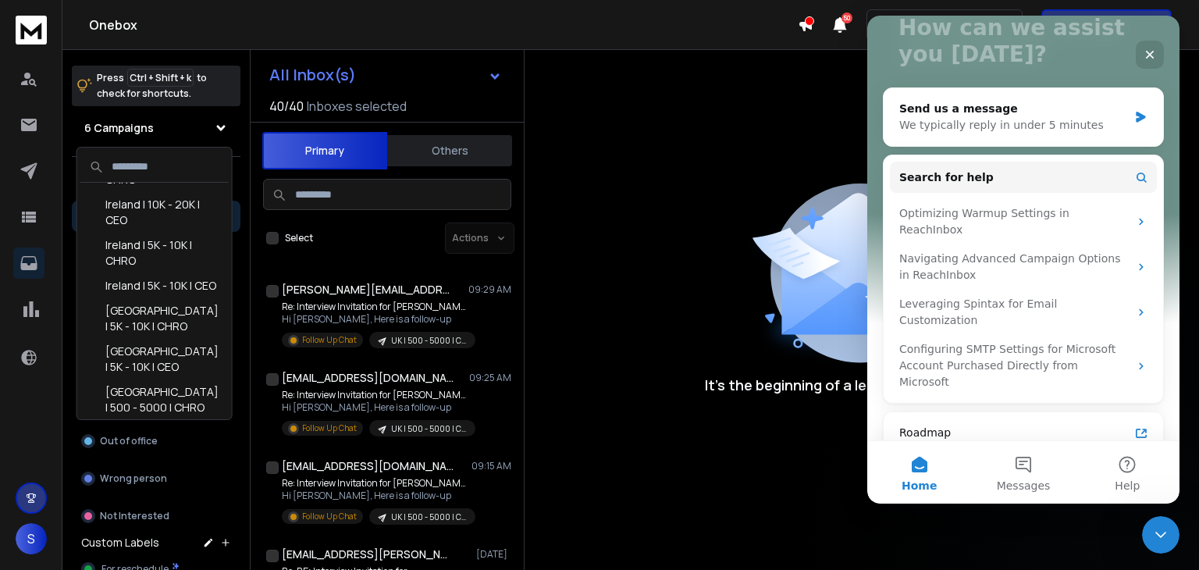
drag, startPoint x: 222, startPoint y: 238, endPoint x: 231, endPoint y: 263, distance: 26.4
click at [231, 263] on div "All Campaigns USA | 101 - 499 | CHRO USA | 200 - 499 | CEO US | 500 - 5000 | CH…" at bounding box center [154, 283] width 156 height 273
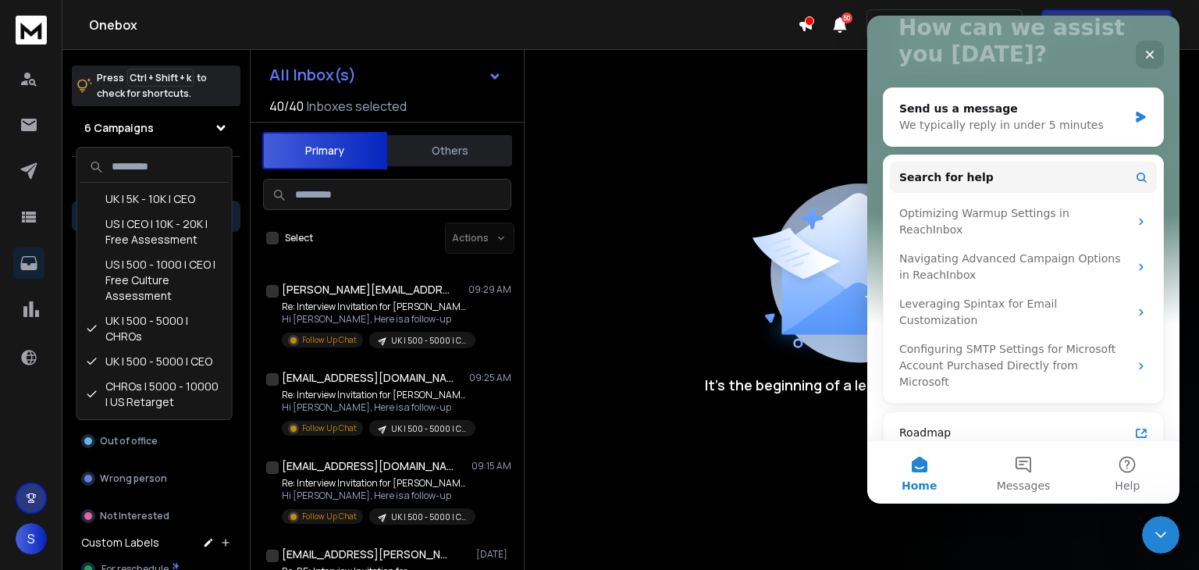
scroll to position [918, 0]
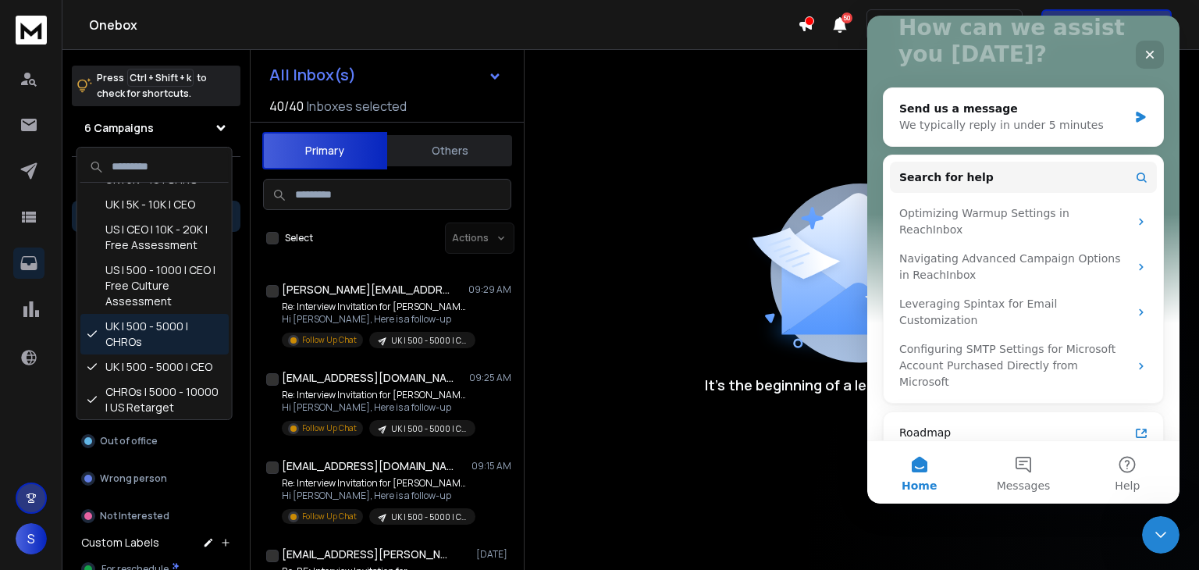
drag, startPoint x: 174, startPoint y: 298, endPoint x: 169, endPoint y: 328, distance: 30.2
click at [173, 314] on div "UK | 500 - 5000 | CHROs" at bounding box center [154, 334] width 148 height 41
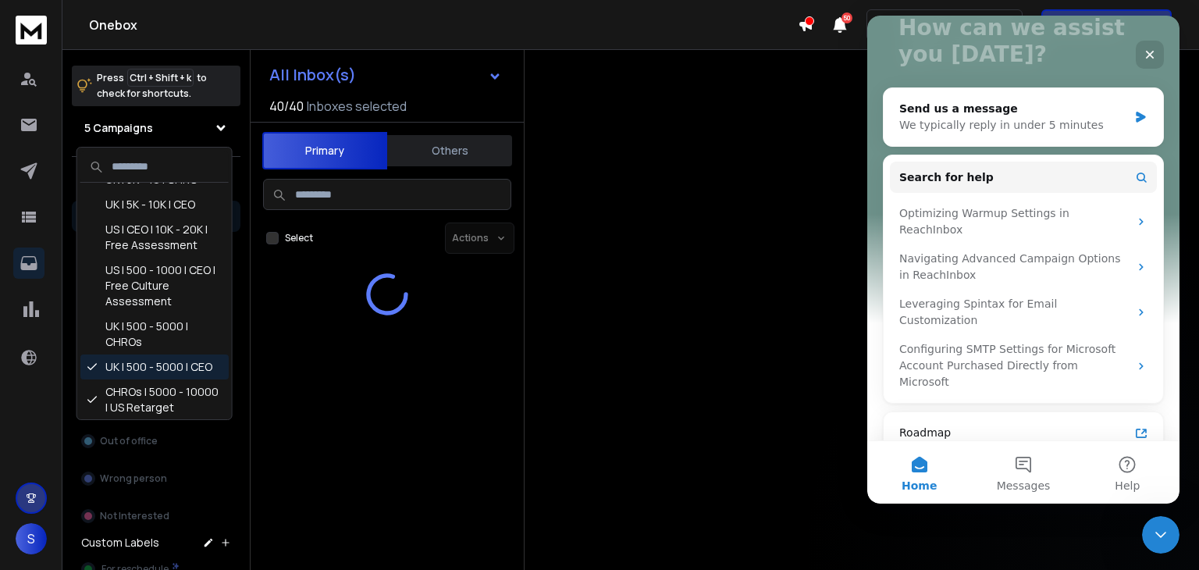
drag, startPoint x: 171, startPoint y: 333, endPoint x: 167, endPoint y: 354, distance: 20.7
click at [171, 354] on div "UK | 500 - 5000 | CEO" at bounding box center [154, 366] width 148 height 25
drag, startPoint x: 168, startPoint y: 359, endPoint x: 162, endPoint y: 372, distance: 13.6
click at [168, 379] on div "CHROs | 5000 - 10000 | US Retarget" at bounding box center [154, 399] width 148 height 41
click at [167, 420] on div "CEO | 5000 - 10000 | US Retarget" at bounding box center [154, 440] width 148 height 41
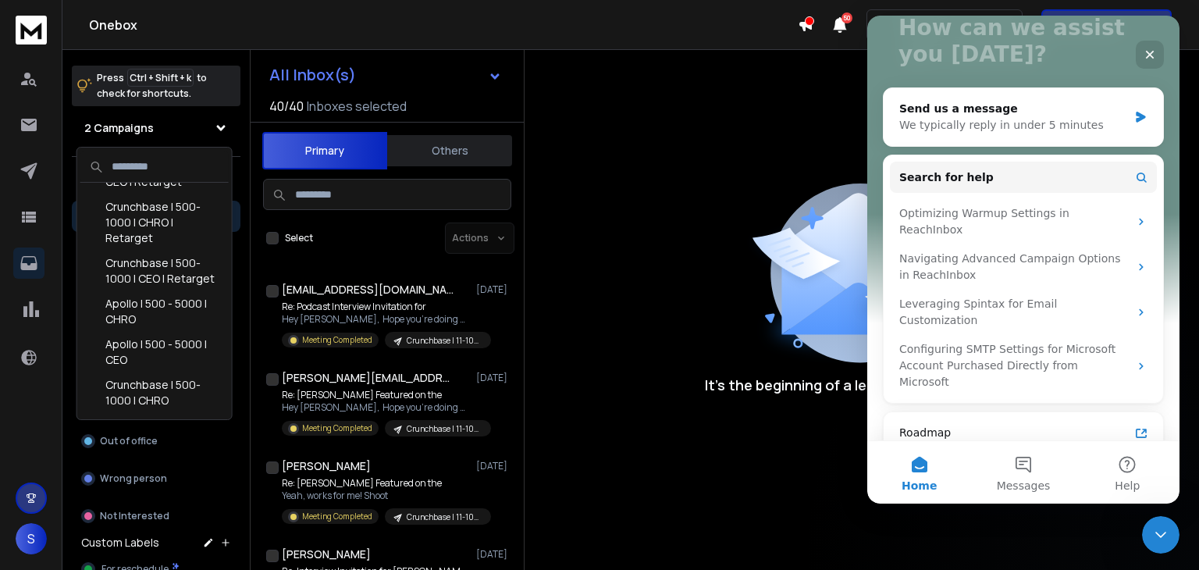
scroll to position [1645, 0]
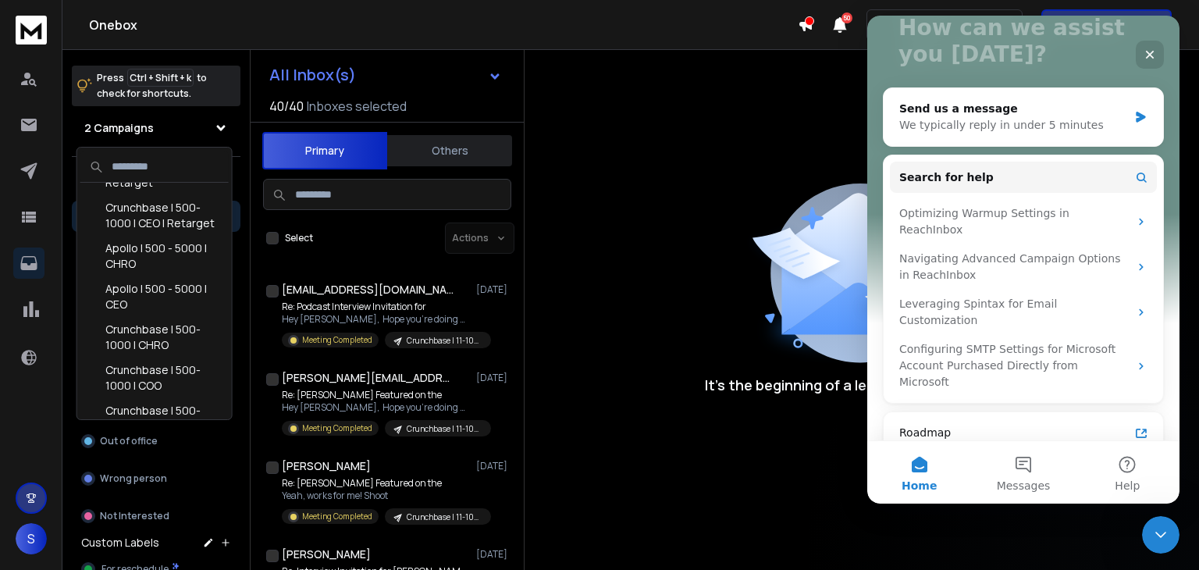
click at [592, 355] on div "It’s the beginning of a legendary conversation" at bounding box center [861, 292] width 674 height 485
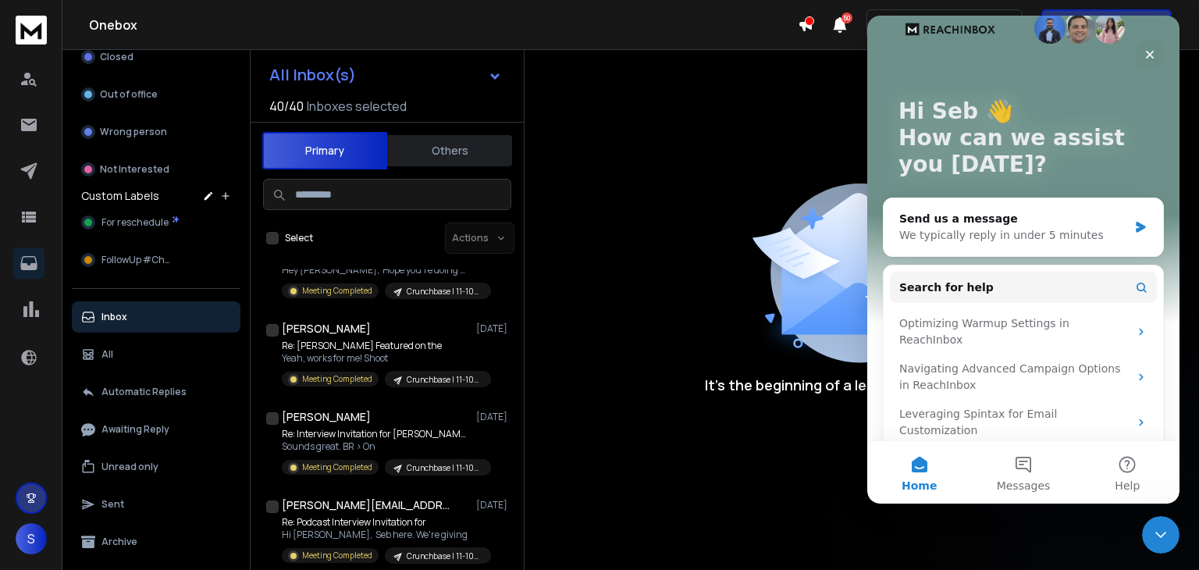
scroll to position [0, 0]
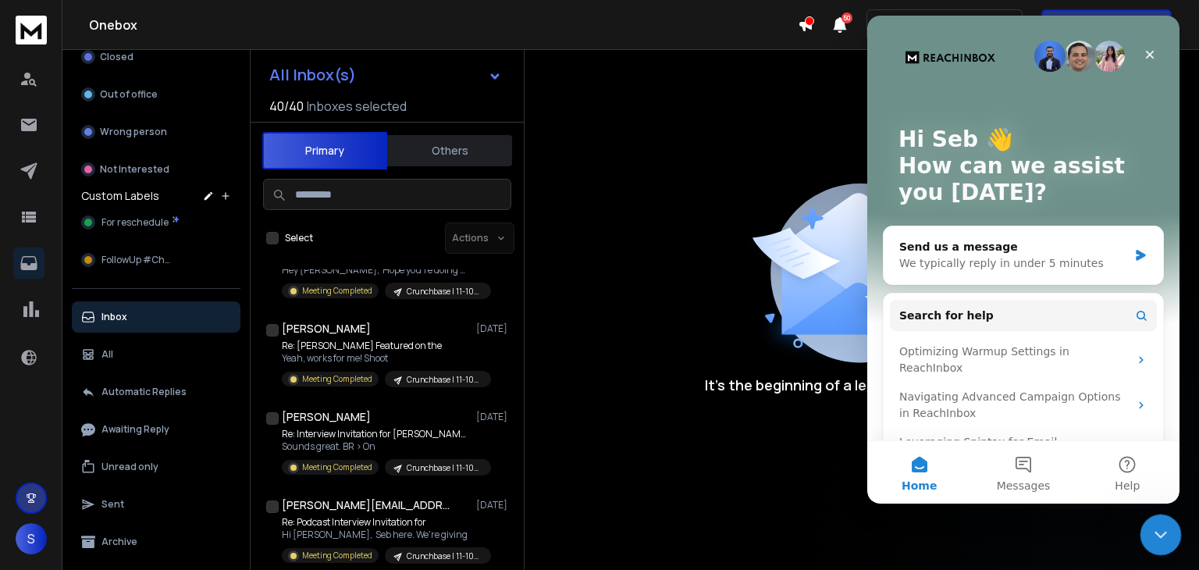
click at [1172, 529] on div "Close Intercom Messenger" at bounding box center [1158, 532] width 37 height 37
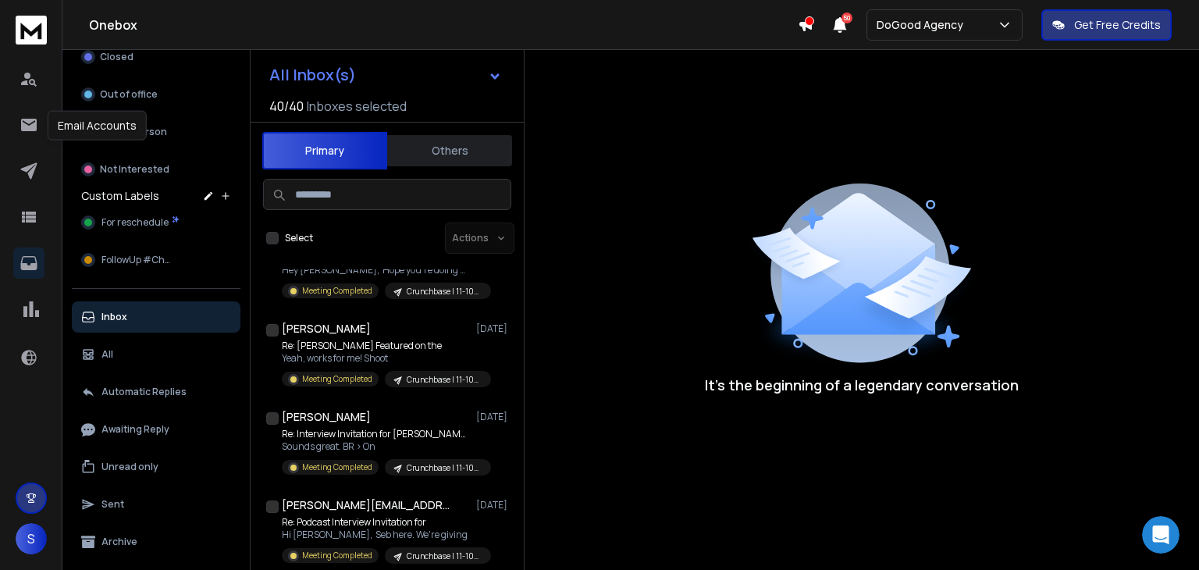
click at [12, 123] on div "S" at bounding box center [31, 285] width 62 height 570
click at [26, 124] on icon at bounding box center [29, 125] width 16 height 12
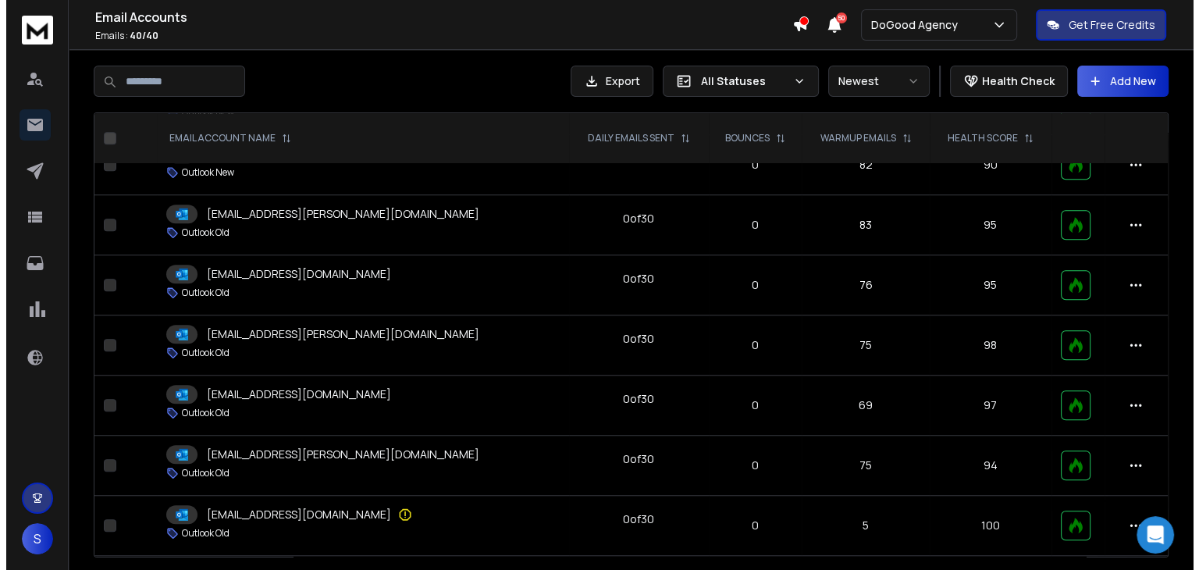
scroll to position [1405, 0]
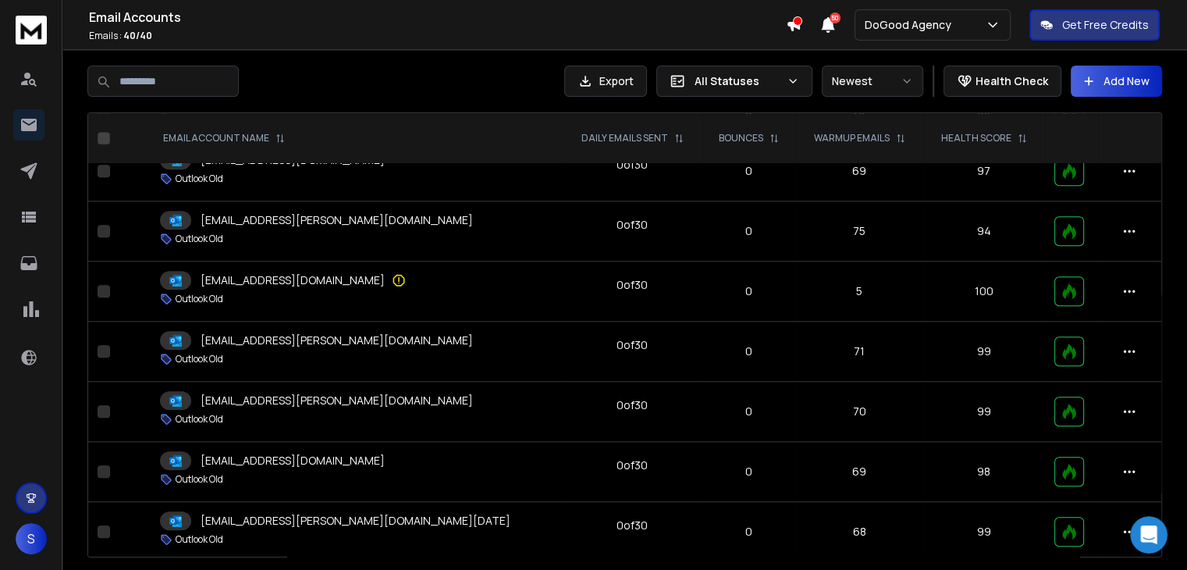
click at [1133, 81] on button "Add New" at bounding box center [1116, 81] width 91 height 31
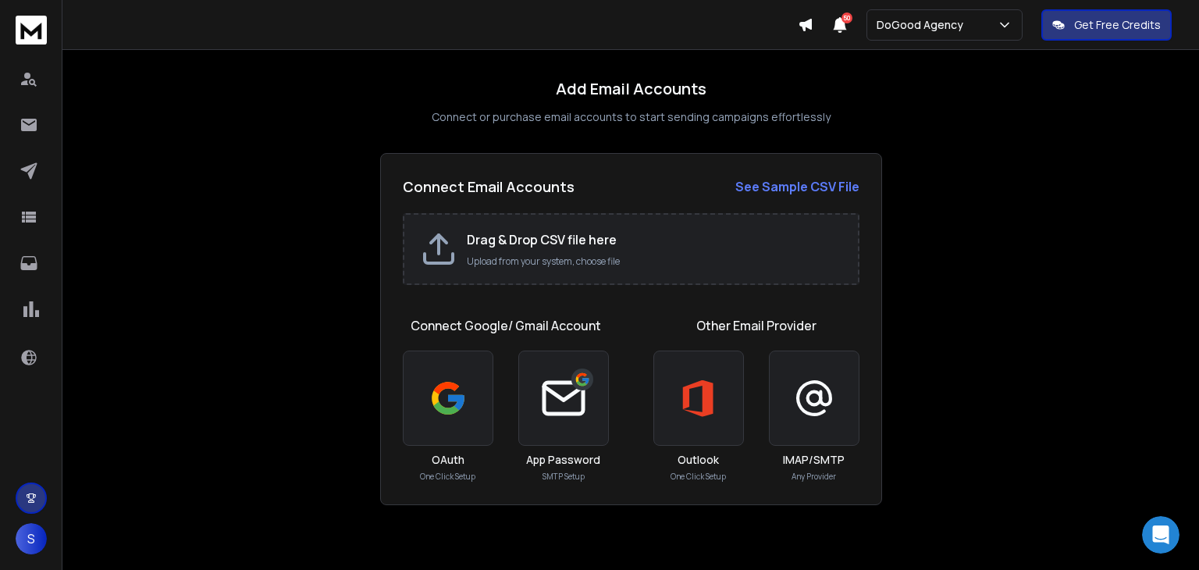
click at [647, 428] on div "Connect Google/ Gmail Account OAuth One Click Setup App Password SMTP Setup Oth…" at bounding box center [631, 399] width 457 height 166
click at [699, 401] on icon at bounding box center [698, 398] width 37 height 37
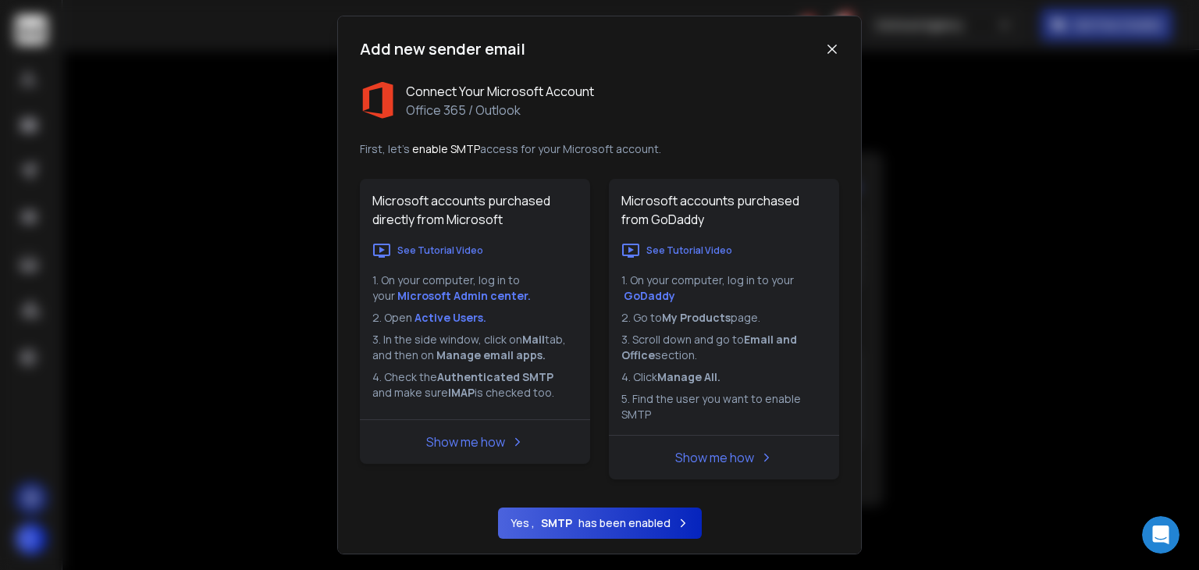
click at [631, 507] on button "Yes , SMTP has been enabled" at bounding box center [600, 522] width 204 height 31
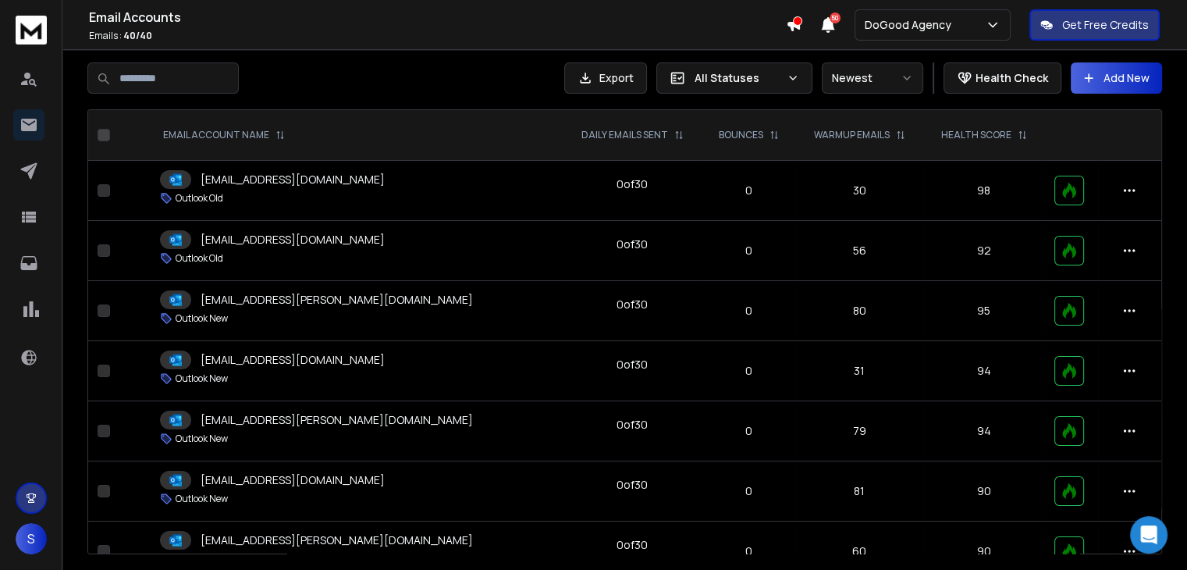
click at [492, 393] on tr "[EMAIL_ADDRESS][DOMAIN_NAME] Outlook New 0 of 30 0 31 94" at bounding box center [624, 371] width 1073 height 60
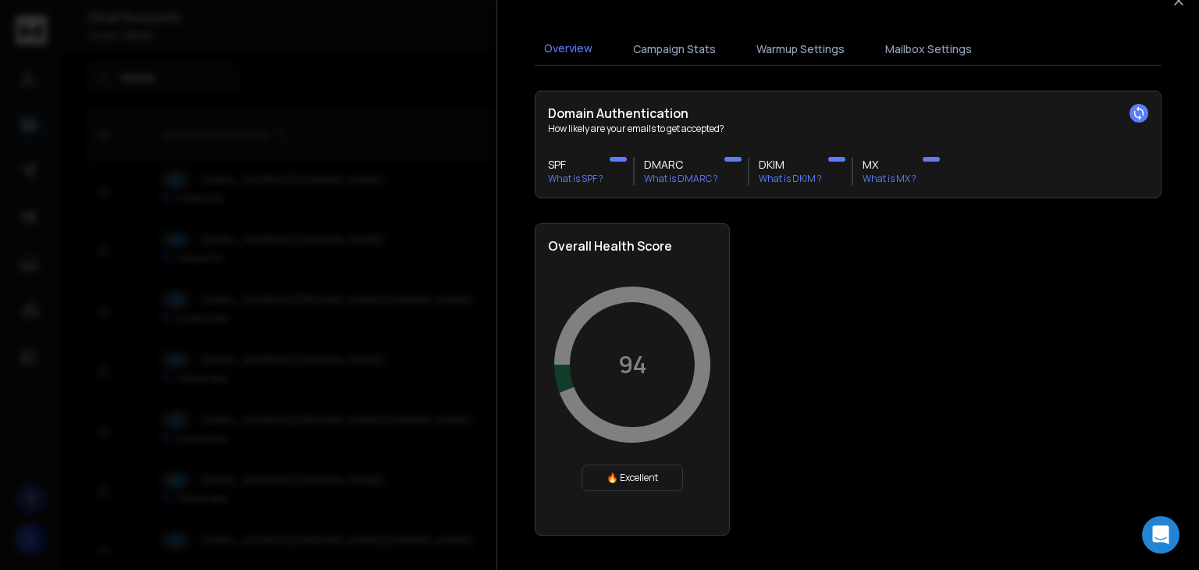
scroll to position [28, 0]
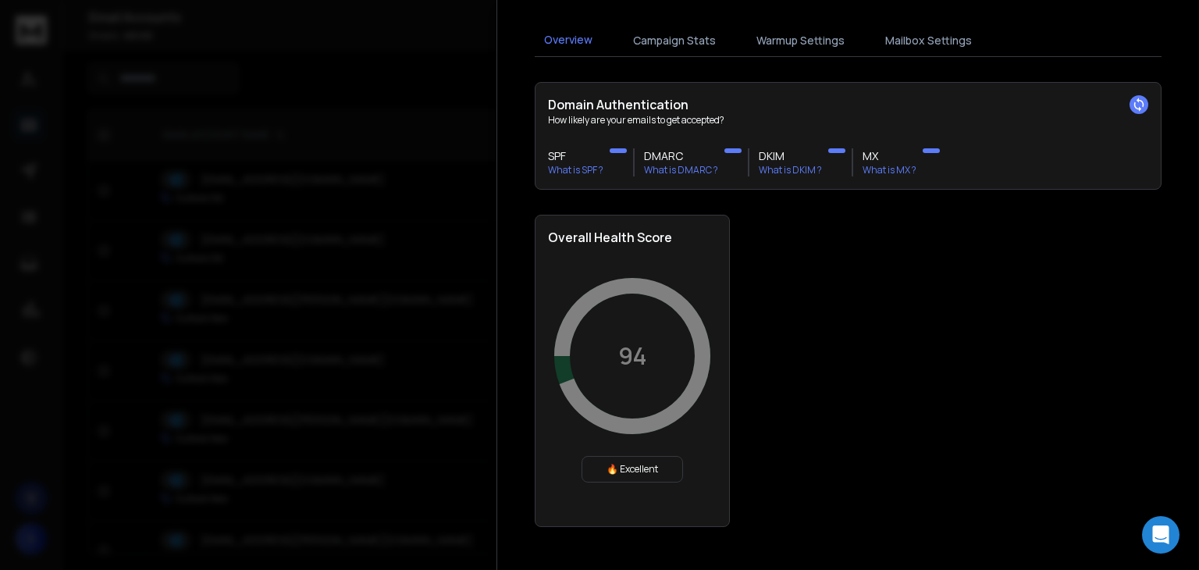
click at [812, 23] on div "Overview Campaign Stats Warmup Settings Mailbox Settings Domain Authentication …" at bounding box center [848, 271] width 664 height 561
click at [812, 32] on button "Warmup Settings" at bounding box center [800, 40] width 107 height 34
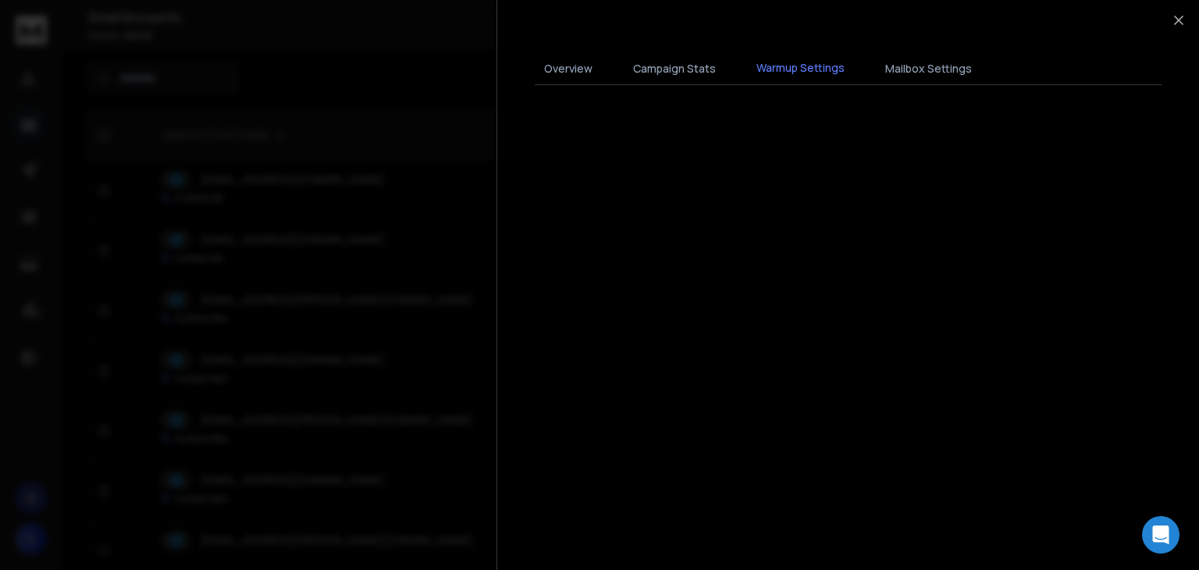
scroll to position [0, 0]
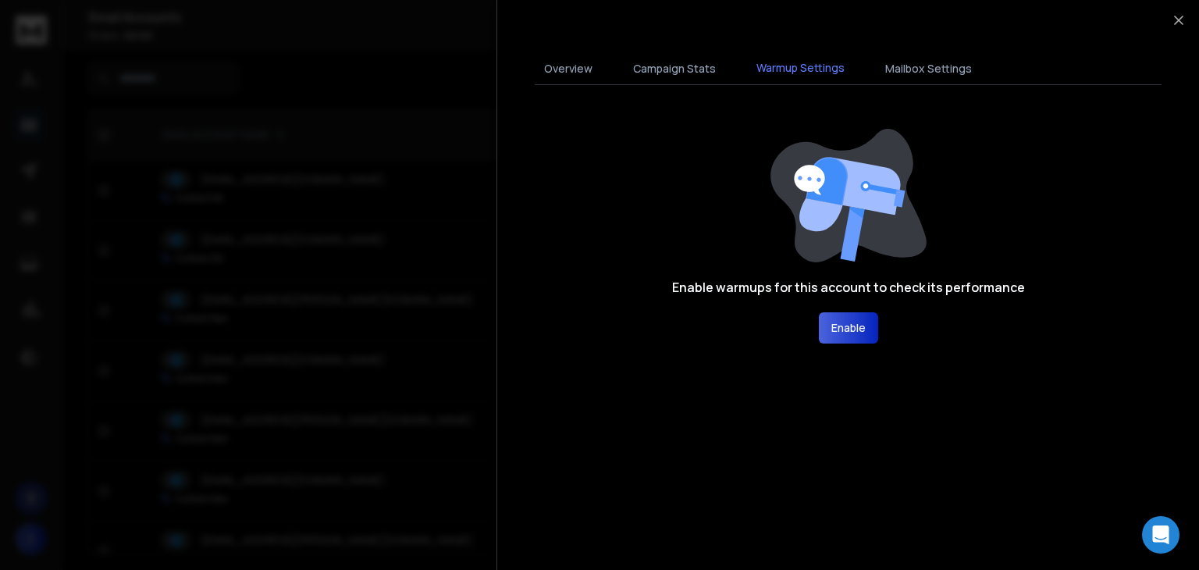
click at [334, 346] on div at bounding box center [599, 285] width 1199 height 570
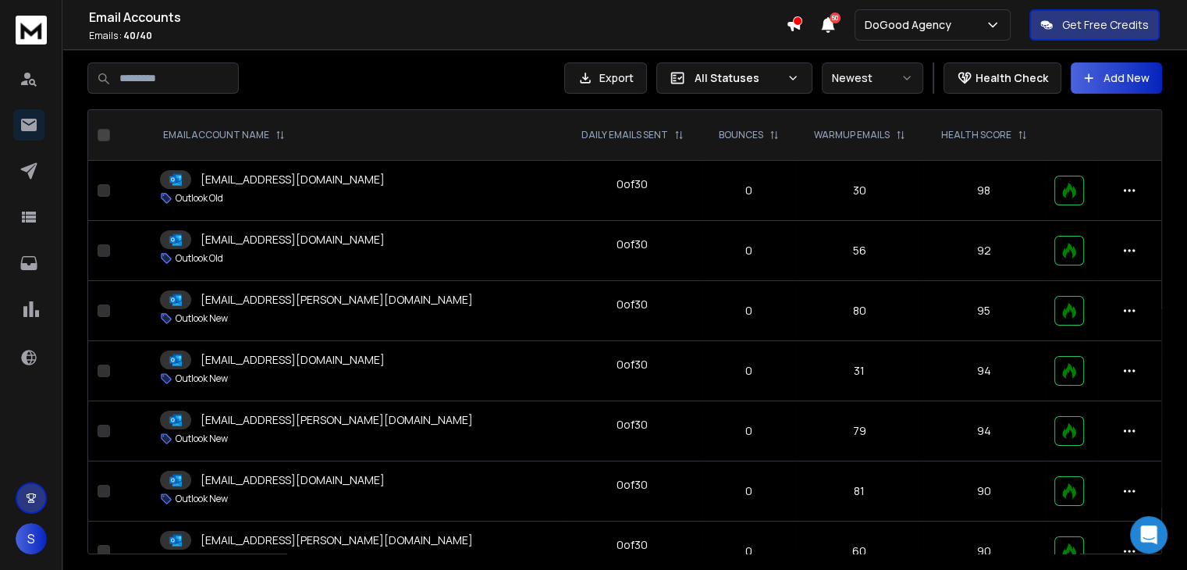
click at [336, 369] on td "[EMAIL_ADDRESS][DOMAIN_NAME] Outlook New" at bounding box center [357, 371] width 412 height 60
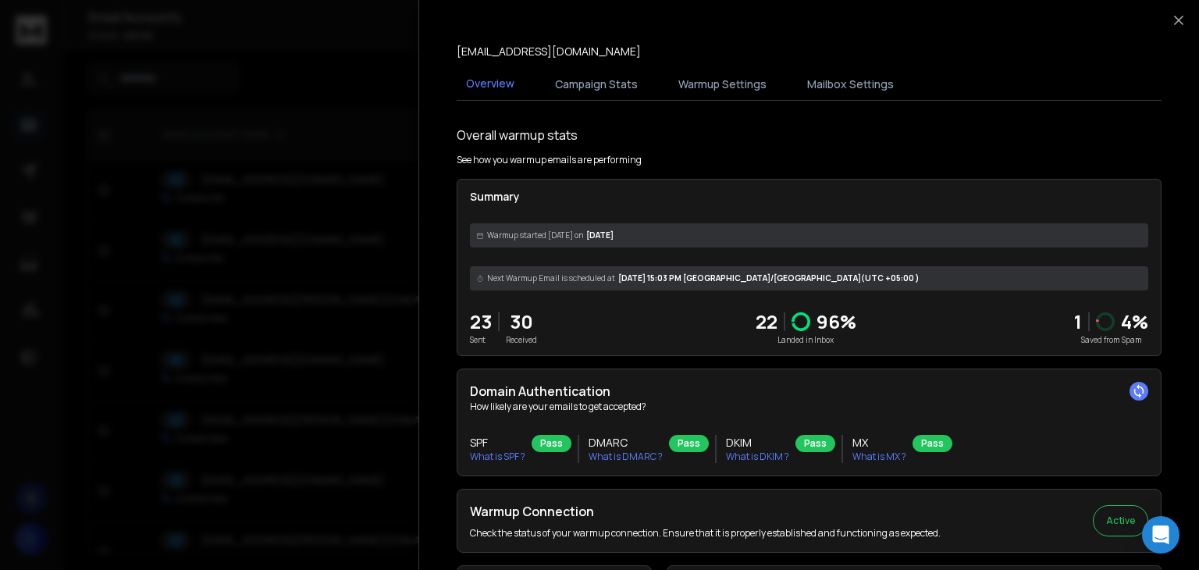
click at [319, 389] on div at bounding box center [599, 285] width 1199 height 570
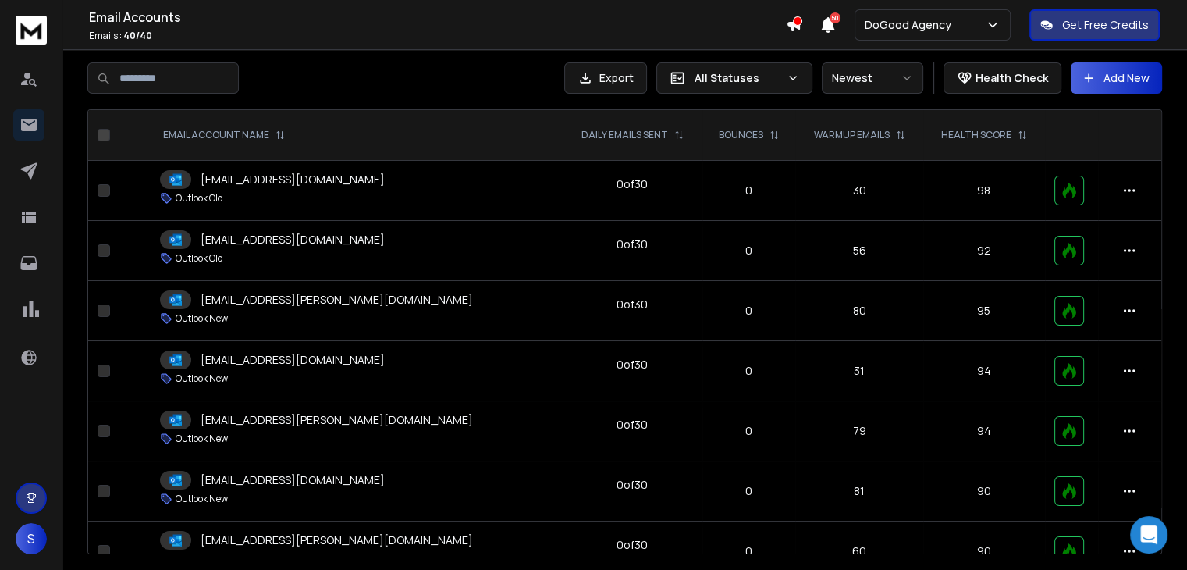
click at [563, 364] on td "0 of 30" at bounding box center [633, 361] width 140 height 41
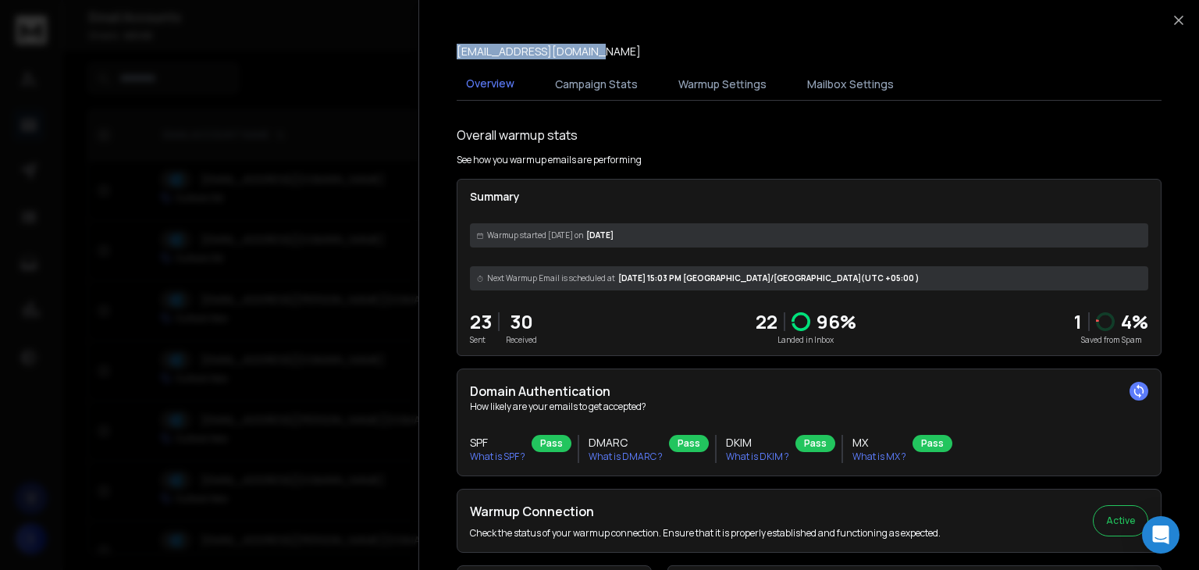
drag, startPoint x: 543, startPoint y: 48, endPoint x: 396, endPoint y: 41, distance: 146.9
click at [396, 41] on body "Your warmest leads are on your site – Turn visits into conversations Reach Out …" at bounding box center [593, 282] width 1187 height 570
copy body "Multi Select Table Sheet [EMAIL_ADDRESS][DOMAIN_NAME]"
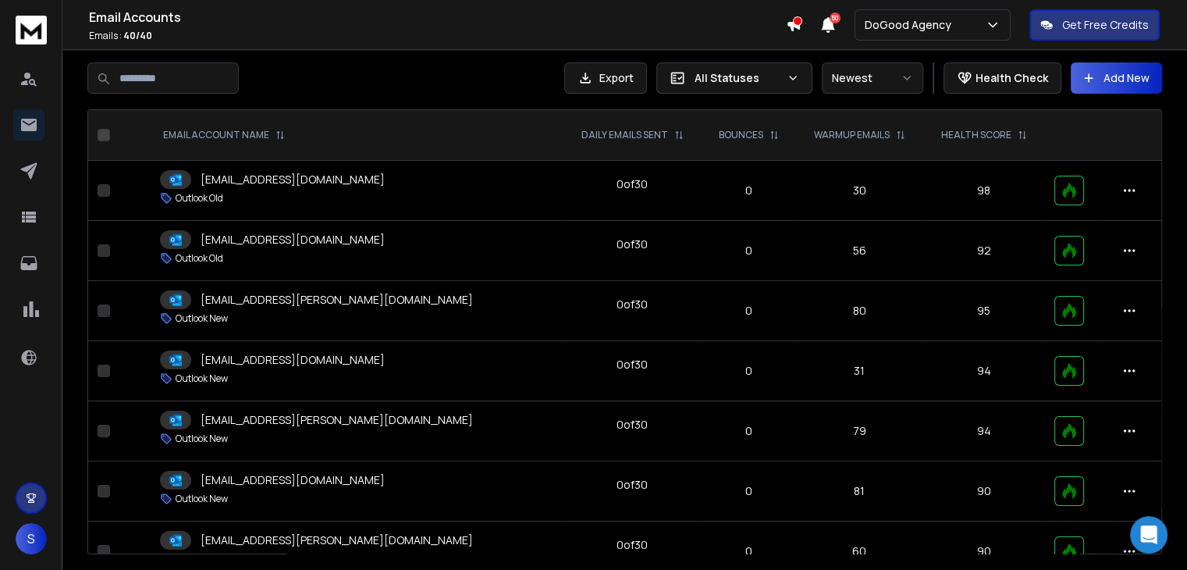
click at [1146, 61] on div "Export All Statuses Newest Health Check Add New EMAIL ACCOUNT NAME DAILY EMAILS…" at bounding box center [624, 308] width 1125 height 523
click at [1136, 75] on button "Add New" at bounding box center [1116, 77] width 91 height 31
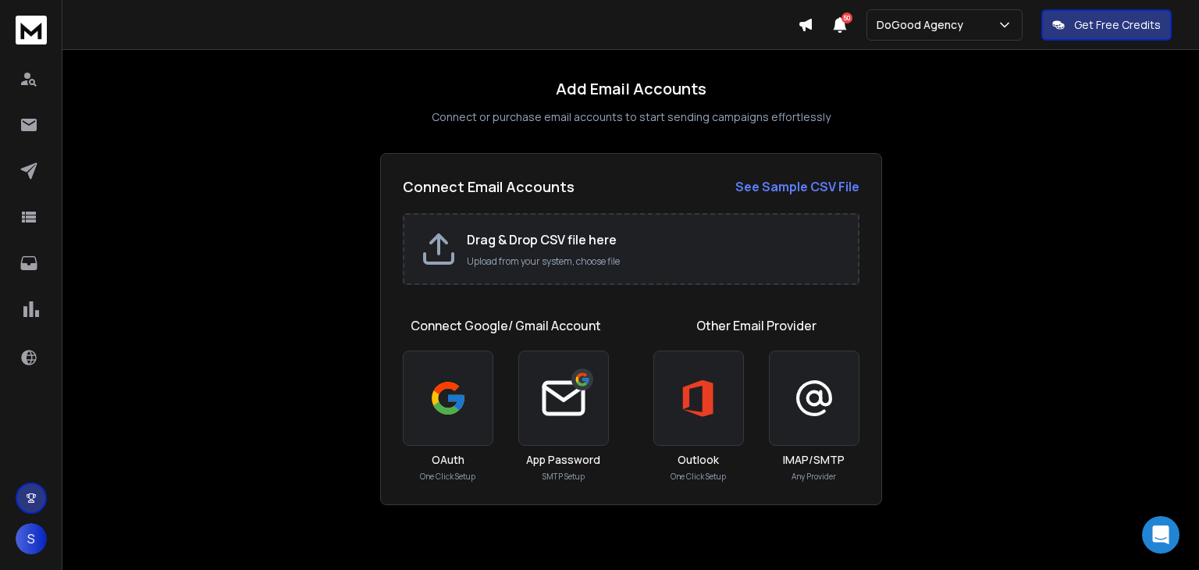
click at [706, 404] on icon at bounding box center [697, 397] width 30 height 37
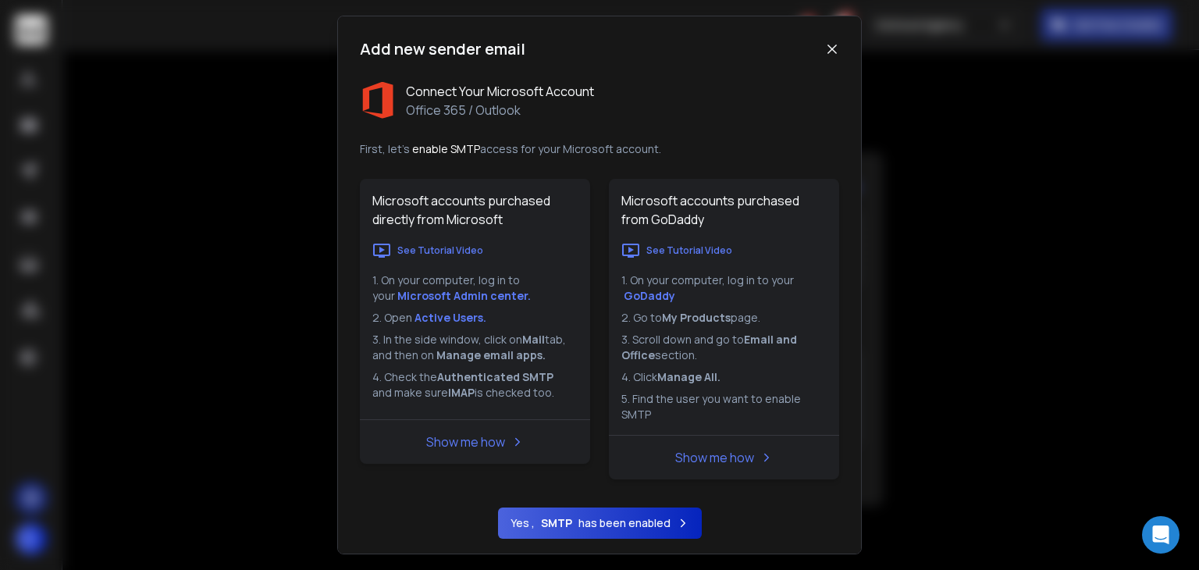
click at [656, 507] on button "Yes , SMTP has been enabled" at bounding box center [600, 522] width 204 height 31
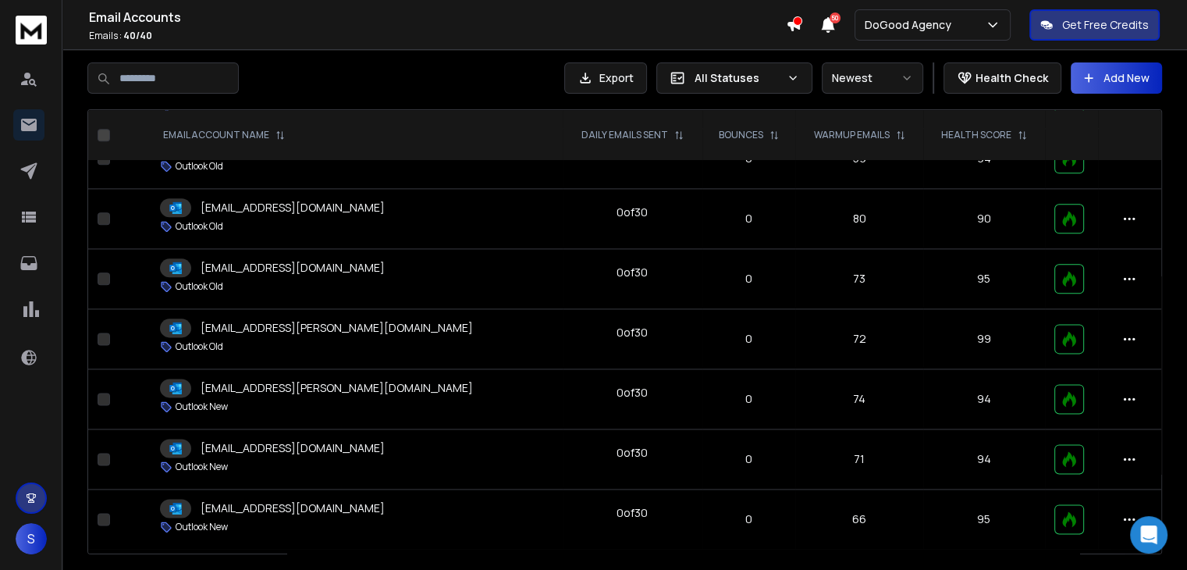
scroll to position [2017, 0]
click at [411, 85] on div at bounding box center [321, 77] width 468 height 31
click at [32, 540] on span "S" at bounding box center [31, 538] width 31 height 31
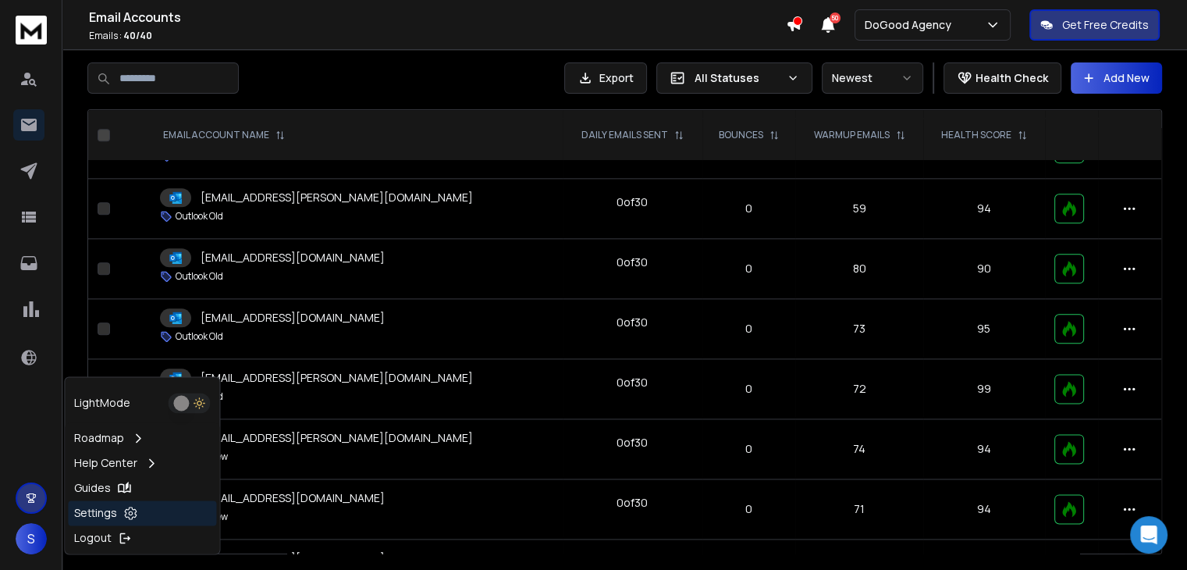
scroll to position [1939, 0]
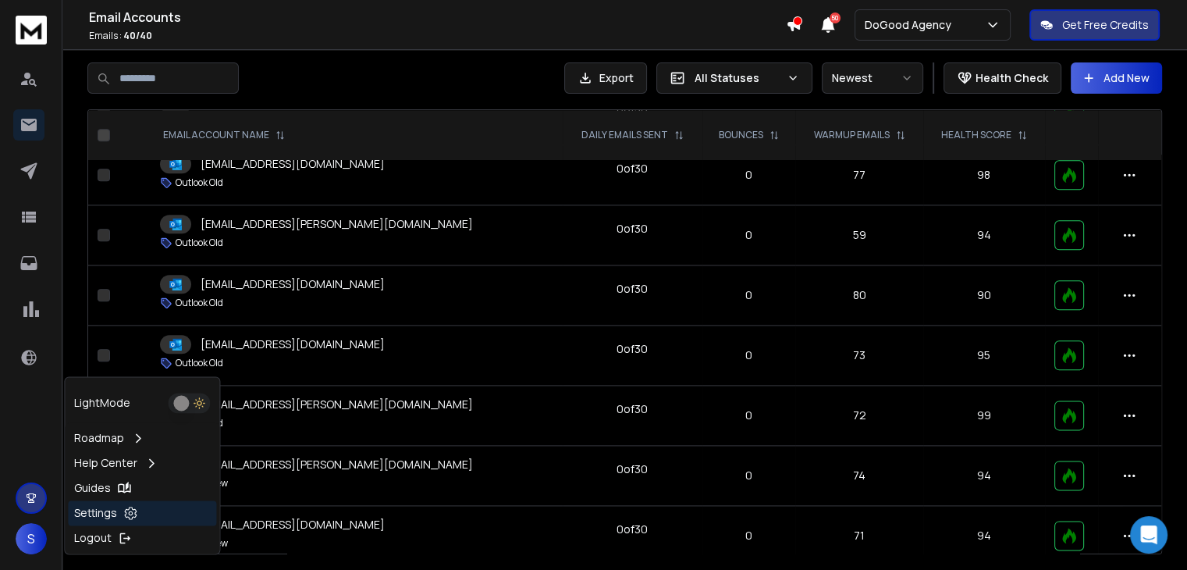
click at [450, 66] on div at bounding box center [321, 77] width 468 height 31
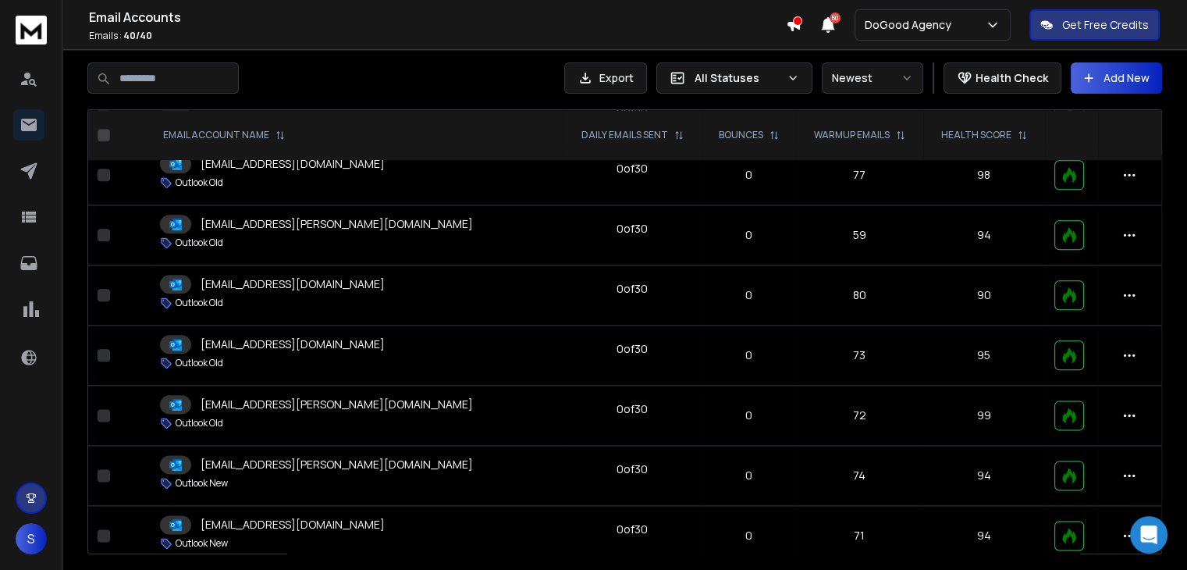
scroll to position [2017, 0]
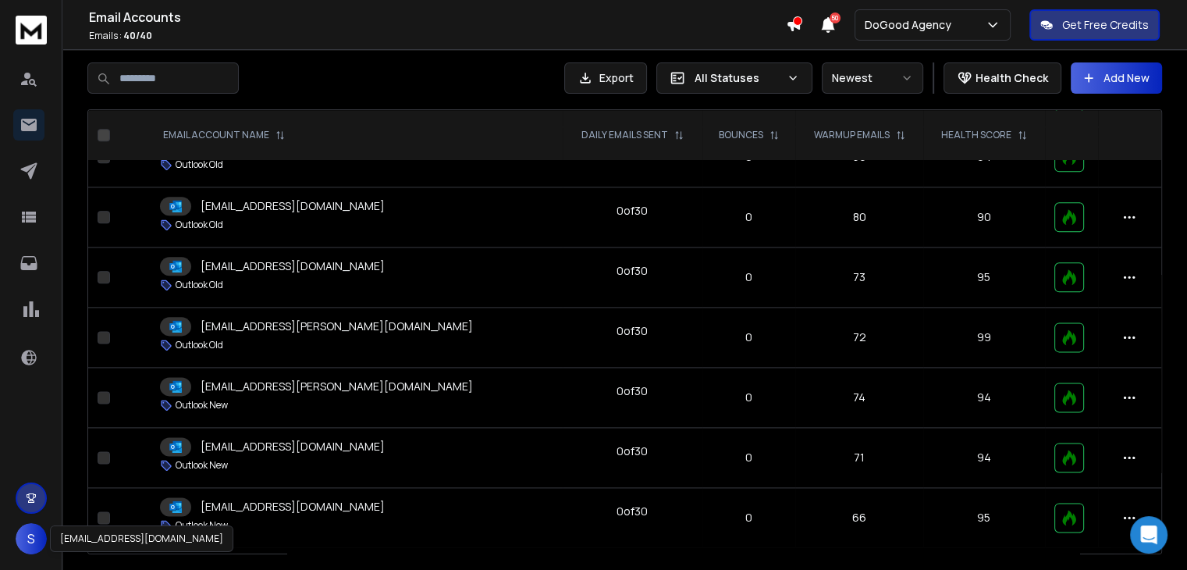
click at [37, 533] on span "S" at bounding box center [31, 538] width 31 height 31
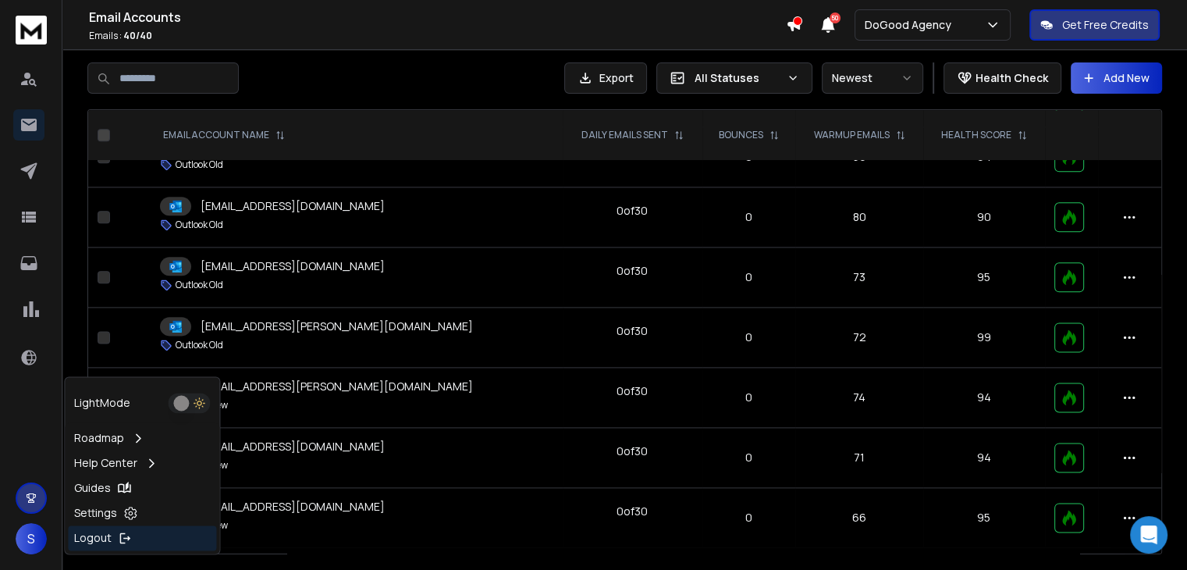
click at [133, 532] on div "Logout" at bounding box center [142, 537] width 148 height 25
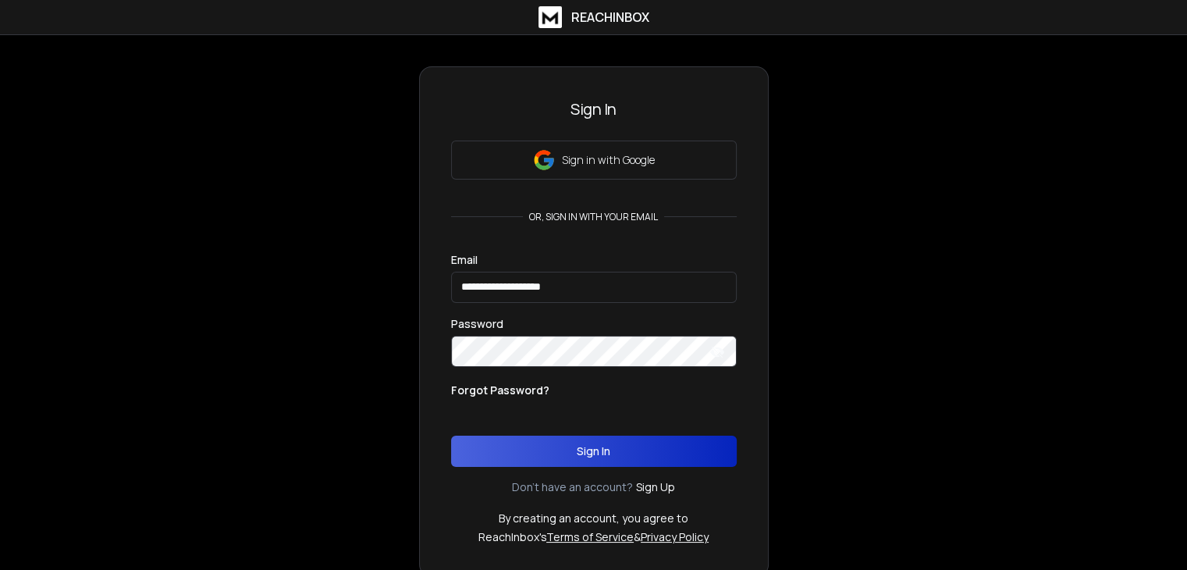
click at [571, 304] on form "**********" at bounding box center [594, 360] width 286 height 212
click at [580, 296] on input "**********" at bounding box center [594, 287] width 286 height 31
type input "**********"
click at [605, 447] on button "Sign In" at bounding box center [594, 451] width 286 height 31
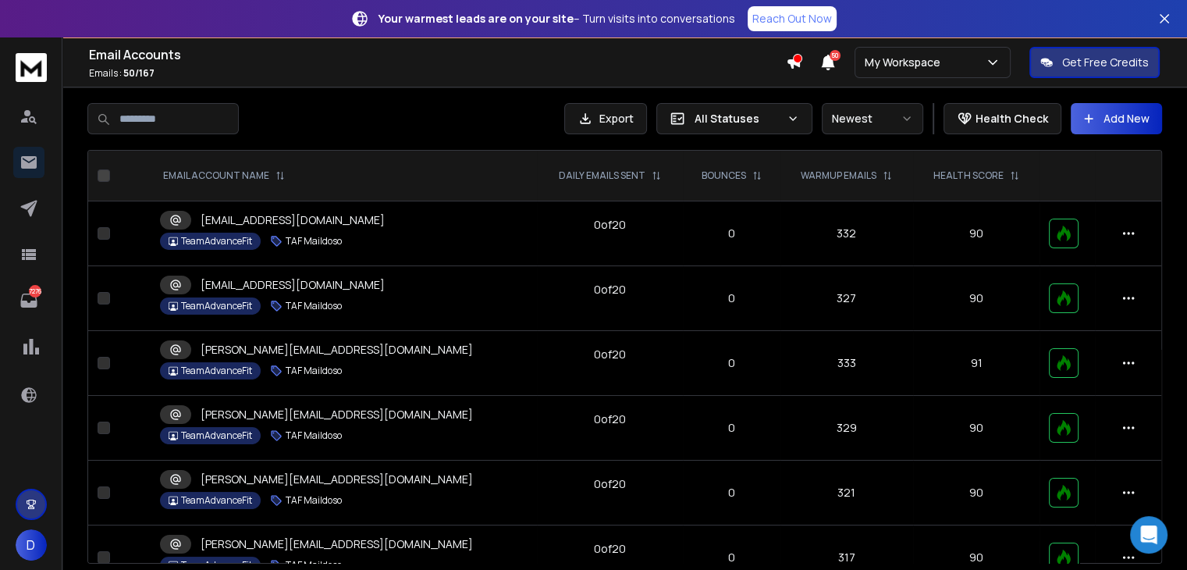
click at [0, 569] on nordpass-portal at bounding box center [0, 570] width 0 height 0
click at [471, 98] on div "Export All Statuses Newest Health Check Add New EMAIL ACCOUNT NAME DAILY EMAILS…" at bounding box center [624, 333] width 1125 height 492
